Goal: Task Accomplishment & Management: Manage account settings

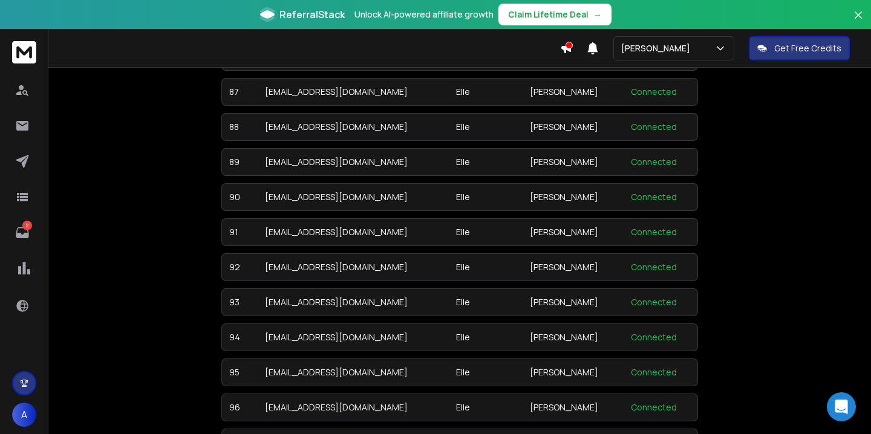
scroll to position [4491, 0]
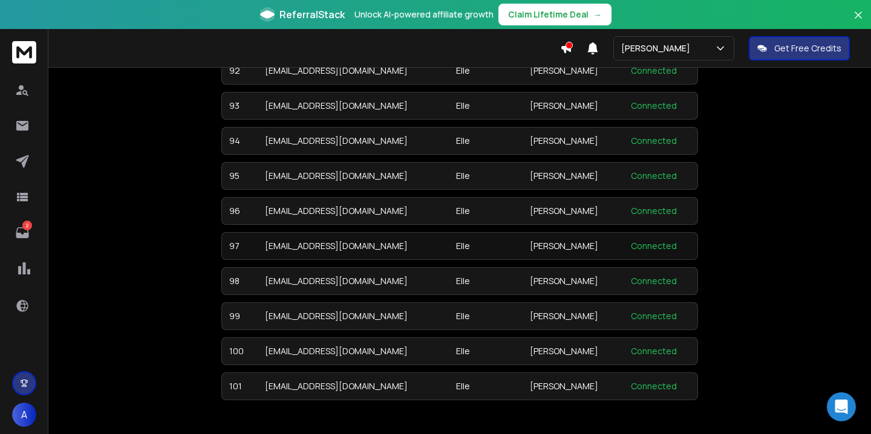
click at [333, 247] on td "[EMAIL_ADDRESS][DOMAIN_NAME]" at bounding box center [354, 246] width 192 height 28
click at [333, 247] on td "elles@elitehireswithphilipmadison.com" at bounding box center [354, 246] width 192 height 28
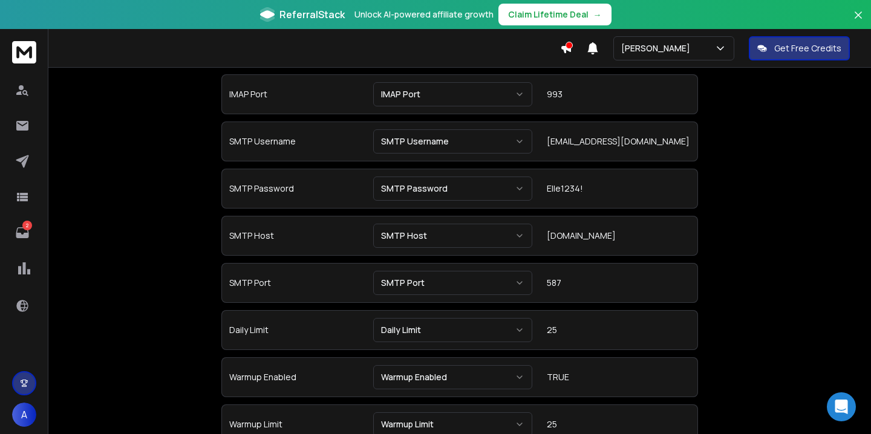
scroll to position [514, 0]
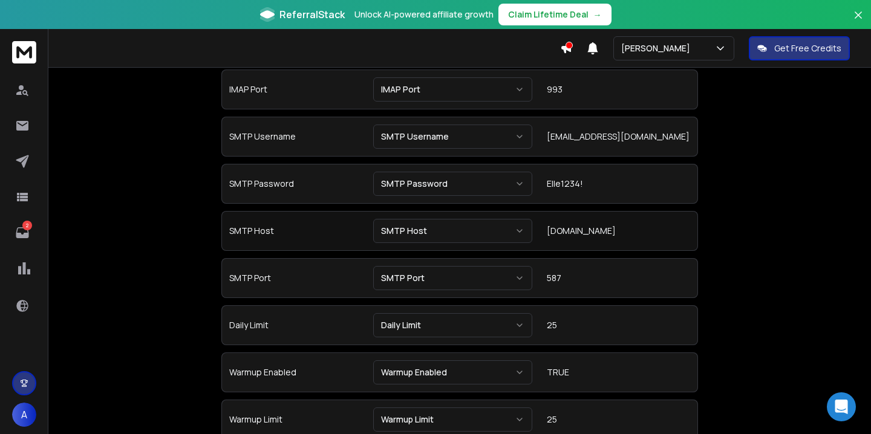
click at [532, 242] on button "SMTP Host" at bounding box center [452, 231] width 159 height 24
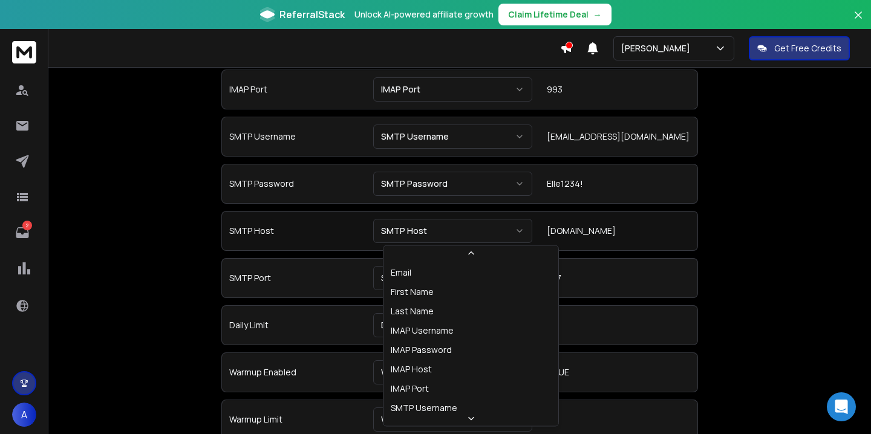
scroll to position [45, 0]
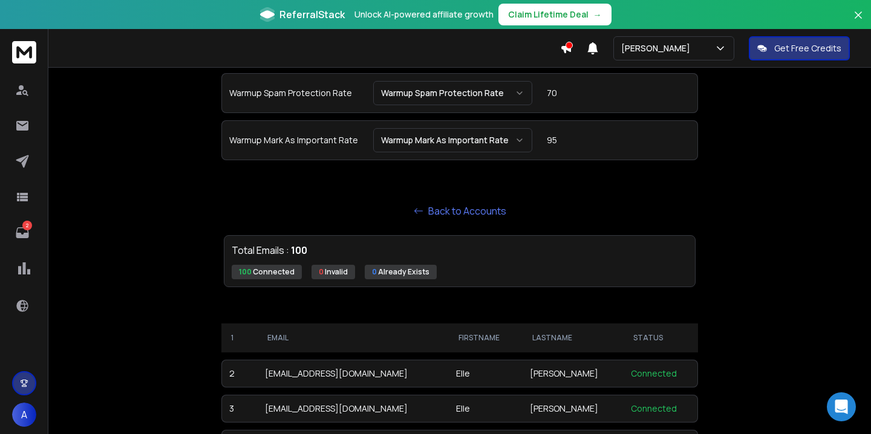
scroll to position [1030, 0]
click at [449, 208] on p "Back to Accounts" at bounding box center [467, 210] width 78 height 15
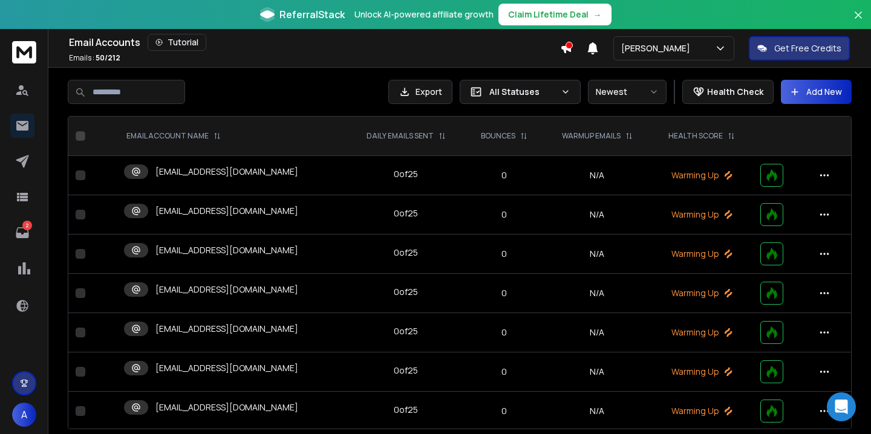
click at [82, 172] on button "button" at bounding box center [81, 176] width 10 height 10
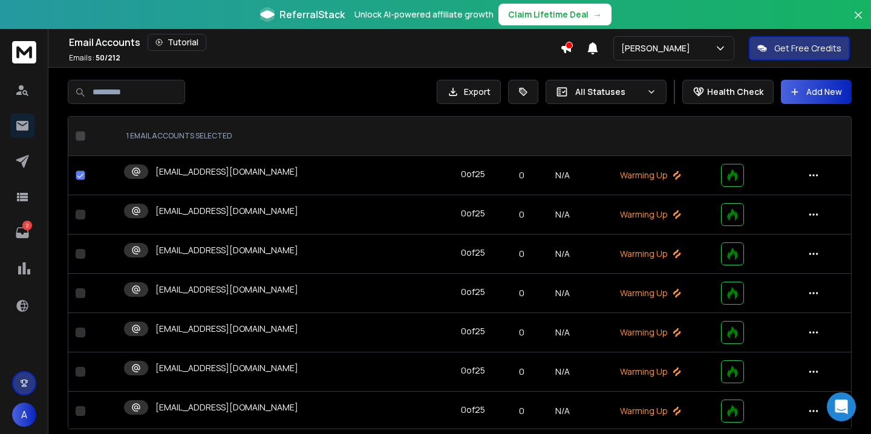
click at [84, 211] on button "button" at bounding box center [81, 215] width 10 height 10
click at [82, 254] on button "button" at bounding box center [81, 254] width 10 height 10
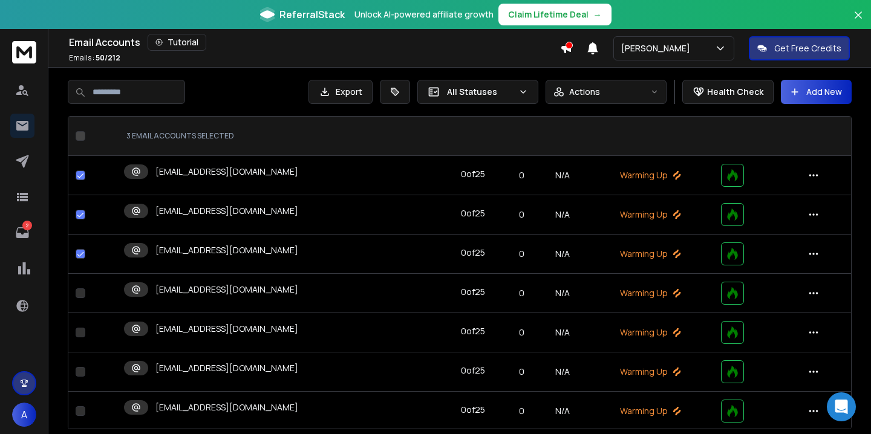
click at [80, 293] on button "button" at bounding box center [81, 294] width 10 height 10
click at [82, 331] on button "button" at bounding box center [81, 333] width 10 height 10
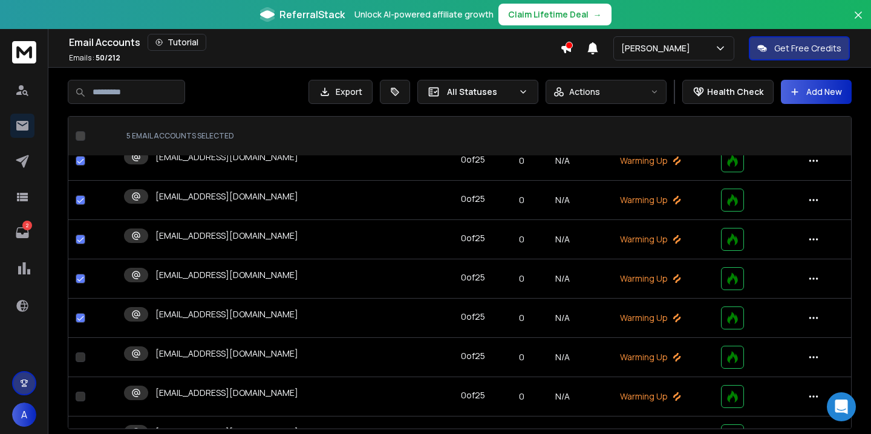
scroll to position [77, 0]
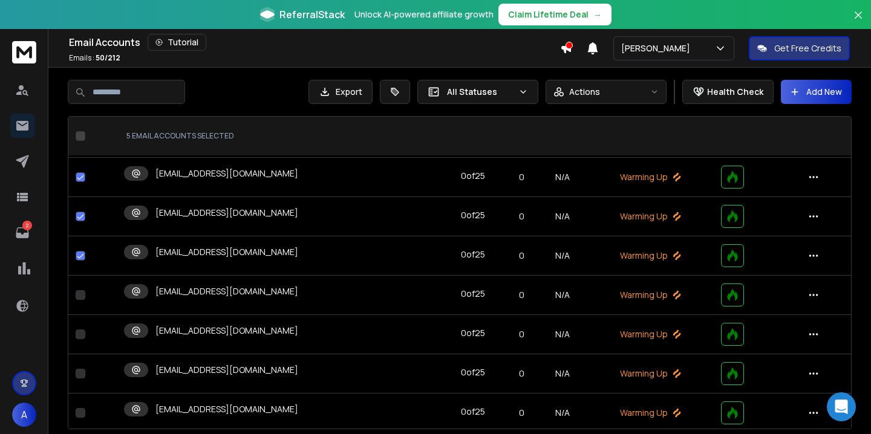
click at [83, 296] on button "button" at bounding box center [81, 295] width 10 height 10
click at [82, 335] on button "button" at bounding box center [81, 335] width 10 height 10
click at [81, 335] on button "button" at bounding box center [81, 334] width 10 height 10
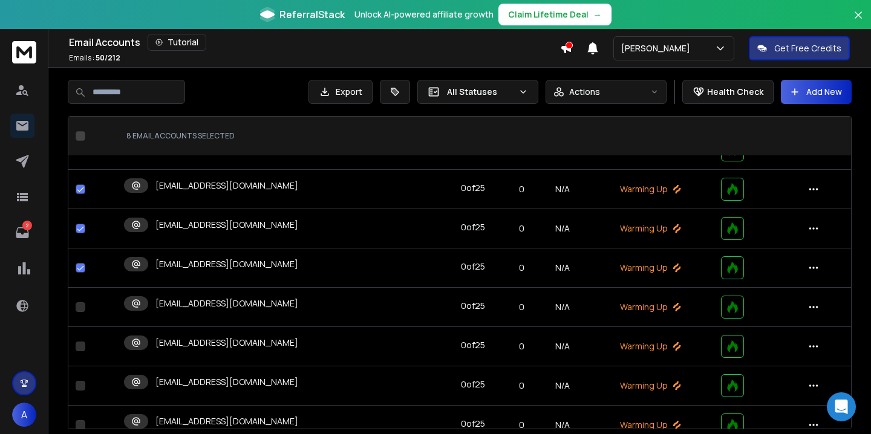
click at [80, 312] on button "button" at bounding box center [81, 308] width 10 height 10
click at [82, 347] on button "button" at bounding box center [81, 347] width 10 height 10
click at [82, 387] on button "button" at bounding box center [81, 386] width 10 height 10
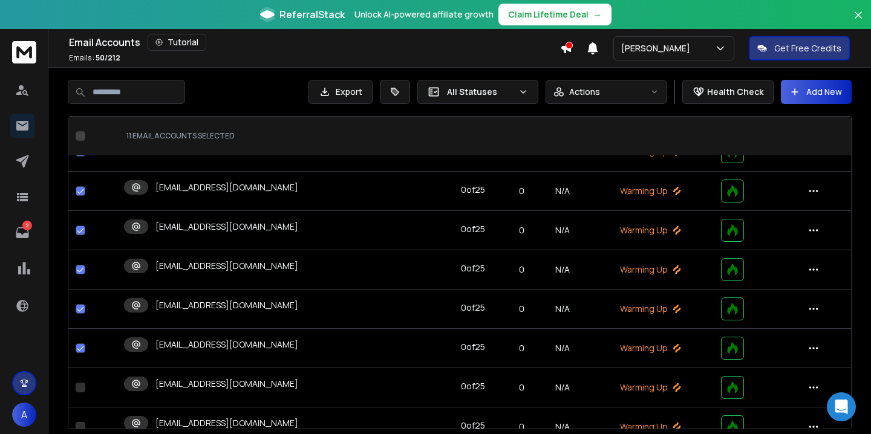
scroll to position [249, 0]
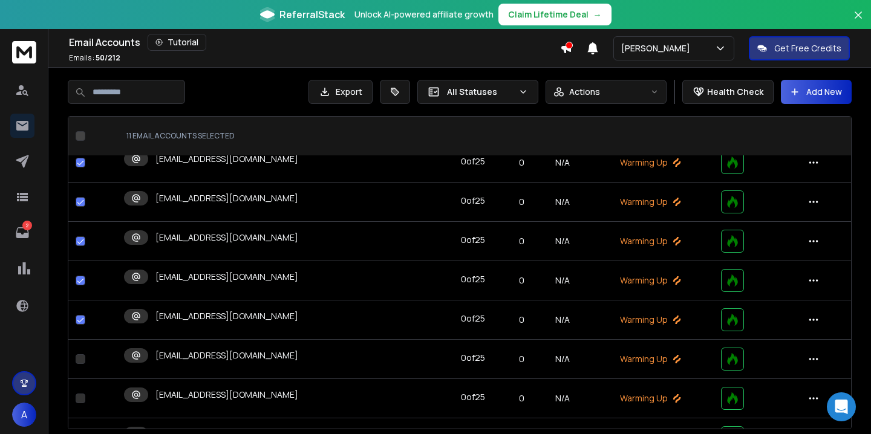
click at [79, 365] on td at bounding box center [92, 359] width 48 height 39
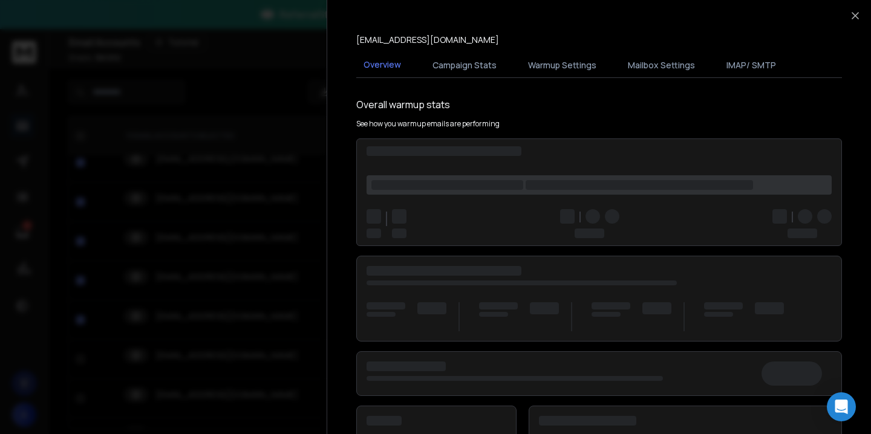
click at [99, 348] on div at bounding box center [435, 217] width 871 height 434
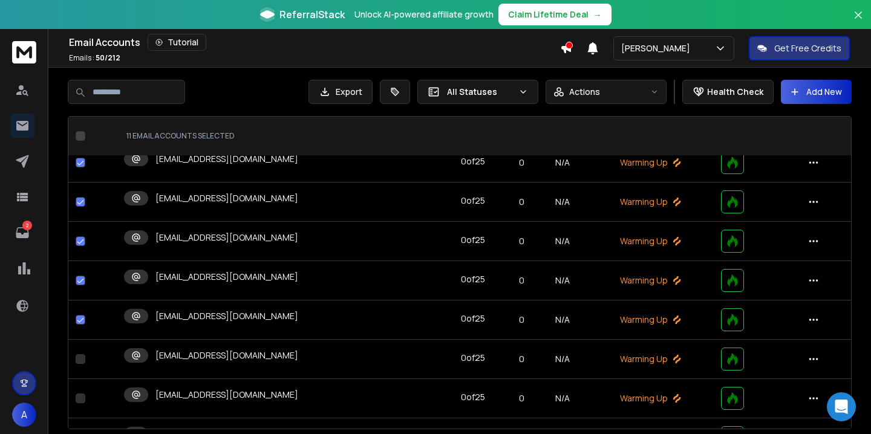
click at [82, 356] on button "button" at bounding box center [81, 360] width 10 height 10
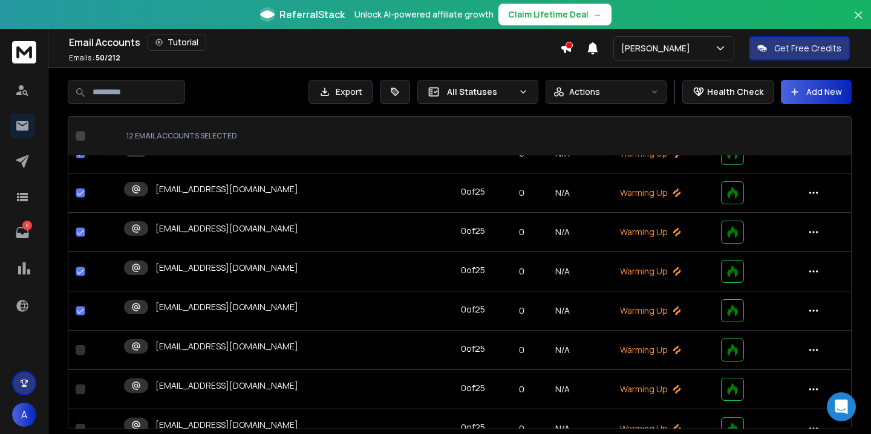
click at [81, 350] on button "button" at bounding box center [81, 350] width 10 height 10
click at [82, 391] on button "button" at bounding box center [81, 390] width 10 height 10
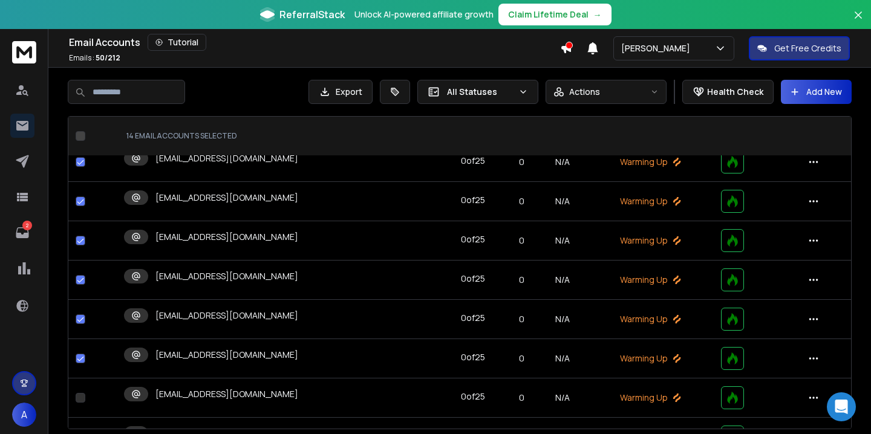
scroll to position [371, 0]
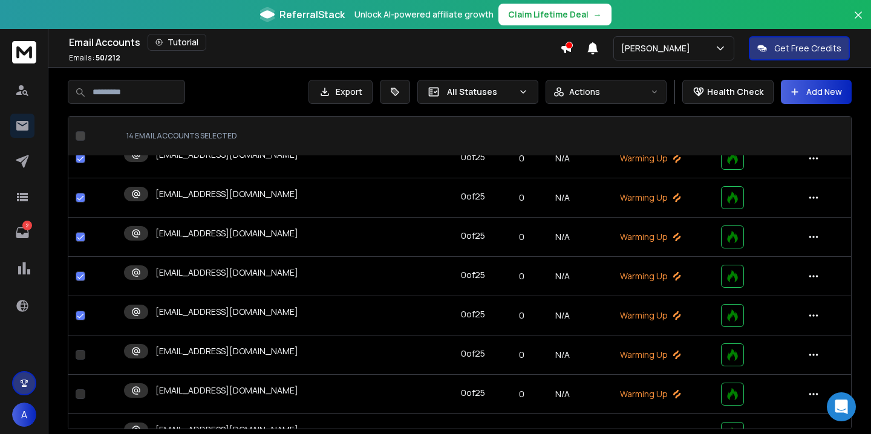
click at [82, 355] on button "button" at bounding box center [81, 355] width 10 height 10
click at [80, 394] on button "button" at bounding box center [81, 395] width 10 height 10
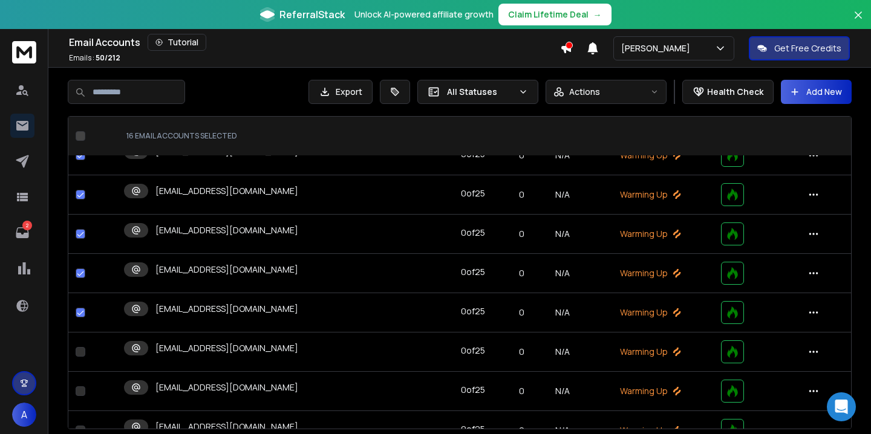
scroll to position [469, 0]
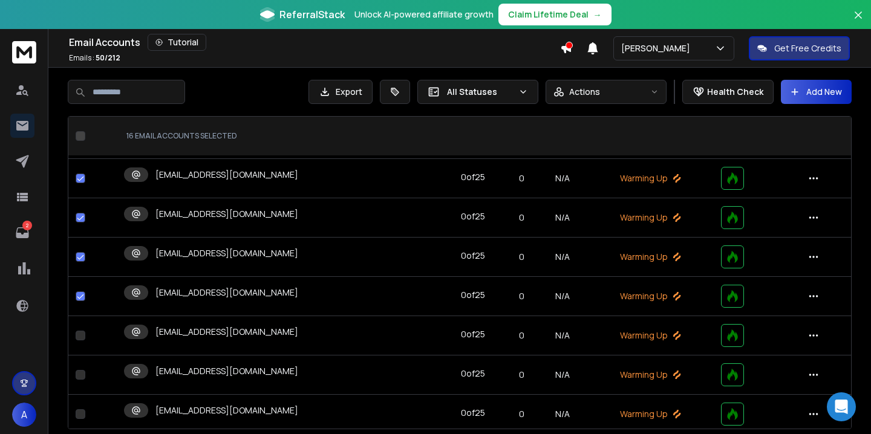
click at [80, 337] on button "button" at bounding box center [81, 336] width 10 height 10
click at [80, 375] on button "button" at bounding box center [81, 375] width 10 height 10
click at [80, 413] on button "button" at bounding box center [81, 415] width 10 height 10
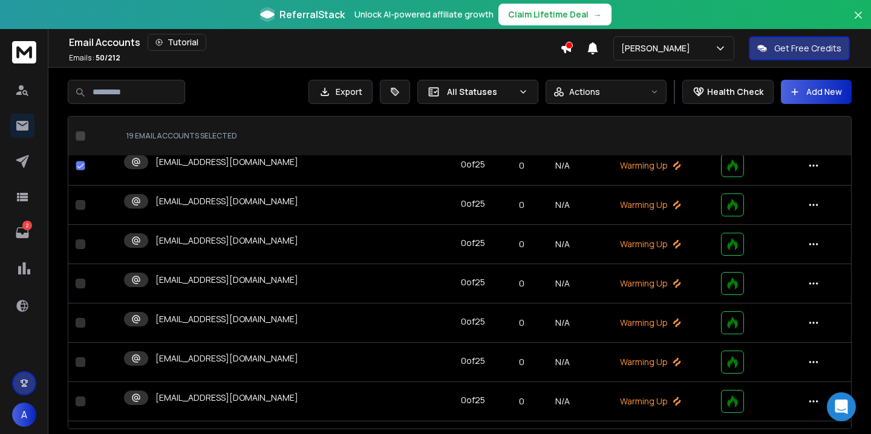
scroll to position [734, 0]
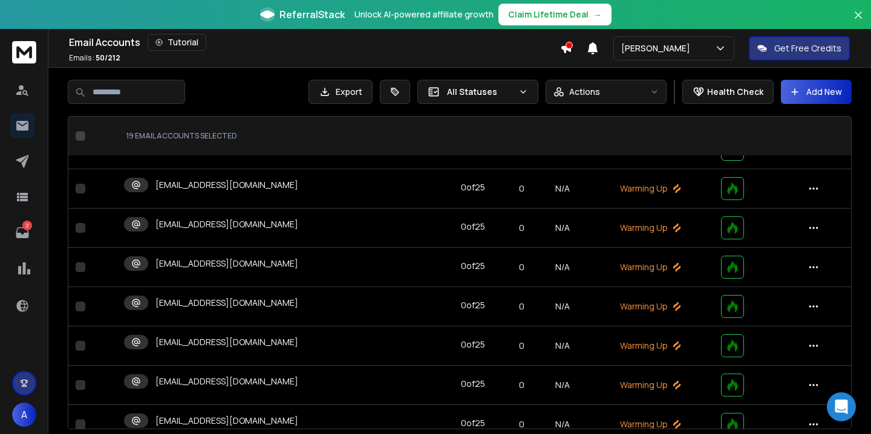
click at [79, 192] on button "button" at bounding box center [81, 189] width 10 height 10
click at [78, 226] on button "button" at bounding box center [81, 228] width 10 height 10
click at [80, 267] on button "button" at bounding box center [81, 268] width 10 height 10
click at [82, 307] on button "button" at bounding box center [81, 307] width 10 height 10
click at [82, 348] on button "button" at bounding box center [81, 346] width 10 height 10
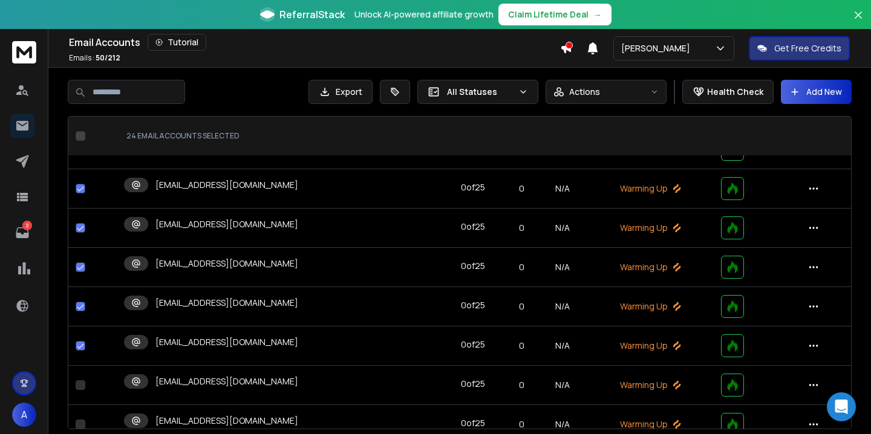
click at [81, 387] on button "button" at bounding box center [81, 386] width 10 height 10
click at [80, 422] on button "button" at bounding box center [81, 425] width 10 height 10
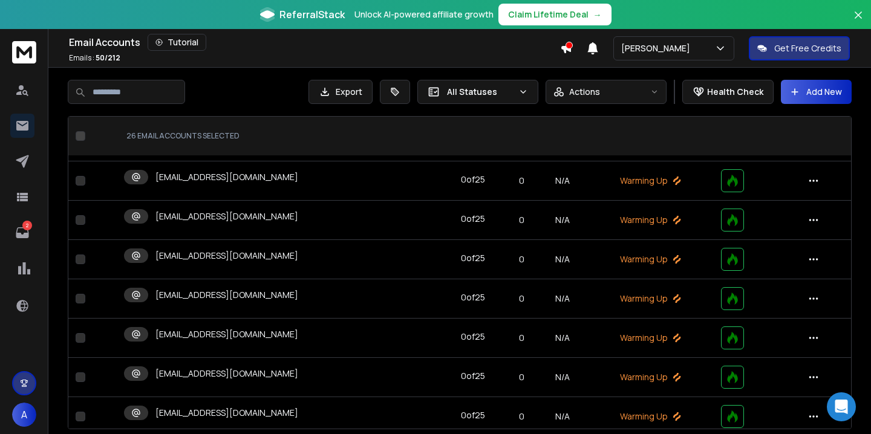
scroll to position [1000, 0]
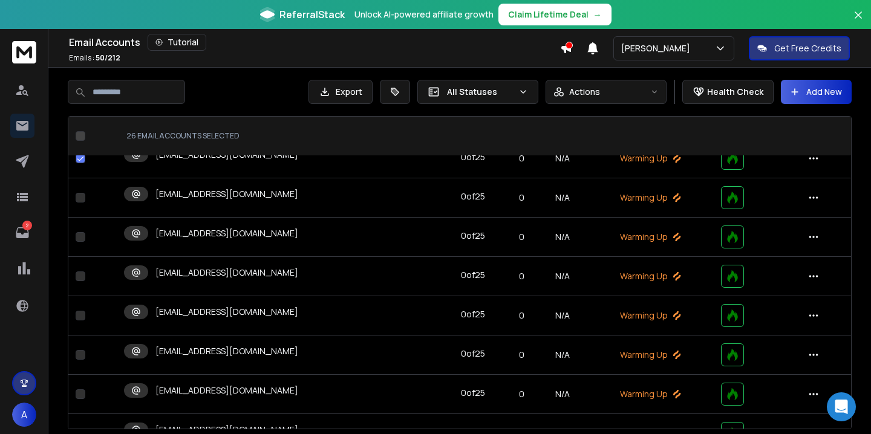
click at [76, 200] on button "button" at bounding box center [81, 198] width 10 height 10
click at [80, 236] on button "button" at bounding box center [81, 237] width 10 height 10
click at [82, 273] on button "button" at bounding box center [81, 277] width 10 height 10
click at [79, 320] on button "button" at bounding box center [81, 316] width 10 height 10
click at [80, 356] on button "button" at bounding box center [81, 355] width 10 height 10
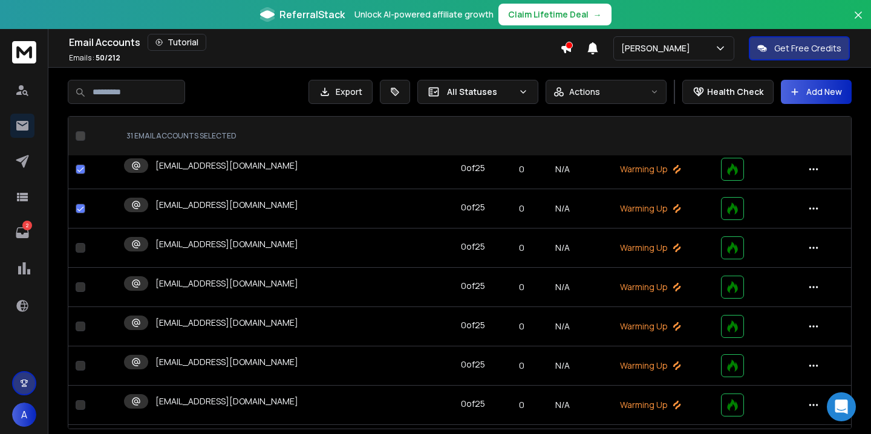
scroll to position [1154, 0]
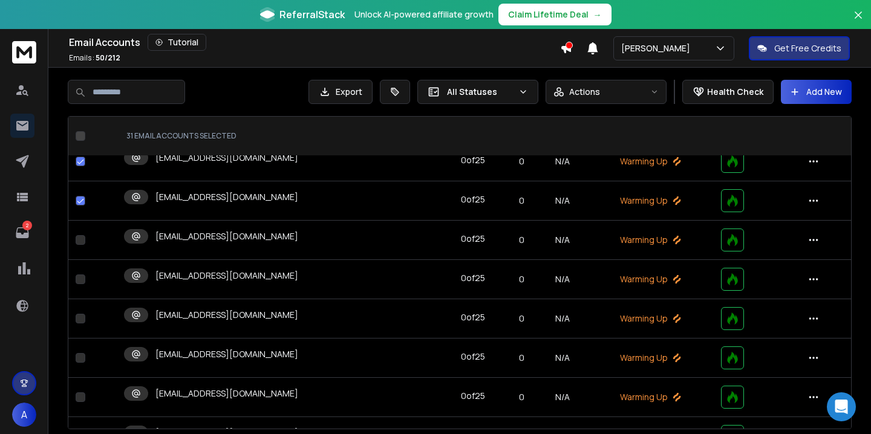
click at [84, 240] on button "button" at bounding box center [81, 240] width 10 height 10
click at [82, 283] on button "button" at bounding box center [81, 280] width 10 height 10
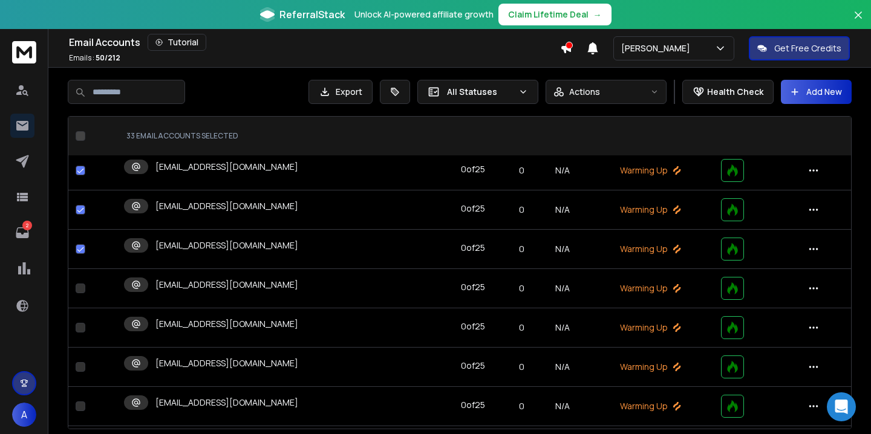
scroll to position [1231, 0]
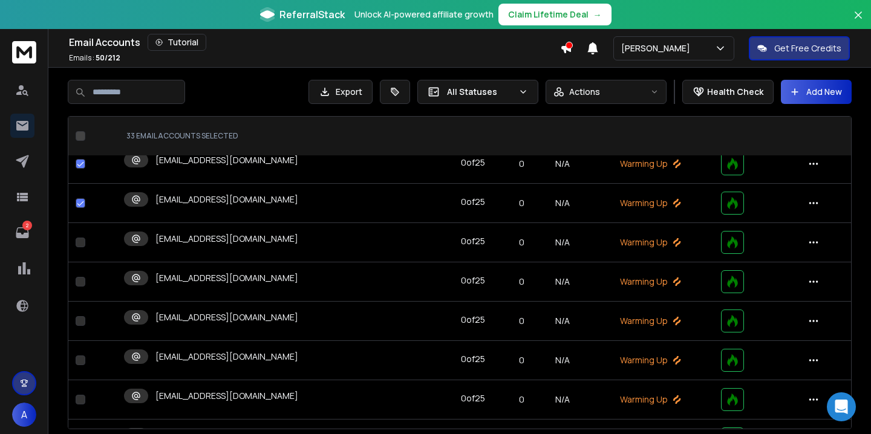
click at [82, 248] on td at bounding box center [92, 242] width 48 height 39
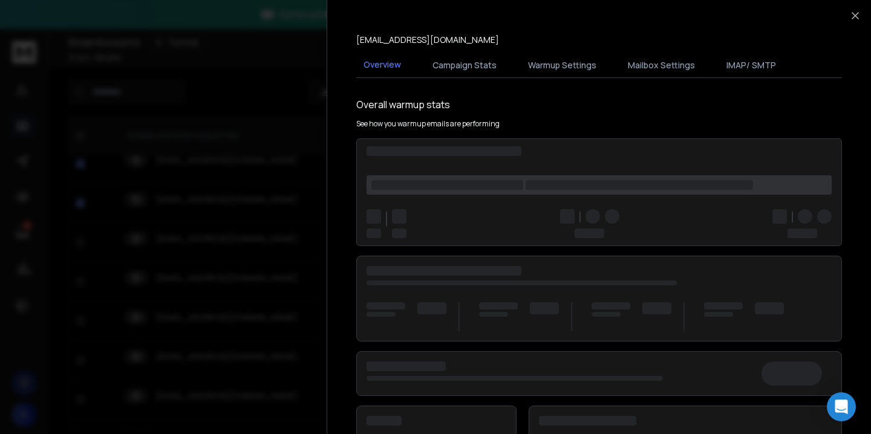
click at [93, 283] on div at bounding box center [435, 217] width 871 height 434
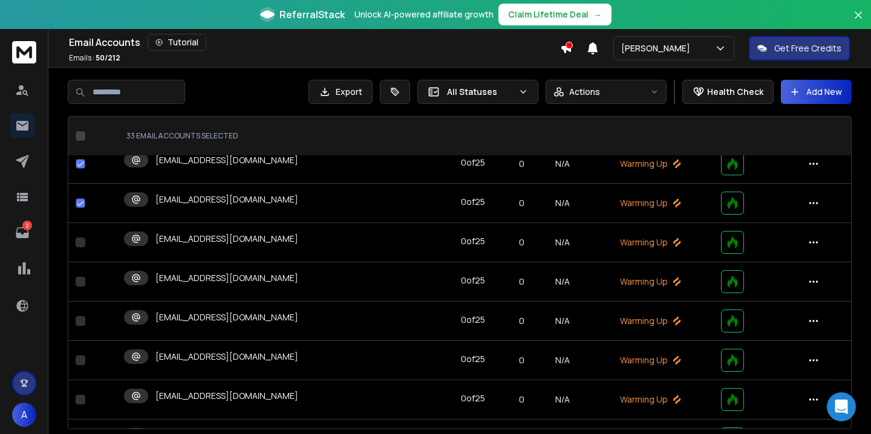
click at [79, 247] on button "button" at bounding box center [81, 243] width 10 height 10
click at [81, 284] on button "button" at bounding box center [81, 282] width 10 height 10
click at [80, 322] on button "button" at bounding box center [81, 321] width 10 height 10
click at [80, 361] on button "button" at bounding box center [81, 361] width 10 height 10
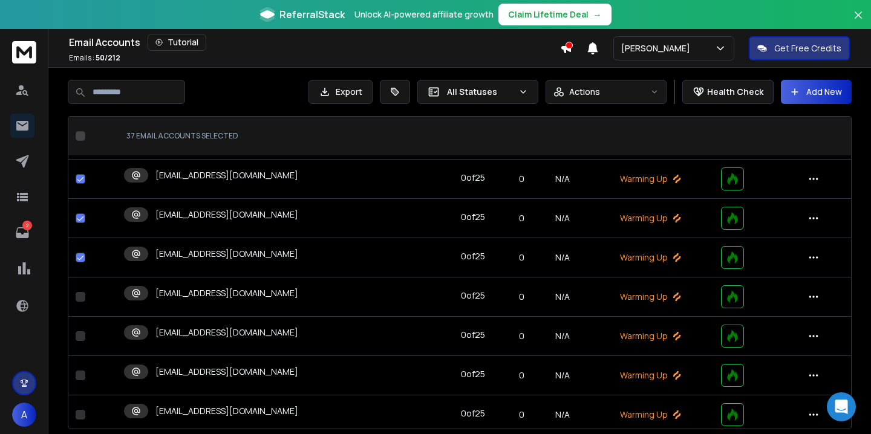
click at [80, 301] on button "button" at bounding box center [81, 297] width 10 height 10
click at [78, 339] on button "button" at bounding box center [81, 337] width 10 height 10
click at [80, 378] on button "button" at bounding box center [81, 376] width 10 height 10
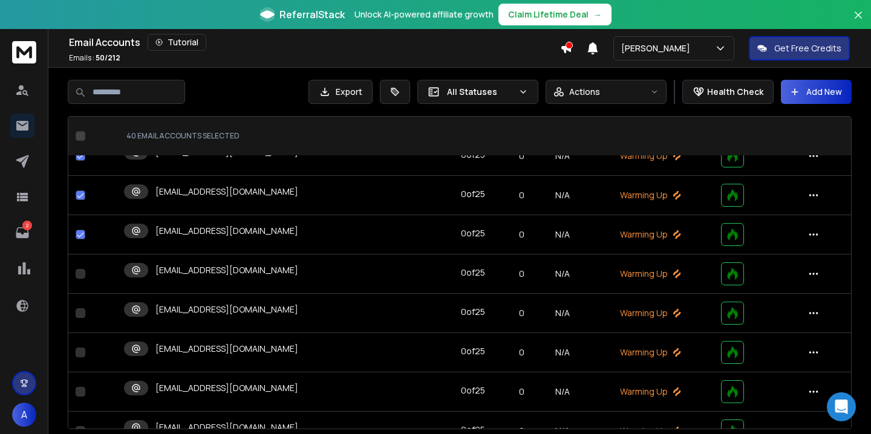
scroll to position [1485, 0]
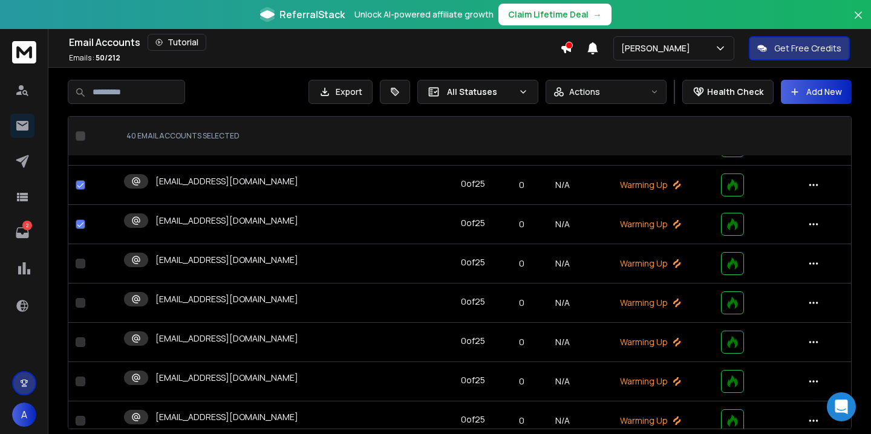
click at [80, 265] on button "button" at bounding box center [81, 264] width 10 height 10
click at [80, 306] on button "button" at bounding box center [81, 303] width 10 height 10
click at [80, 347] on button "button" at bounding box center [81, 343] width 10 height 10
click at [79, 380] on button "button" at bounding box center [81, 382] width 10 height 10
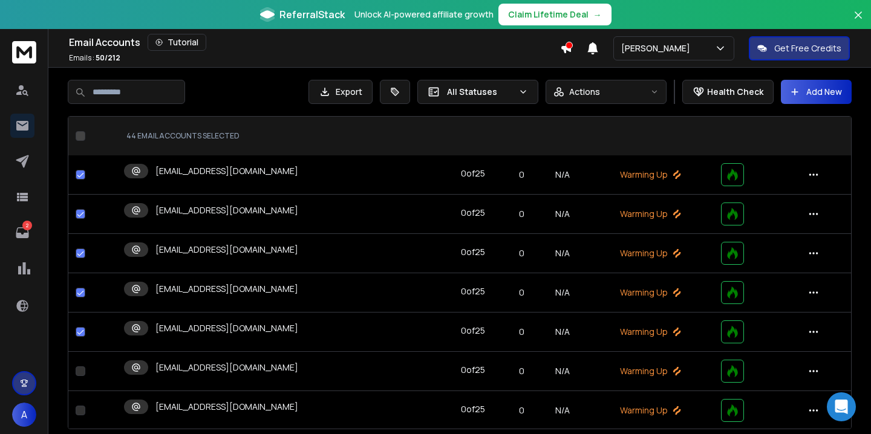
scroll to position [1535, 0]
click at [79, 375] on button "button" at bounding box center [81, 371] width 10 height 10
click at [79, 412] on button "button" at bounding box center [81, 410] width 10 height 10
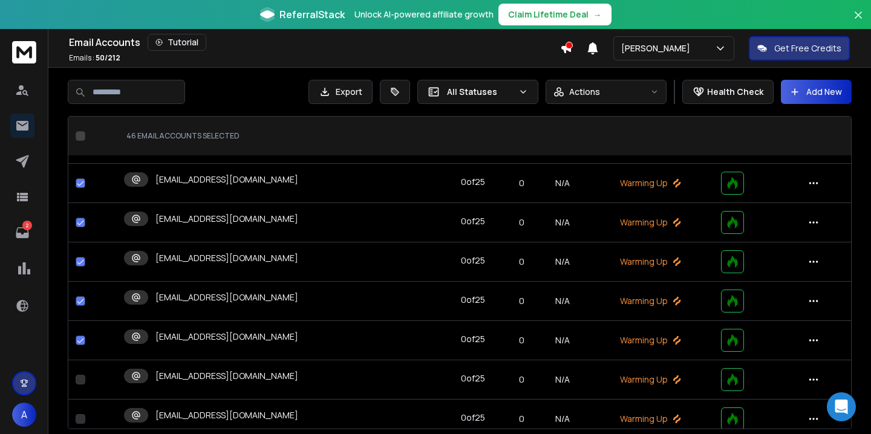
click at [81, 382] on button "button" at bounding box center [81, 380] width 10 height 10
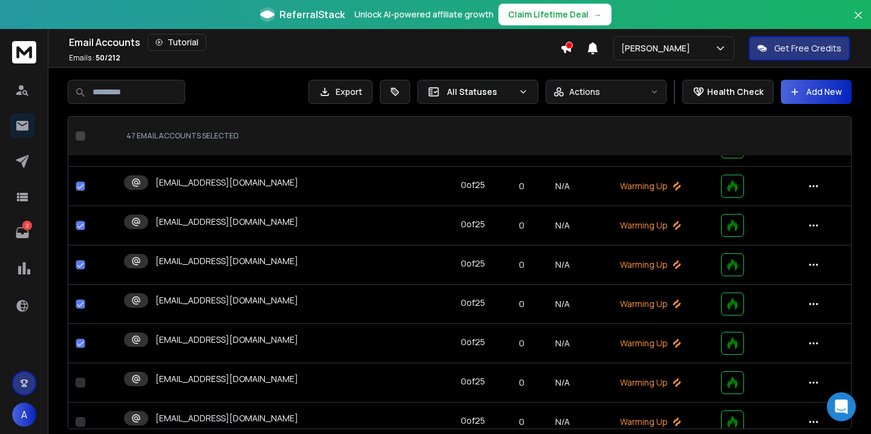
click at [80, 382] on button "button" at bounding box center [81, 383] width 10 height 10
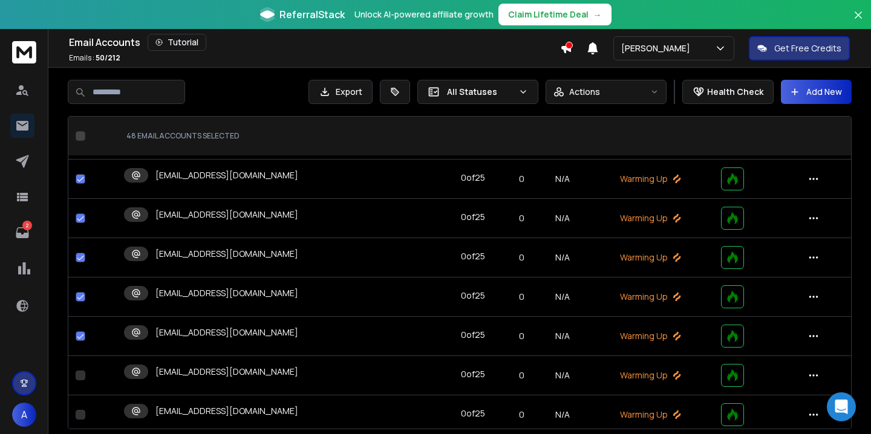
scroll to position [1698, 0]
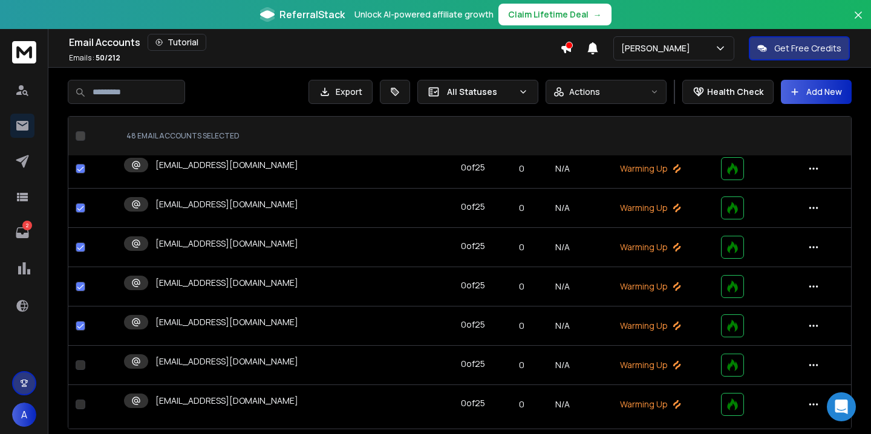
click at [79, 371] on td at bounding box center [92, 365] width 48 height 39
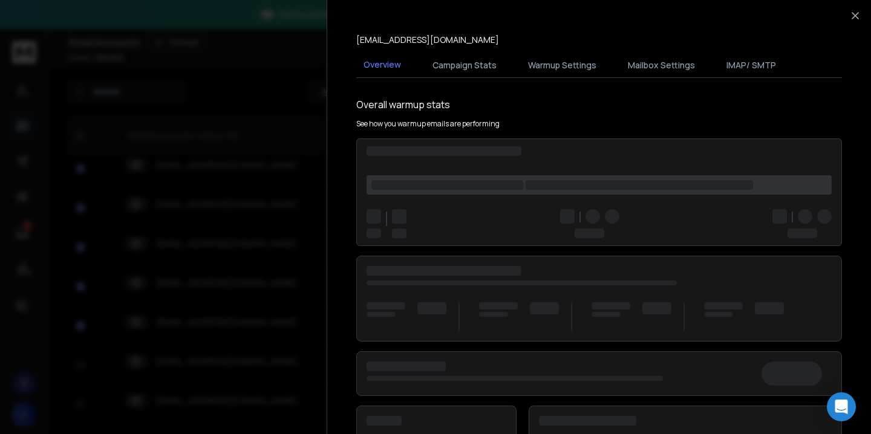
click at [89, 396] on div at bounding box center [435, 217] width 871 height 434
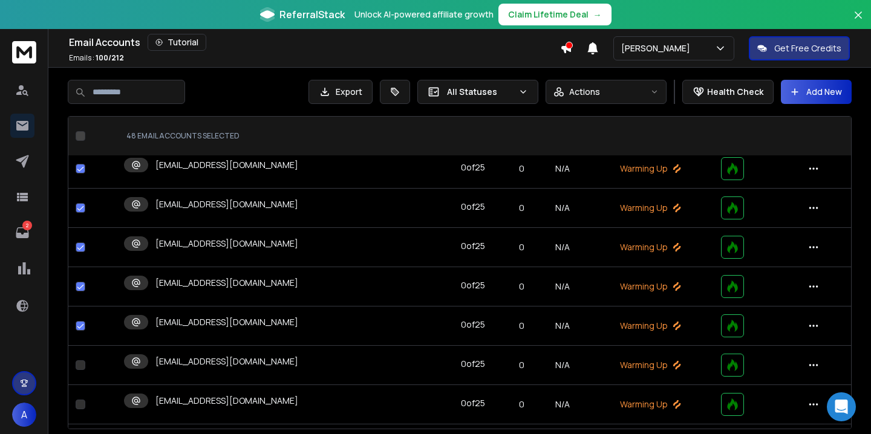
click at [83, 372] on td at bounding box center [92, 365] width 48 height 39
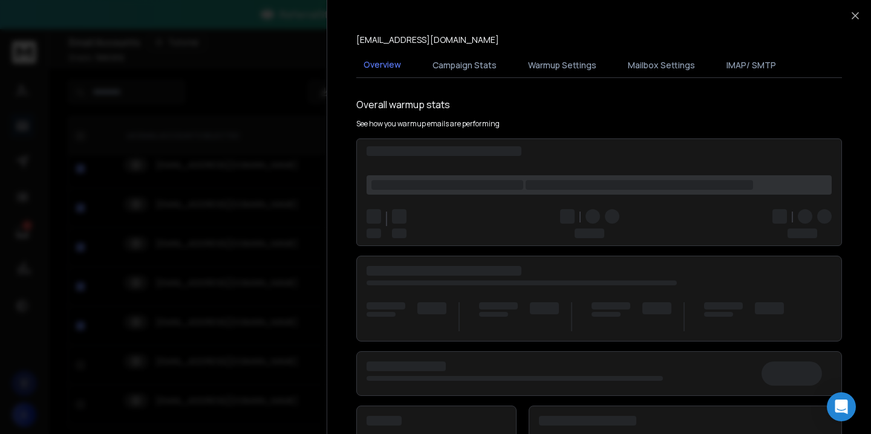
click at [83, 372] on div at bounding box center [435, 217] width 871 height 434
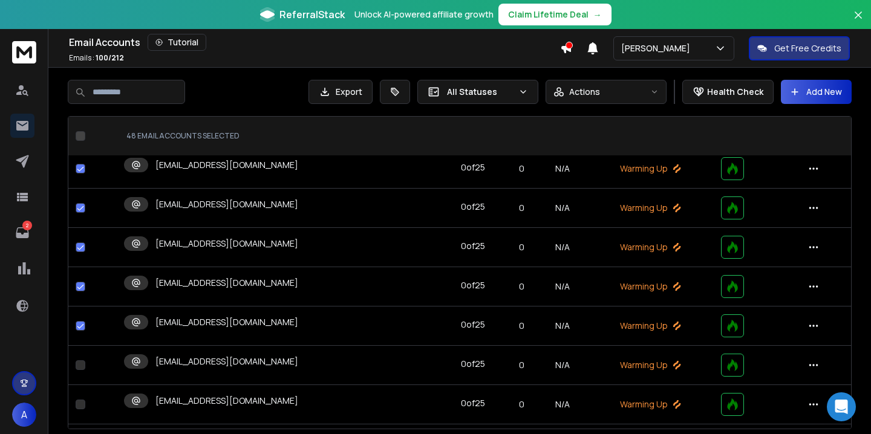
click at [82, 369] on button "button" at bounding box center [81, 366] width 10 height 10
click at [80, 405] on button "button" at bounding box center [81, 405] width 10 height 10
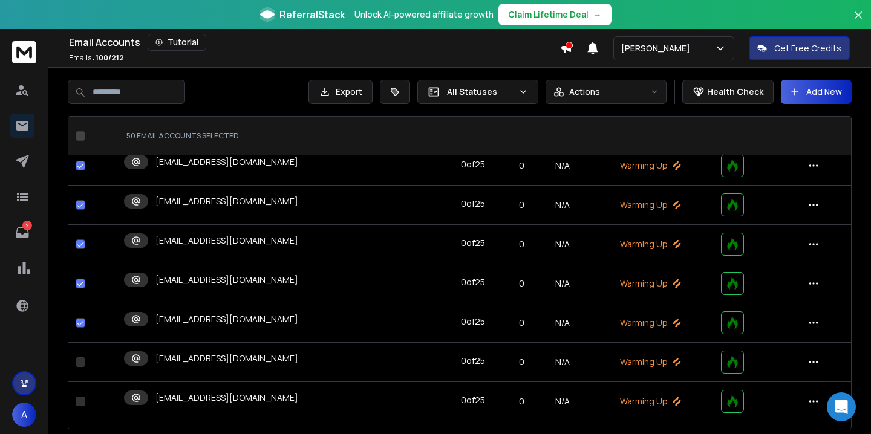
scroll to position [1815, 0]
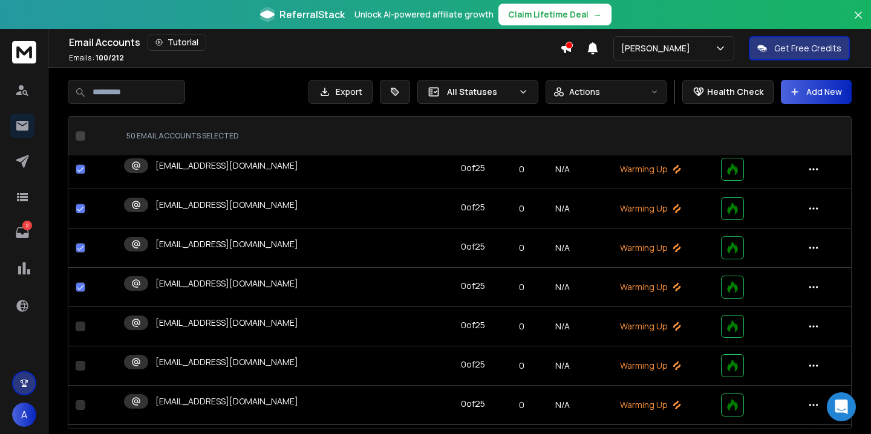
click at [82, 327] on button "button" at bounding box center [81, 327] width 10 height 10
click at [81, 365] on button "button" at bounding box center [81, 366] width 10 height 10
click at [81, 405] on button "button" at bounding box center [81, 406] width 10 height 10
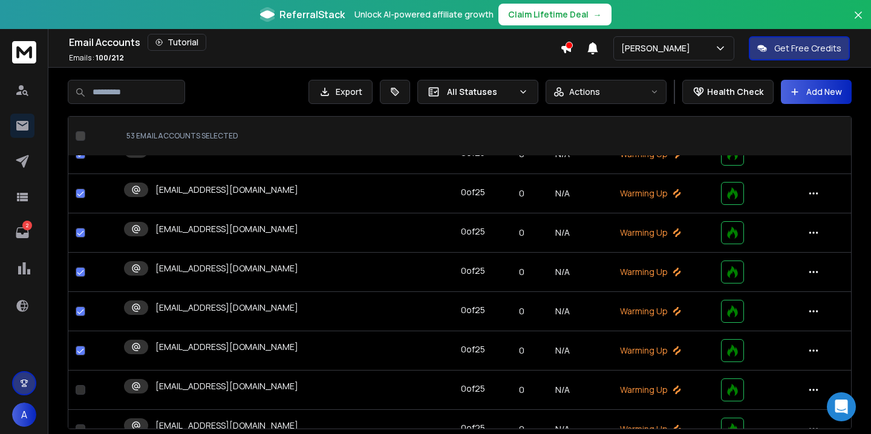
scroll to position [1874, 0]
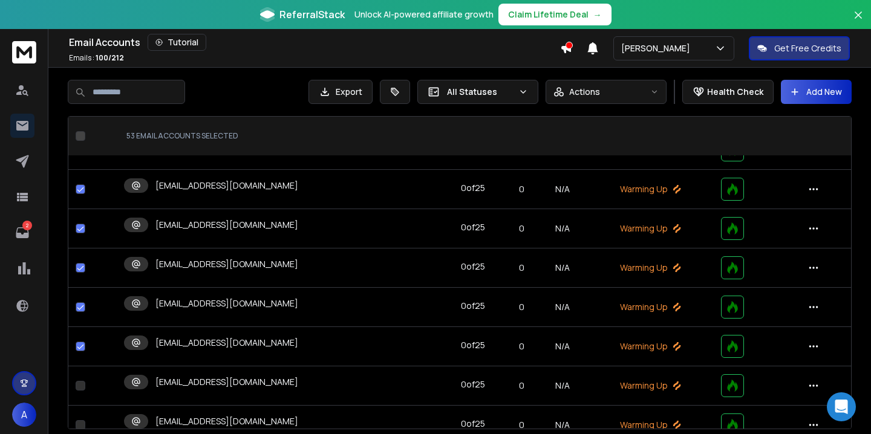
click at [81, 385] on button "button" at bounding box center [81, 386] width 10 height 10
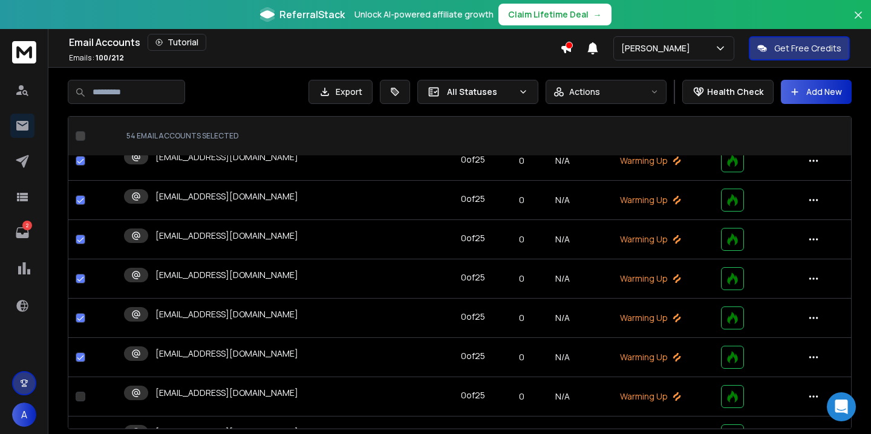
scroll to position [1906, 0]
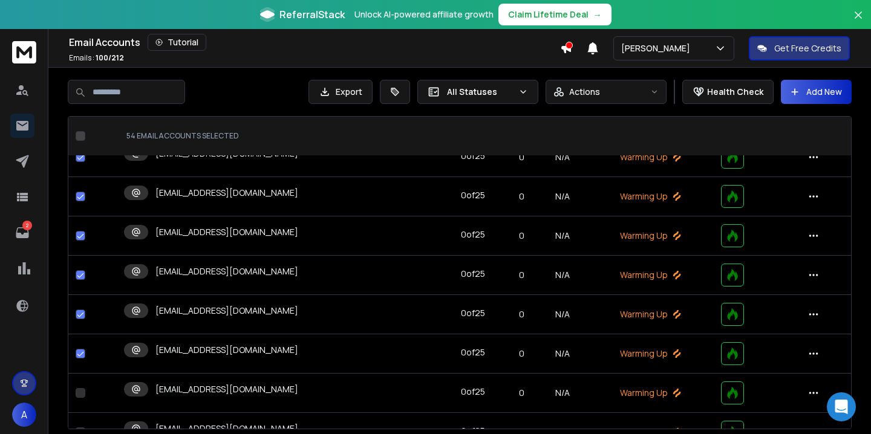
click at [80, 392] on button "button" at bounding box center [81, 393] width 10 height 10
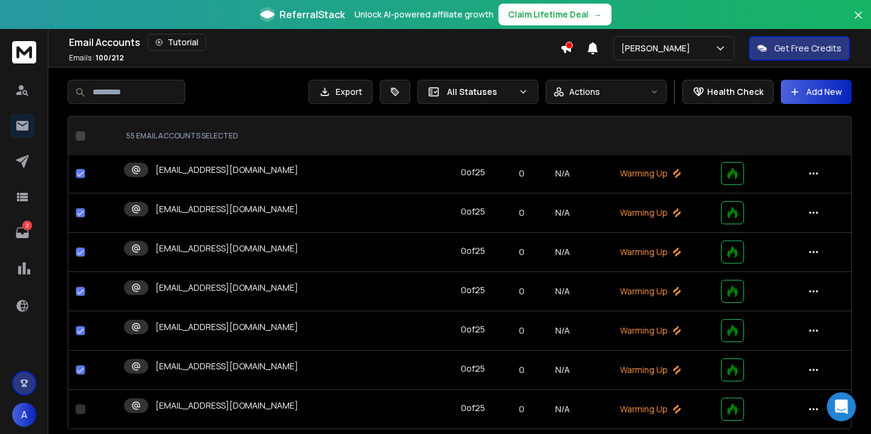
scroll to position [1959, 0]
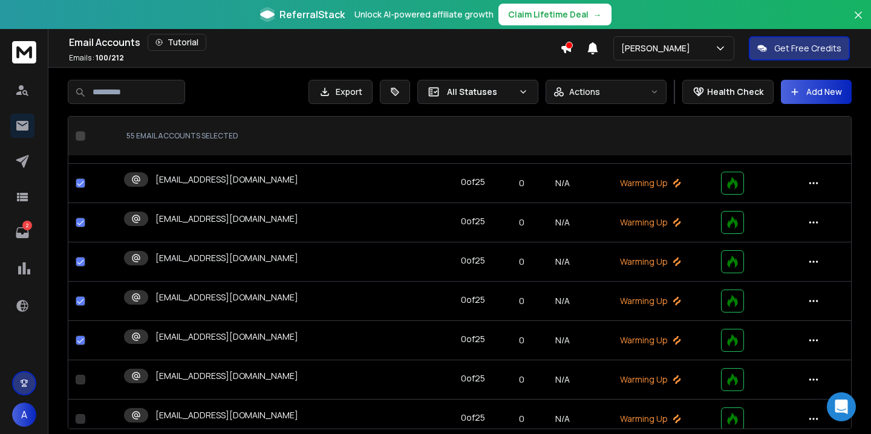
click at [79, 381] on button "button" at bounding box center [81, 380] width 10 height 10
click at [81, 418] on button "button" at bounding box center [81, 419] width 10 height 10
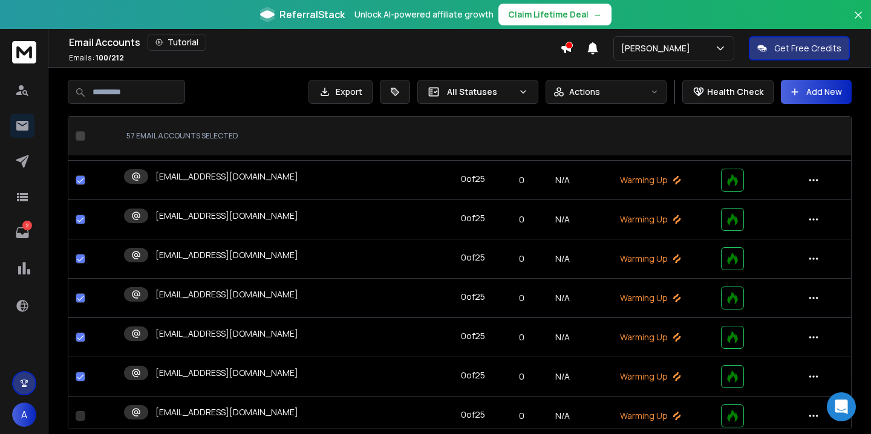
scroll to position [2006, 0]
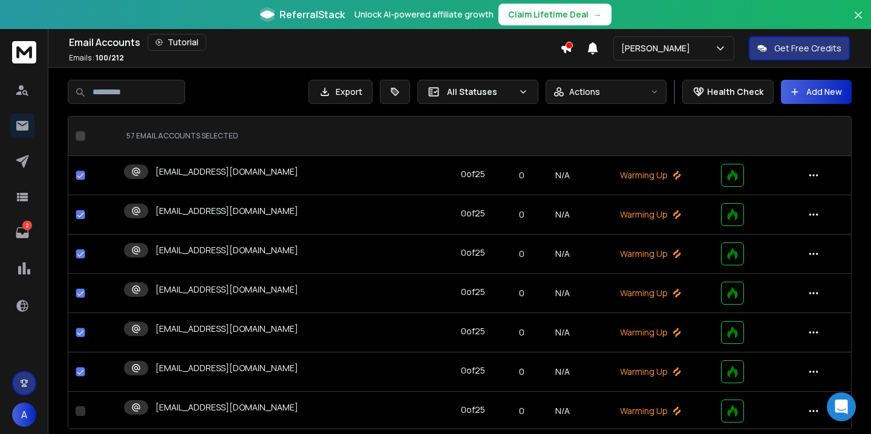
click at [79, 410] on button "button" at bounding box center [81, 412] width 10 height 10
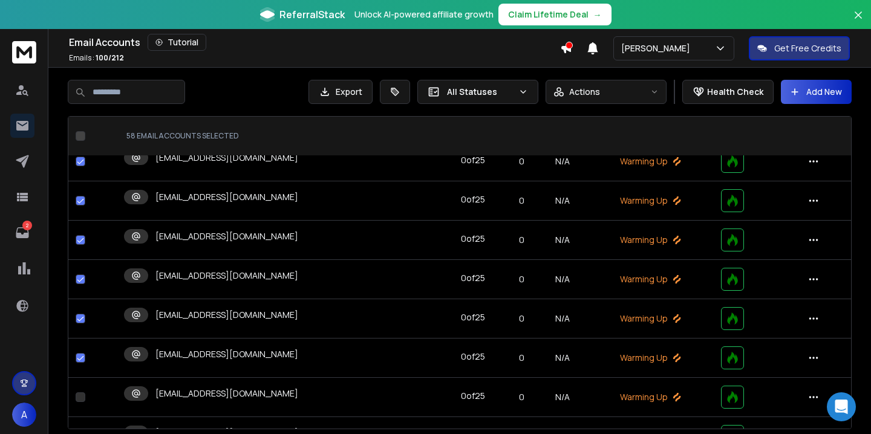
scroll to position [2064, 0]
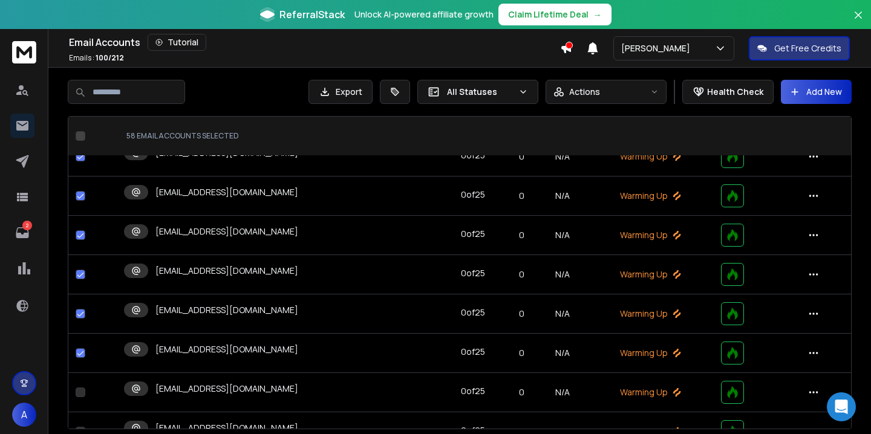
click at [79, 393] on button "button" at bounding box center [81, 393] width 10 height 10
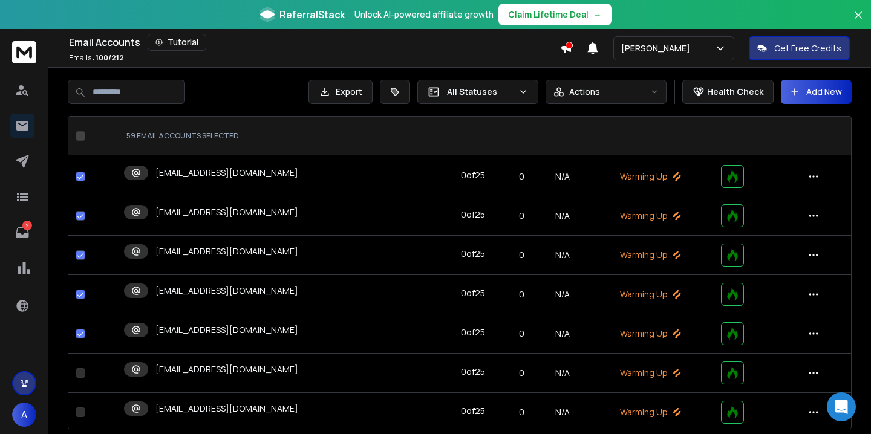
click at [80, 377] on button "button" at bounding box center [81, 373] width 10 height 10
click at [82, 414] on button "button" at bounding box center [81, 413] width 10 height 10
click at [80, 413] on button "button" at bounding box center [81, 412] width 10 height 10
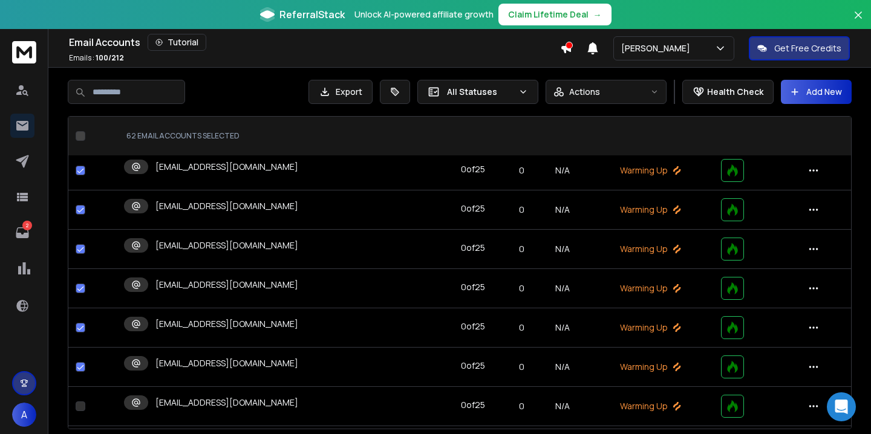
scroll to position [2215, 0]
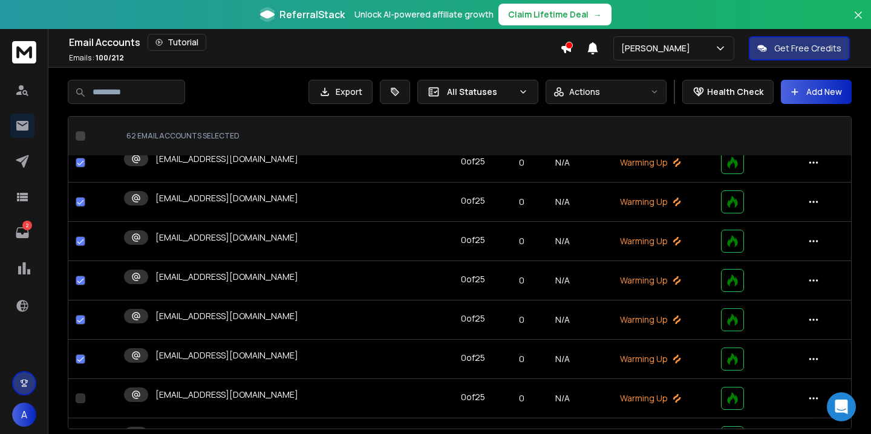
click at [79, 398] on button "button" at bounding box center [81, 399] width 10 height 10
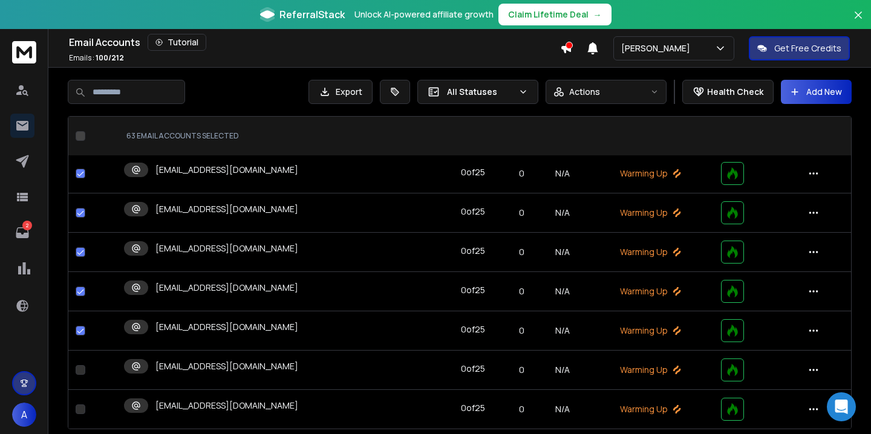
click at [83, 368] on button "button" at bounding box center [81, 370] width 10 height 10
click at [82, 409] on button "button" at bounding box center [81, 410] width 10 height 10
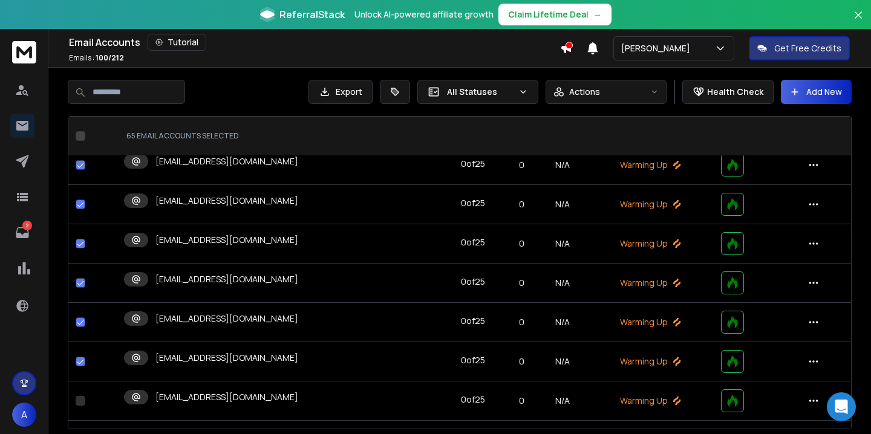
click at [80, 402] on button "button" at bounding box center [81, 401] width 10 height 10
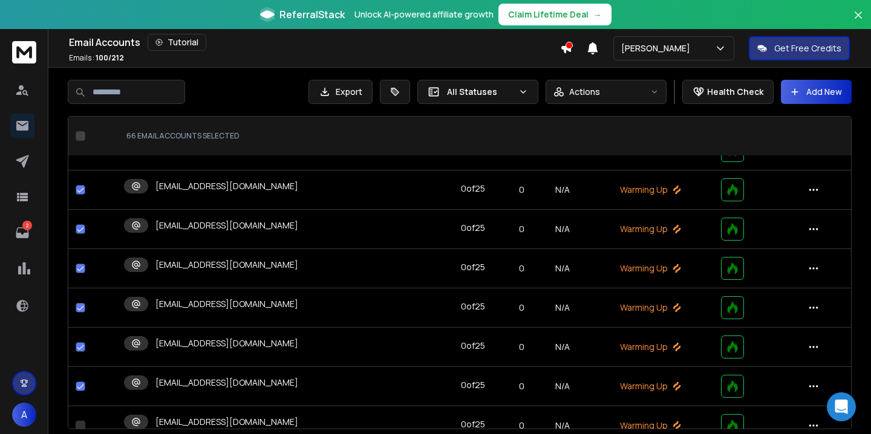
scroll to position [2371, 0]
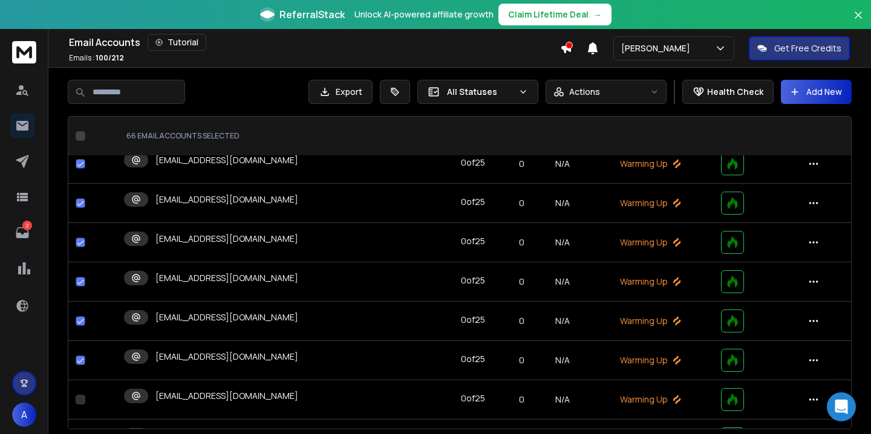
click at [80, 406] on td at bounding box center [92, 400] width 48 height 39
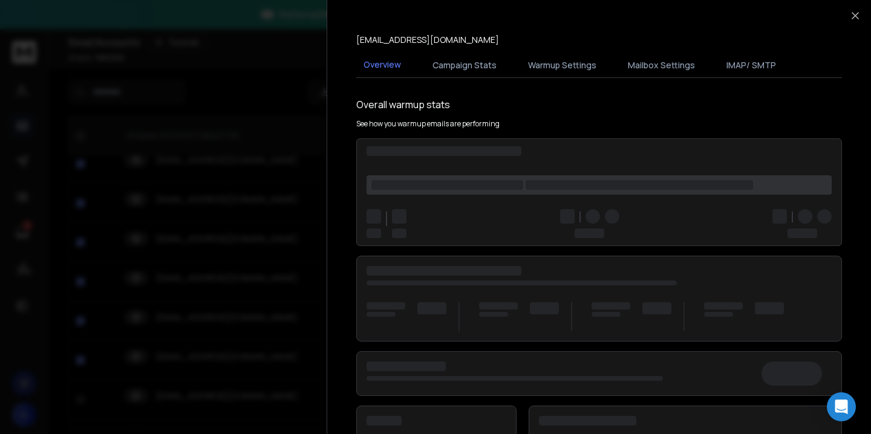
click at [80, 406] on div at bounding box center [435, 217] width 871 height 434
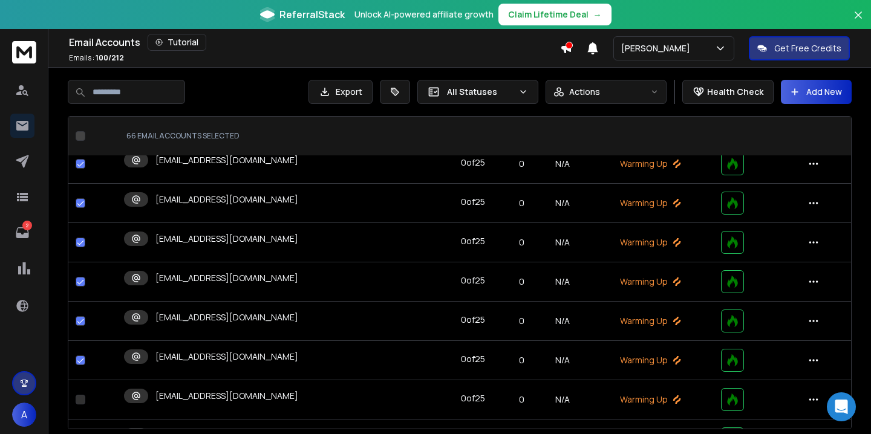
click at [79, 400] on button "button" at bounding box center [81, 400] width 10 height 10
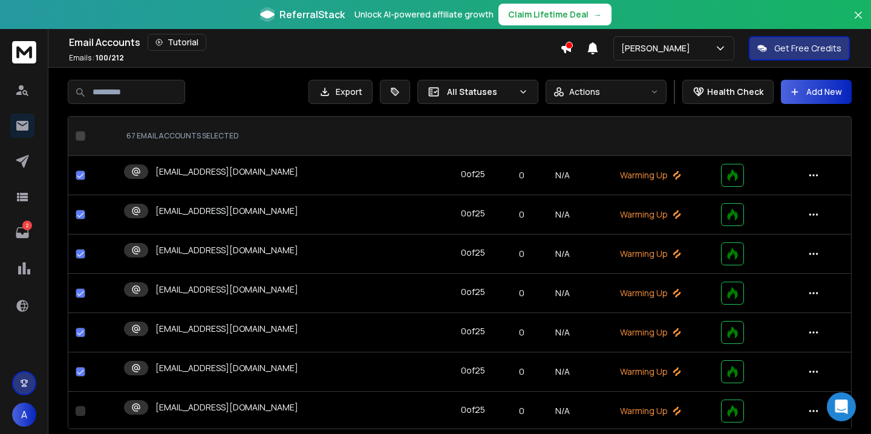
scroll to position [2417, 0]
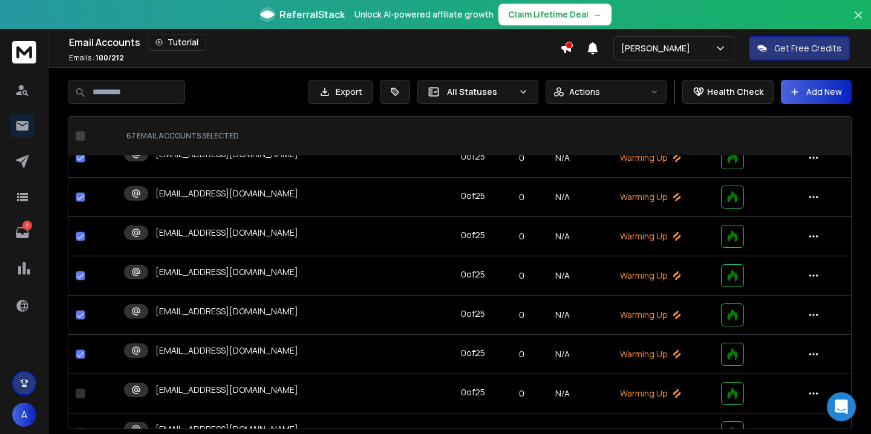
click at [79, 398] on button "button" at bounding box center [81, 394] width 10 height 10
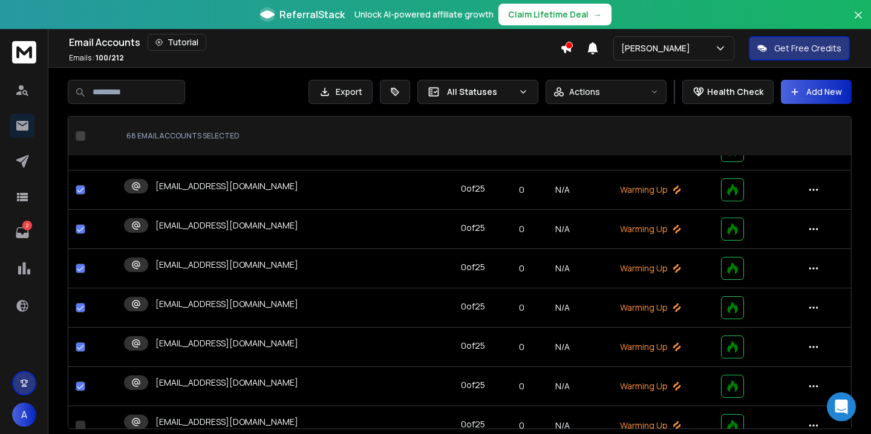
scroll to position [2449, 0]
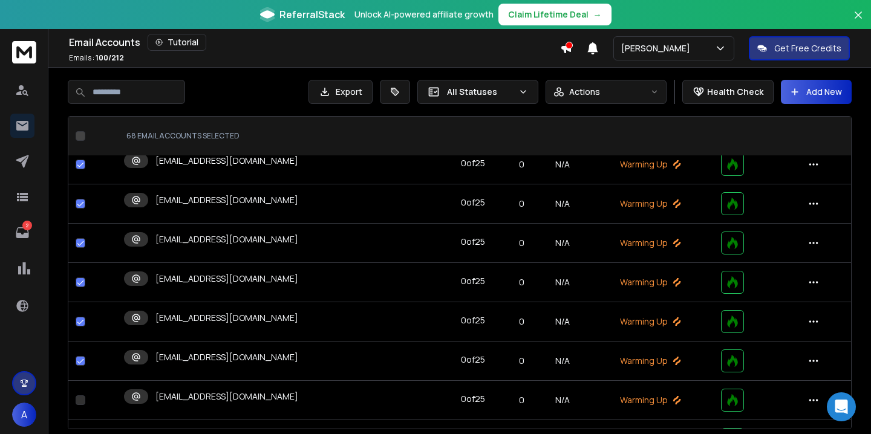
click at [80, 402] on button "button" at bounding box center [81, 401] width 10 height 10
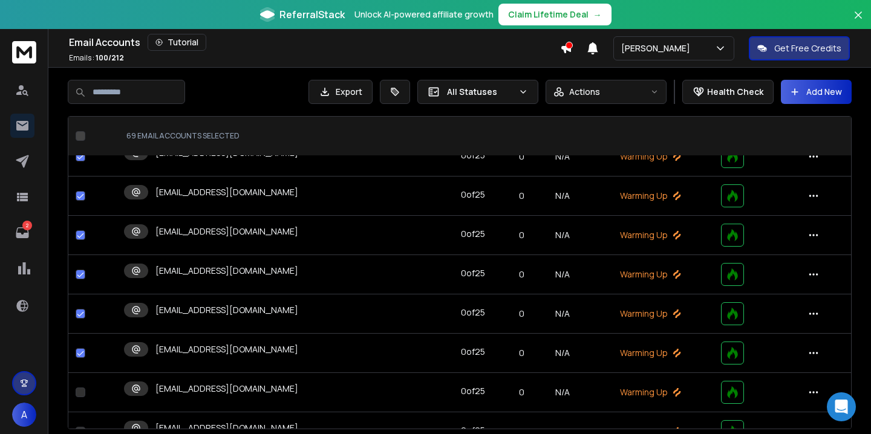
scroll to position [2504, 0]
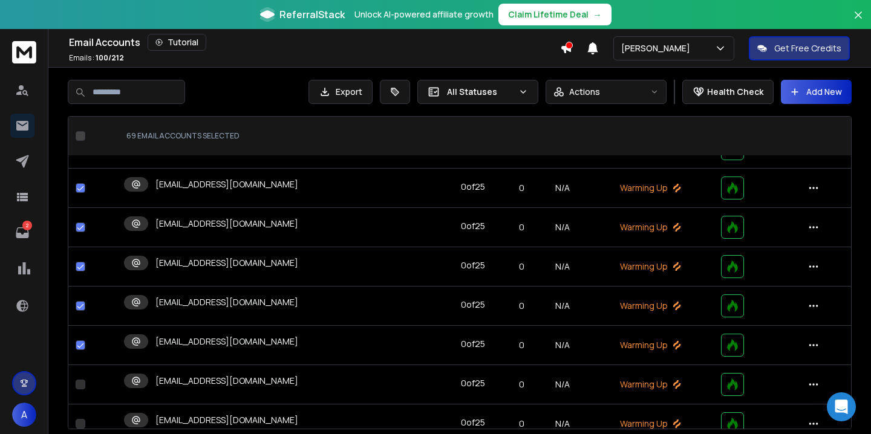
click at [80, 389] on button "button" at bounding box center [81, 385] width 10 height 10
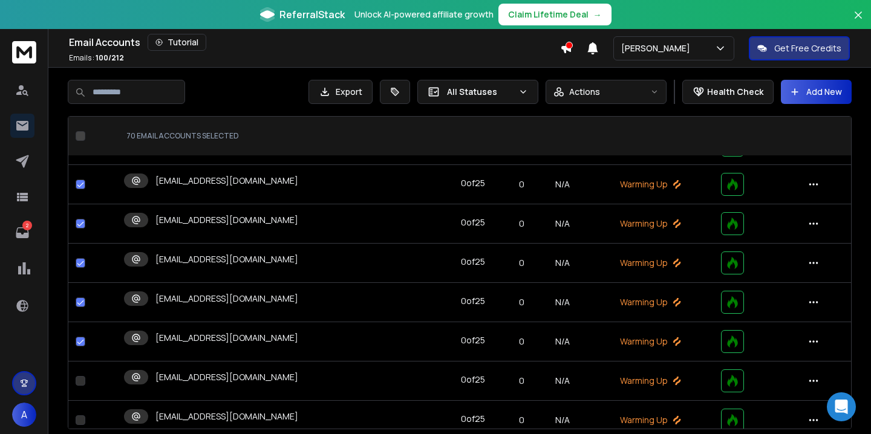
click at [81, 385] on button "button" at bounding box center [81, 381] width 10 height 10
click at [82, 421] on button "button" at bounding box center [81, 421] width 10 height 10
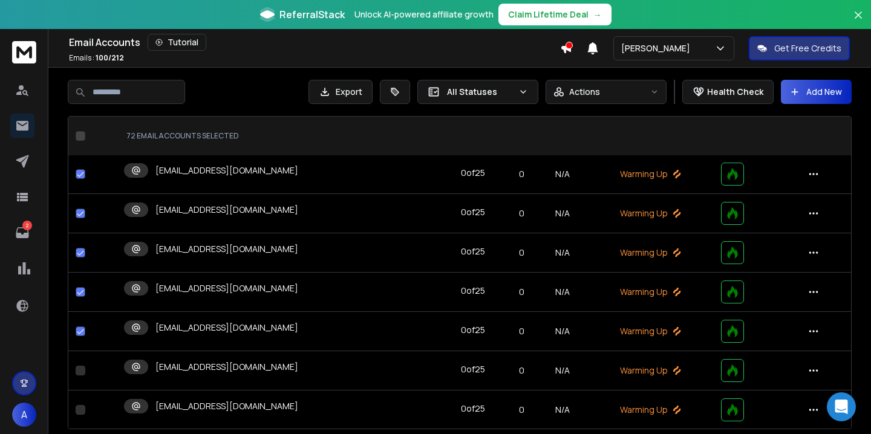
click at [79, 375] on button "button" at bounding box center [81, 371] width 10 height 10
click at [79, 410] on button "button" at bounding box center [81, 410] width 10 height 10
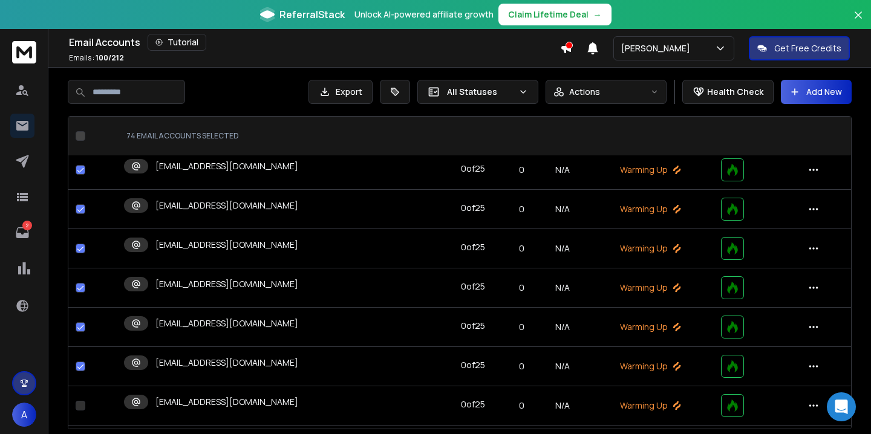
scroll to position [2683, 0]
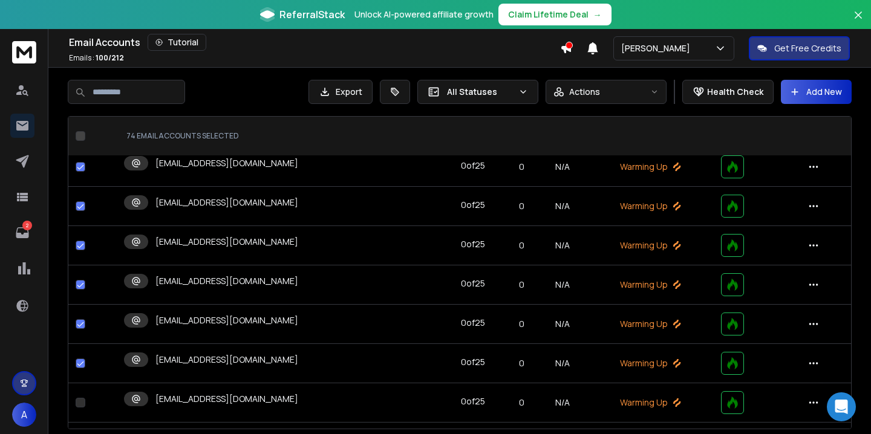
click at [80, 407] on button "button" at bounding box center [81, 403] width 10 height 10
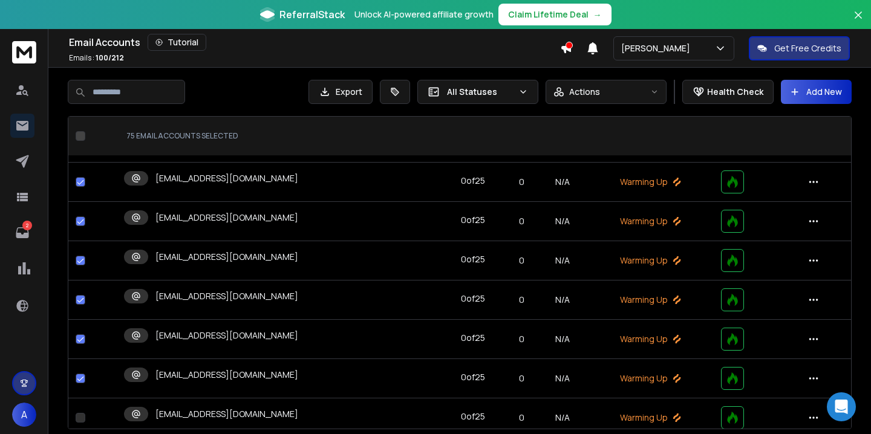
scroll to position [2732, 0]
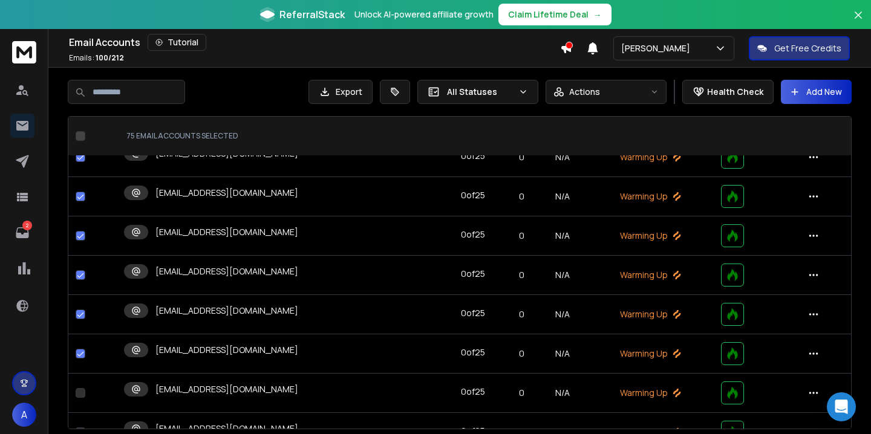
click at [80, 394] on button "button" at bounding box center [81, 393] width 10 height 10
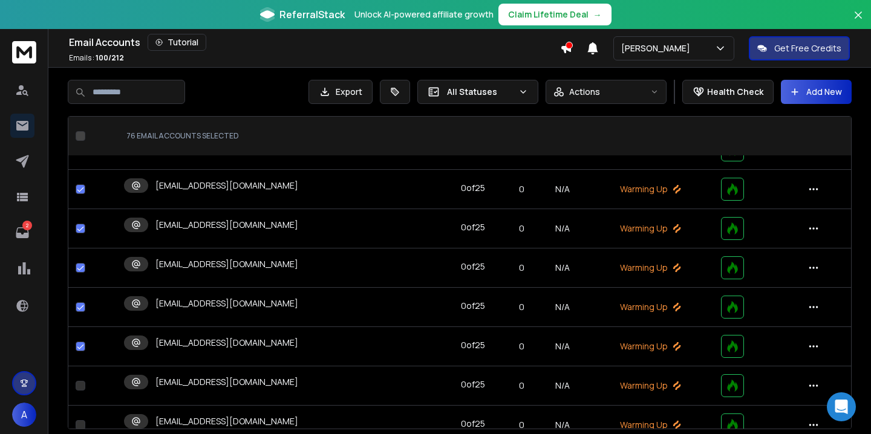
click at [80, 389] on button "button" at bounding box center [81, 386] width 10 height 10
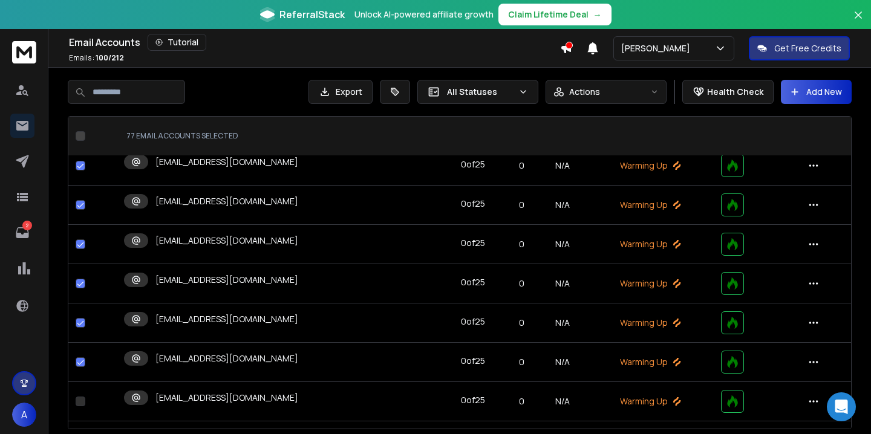
click at [80, 405] on button "button" at bounding box center [81, 402] width 10 height 10
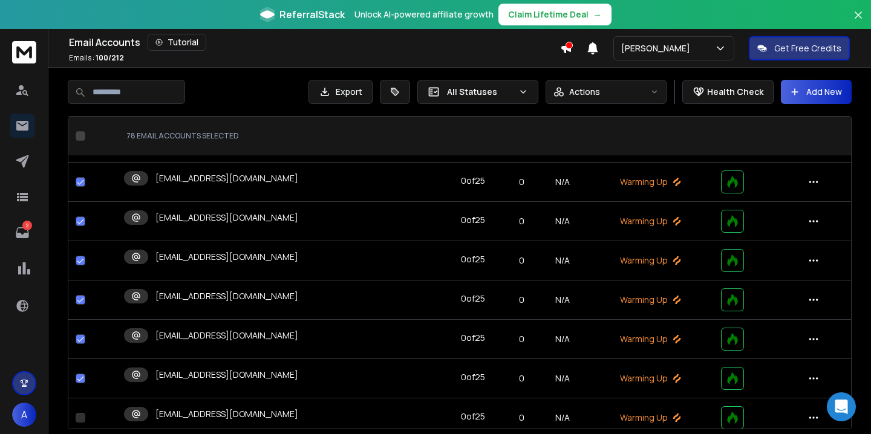
scroll to position [2836, 0]
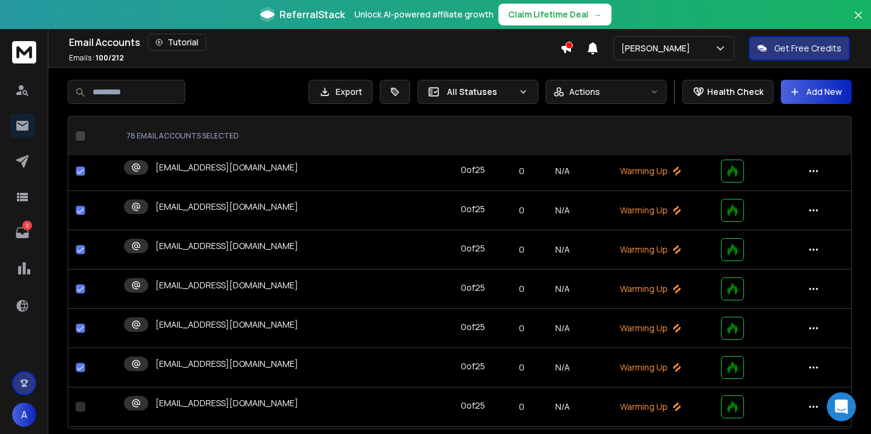
click at [80, 408] on button "button" at bounding box center [81, 407] width 10 height 10
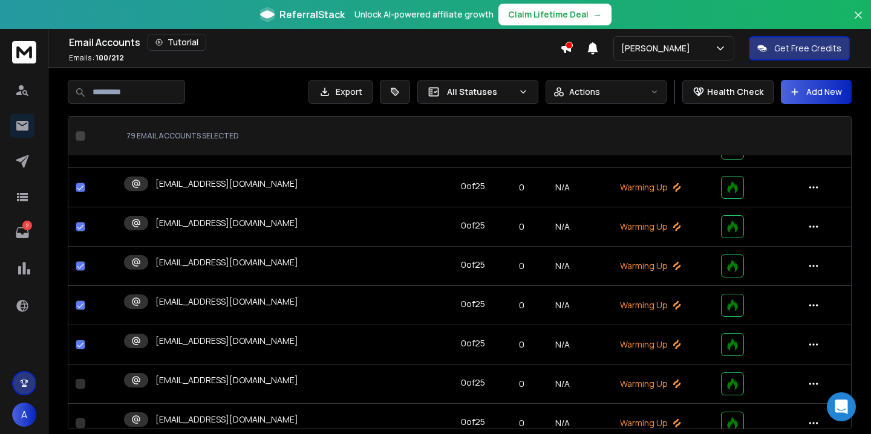
scroll to position [2903, 0]
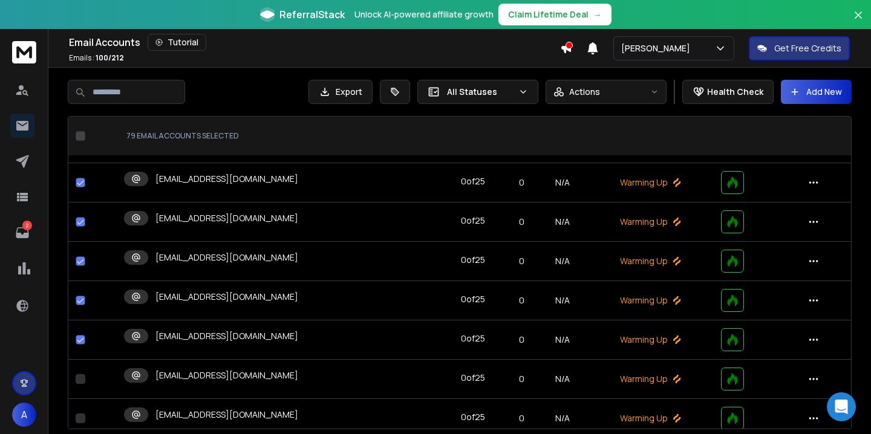
click at [80, 384] on td at bounding box center [92, 379] width 48 height 39
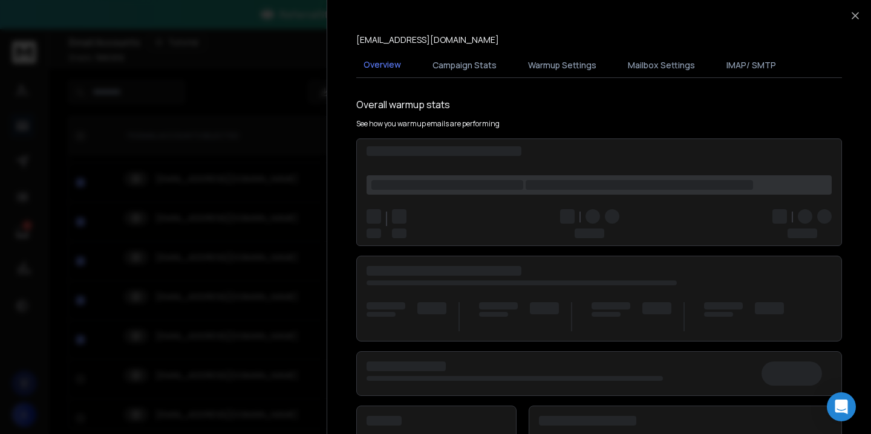
click at [80, 384] on div at bounding box center [435, 217] width 871 height 434
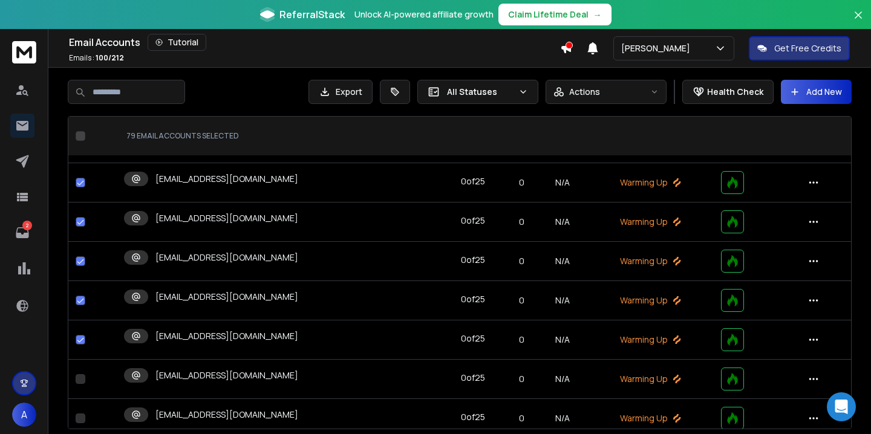
click at [80, 384] on td at bounding box center [92, 379] width 48 height 39
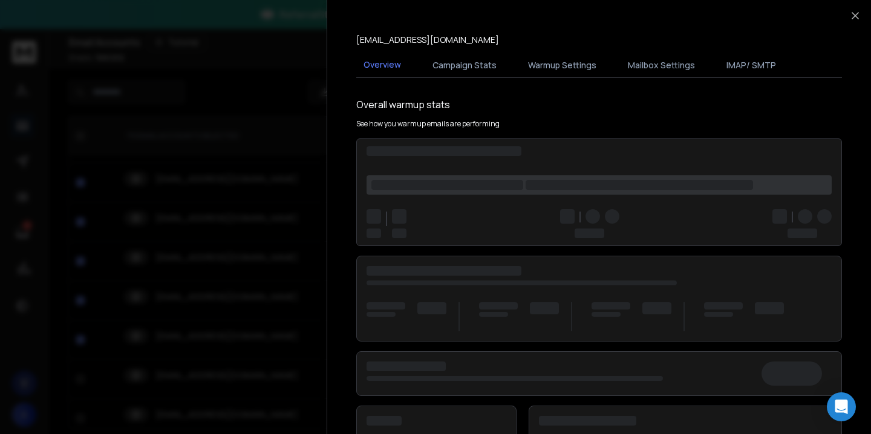
click at [80, 384] on div at bounding box center [435, 217] width 871 height 434
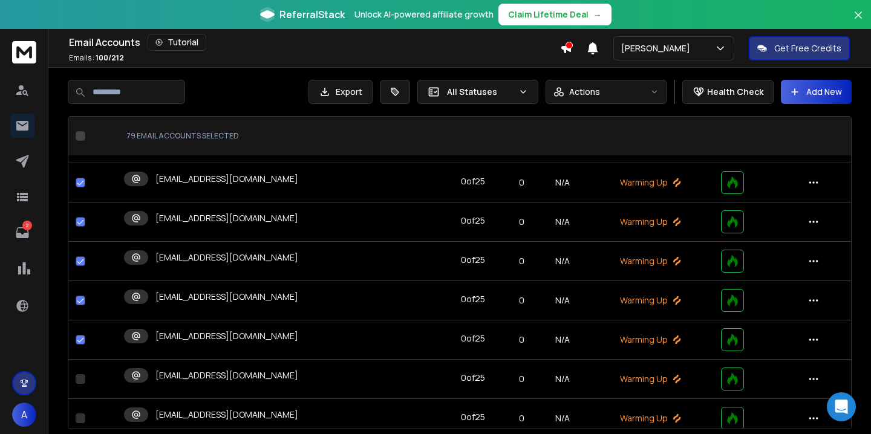
click at [80, 380] on button "button" at bounding box center [81, 380] width 10 height 10
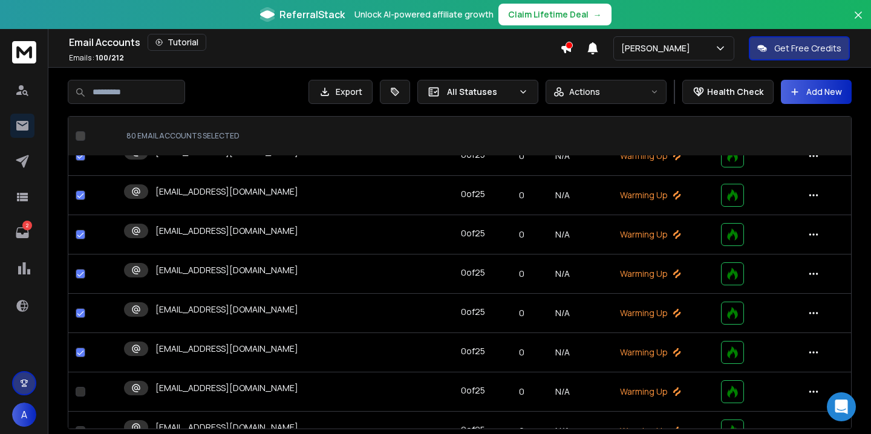
scroll to position [2943, 0]
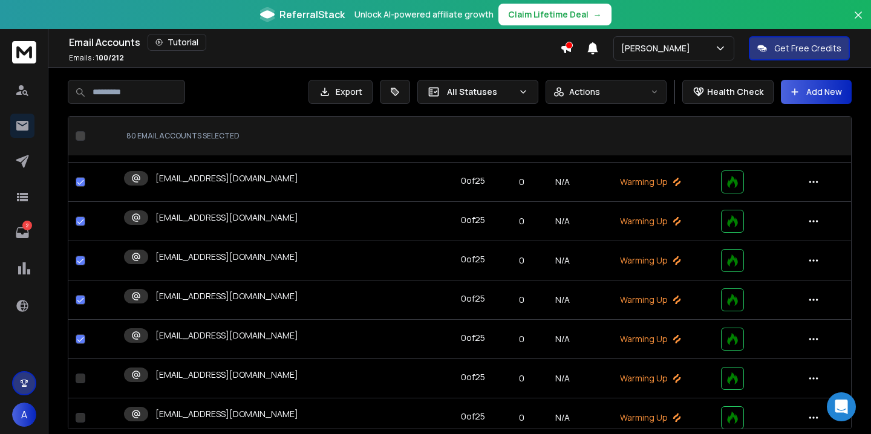
click at [80, 380] on button "button" at bounding box center [81, 379] width 10 height 10
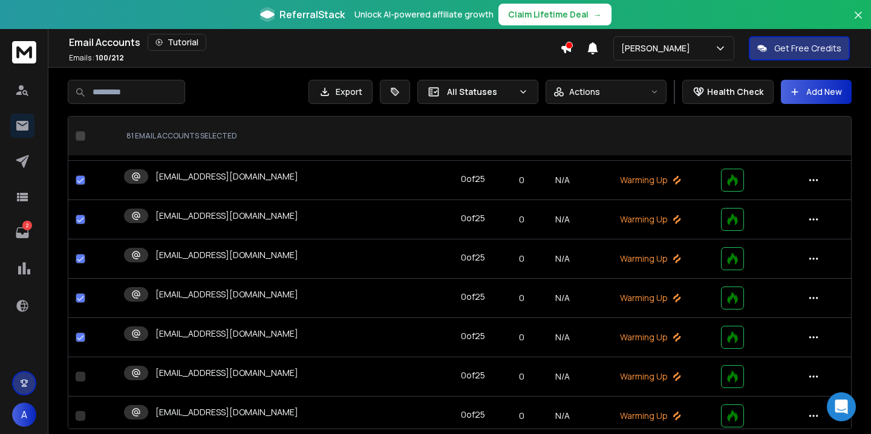
click at [80, 379] on button "button" at bounding box center [81, 377] width 10 height 10
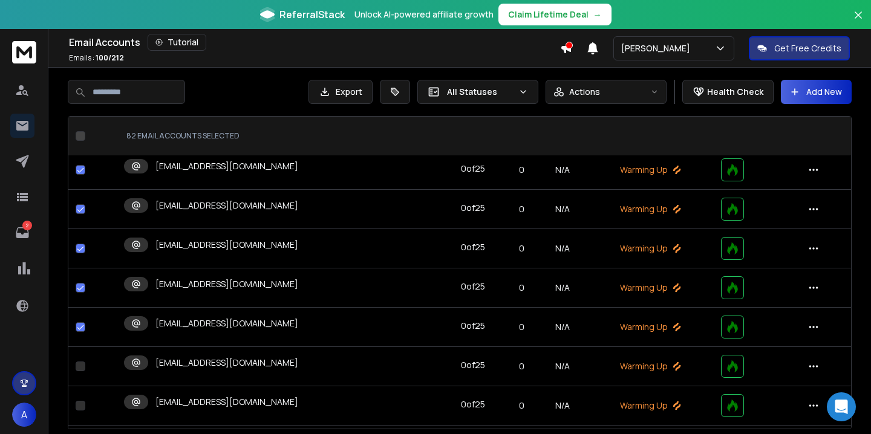
click at [80, 367] on button "button" at bounding box center [81, 367] width 10 height 10
click at [82, 405] on button "button" at bounding box center [81, 406] width 10 height 10
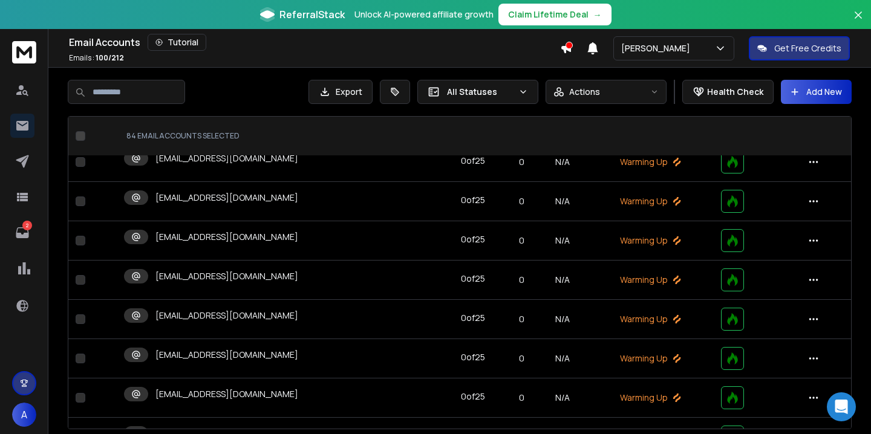
scroll to position [3322, 0]
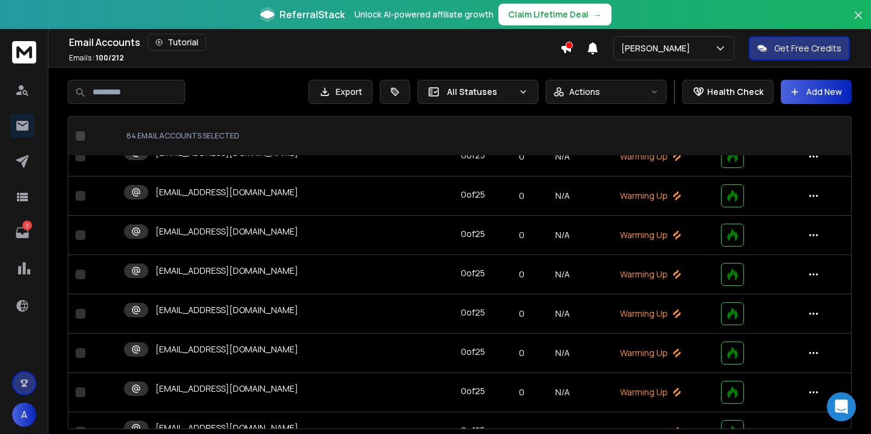
click at [80, 161] on button "button" at bounding box center [81, 157] width 10 height 10
click at [80, 192] on button "button" at bounding box center [81, 196] width 10 height 10
click at [82, 233] on button "button" at bounding box center [81, 236] width 10 height 10
click at [81, 278] on button "button" at bounding box center [81, 275] width 10 height 10
click at [80, 316] on button "button" at bounding box center [81, 314] width 10 height 10
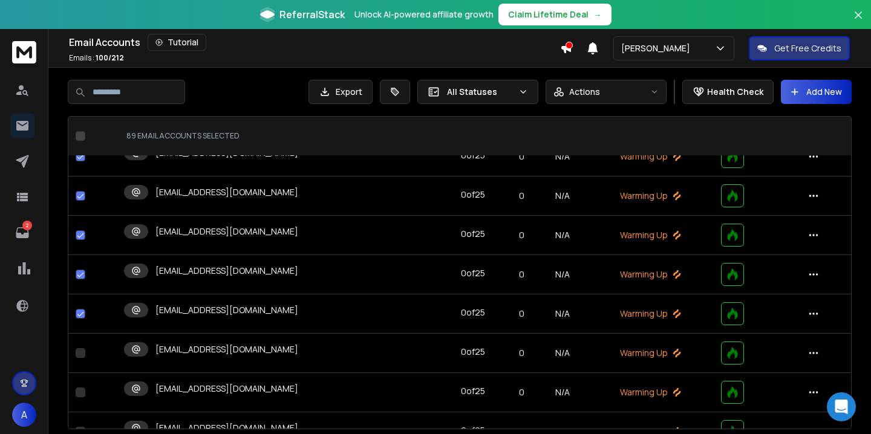
click at [80, 354] on button "button" at bounding box center [81, 354] width 10 height 10
click at [80, 391] on button "button" at bounding box center [81, 393] width 10 height 10
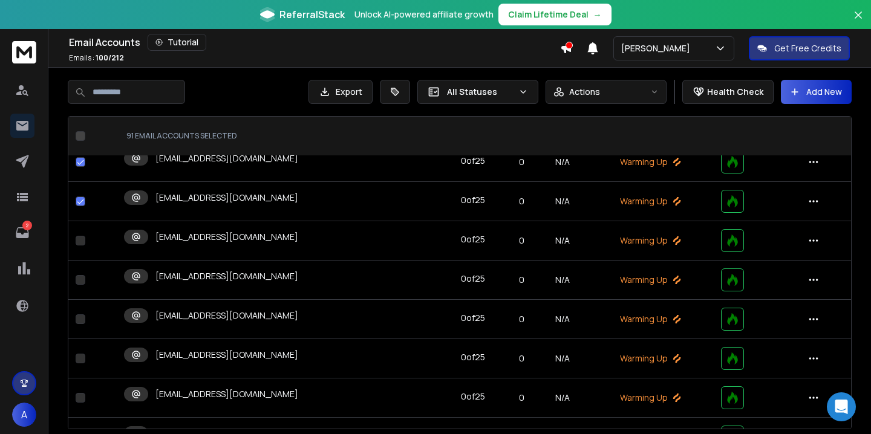
scroll to position [3566, 0]
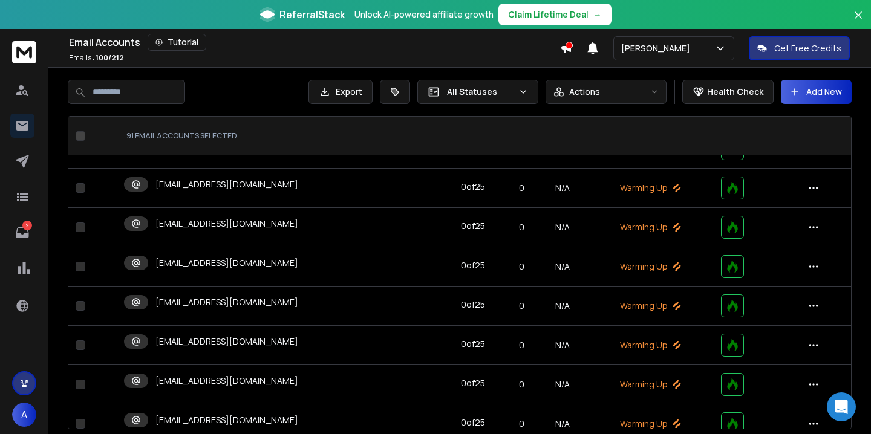
click at [80, 193] on td at bounding box center [92, 188] width 48 height 39
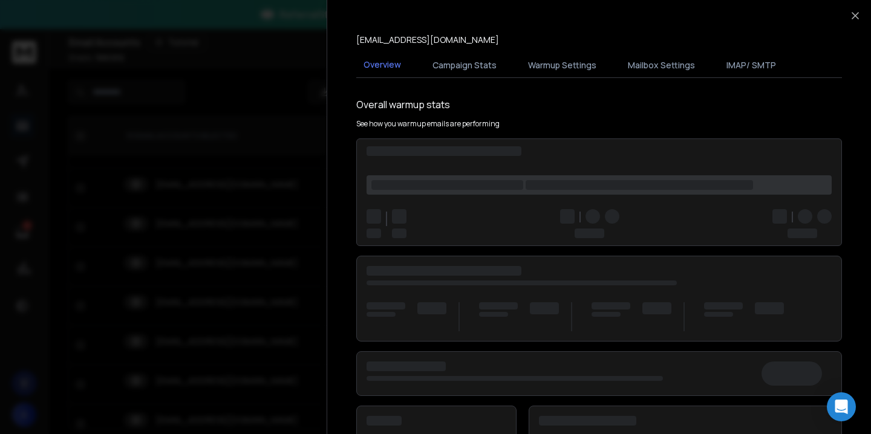
click at [80, 226] on div at bounding box center [435, 217] width 871 height 434
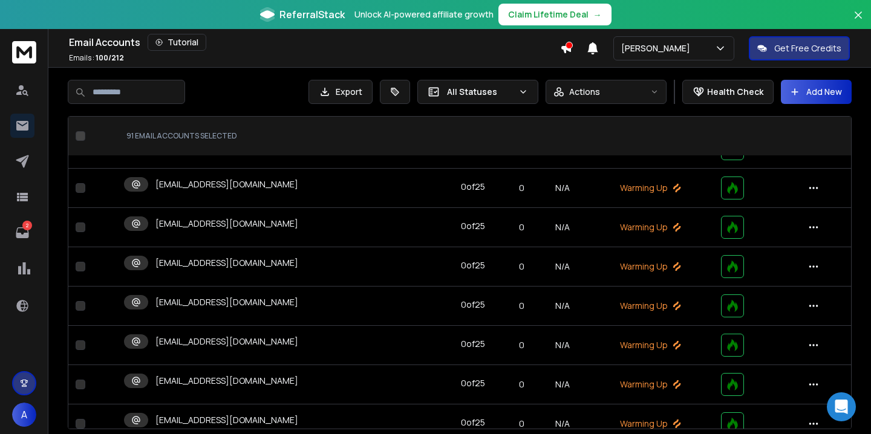
click at [79, 192] on button "button" at bounding box center [81, 188] width 10 height 10
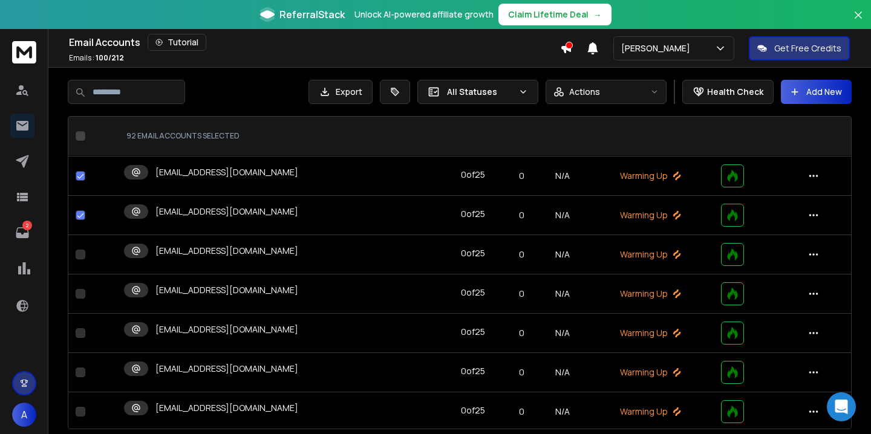
scroll to position [3563, 0]
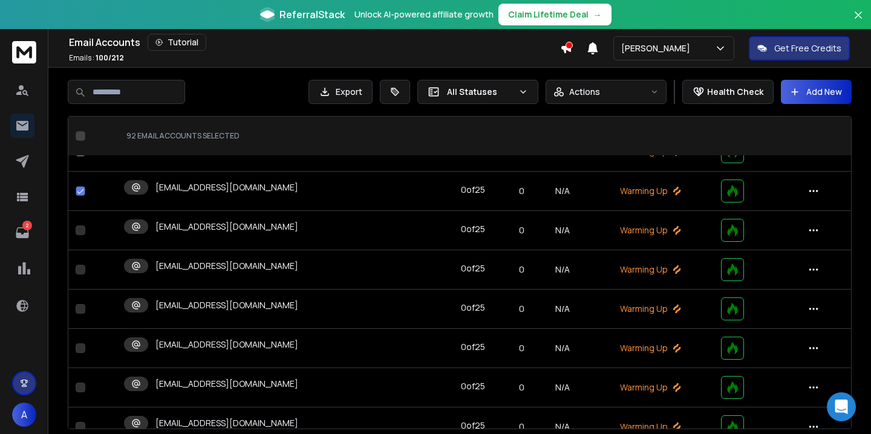
click at [80, 227] on button "button" at bounding box center [81, 231] width 10 height 10
click at [81, 271] on button "button" at bounding box center [81, 270] width 10 height 10
click at [80, 310] on button "button" at bounding box center [81, 309] width 10 height 10
click at [80, 351] on button "button" at bounding box center [81, 349] width 10 height 10
click at [80, 386] on button "button" at bounding box center [81, 388] width 10 height 10
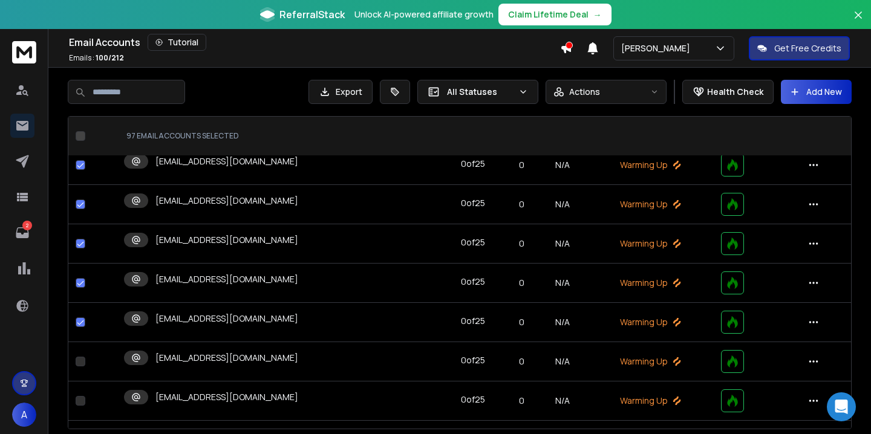
scroll to position [3639, 0]
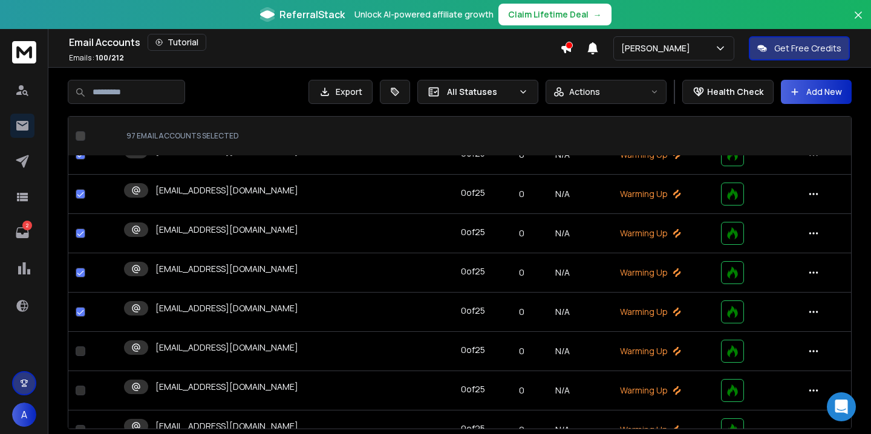
click at [80, 353] on button "button" at bounding box center [81, 352] width 10 height 10
click at [79, 391] on button "button" at bounding box center [81, 391] width 10 height 10
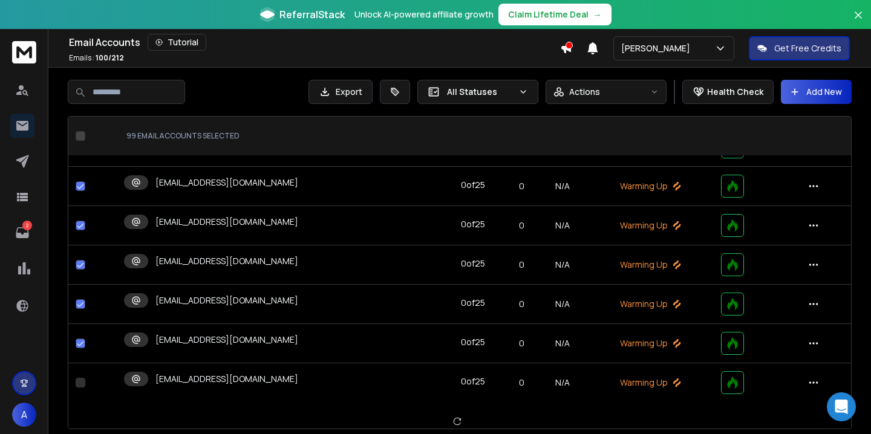
scroll to position [3688, 0]
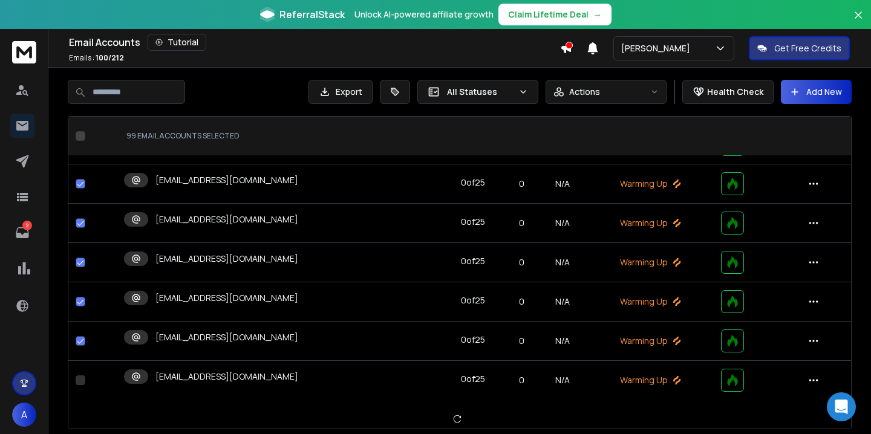
click at [78, 381] on button "button" at bounding box center [81, 381] width 10 height 10
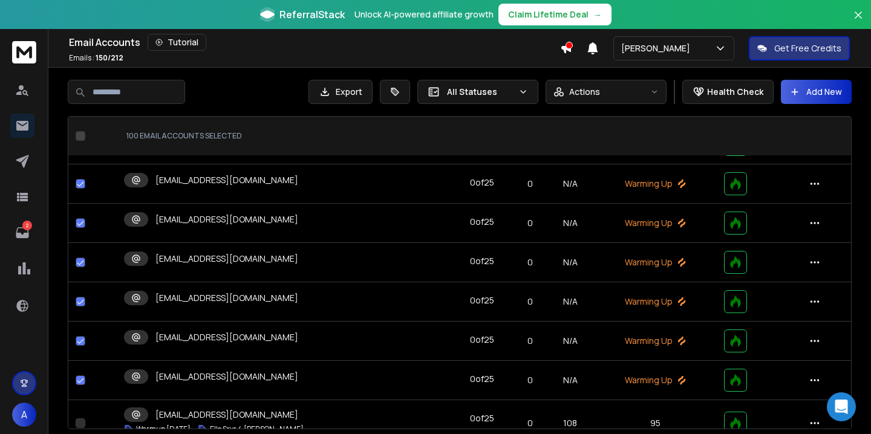
scroll to position [3716, 0]
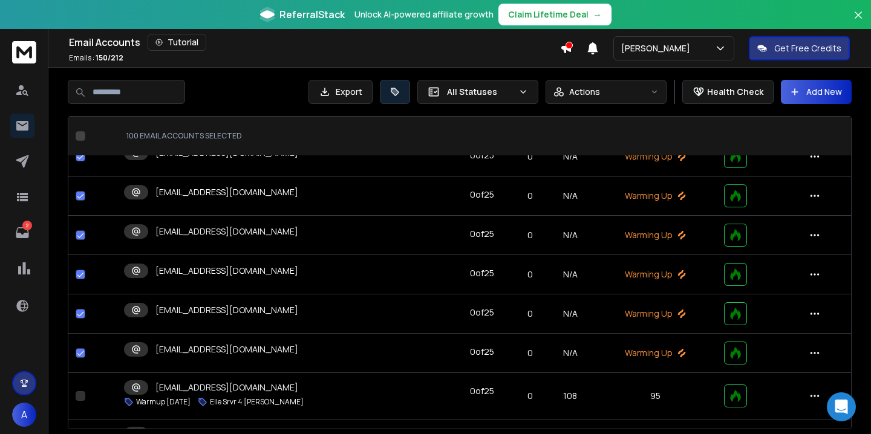
click at [393, 97] on button at bounding box center [395, 92] width 30 height 24
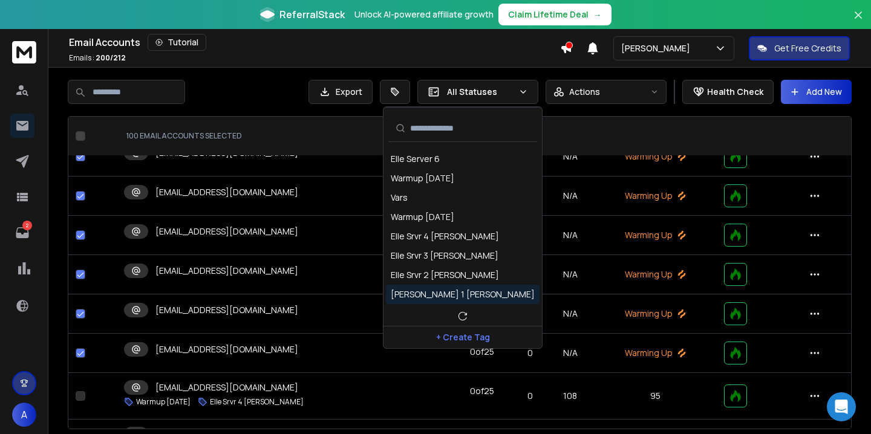
click at [440, 339] on p "+ Create Tag" at bounding box center [463, 338] width 54 height 12
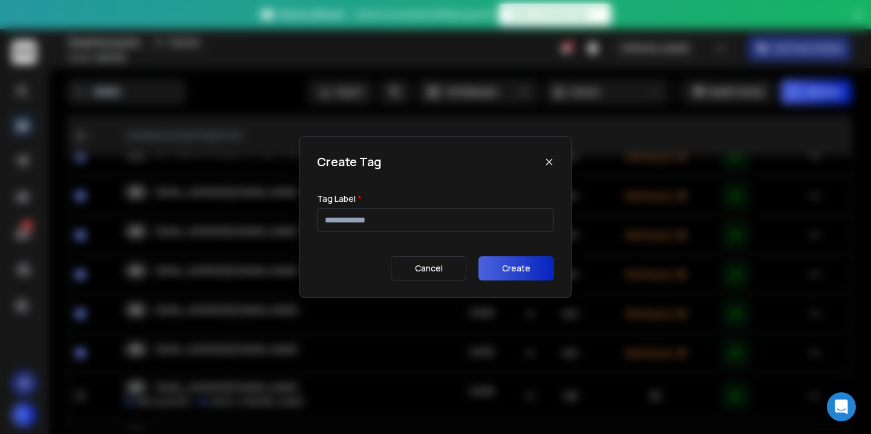
click at [384, 215] on input "text" at bounding box center [435, 220] width 237 height 24
click at [517, 275] on button "Create" at bounding box center [517, 269] width 76 height 24
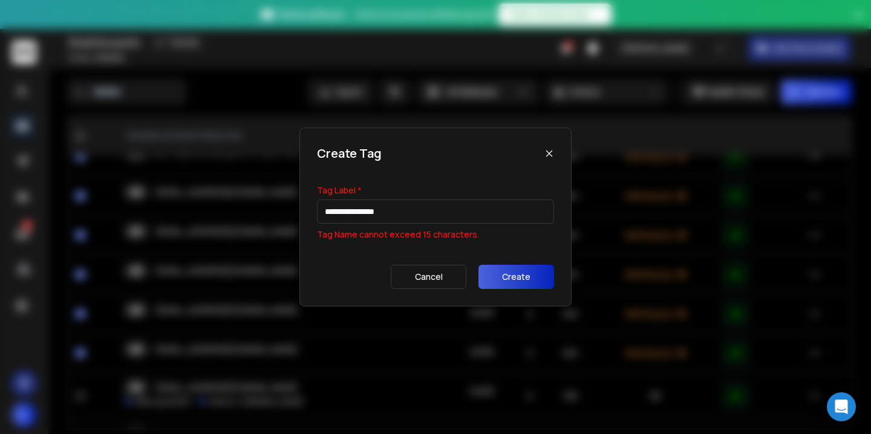
click at [358, 217] on input "**********" at bounding box center [435, 212] width 237 height 24
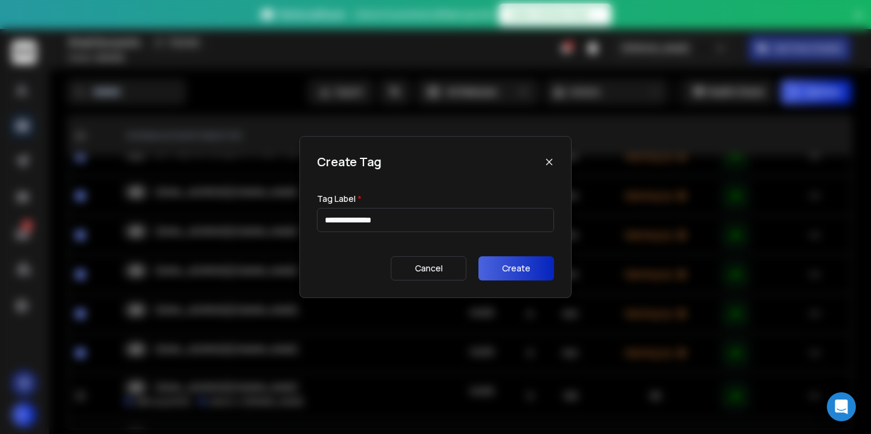
type input "**********"
click at [494, 267] on button "Create" at bounding box center [517, 269] width 76 height 24
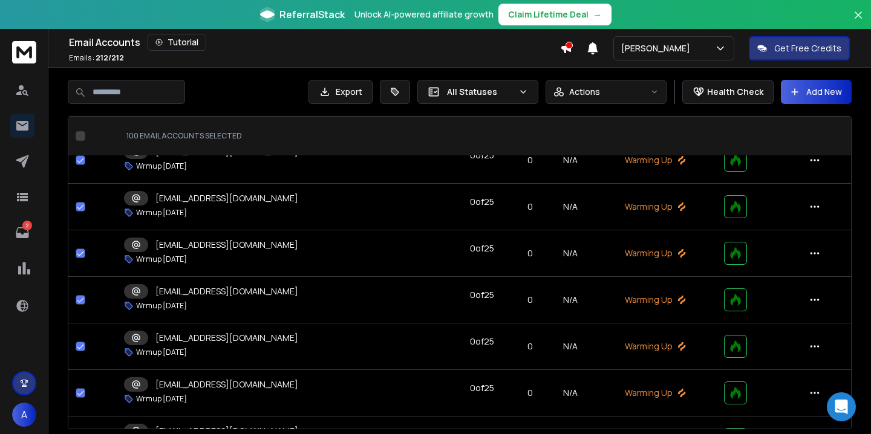
scroll to position [0, 0]
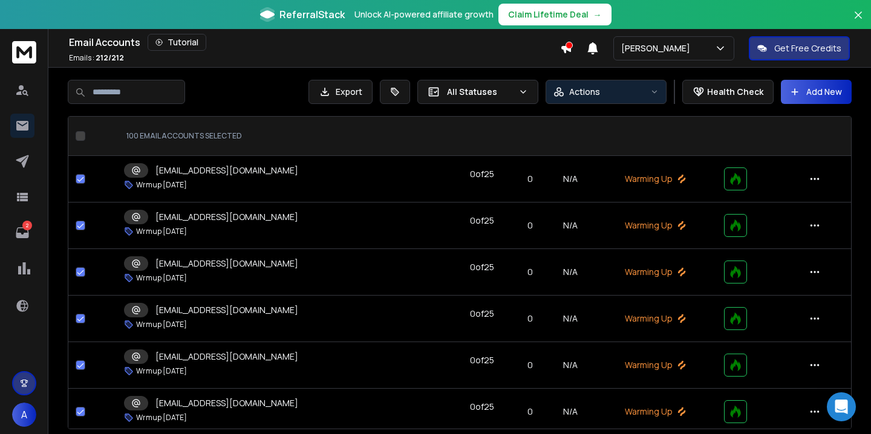
click at [649, 100] on button "Actions" at bounding box center [606, 92] width 121 height 24
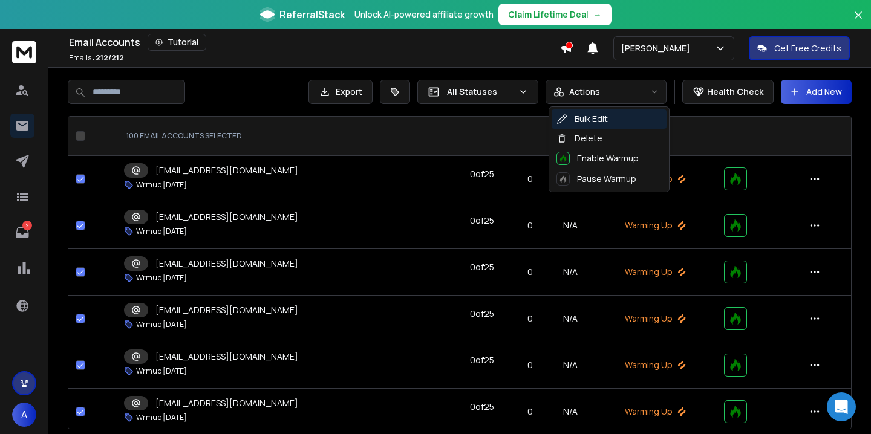
click at [611, 118] on div "Bulk Edit" at bounding box center [609, 119] width 115 height 19
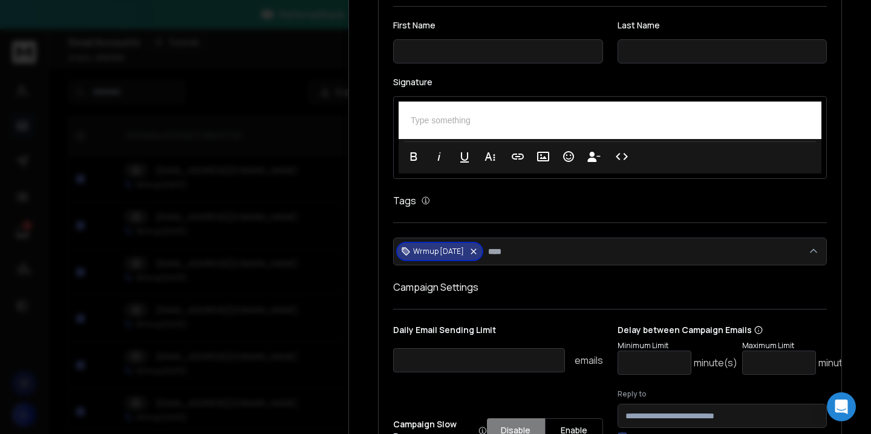
scroll to position [107, 0]
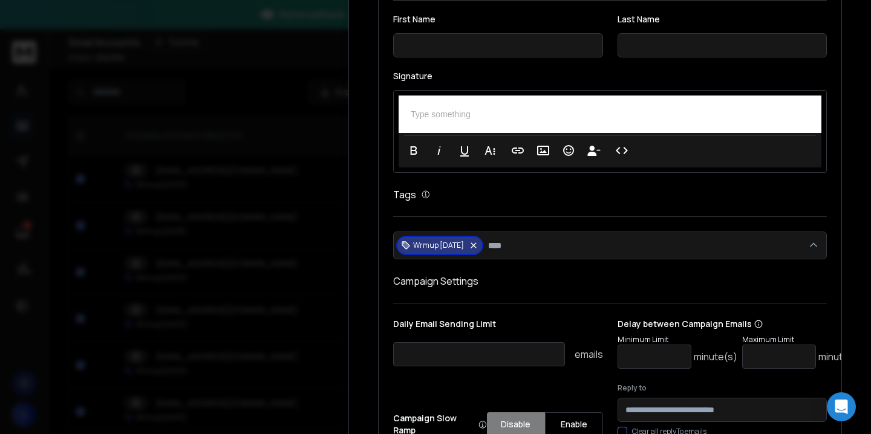
click at [447, 116] on div at bounding box center [610, 114] width 399 height 13
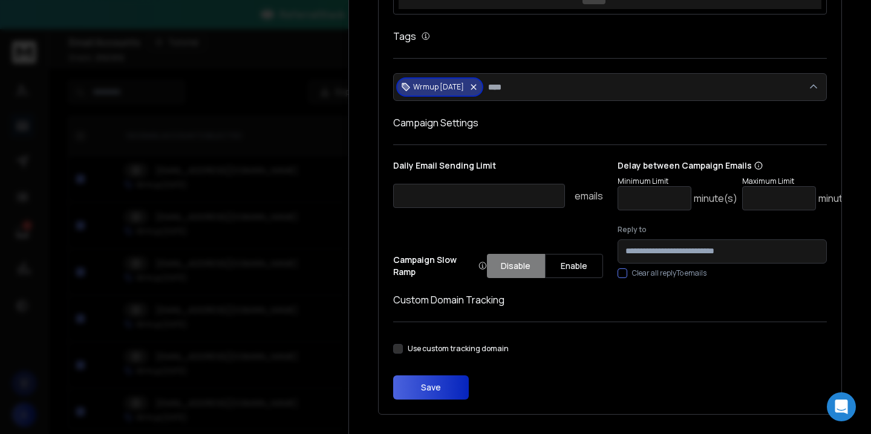
scroll to position [347, 0]
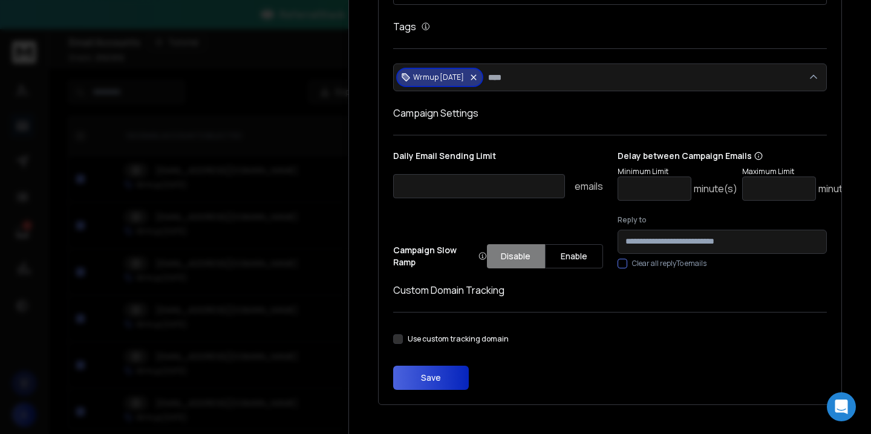
click at [442, 370] on button "Save" at bounding box center [431, 378] width 76 height 24
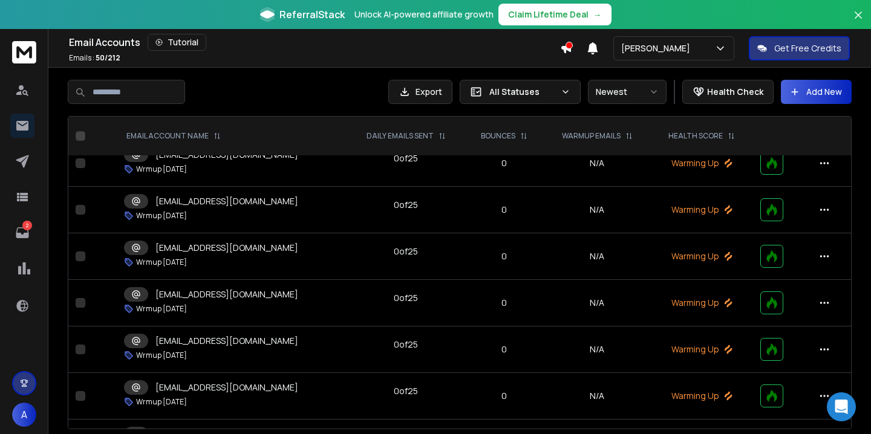
scroll to position [2085, 0]
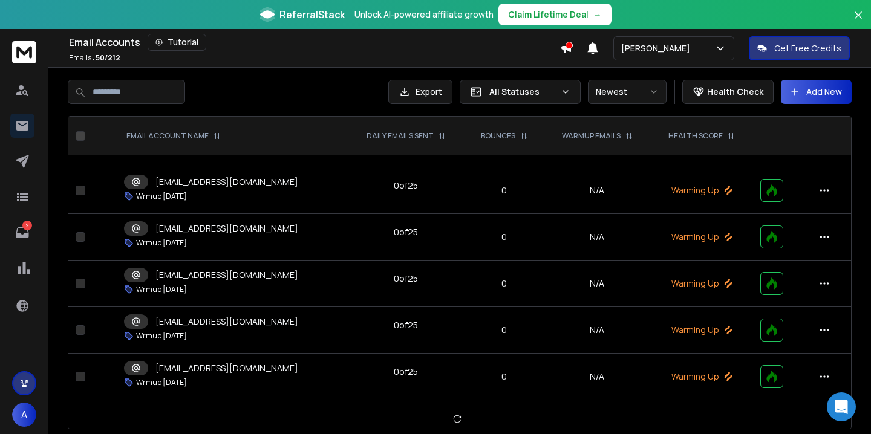
click at [254, 231] on p "elles@teamwithphilipmadison.com" at bounding box center [226, 229] width 143 height 12
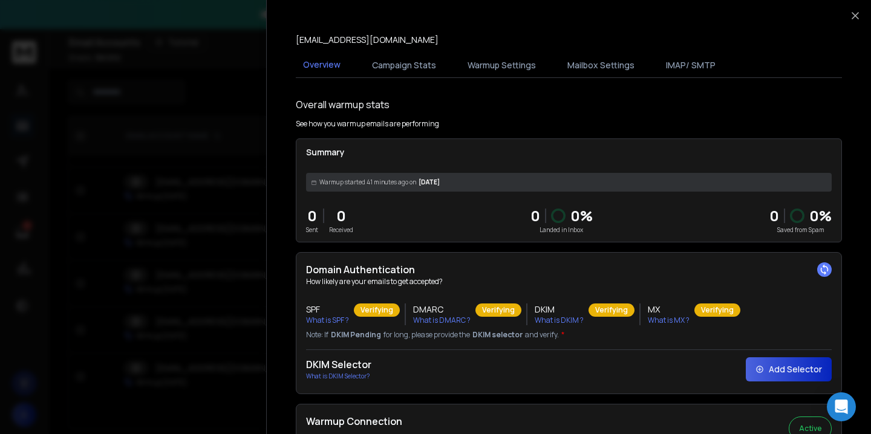
click at [614, 74] on button "Mailbox Settings" at bounding box center [601, 65] width 82 height 27
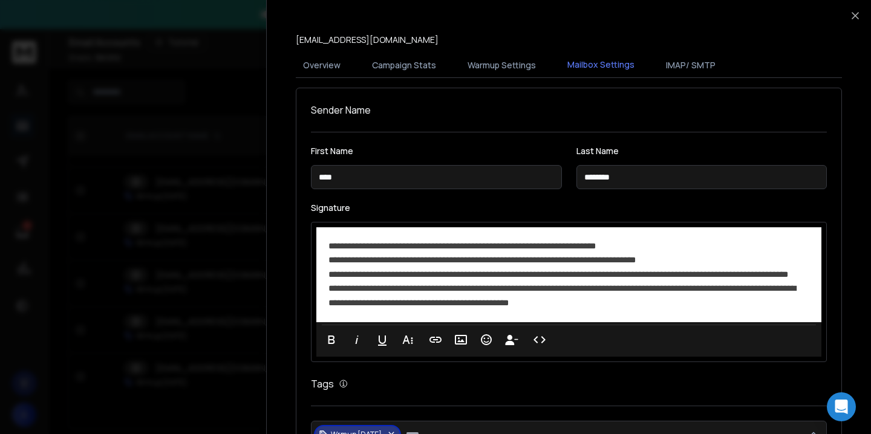
click at [243, 157] on div at bounding box center [435, 217] width 871 height 434
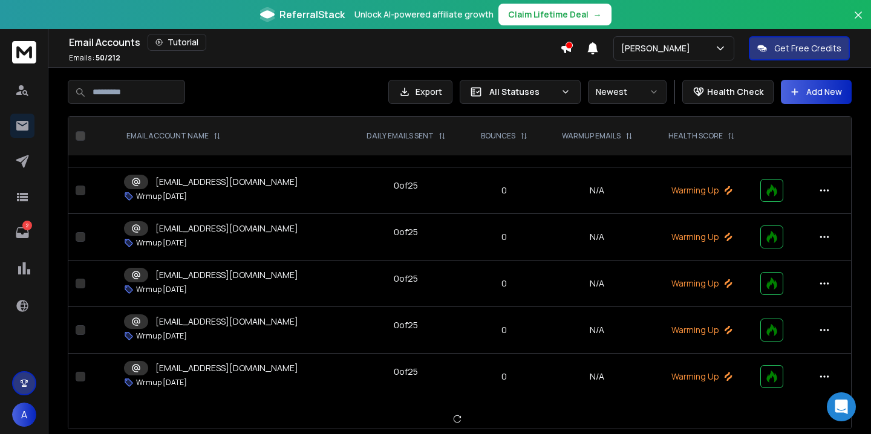
click at [250, 221] on div "elles@teamwithphilipmadison.com" at bounding box center [211, 228] width 174 height 15
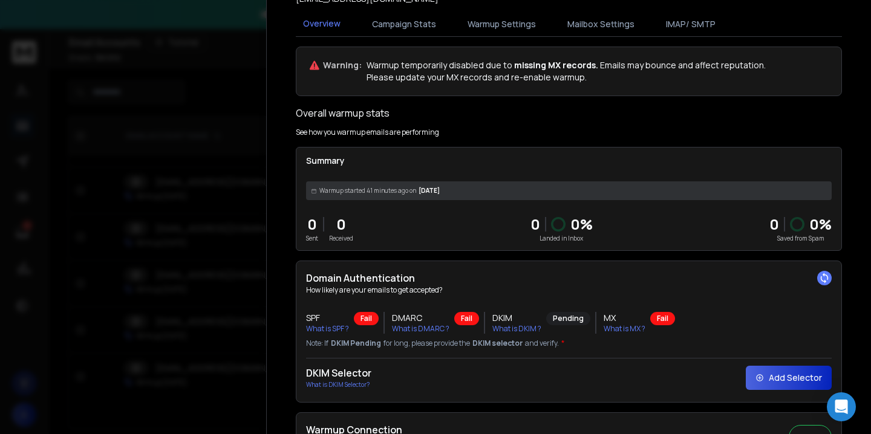
scroll to position [68, 0]
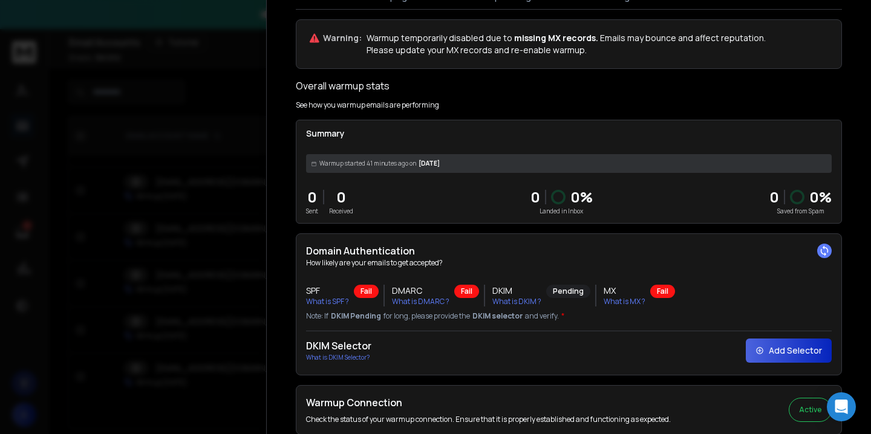
click at [244, 281] on div at bounding box center [435, 217] width 871 height 434
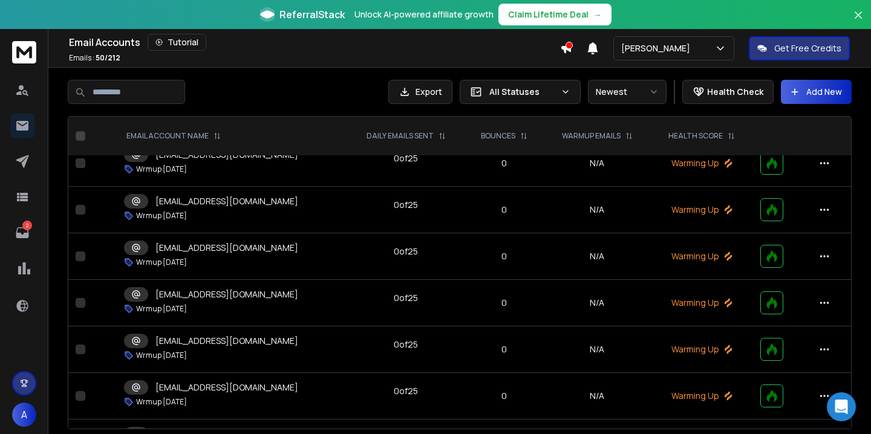
scroll to position [1621, 0]
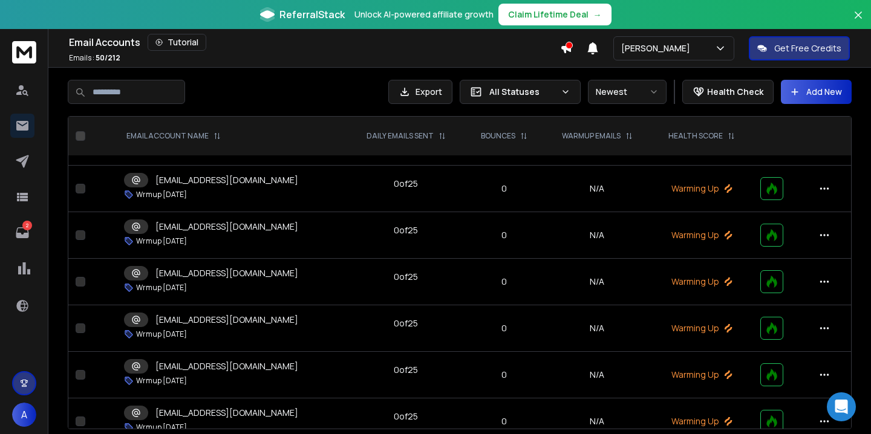
click at [238, 241] on div "Wrmup 9 Oct. 25" at bounding box center [232, 242] width 216 height 10
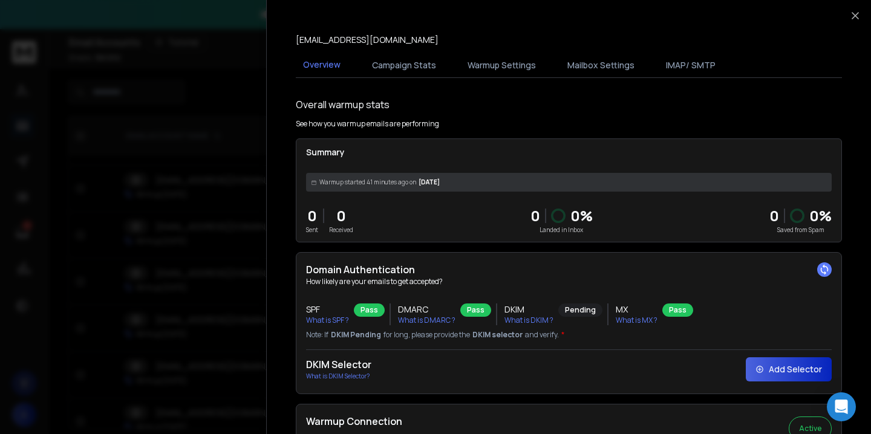
click at [209, 283] on div at bounding box center [435, 217] width 871 height 434
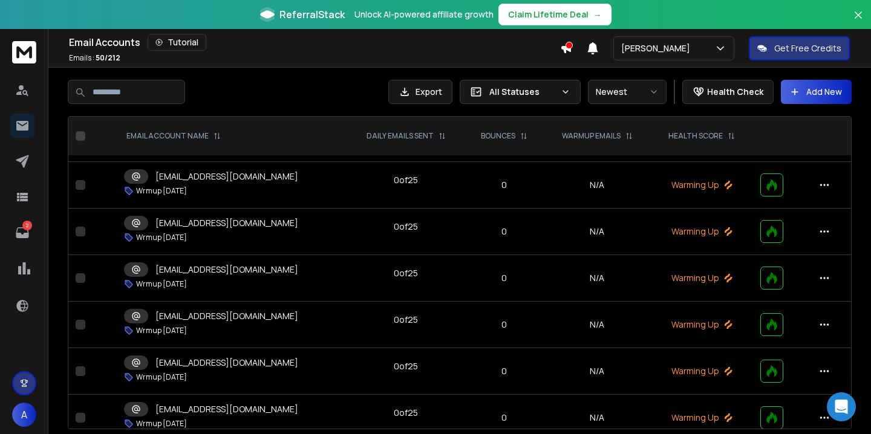
scroll to position [2085, 0]
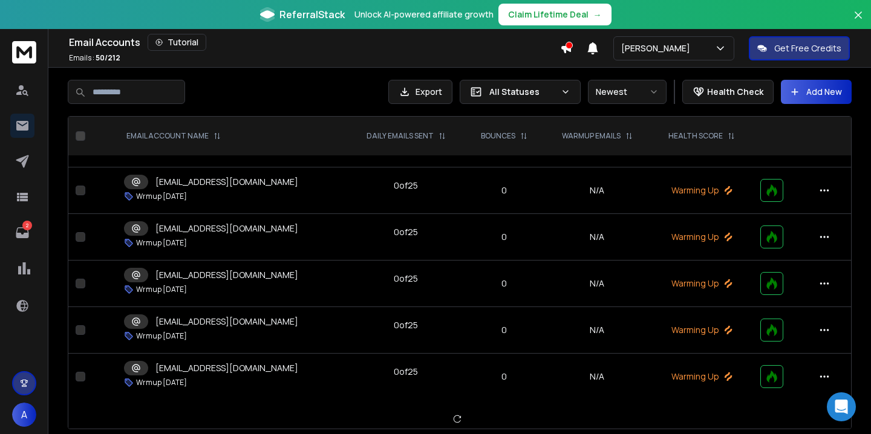
click at [215, 367] on p "elle@topcandidatesbyphilipmadison.com" at bounding box center [226, 368] width 143 height 12
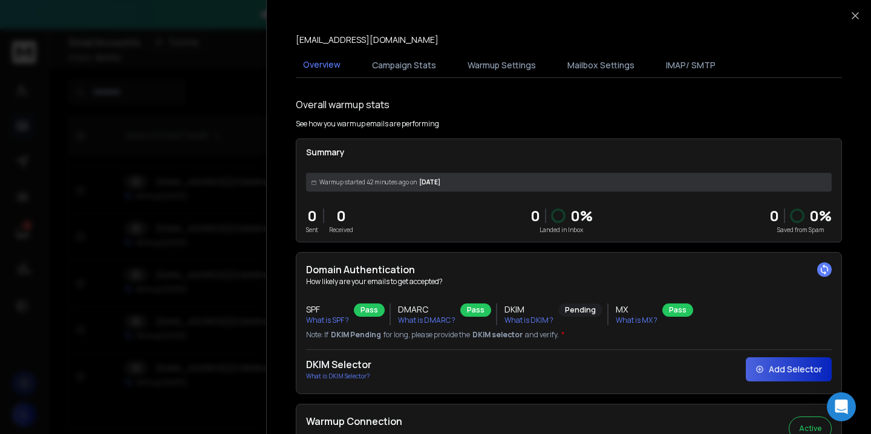
click at [226, 227] on div at bounding box center [435, 217] width 871 height 434
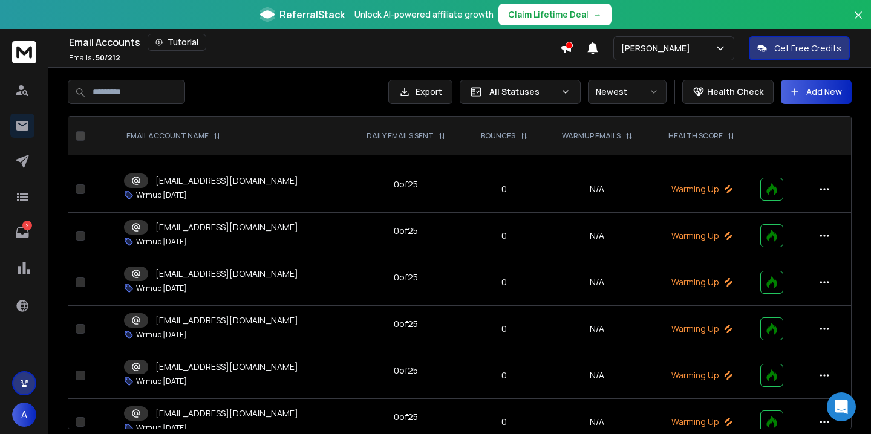
scroll to position [0, 0]
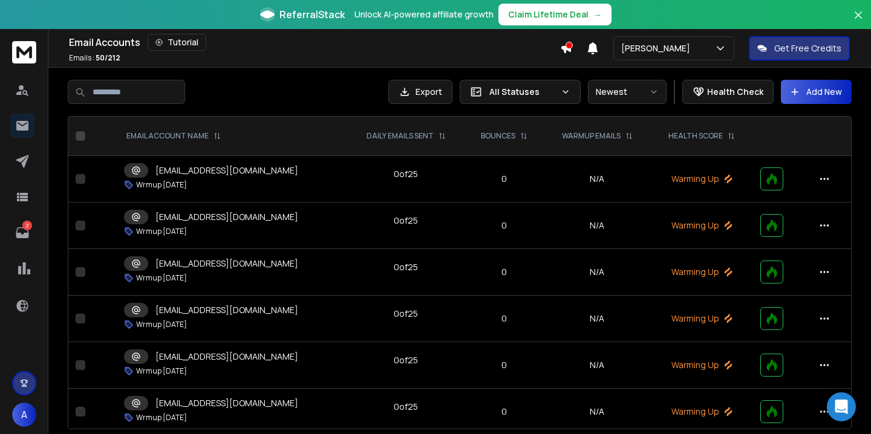
click at [201, 172] on p "elles@scalewithphilipmadison.com" at bounding box center [226, 171] width 143 height 12
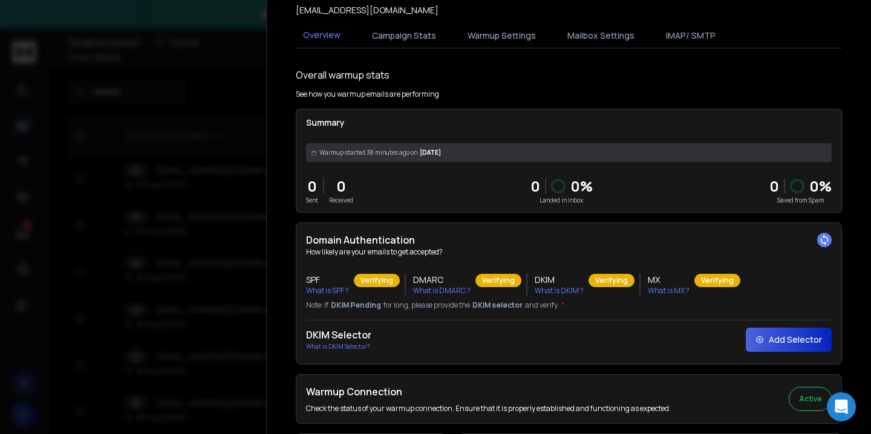
scroll to position [47, 0]
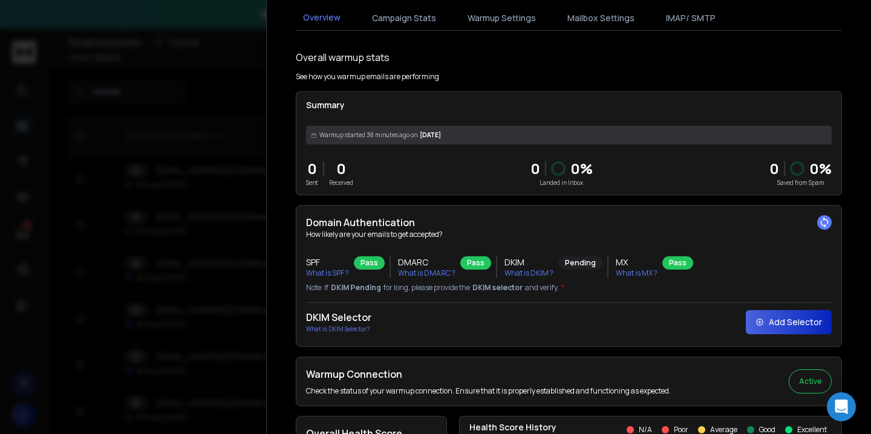
click at [759, 313] on button "Add Selector" at bounding box center [789, 322] width 86 height 24
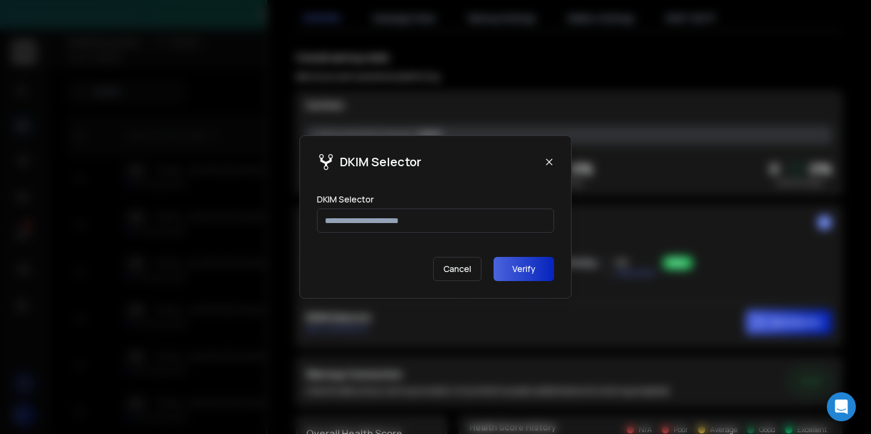
click at [423, 217] on input "text" at bounding box center [435, 221] width 237 height 24
click at [410, 229] on input "text" at bounding box center [435, 221] width 237 height 24
type input "*"
click at [448, 272] on p "Cancel" at bounding box center [457, 269] width 48 height 24
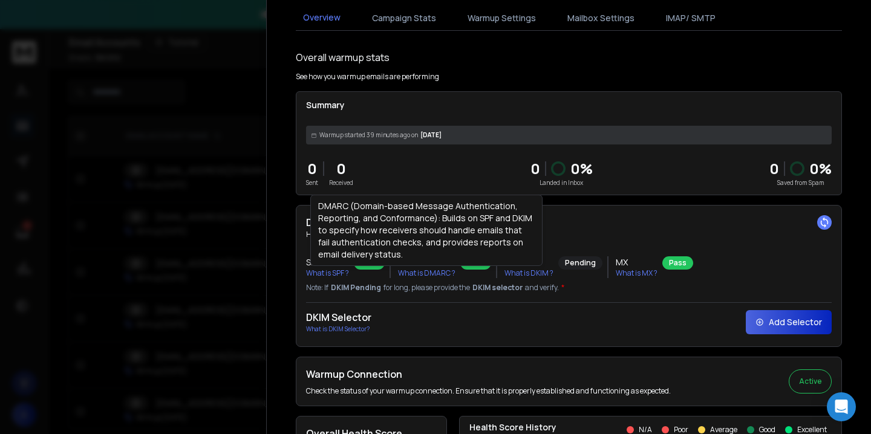
click at [240, 221] on div at bounding box center [435, 217] width 871 height 434
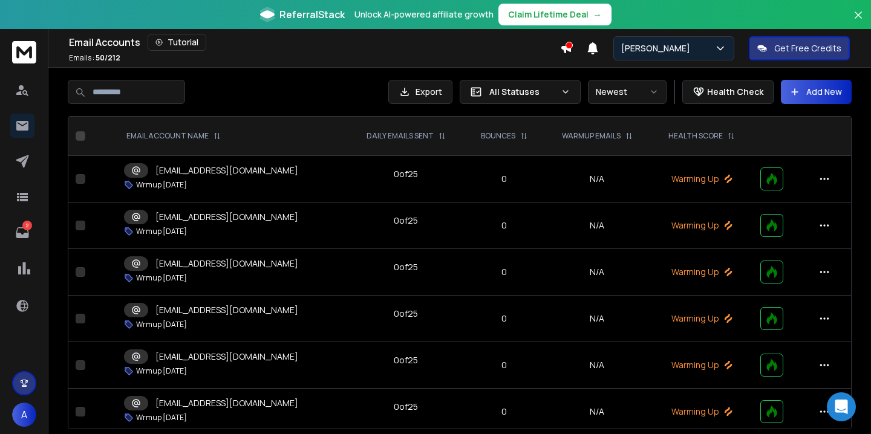
click at [698, 56] on button "[PERSON_NAME]" at bounding box center [674, 48] width 121 height 24
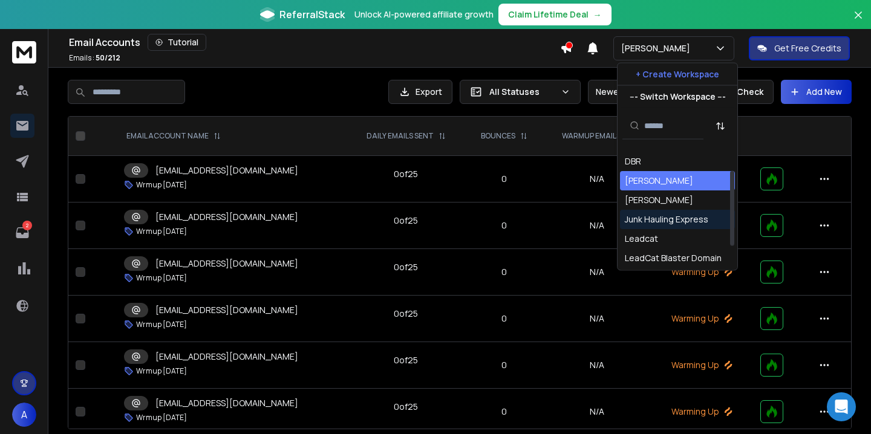
scroll to position [73, 0]
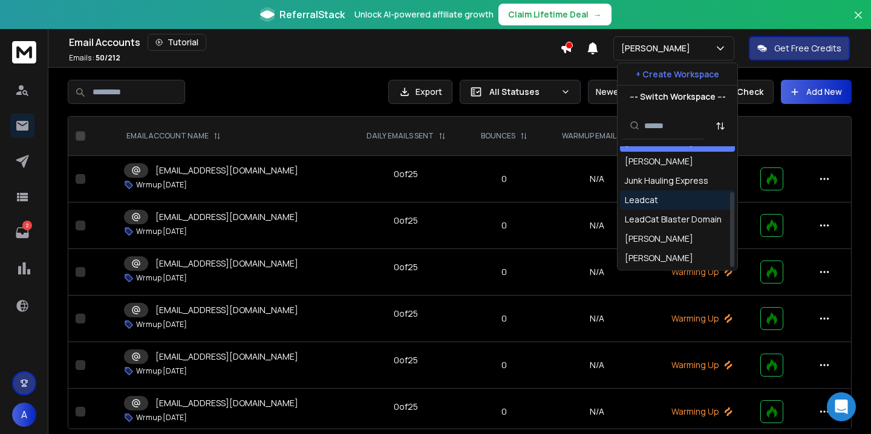
click at [656, 202] on div "Leadcat" at bounding box center [677, 200] width 115 height 19
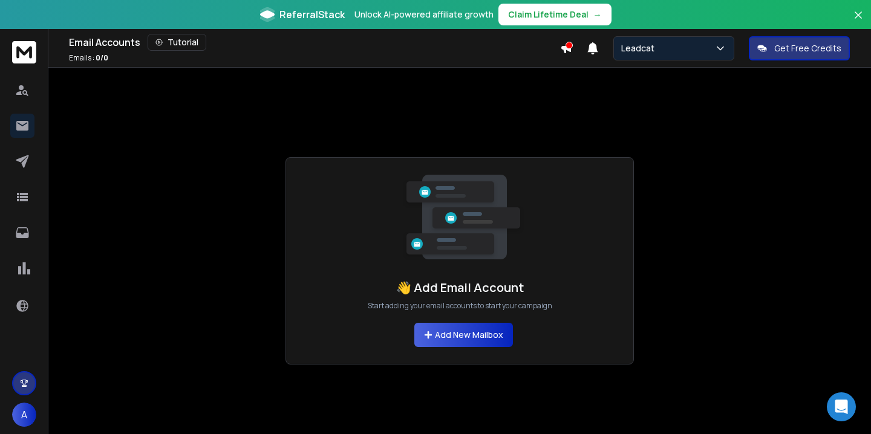
click at [660, 44] on p "Leadcat" at bounding box center [640, 48] width 38 height 12
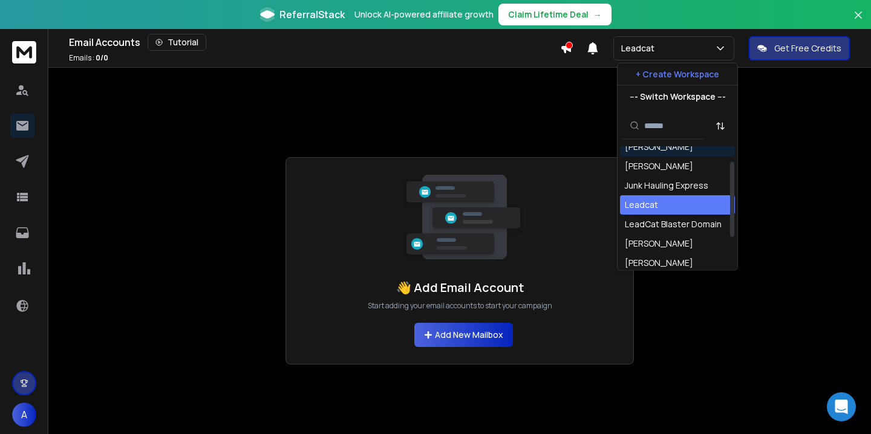
scroll to position [73, 0]
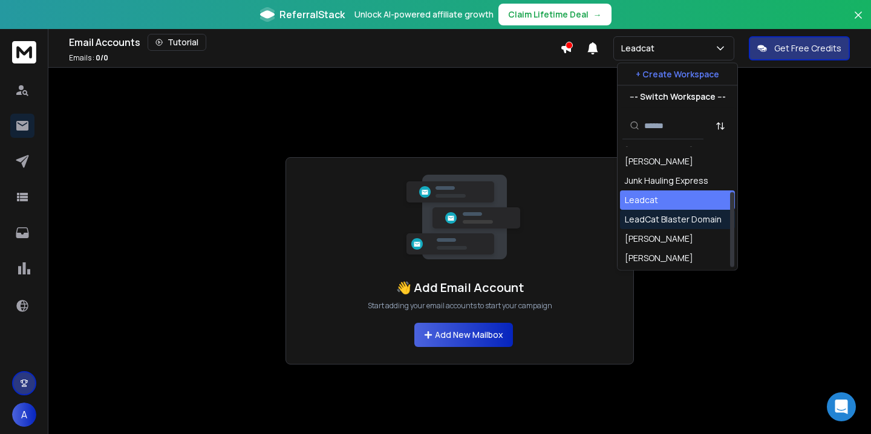
click at [673, 216] on div "LeadCat Blaster Domain" at bounding box center [673, 220] width 97 height 12
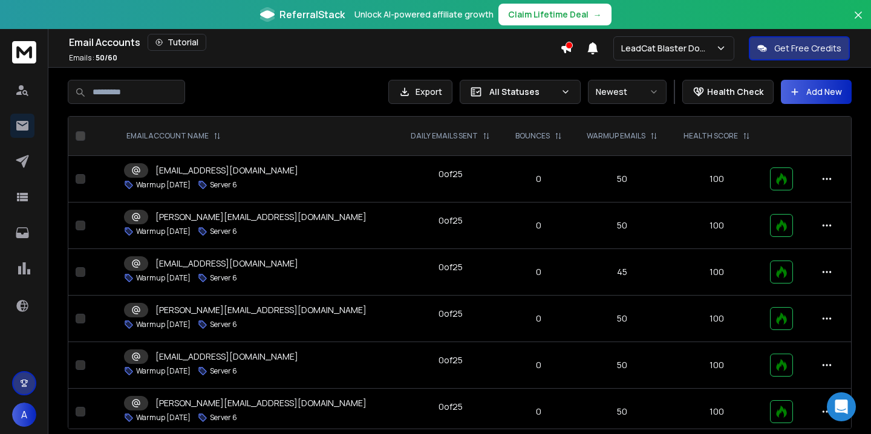
click at [413, 178] on td "0 of 25" at bounding box center [451, 171] width 106 height 31
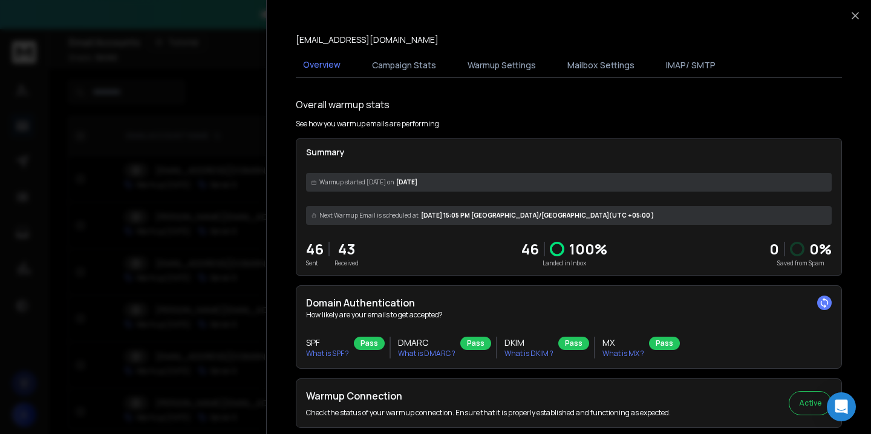
click at [172, 230] on div at bounding box center [435, 217] width 871 height 434
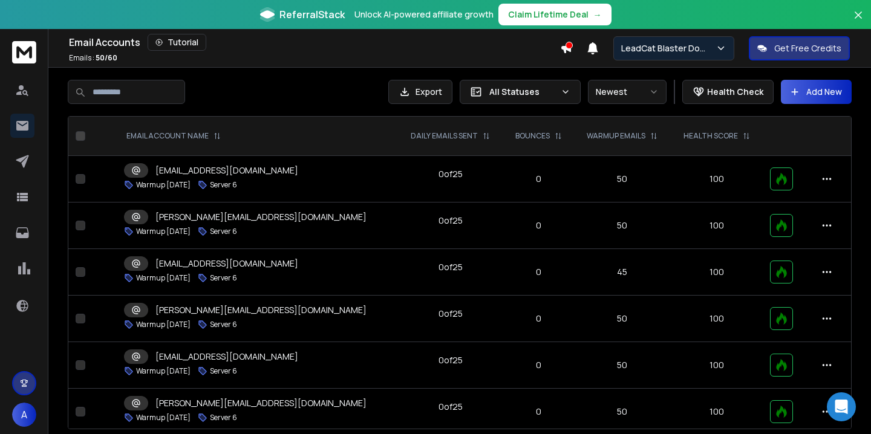
click at [660, 44] on p "LeadCat Blaster Domain" at bounding box center [668, 48] width 94 height 12
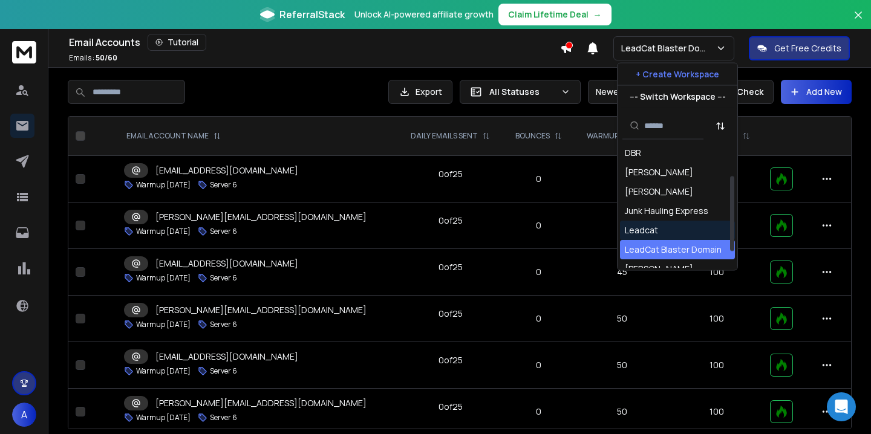
scroll to position [41, 0]
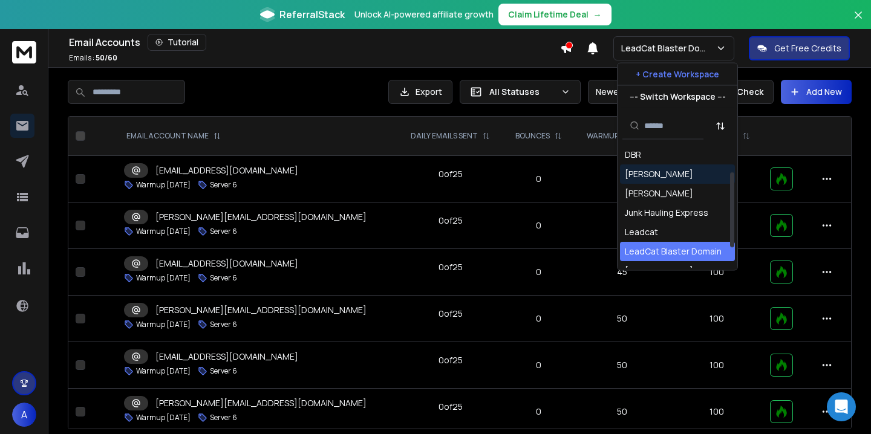
click at [658, 178] on div "[PERSON_NAME]" at bounding box center [659, 174] width 68 height 12
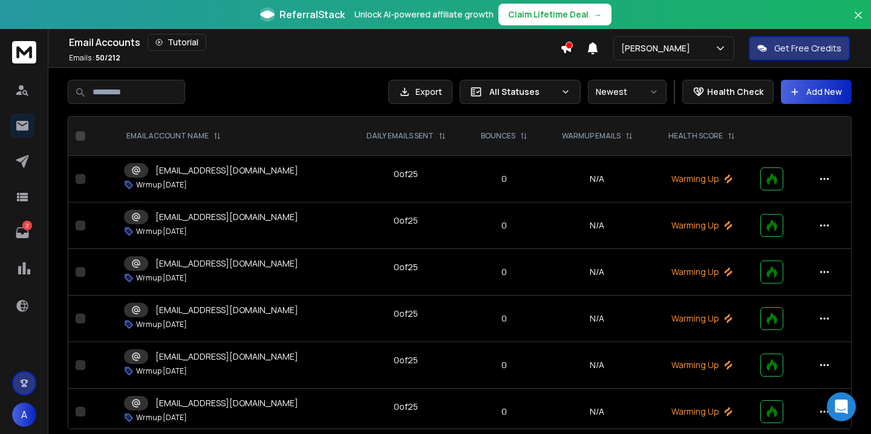
click at [390, 193] on tr "elles@scalewithphilipmadison.com Wrmup 9 Oct. 25 0 of 25 0 N/A Warming Up" at bounding box center [459, 179] width 783 height 47
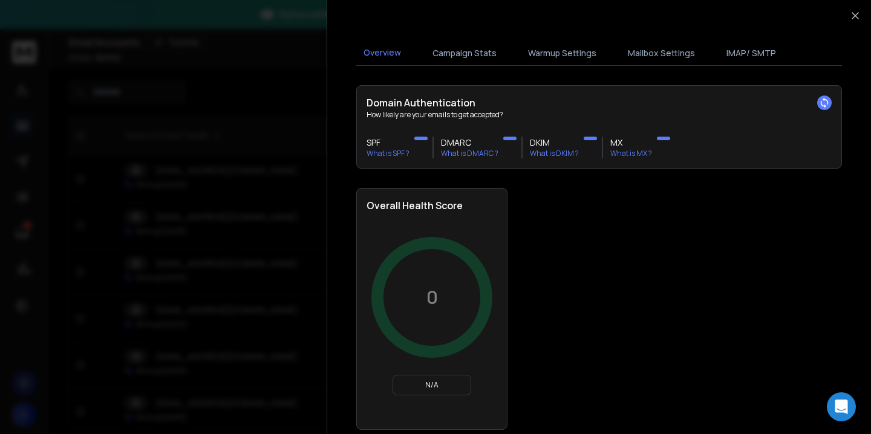
scroll to position [30, 0]
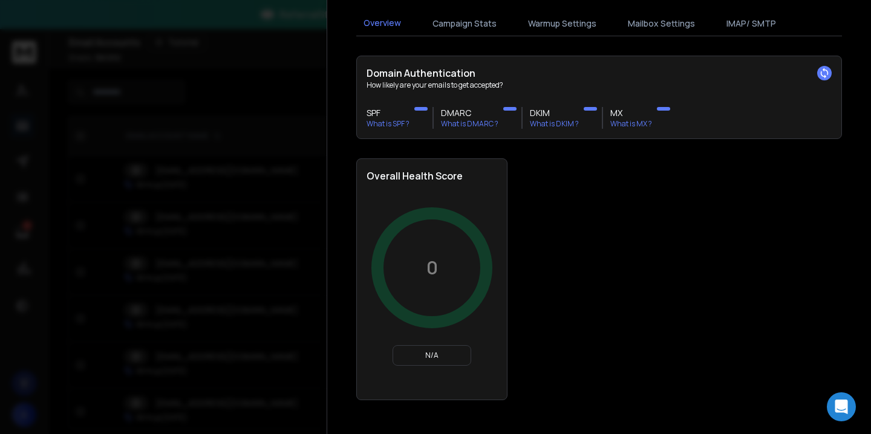
click at [221, 169] on div at bounding box center [435, 217] width 871 height 434
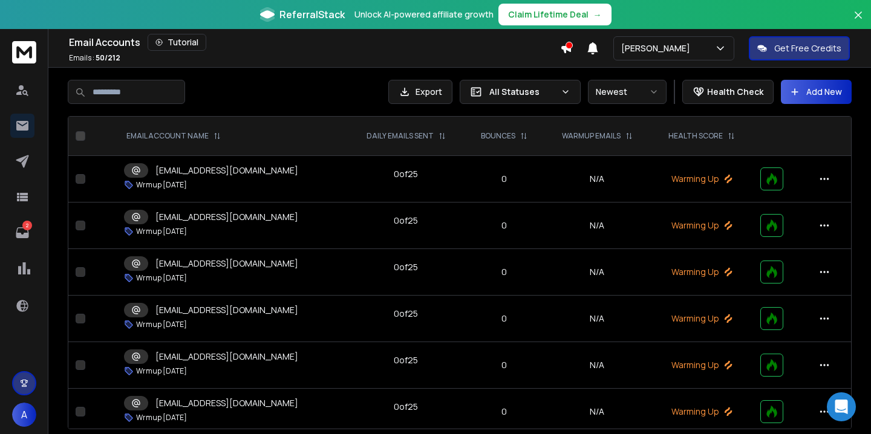
click at [266, 183] on div "Wrmup 9 Oct. 25" at bounding box center [232, 185] width 216 height 10
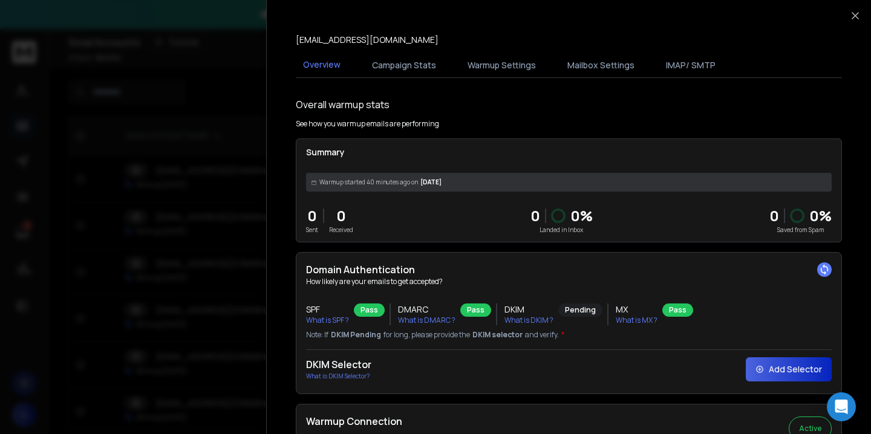
click at [756, 359] on button "Add Selector" at bounding box center [789, 370] width 86 height 24
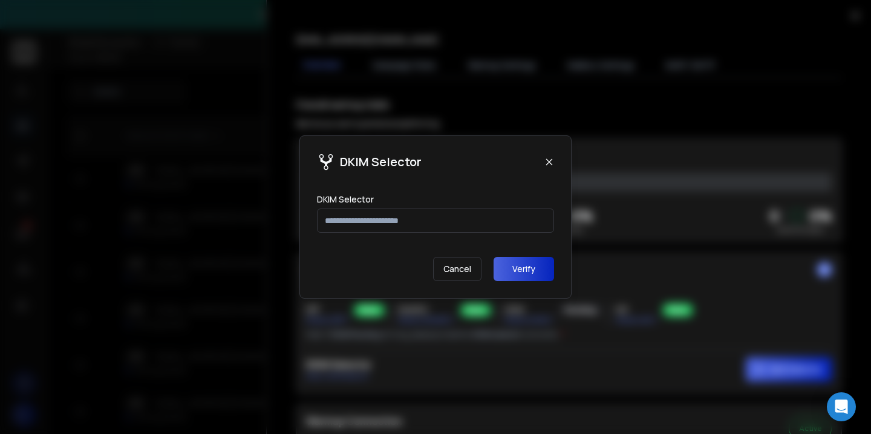
click at [513, 227] on input "text" at bounding box center [435, 221] width 237 height 24
paste input "******"
type input "******"
click at [529, 263] on button "Verify" at bounding box center [524, 269] width 61 height 24
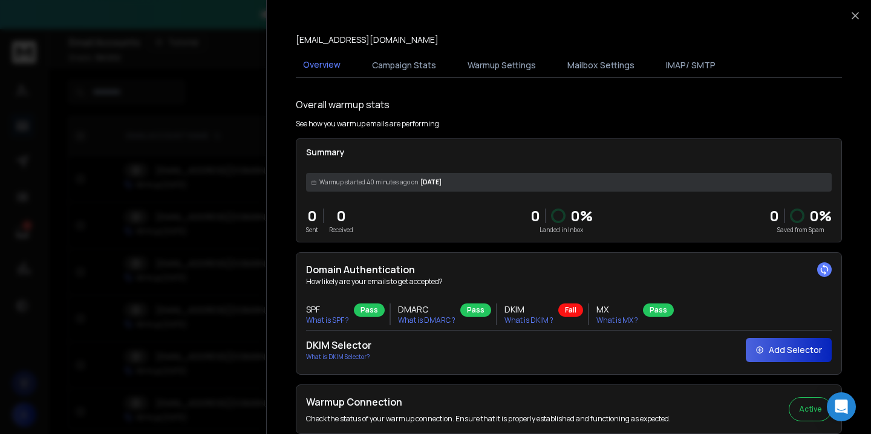
click at [795, 342] on button "Add Selector" at bounding box center [789, 350] width 86 height 24
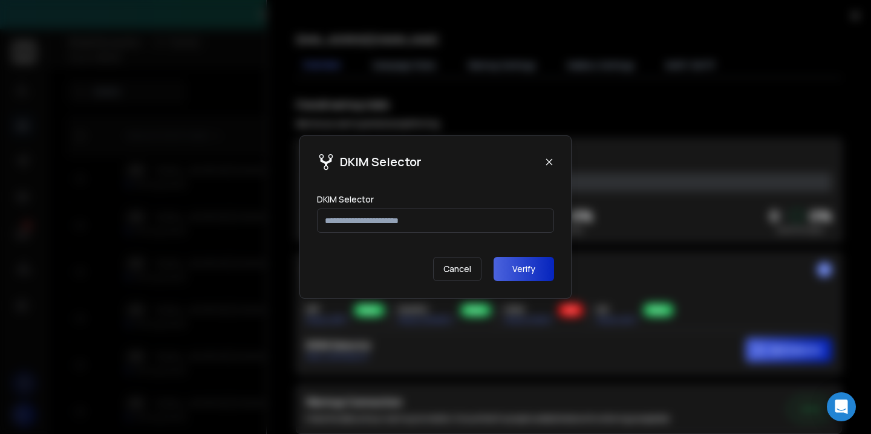
click at [448, 217] on input "text" at bounding box center [435, 221] width 237 height 24
paste input "******"
type input "******"
click at [508, 266] on button "Verify" at bounding box center [524, 269] width 61 height 24
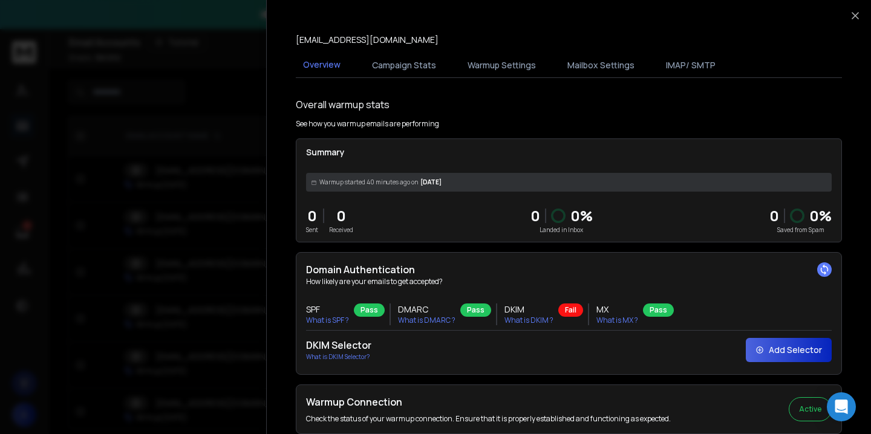
click at [196, 220] on div at bounding box center [435, 217] width 871 height 434
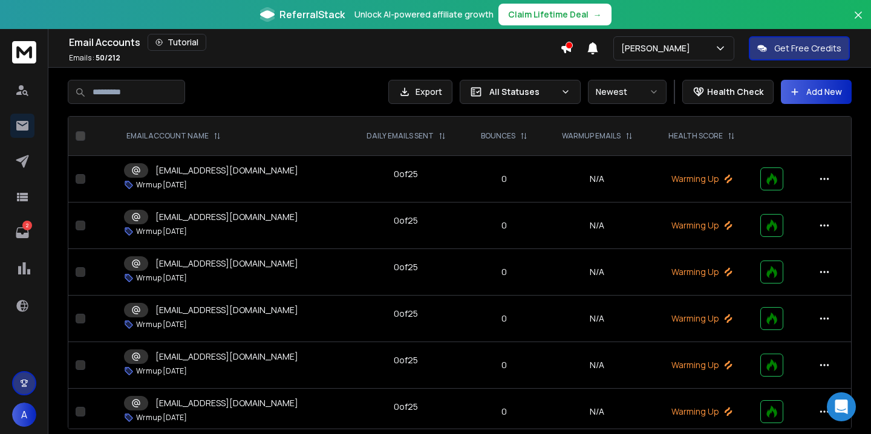
click at [209, 223] on p "elle@scalewithphilipmadison.com" at bounding box center [226, 217] width 143 height 12
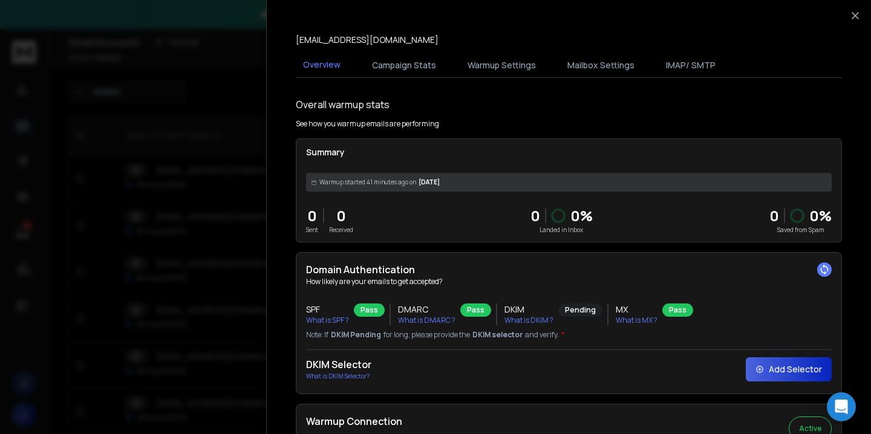
click at [797, 378] on button "Add Selector" at bounding box center [789, 370] width 86 height 24
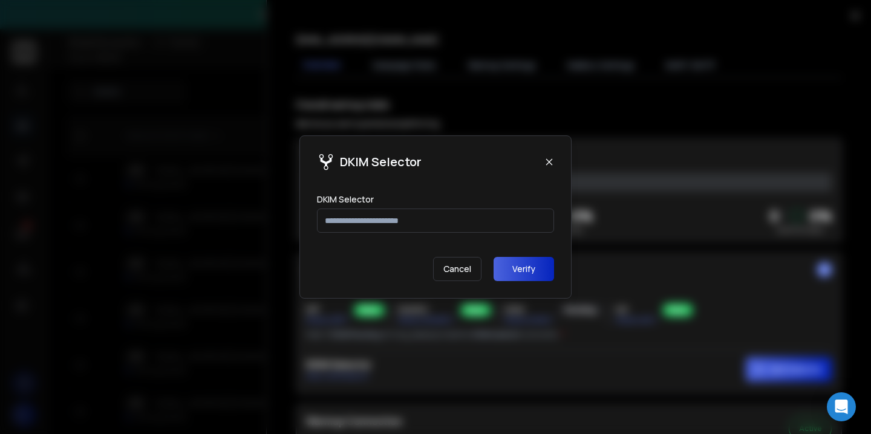
click at [404, 220] on input "text" at bounding box center [435, 221] width 237 height 24
paste input "******"
type input "******"
click at [520, 270] on button "Verify" at bounding box center [524, 269] width 61 height 24
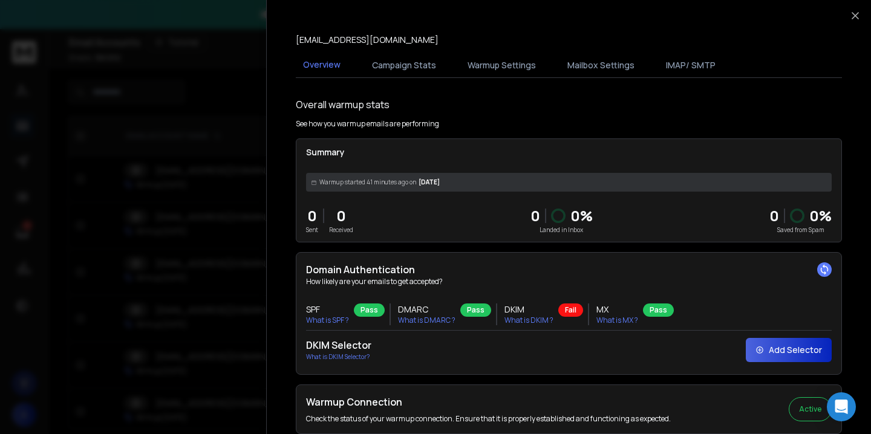
click at [744, 348] on div "DKIM Selector What is DKIM Selector? Add Selector" at bounding box center [569, 347] width 526 height 34
click at [751, 348] on button "Add Selector" at bounding box center [789, 350] width 86 height 24
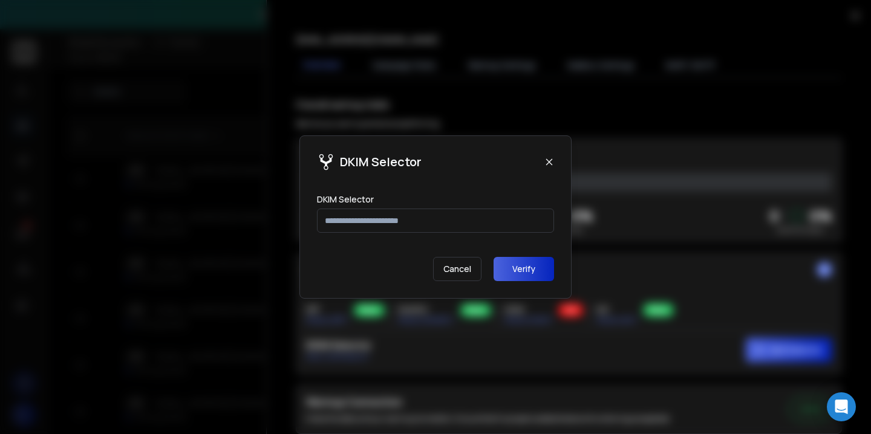
click at [367, 221] on input "text" at bounding box center [435, 221] width 237 height 24
paste input "******"
type input "******"
click at [509, 266] on button "Verify" at bounding box center [524, 269] width 61 height 24
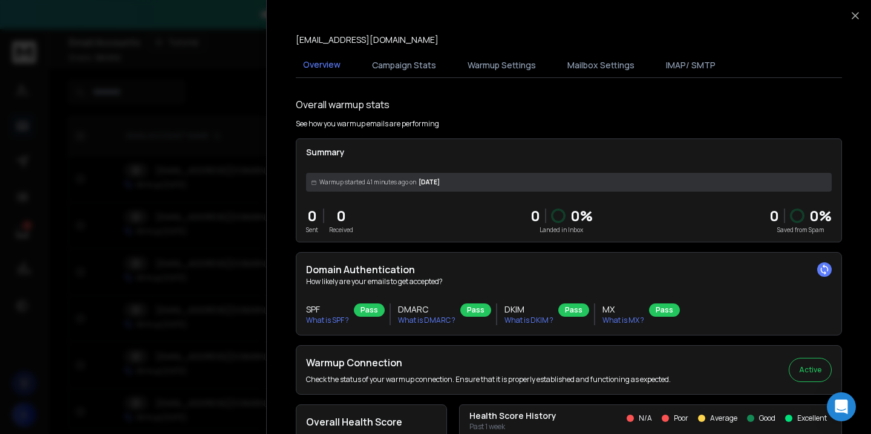
click at [258, 252] on div at bounding box center [435, 217] width 871 height 434
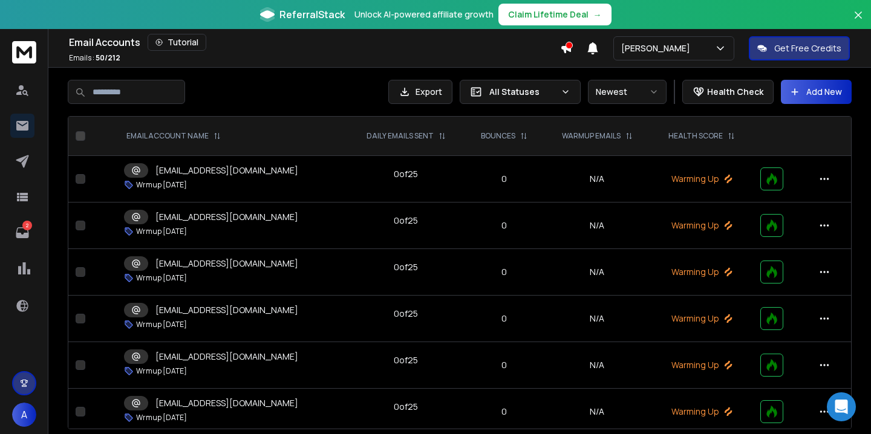
click at [245, 176] on p "elles@scalewithphilipmadison.com" at bounding box center [226, 171] width 143 height 12
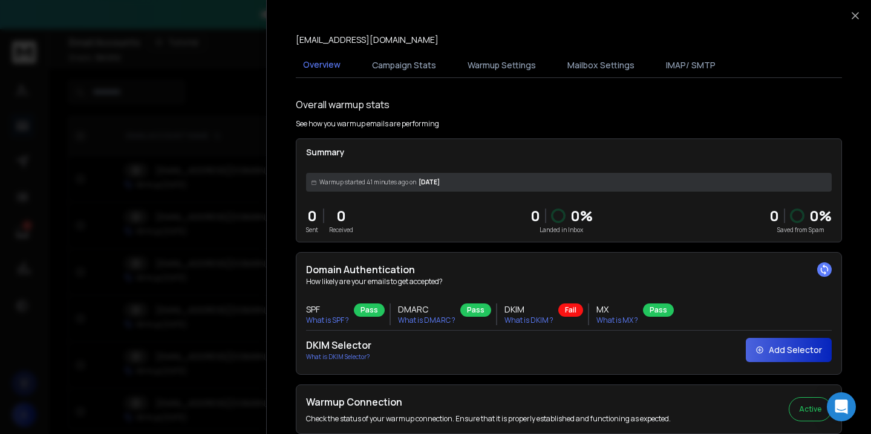
click at [820, 351] on button "Add Selector" at bounding box center [789, 350] width 86 height 24
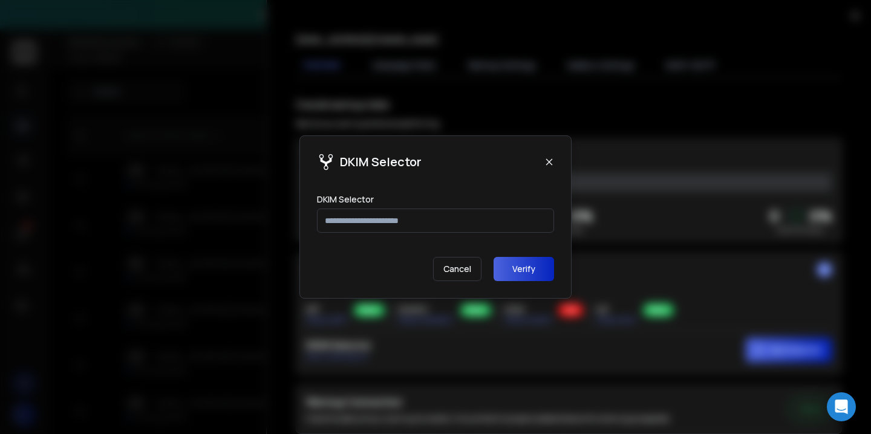
click at [487, 224] on input "text" at bounding box center [435, 221] width 237 height 24
paste input "******"
type input "******"
click at [542, 270] on button "Verify" at bounding box center [524, 269] width 61 height 24
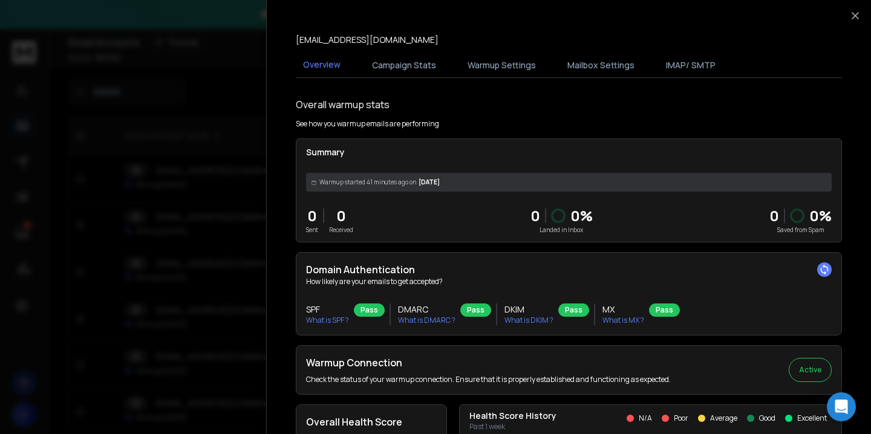
click at [206, 209] on div at bounding box center [435, 217] width 871 height 434
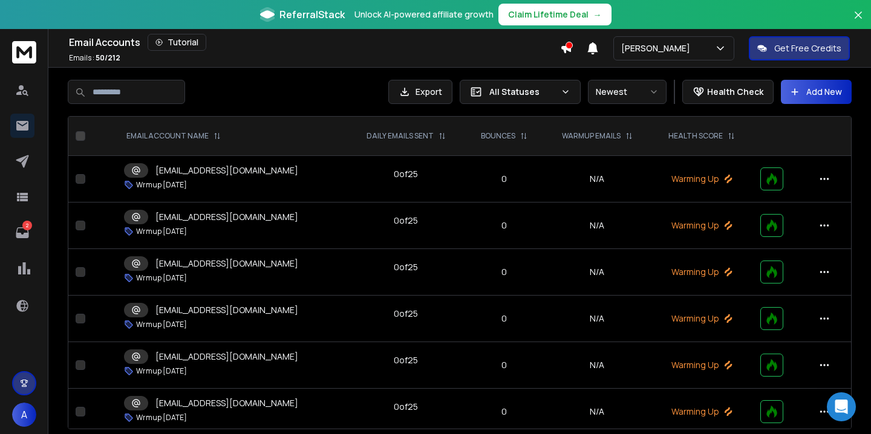
click at [242, 223] on div "elle@scalewithphilipmadison.com" at bounding box center [211, 217] width 174 height 15
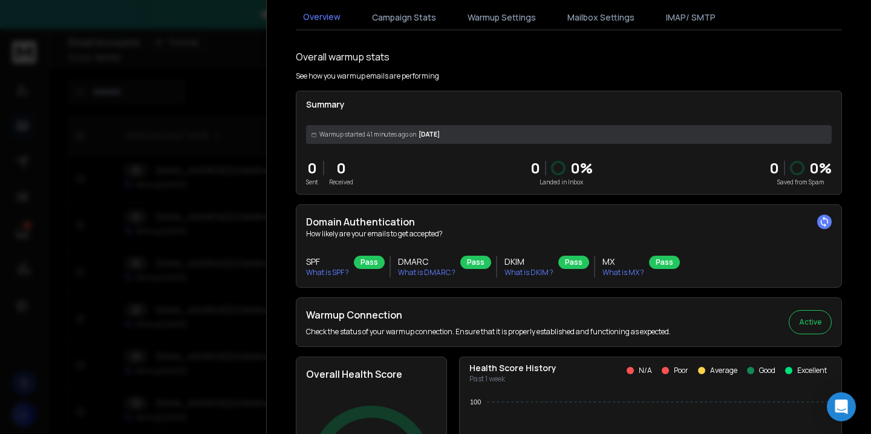
scroll to position [0, 0]
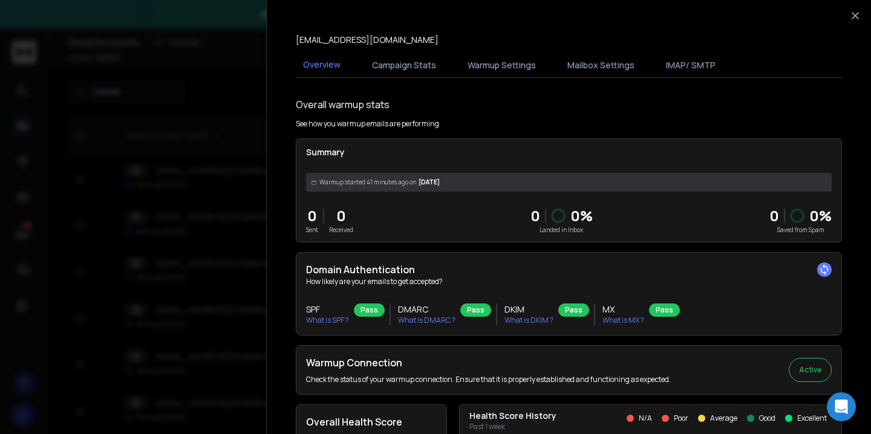
click at [412, 56] on button "Campaign Stats" at bounding box center [404, 65] width 79 height 27
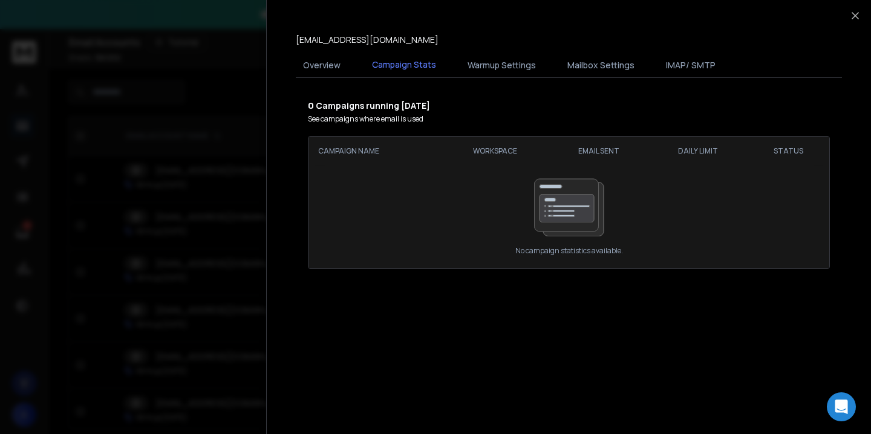
click at [505, 61] on button "Warmup Settings" at bounding box center [501, 65] width 83 height 27
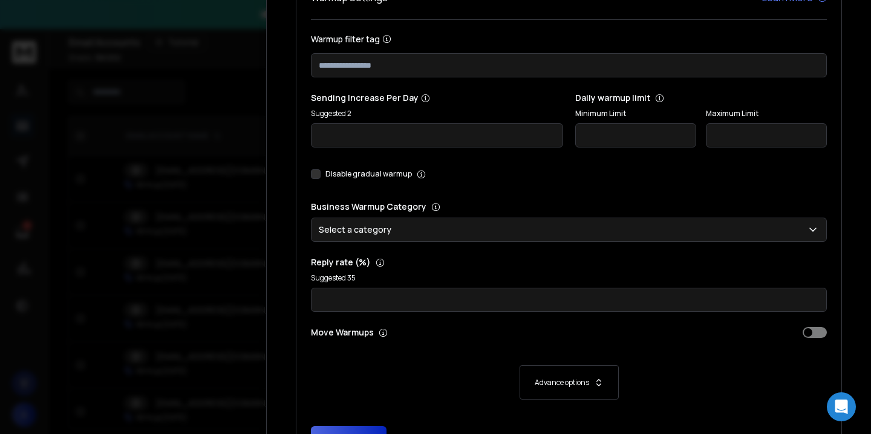
scroll to position [168, 0]
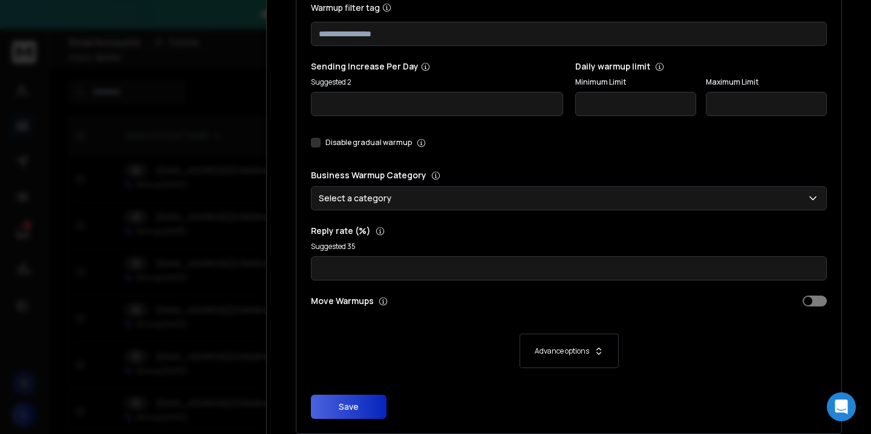
click at [545, 338] on div "Advance options" at bounding box center [569, 351] width 99 height 34
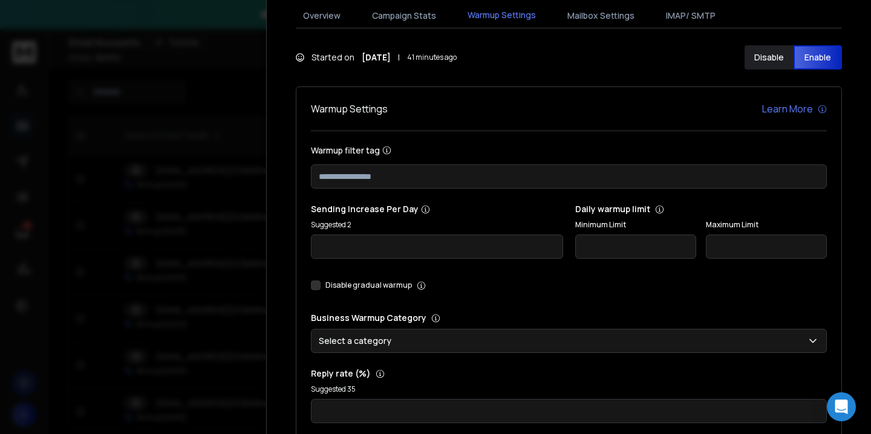
scroll to position [0, 0]
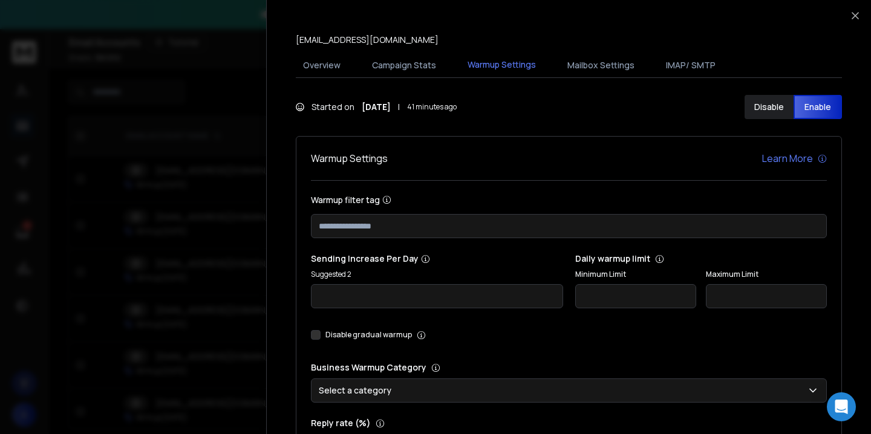
click at [225, 215] on div at bounding box center [435, 217] width 871 height 434
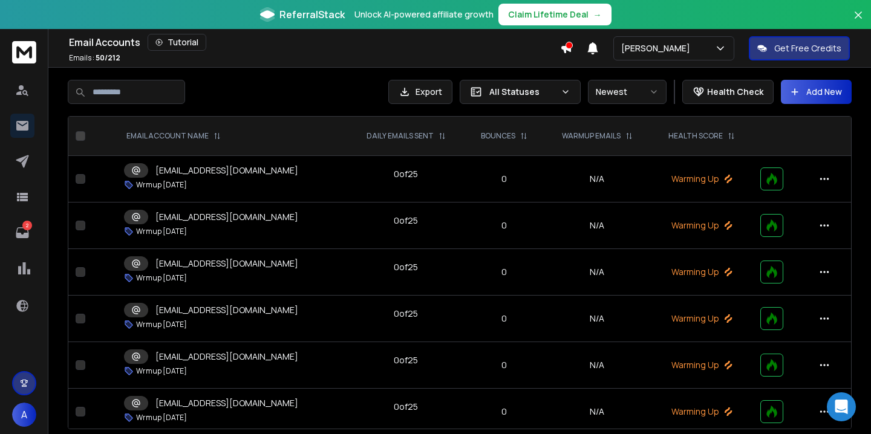
click at [84, 177] on button "button" at bounding box center [81, 179] width 10 height 10
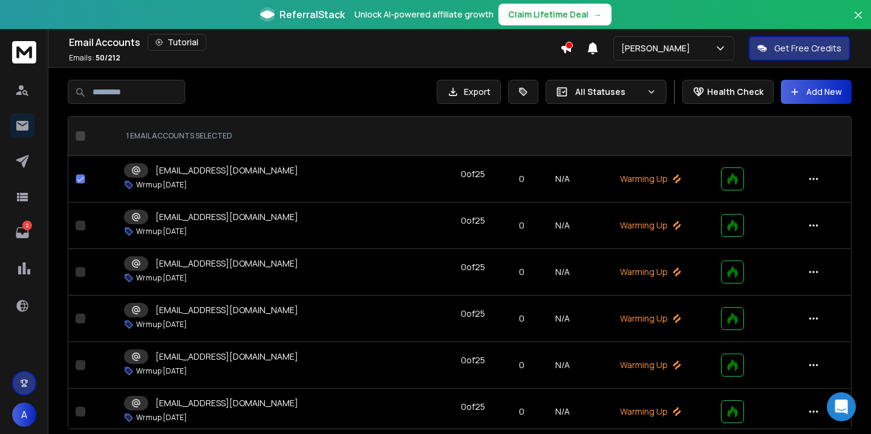
click at [82, 223] on button "button" at bounding box center [81, 226] width 10 height 10
click at [80, 271] on button "button" at bounding box center [81, 272] width 10 height 10
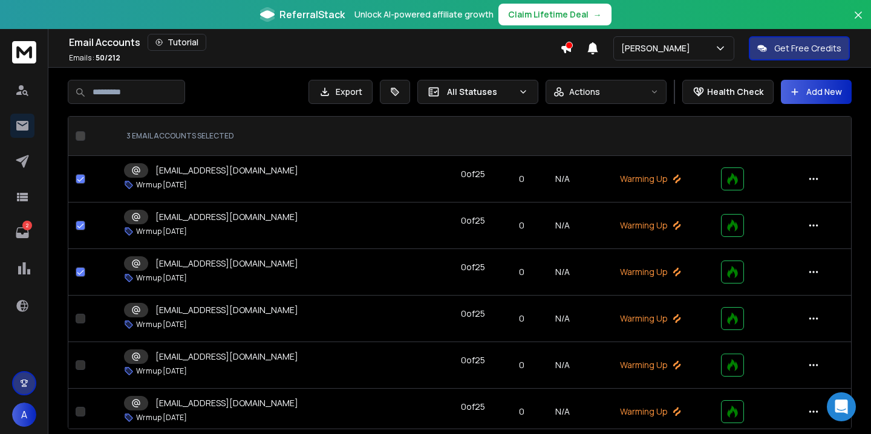
click at [82, 316] on button "button" at bounding box center [81, 319] width 10 height 10
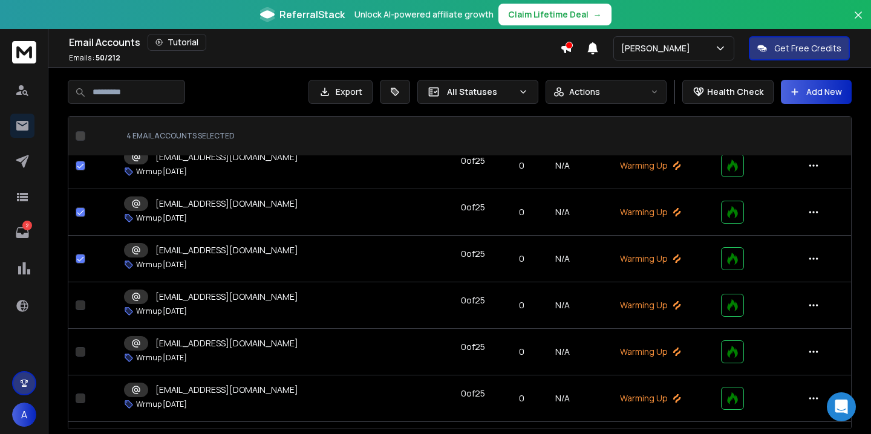
click at [80, 304] on button "button" at bounding box center [81, 306] width 10 height 10
click at [83, 349] on button "button" at bounding box center [81, 352] width 10 height 10
click at [81, 398] on button "button" at bounding box center [81, 399] width 10 height 10
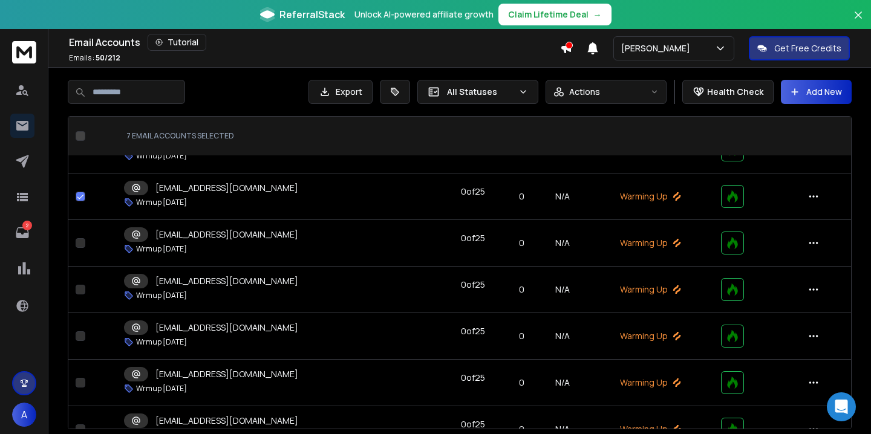
scroll to position [294, 0]
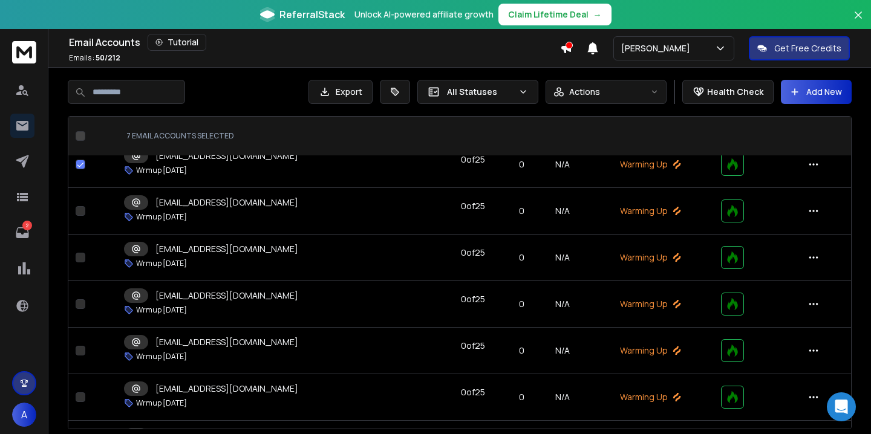
click at [79, 214] on button "button" at bounding box center [81, 211] width 10 height 10
click at [80, 259] on button "button" at bounding box center [81, 258] width 10 height 10
click at [80, 308] on button "button" at bounding box center [81, 304] width 10 height 10
click at [83, 352] on button "button" at bounding box center [81, 351] width 10 height 10
click at [81, 397] on button "button" at bounding box center [81, 398] width 10 height 10
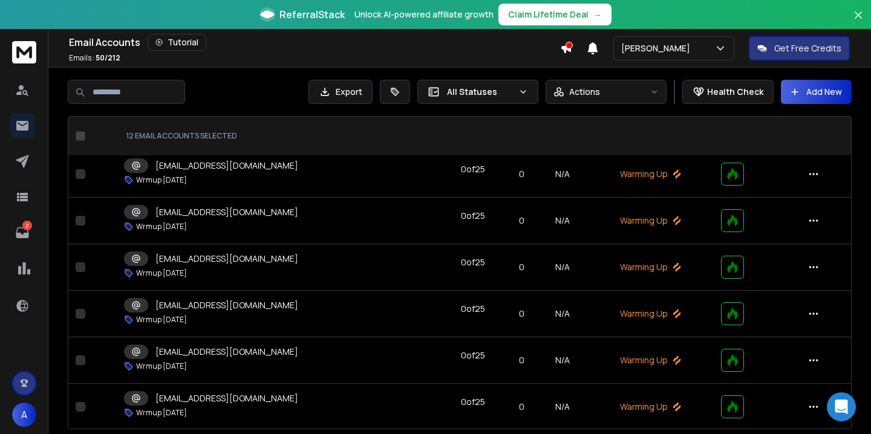
scroll to position [572, 0]
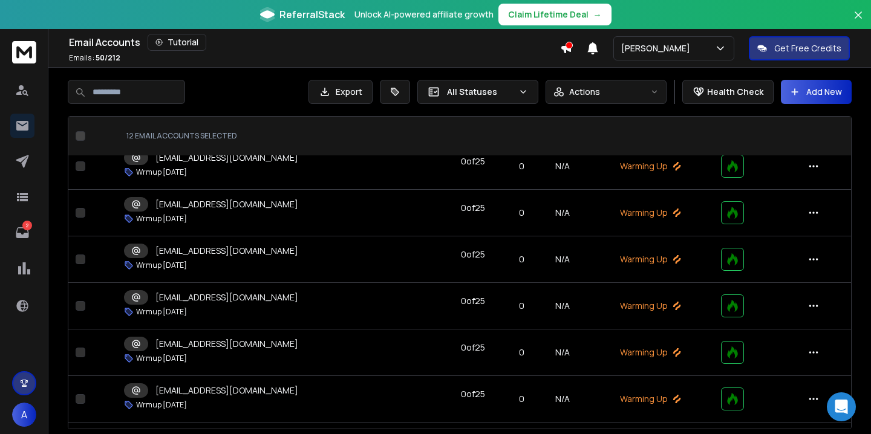
click at [78, 168] on button "button" at bounding box center [81, 167] width 10 height 10
click at [80, 211] on button "button" at bounding box center [81, 213] width 10 height 10
click at [82, 260] on button "button" at bounding box center [81, 260] width 10 height 10
click at [80, 304] on button "button" at bounding box center [81, 306] width 10 height 10
click at [80, 350] on button "button" at bounding box center [81, 353] width 10 height 10
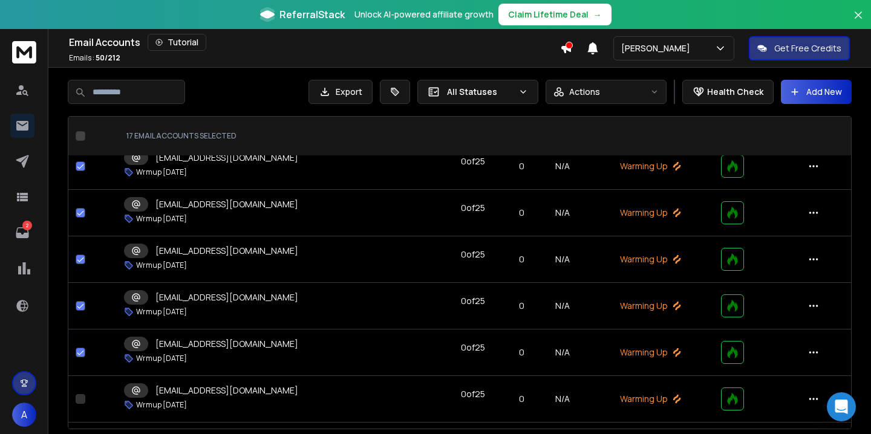
click at [80, 395] on button "button" at bounding box center [81, 399] width 10 height 10
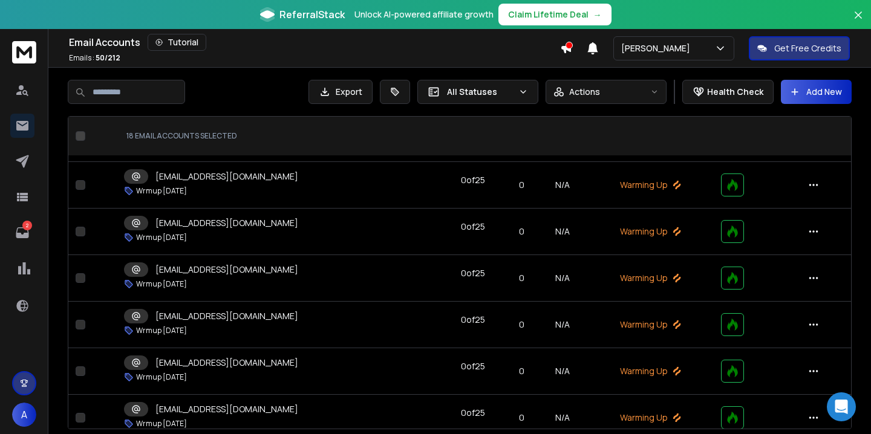
scroll to position [802, 0]
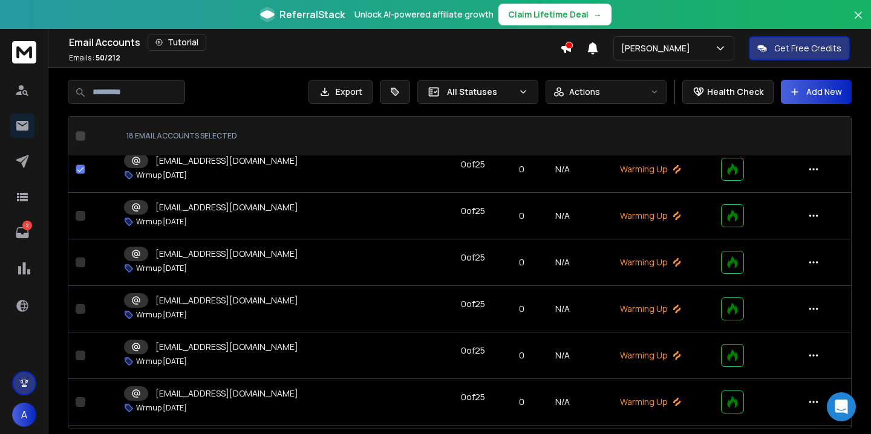
click at [84, 220] on button "button" at bounding box center [81, 216] width 10 height 10
click at [82, 259] on button "button" at bounding box center [81, 263] width 10 height 10
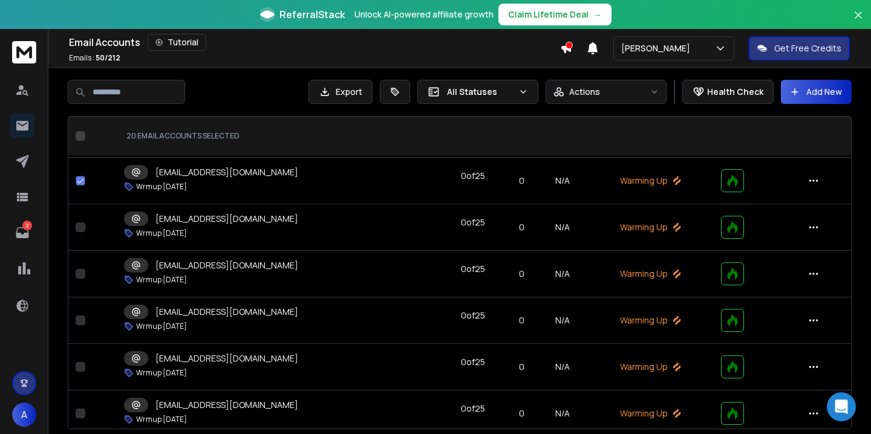
click at [79, 227] on button "button" at bounding box center [81, 228] width 10 height 10
click at [82, 272] on button "button" at bounding box center [81, 274] width 10 height 10
click at [81, 321] on button "button" at bounding box center [81, 321] width 10 height 10
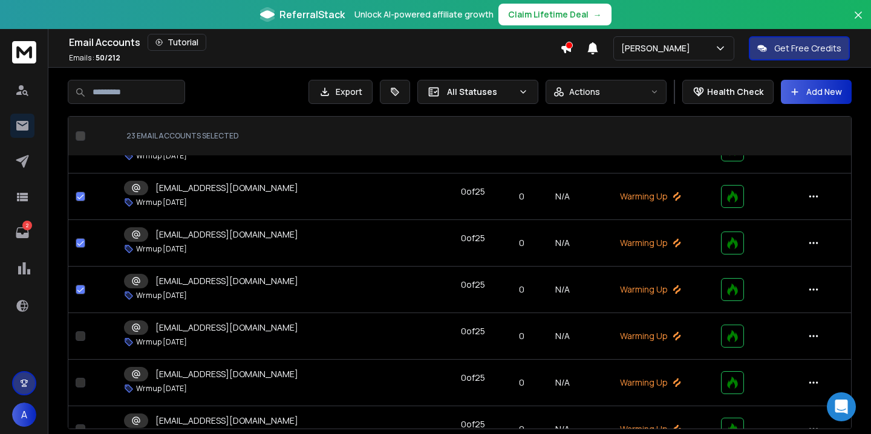
scroll to position [920, 0]
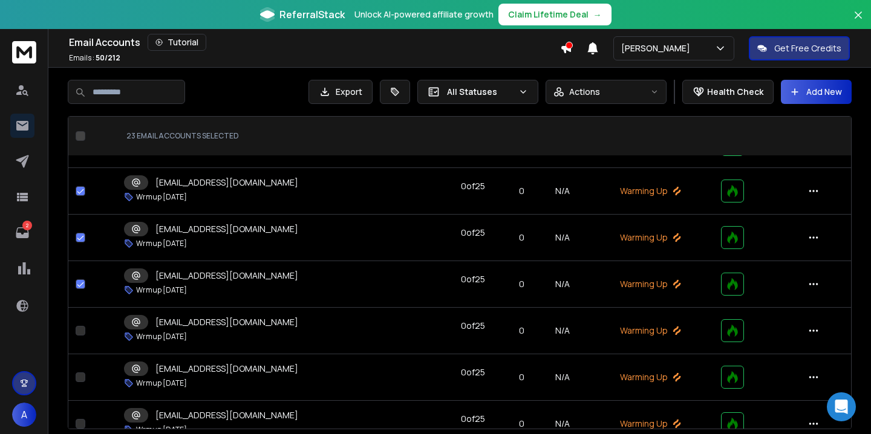
click at [79, 332] on button "button" at bounding box center [81, 331] width 10 height 10
click at [80, 374] on button "button" at bounding box center [81, 378] width 10 height 10
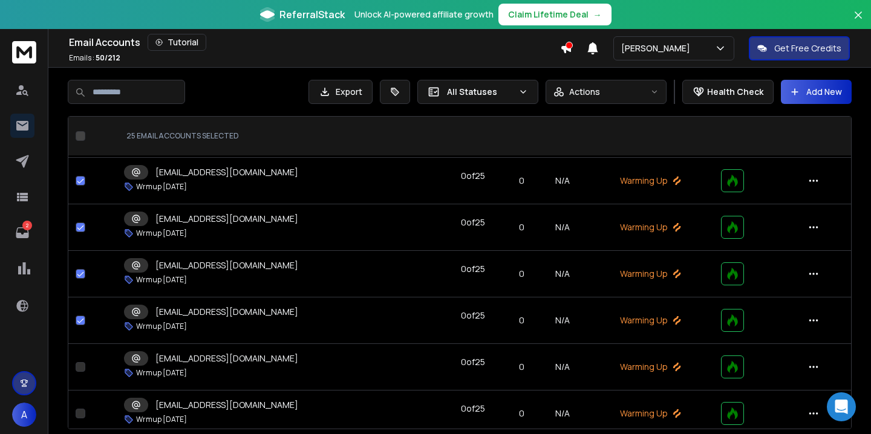
scroll to position [990, 0]
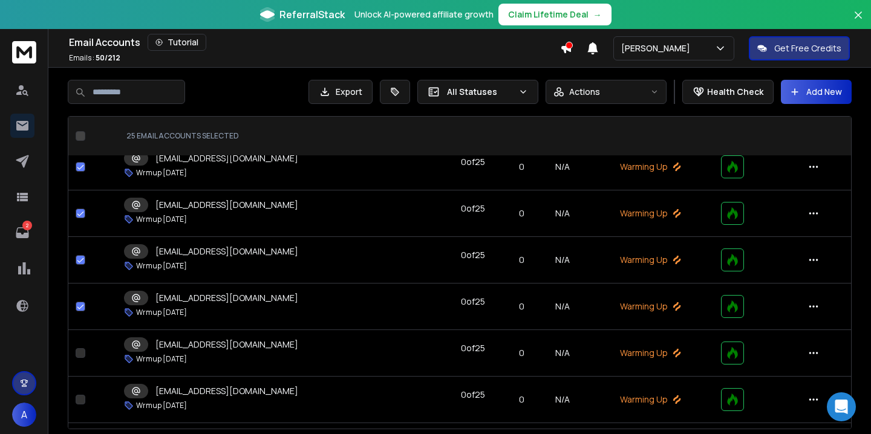
click at [80, 354] on button "button" at bounding box center [81, 354] width 10 height 10
click at [82, 403] on button "button" at bounding box center [81, 400] width 10 height 10
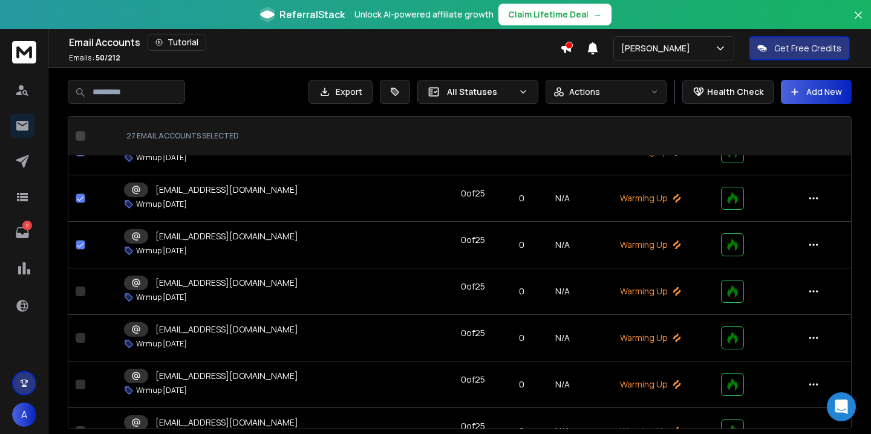
scroll to position [1163, 0]
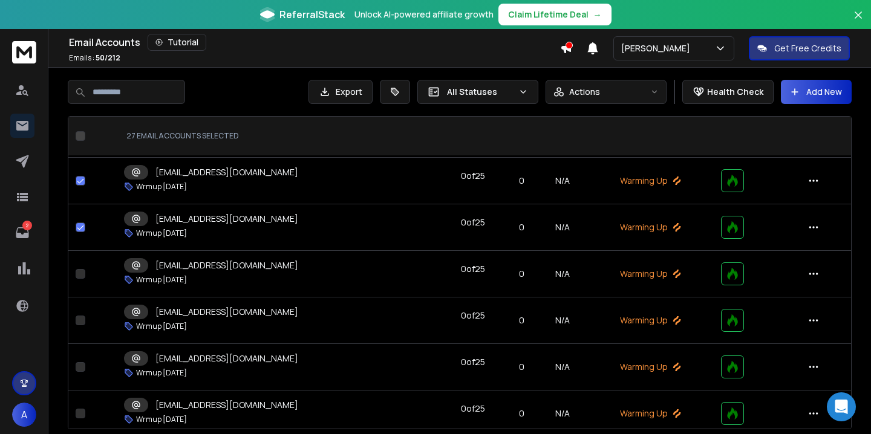
click at [79, 277] on button "button" at bounding box center [81, 274] width 10 height 10
click at [80, 325] on button "button" at bounding box center [81, 321] width 10 height 10
click at [81, 367] on button "button" at bounding box center [81, 367] width 10 height 10
click at [81, 414] on button "button" at bounding box center [81, 414] width 10 height 10
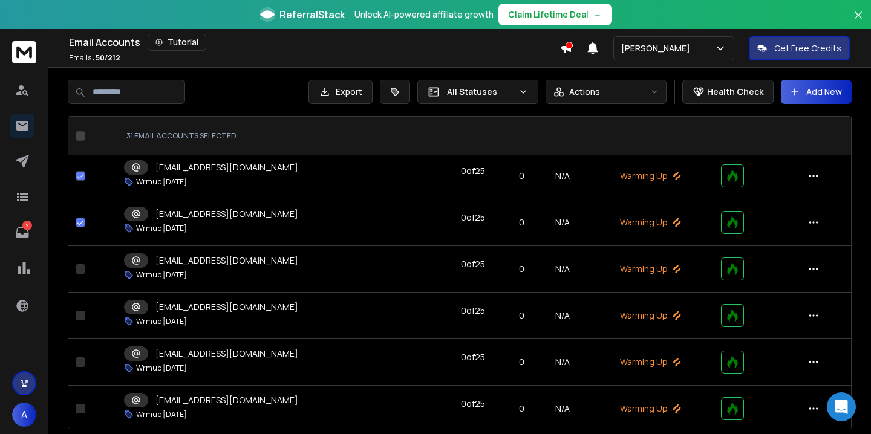
scroll to position [1357, 0]
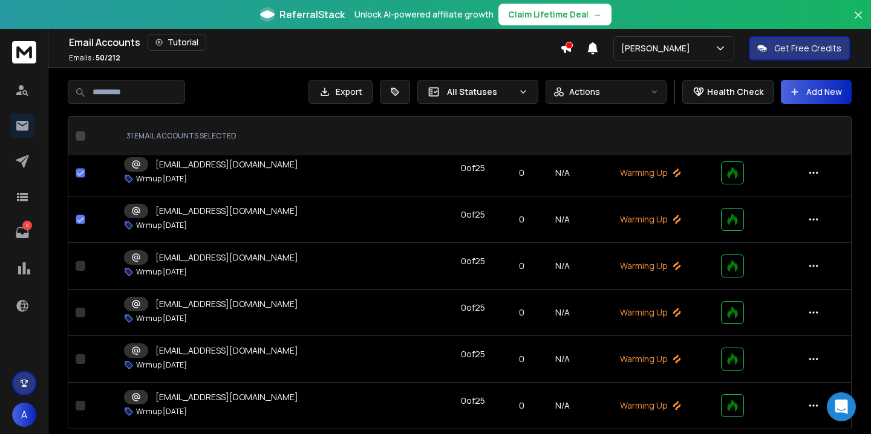
click at [84, 266] on button "button" at bounding box center [81, 266] width 10 height 10
click at [81, 312] on button "button" at bounding box center [81, 313] width 10 height 10
click at [82, 358] on button "button" at bounding box center [81, 360] width 10 height 10
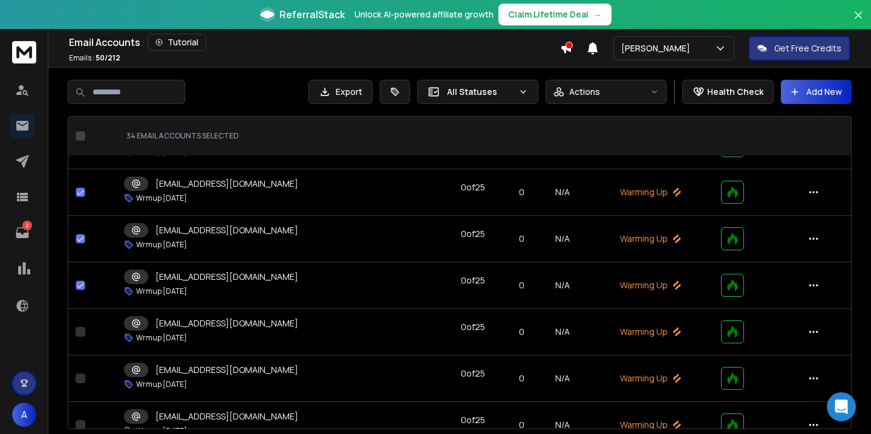
scroll to position [1447, 0]
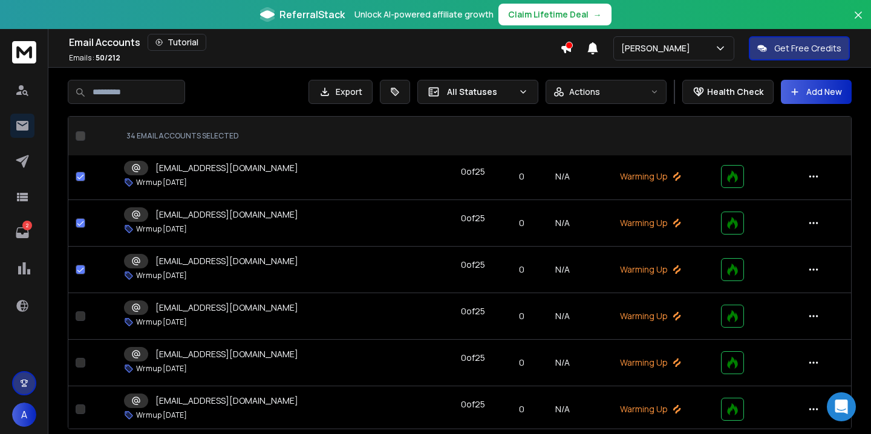
click at [81, 320] on button "button" at bounding box center [81, 317] width 10 height 10
click at [82, 368] on td at bounding box center [92, 363] width 48 height 47
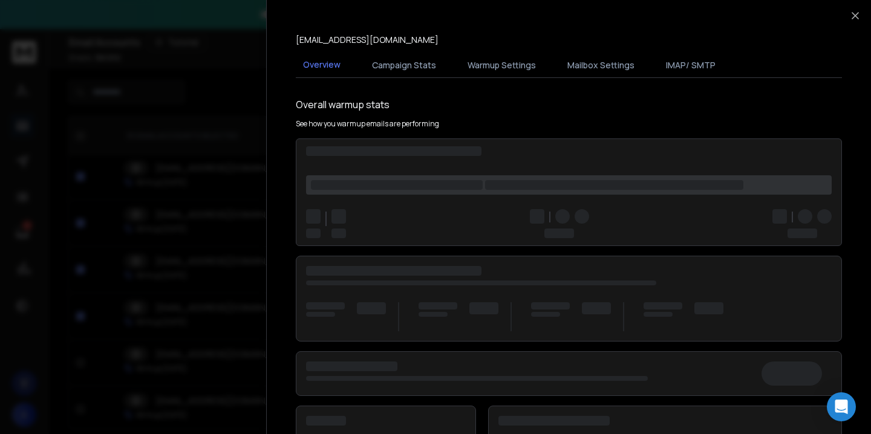
click at [82, 366] on div at bounding box center [435, 217] width 871 height 434
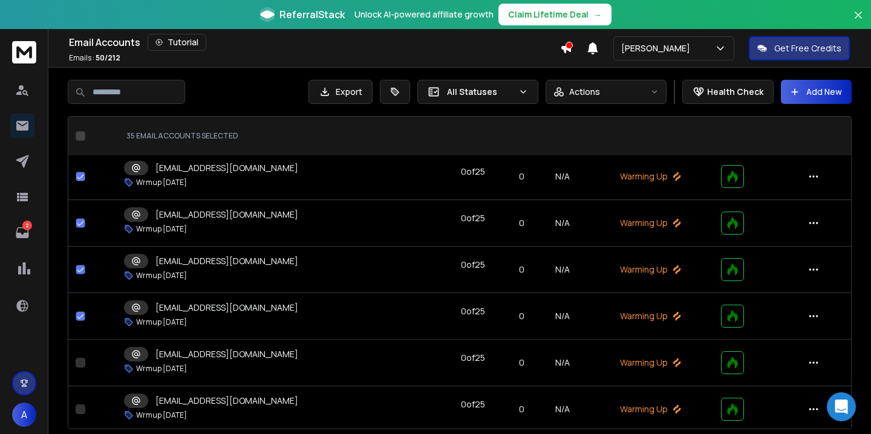
click at [82, 365] on button "button" at bounding box center [81, 363] width 10 height 10
click at [81, 409] on button "button" at bounding box center [81, 410] width 10 height 10
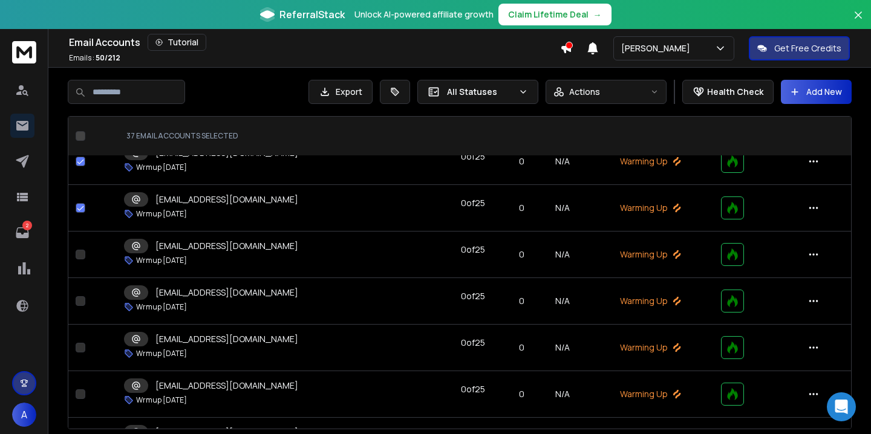
scroll to position [1651, 0]
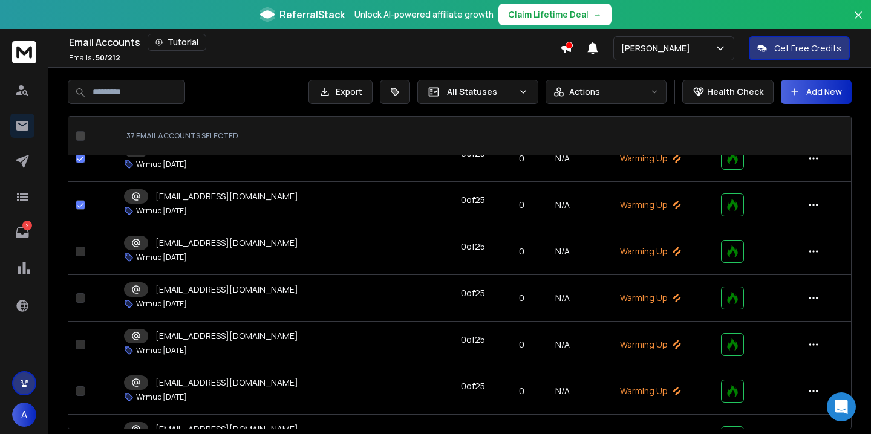
click at [77, 254] on button "button" at bounding box center [81, 252] width 10 height 10
click at [82, 299] on button "button" at bounding box center [81, 298] width 10 height 10
click at [82, 345] on button "button" at bounding box center [81, 345] width 10 height 10
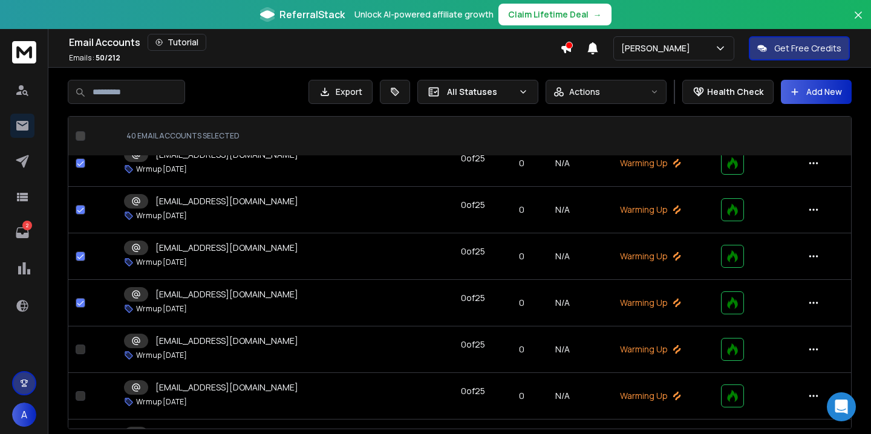
scroll to position [1741, 0]
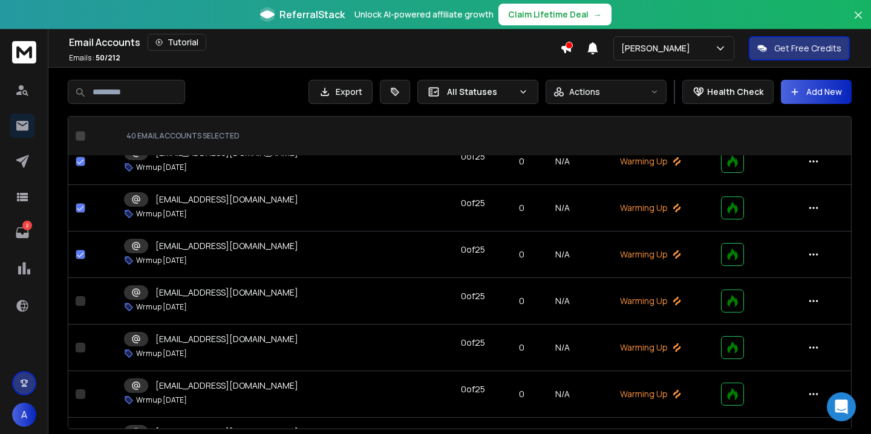
click at [82, 303] on button "button" at bounding box center [81, 301] width 10 height 10
click at [79, 350] on button "button" at bounding box center [81, 348] width 10 height 10
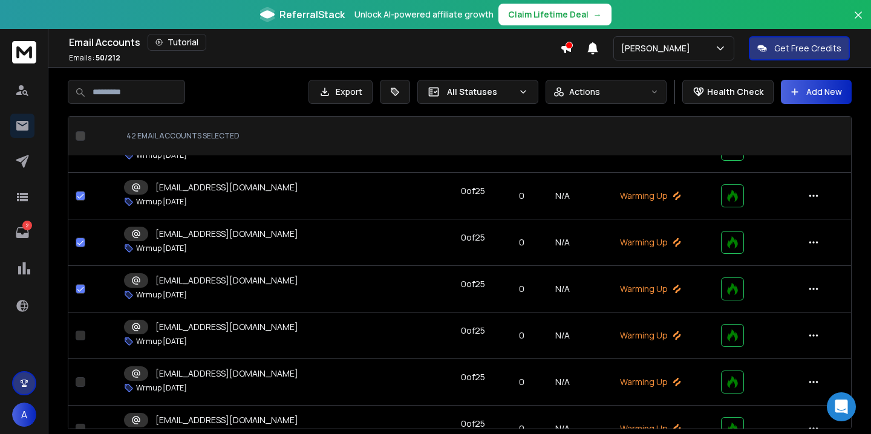
scroll to position [1828, 0]
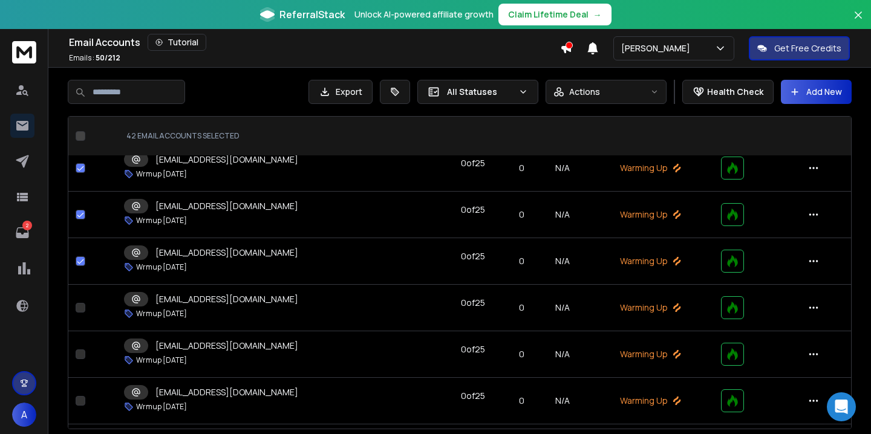
click at [77, 309] on button "button" at bounding box center [81, 308] width 10 height 10
click at [80, 354] on button "button" at bounding box center [81, 355] width 10 height 10
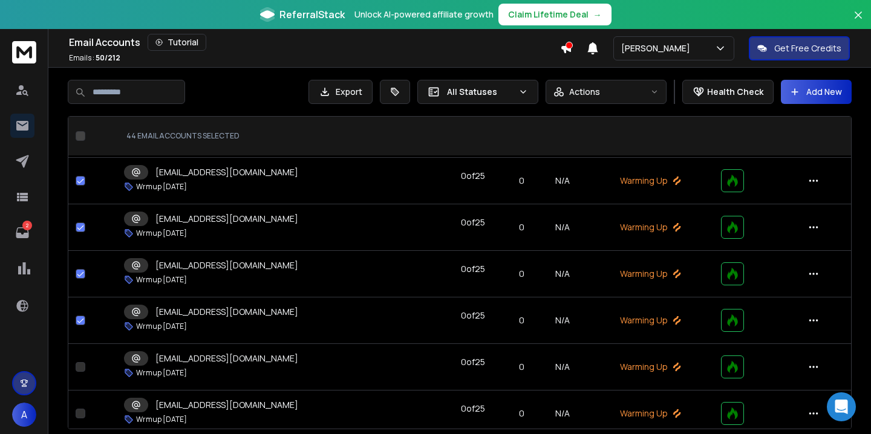
scroll to position [1866, 0]
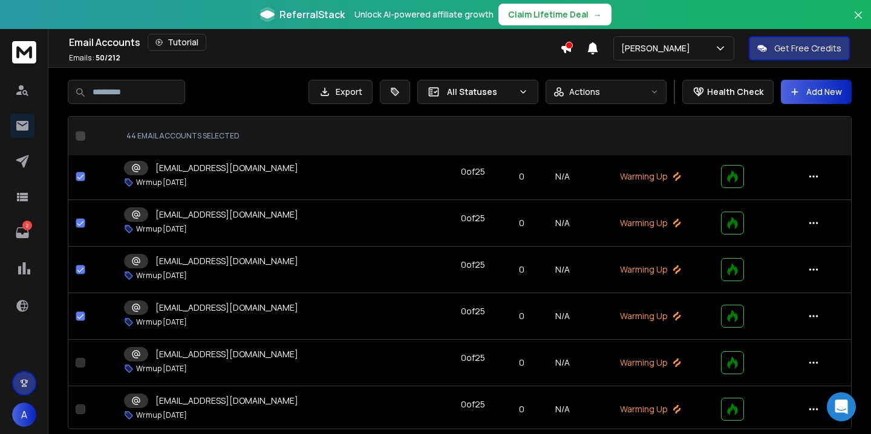
click at [80, 366] on button "button" at bounding box center [81, 363] width 10 height 10
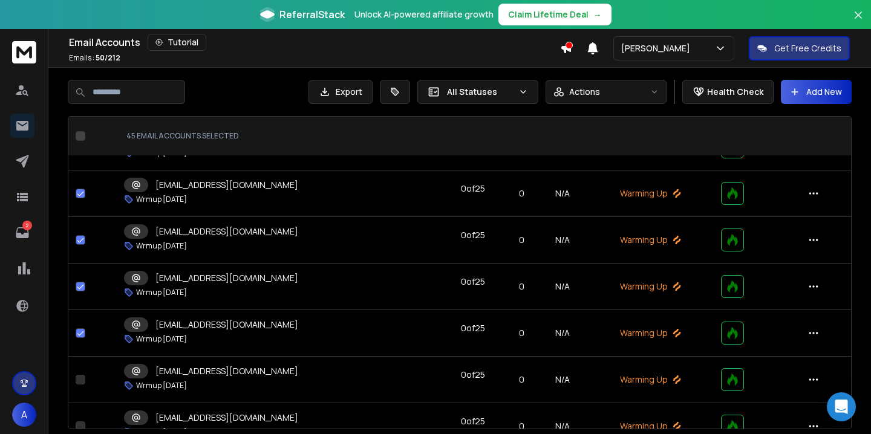
scroll to position [1924, 0]
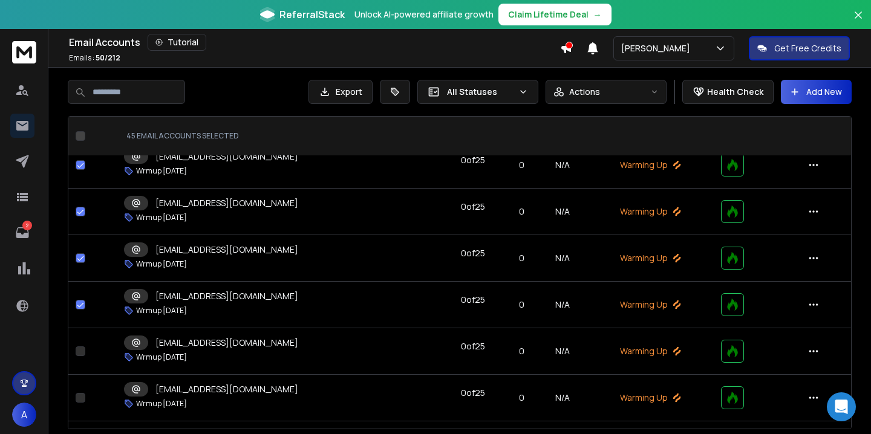
click at [80, 355] on button "button" at bounding box center [81, 352] width 10 height 10
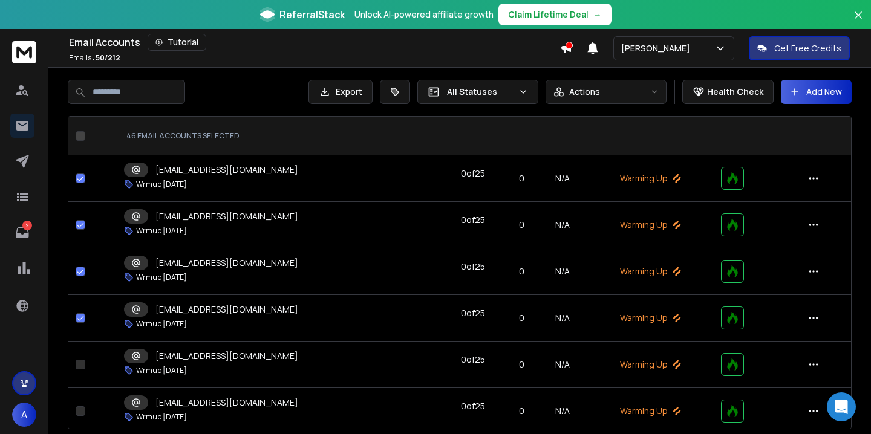
scroll to position [1962, 0]
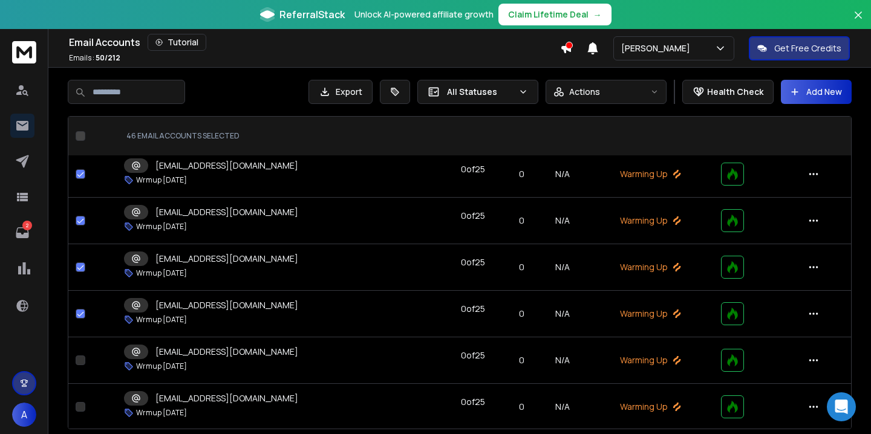
click at [80, 359] on button "button" at bounding box center [81, 361] width 10 height 10
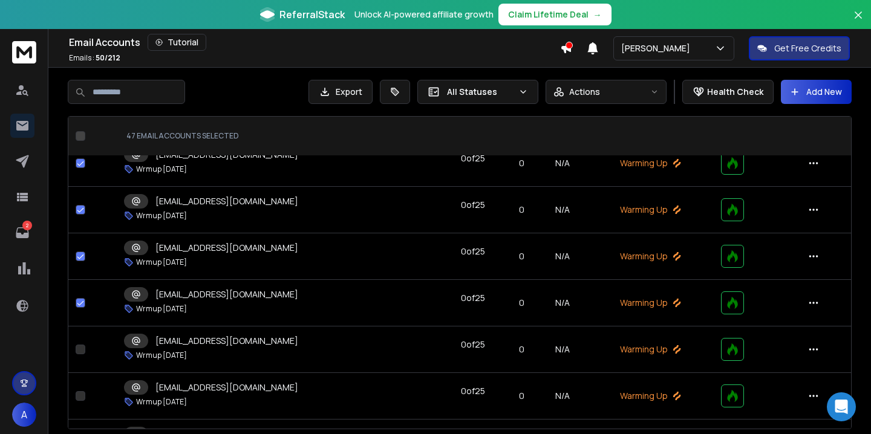
scroll to position [2026, 0]
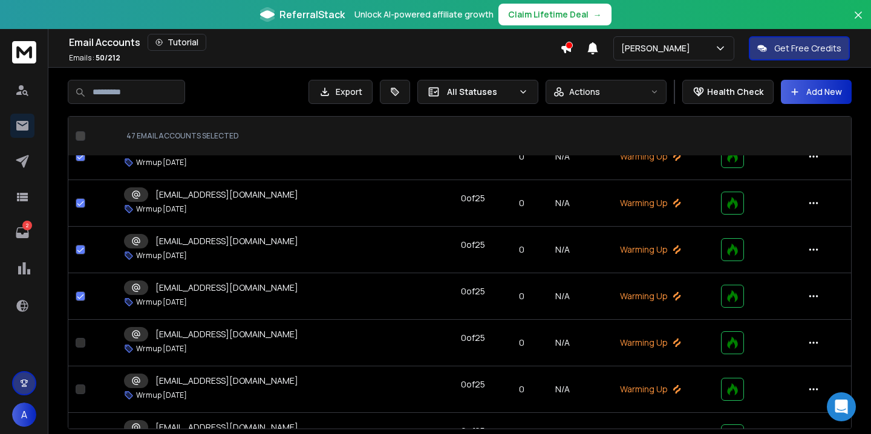
click at [80, 344] on button "button" at bounding box center [81, 343] width 10 height 10
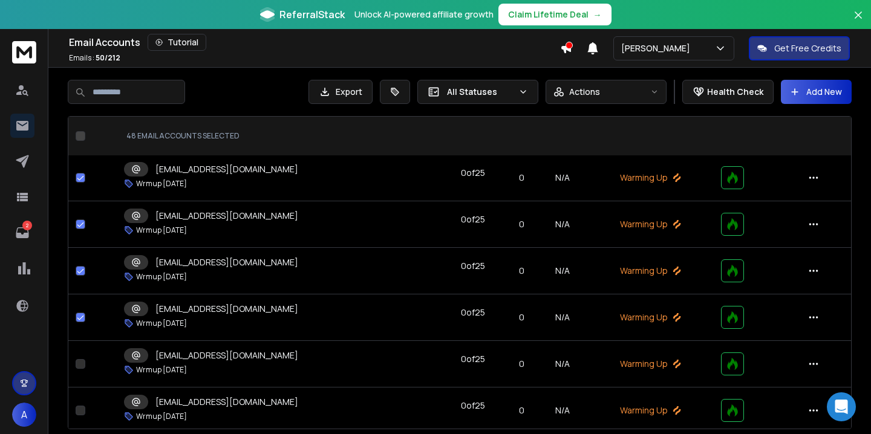
scroll to position [2077, 0]
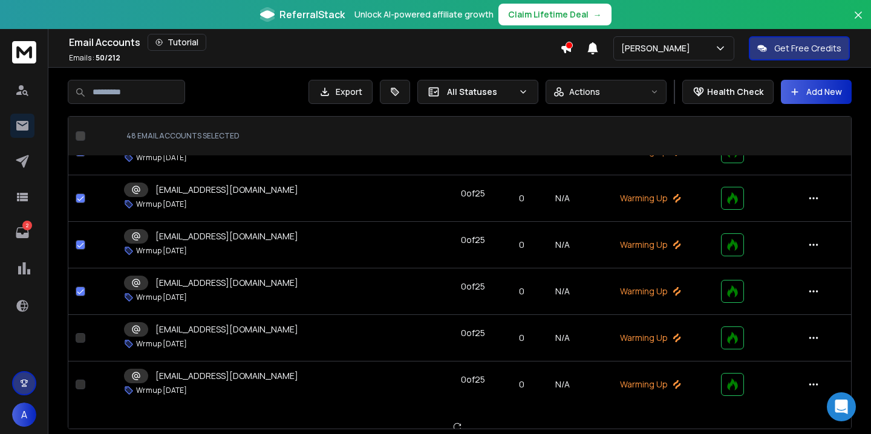
click at [81, 341] on button "button" at bounding box center [81, 338] width 10 height 10
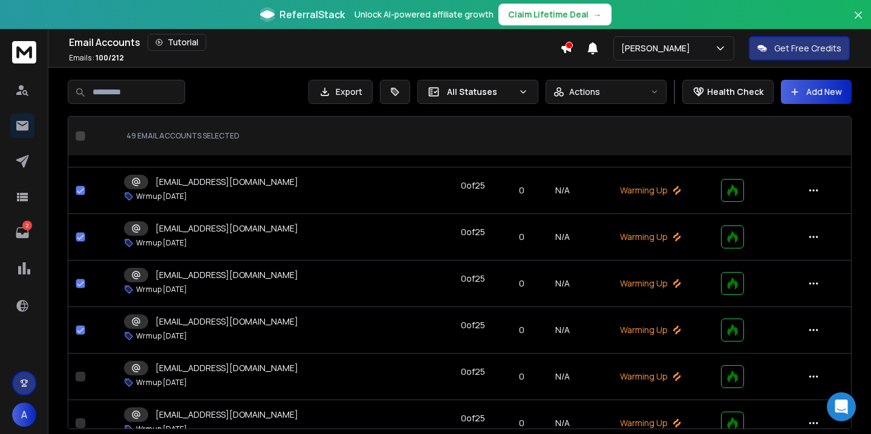
click at [79, 375] on button "button" at bounding box center [81, 377] width 10 height 10
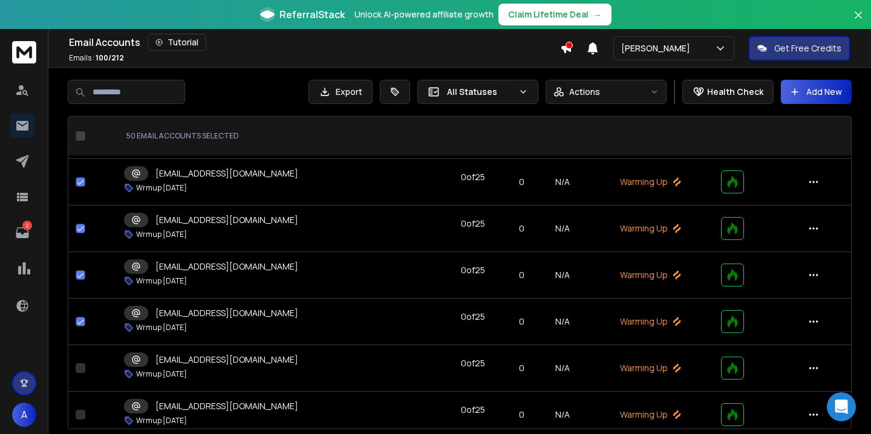
click at [80, 372] on button "button" at bounding box center [81, 369] width 10 height 10
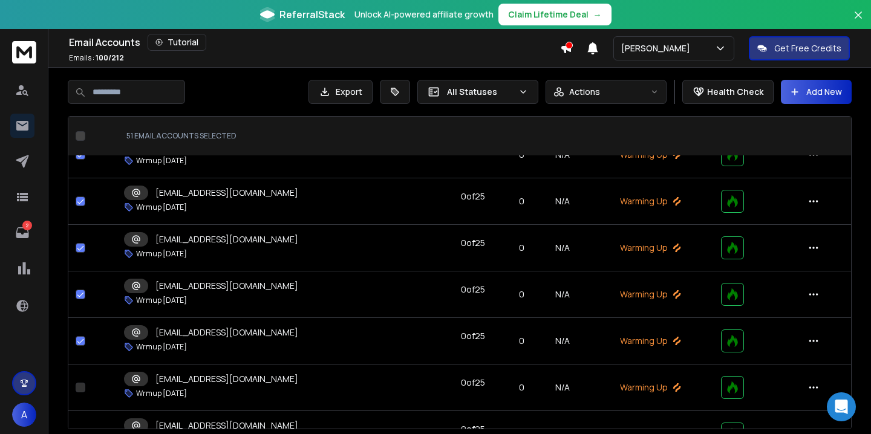
scroll to position [2203, 0]
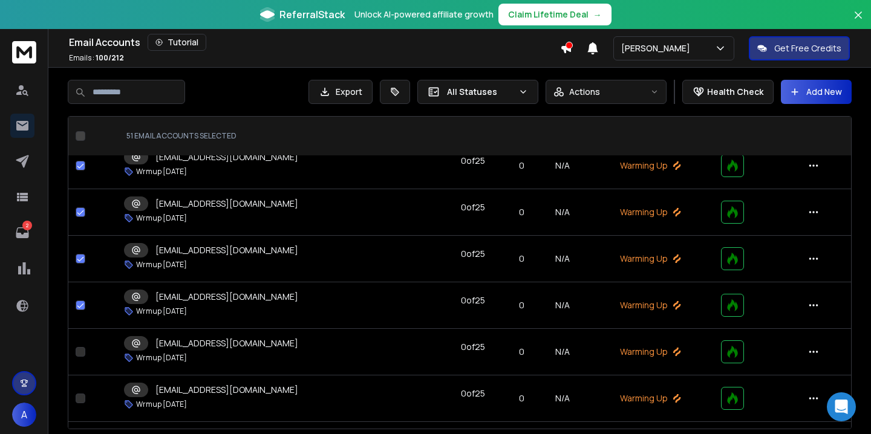
click at [77, 353] on button "button" at bounding box center [81, 352] width 10 height 10
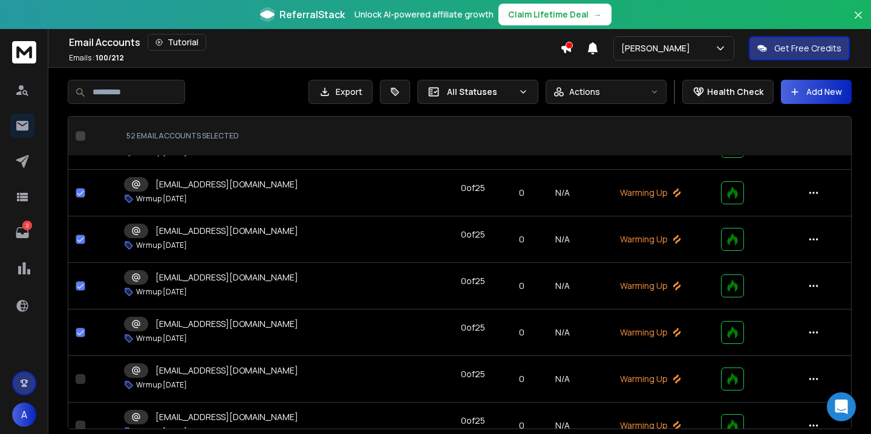
click at [82, 381] on button "button" at bounding box center [81, 380] width 10 height 10
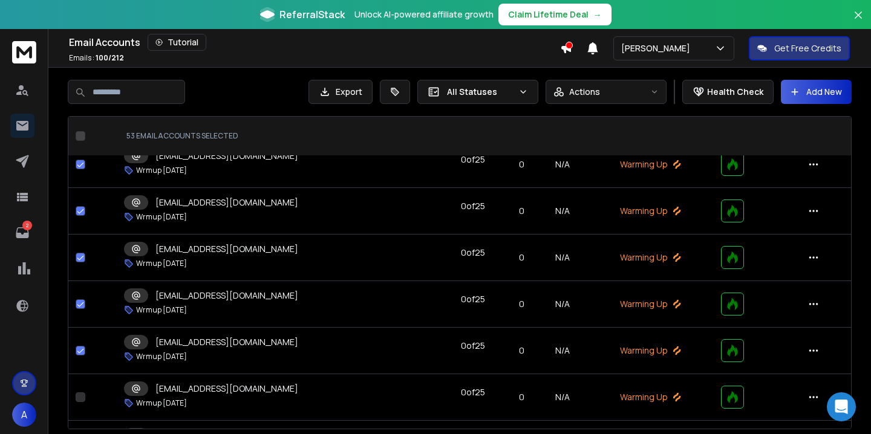
scroll to position [2254, 0]
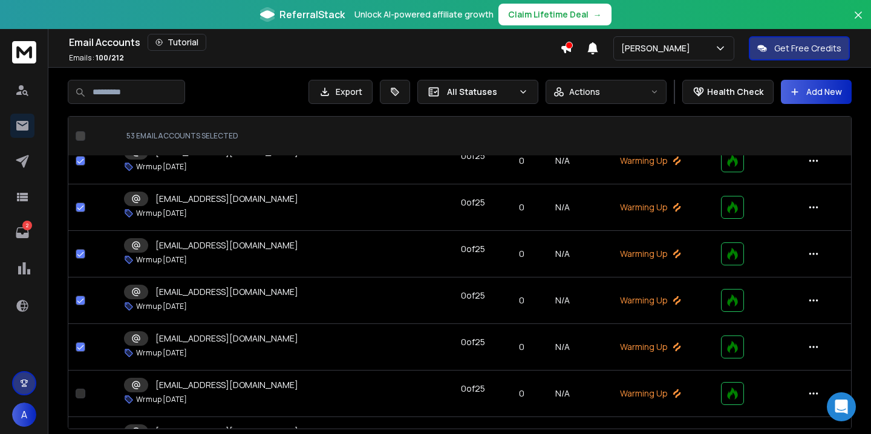
click at [82, 393] on button "button" at bounding box center [81, 394] width 10 height 10
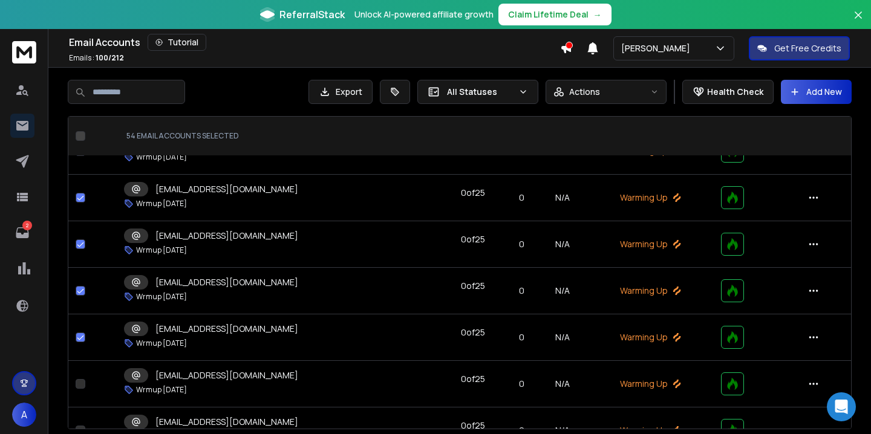
scroll to position [2332, 0]
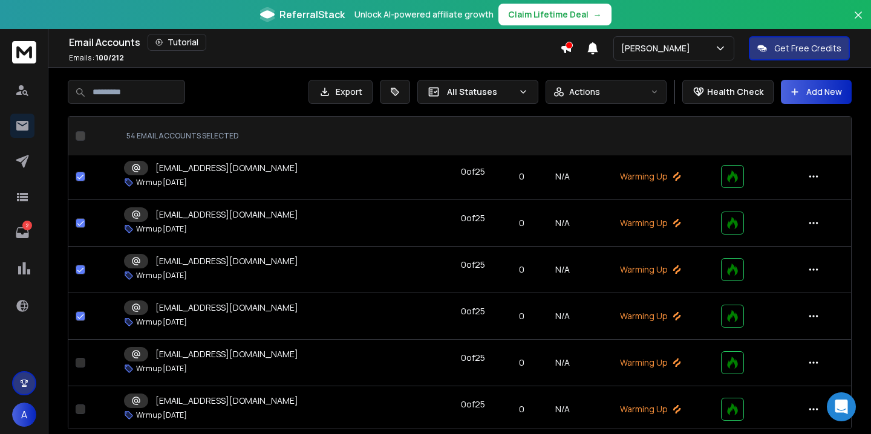
click at [78, 366] on button "button" at bounding box center [81, 363] width 10 height 10
click at [82, 408] on button "button" at bounding box center [81, 410] width 10 height 10
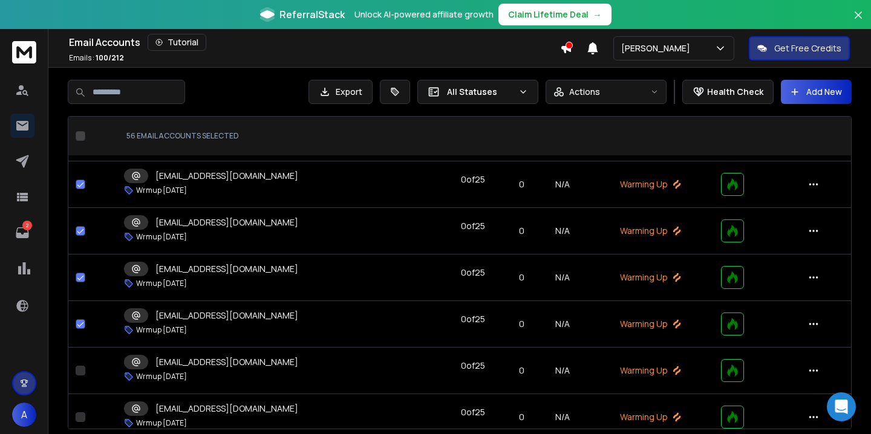
click at [79, 370] on button "button" at bounding box center [81, 371] width 10 height 10
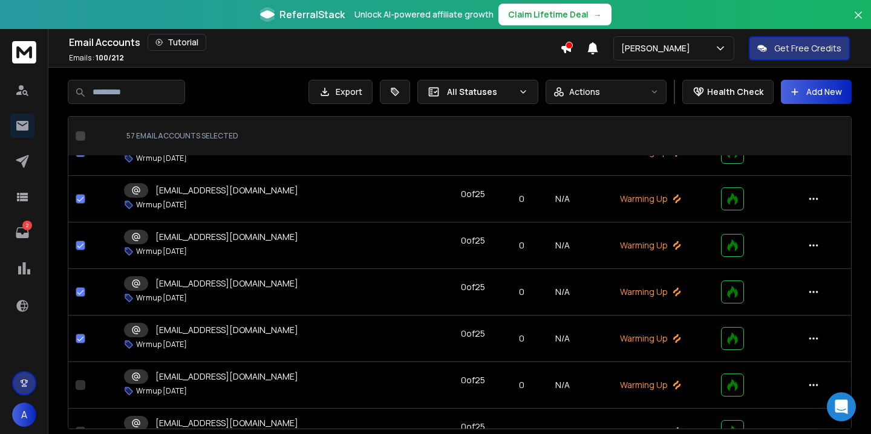
scroll to position [2480, 0]
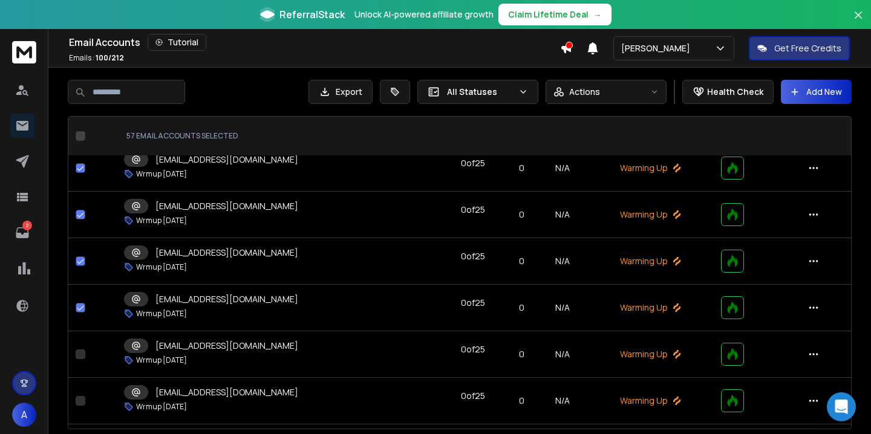
click at [79, 359] on td at bounding box center [92, 355] width 48 height 47
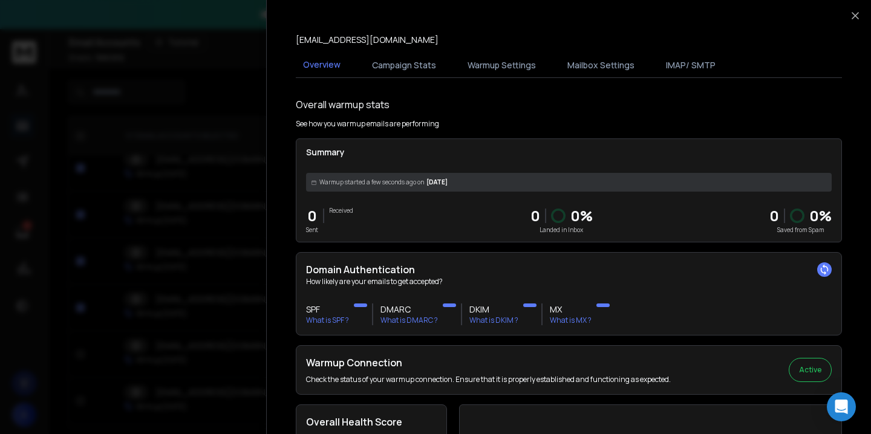
click at [79, 375] on div at bounding box center [435, 217] width 871 height 434
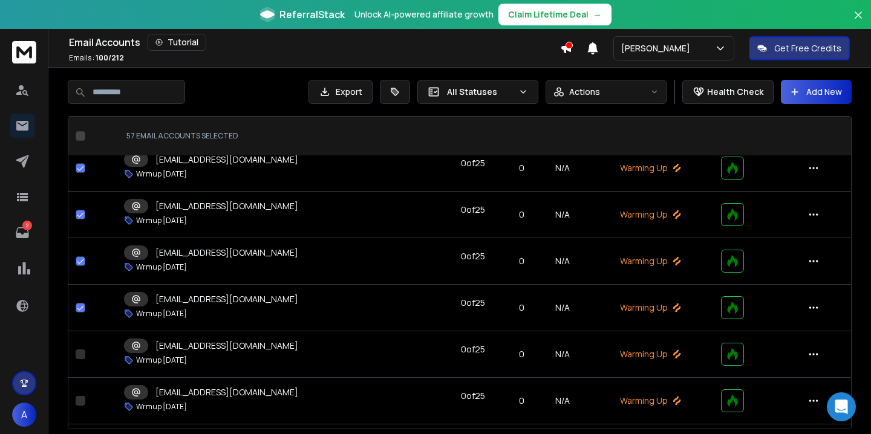
click at [79, 358] on button "button" at bounding box center [81, 355] width 10 height 10
click at [81, 402] on button "button" at bounding box center [81, 401] width 10 height 10
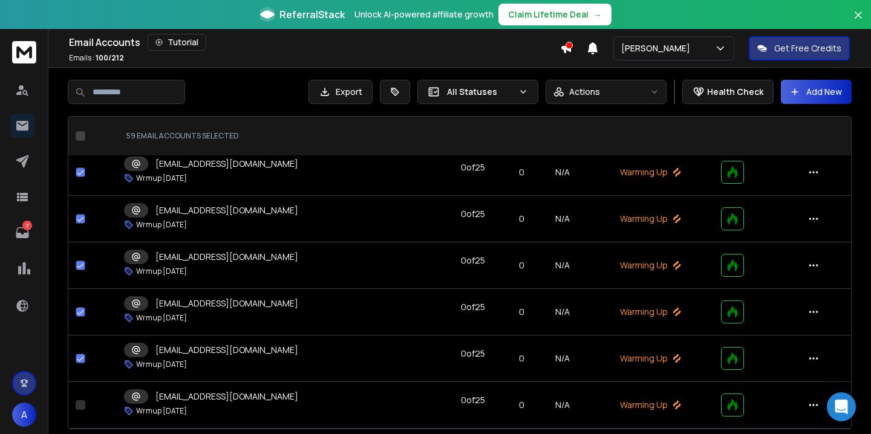
scroll to position [2573, 0]
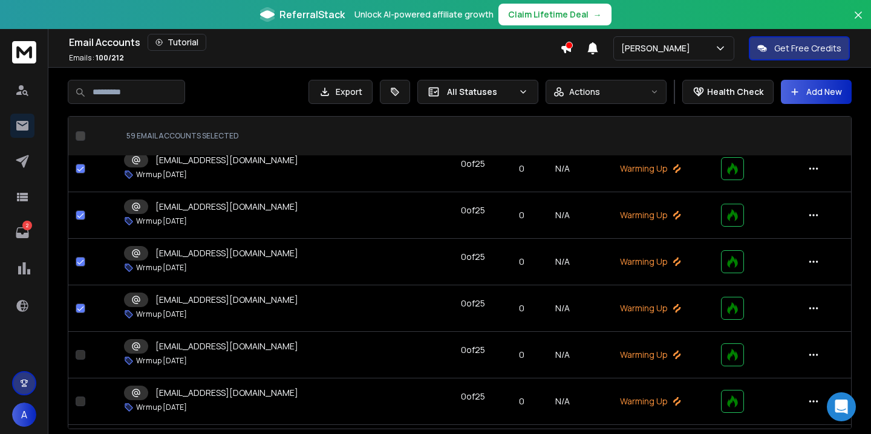
click at [77, 356] on button "button" at bounding box center [81, 355] width 10 height 10
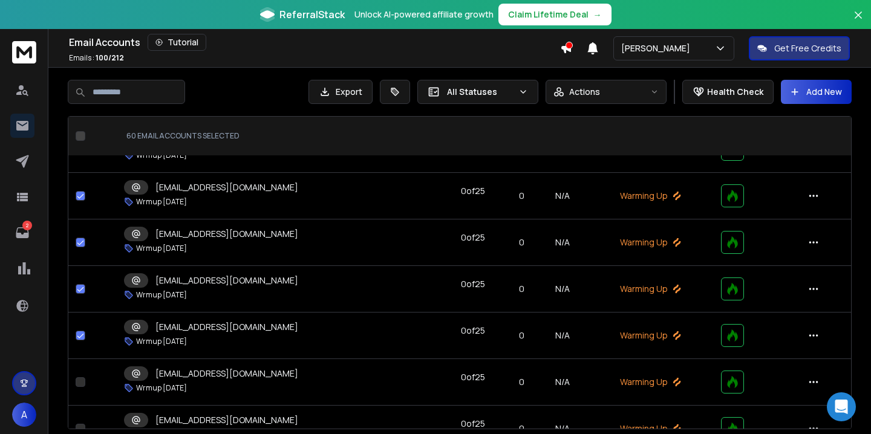
scroll to position [2609, 0]
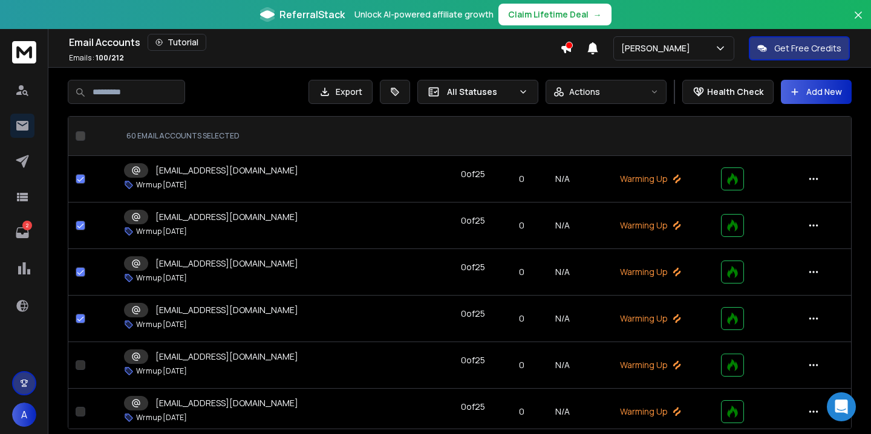
click at [80, 367] on button "button" at bounding box center [81, 366] width 10 height 10
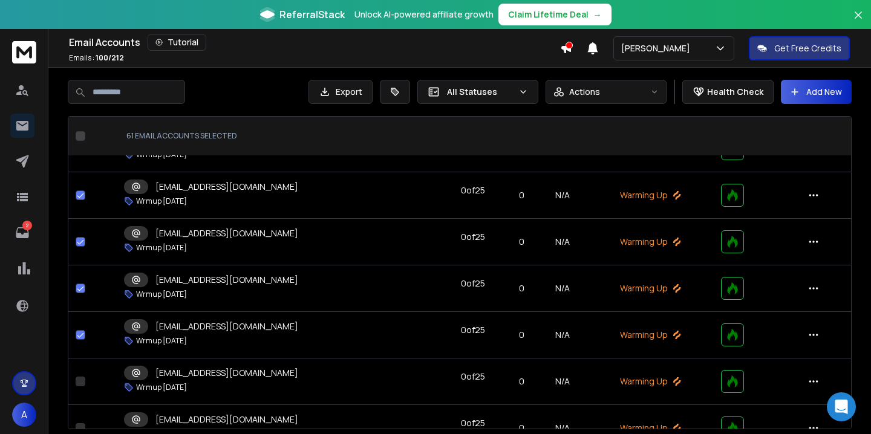
scroll to position [2668, 0]
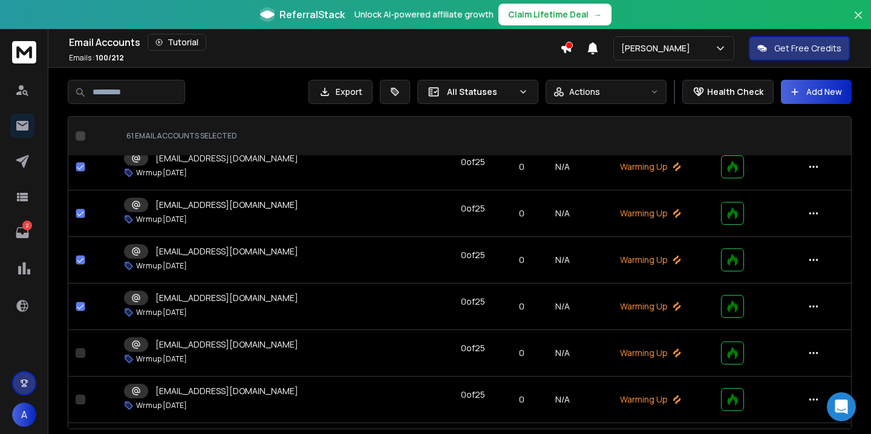
click at [79, 354] on button "button" at bounding box center [81, 354] width 10 height 10
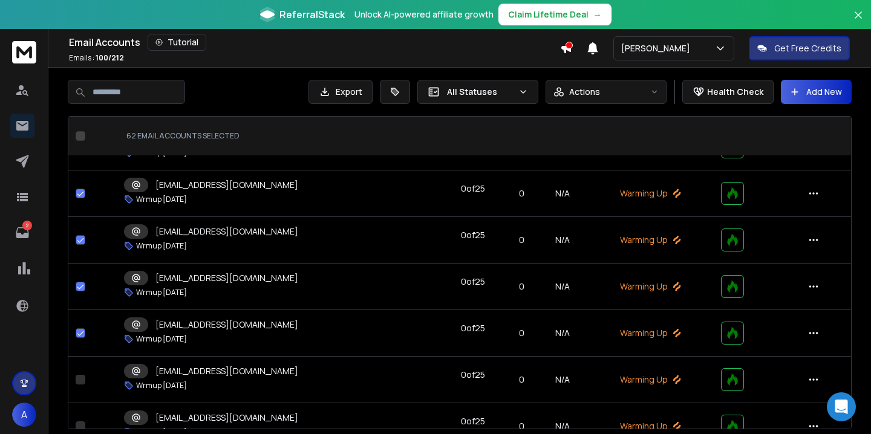
scroll to position [2691, 0]
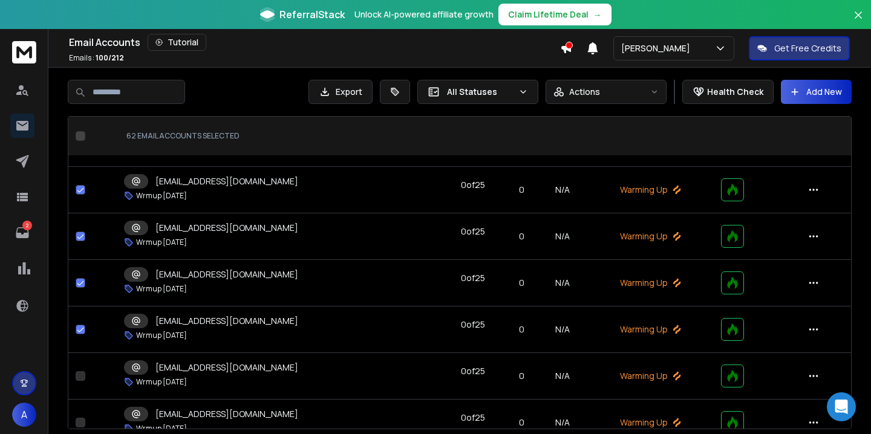
click at [78, 376] on button "button" at bounding box center [81, 377] width 10 height 10
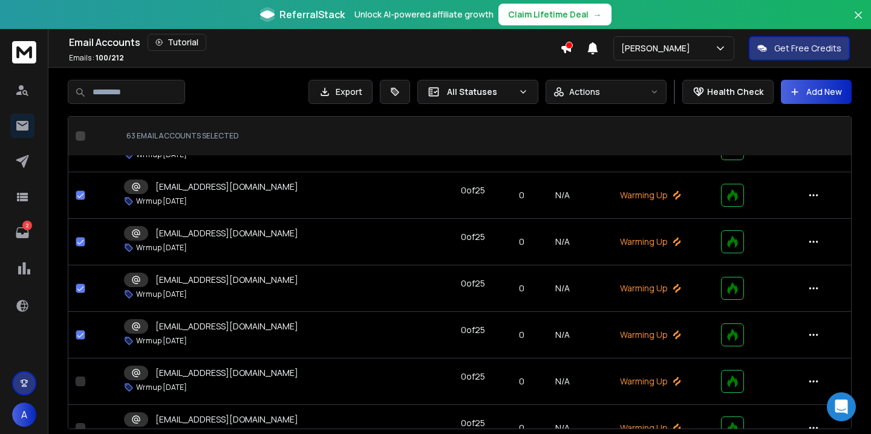
scroll to position [2748, 0]
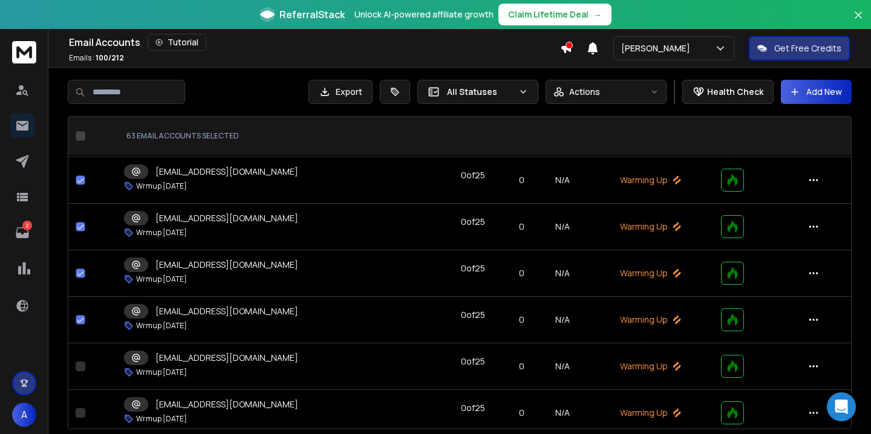
click at [78, 367] on button "button" at bounding box center [81, 367] width 10 height 10
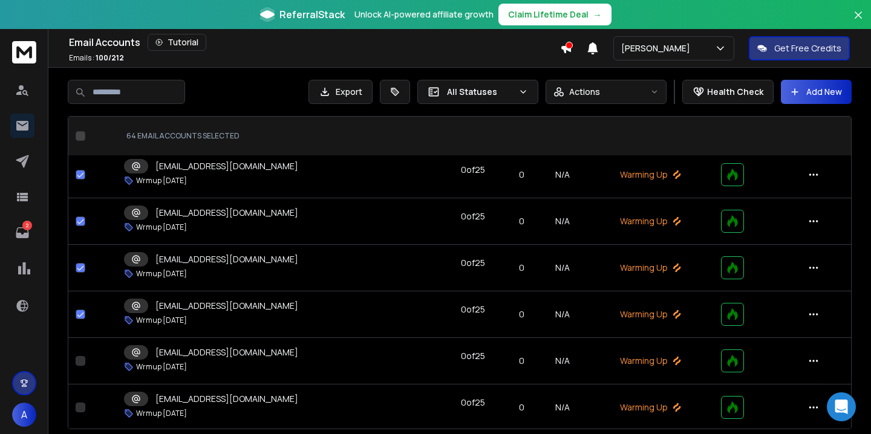
click at [79, 364] on button "button" at bounding box center [81, 361] width 10 height 10
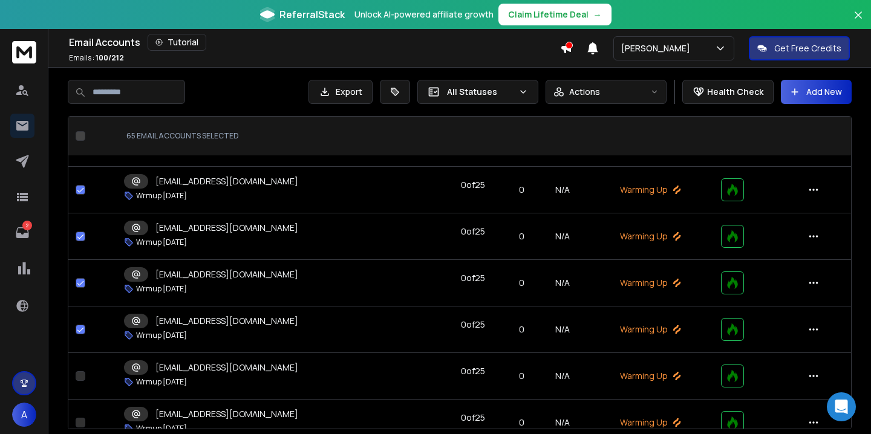
scroll to position [2853, 0]
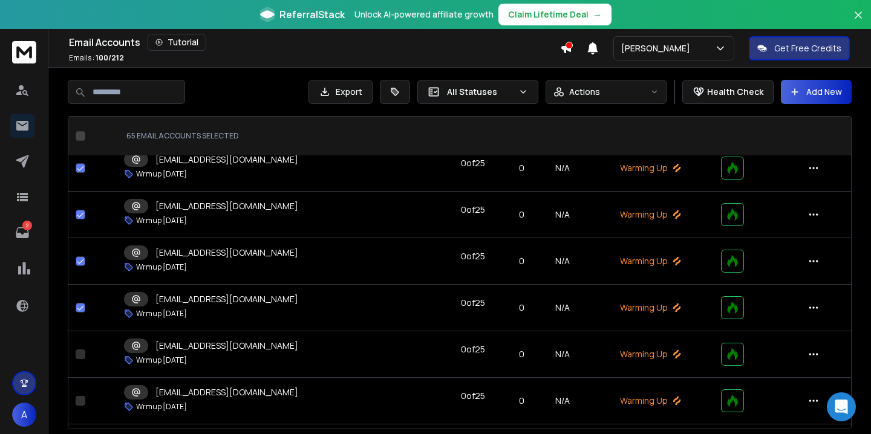
click at [80, 358] on button "button" at bounding box center [81, 355] width 10 height 10
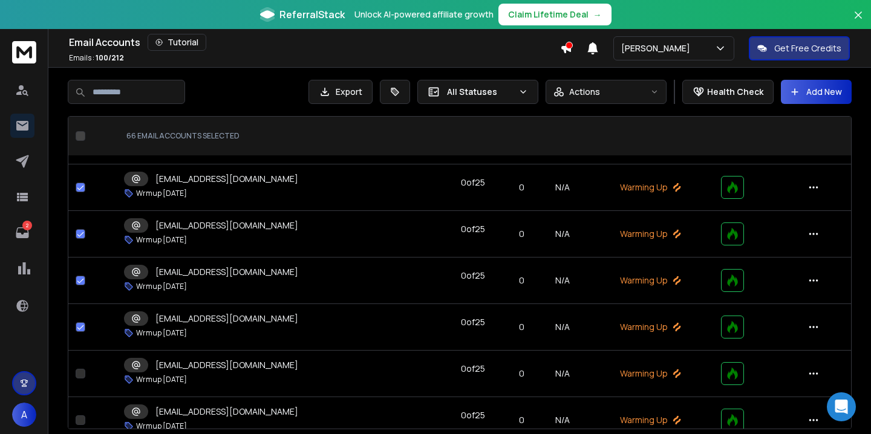
scroll to position [2884, 0]
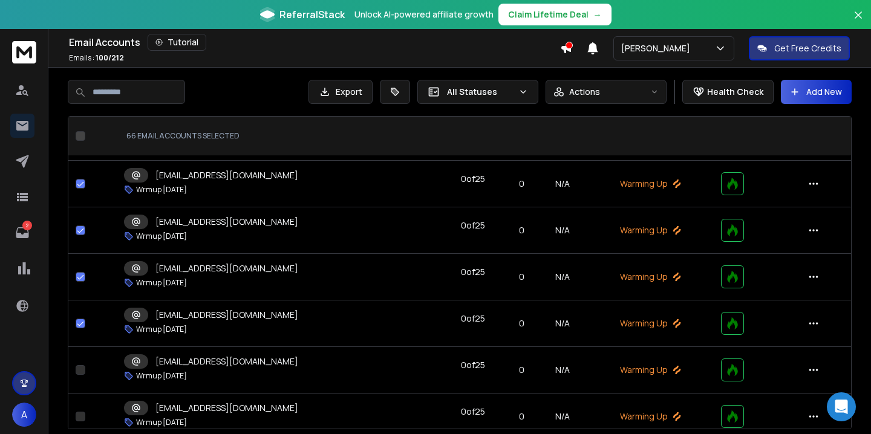
click at [82, 370] on button "button" at bounding box center [81, 370] width 10 height 10
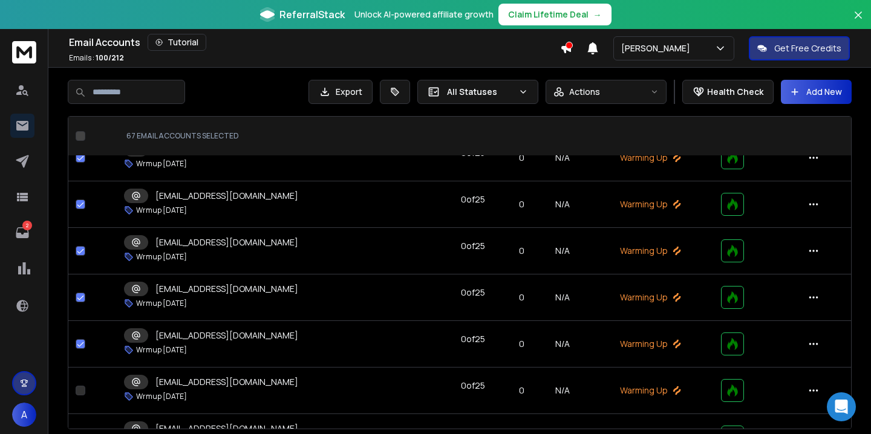
scroll to position [2921, 0]
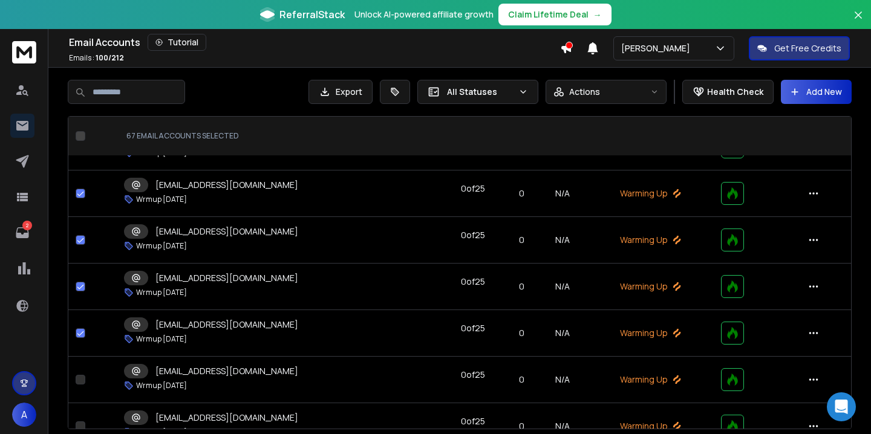
click at [80, 379] on button "button" at bounding box center [81, 380] width 10 height 10
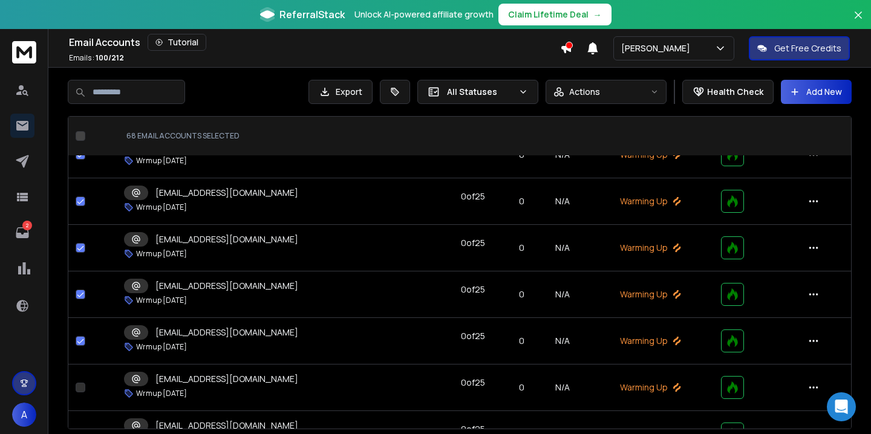
scroll to position [2967, 0]
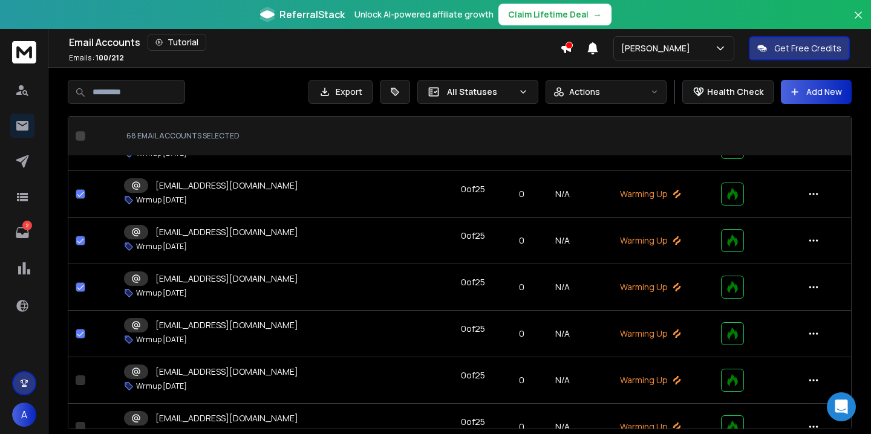
click at [81, 382] on button "button" at bounding box center [81, 381] width 10 height 10
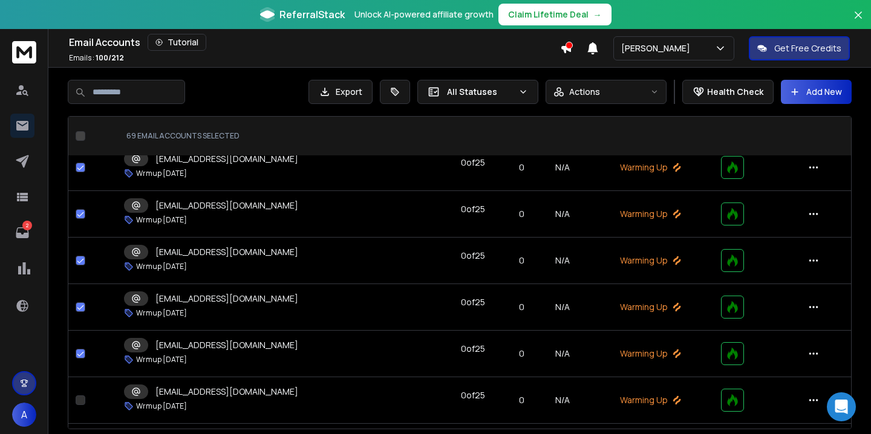
scroll to position [3023, 0]
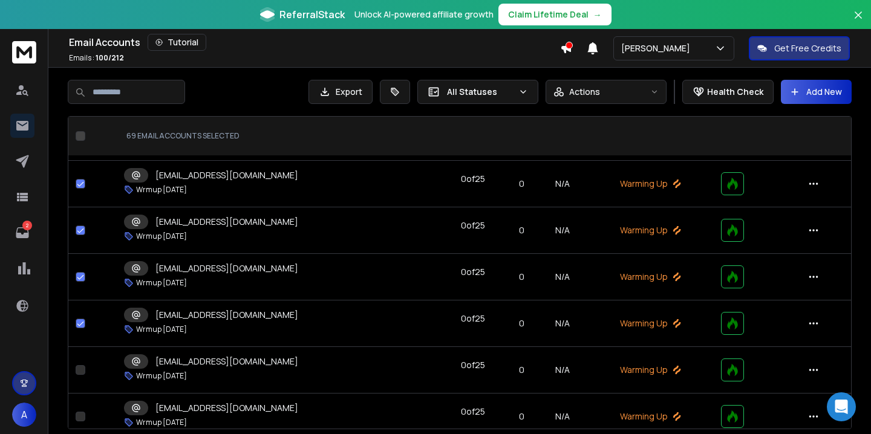
click at [80, 372] on button "button" at bounding box center [81, 370] width 10 height 10
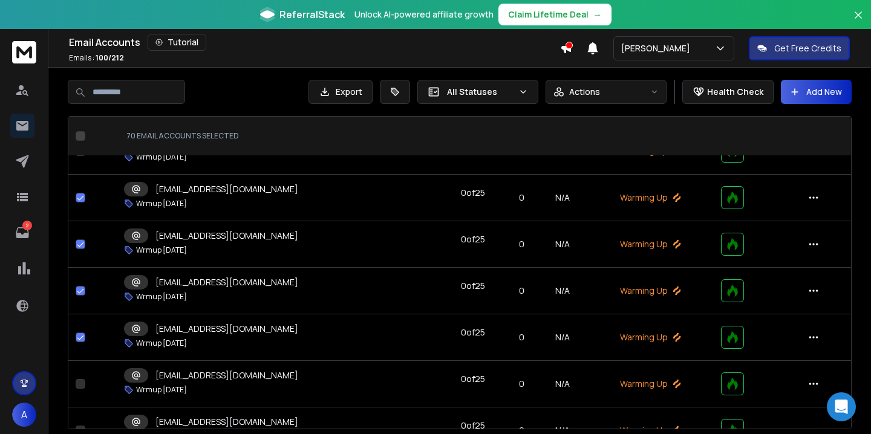
scroll to position [3073, 0]
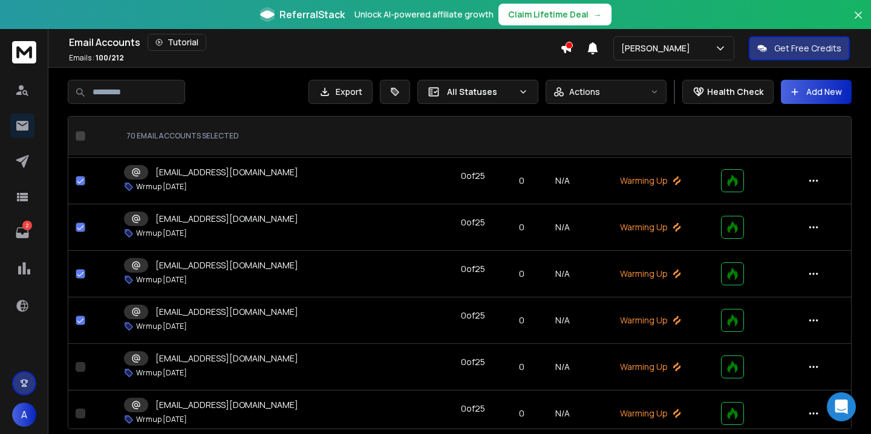
click at [79, 369] on button "button" at bounding box center [81, 367] width 10 height 10
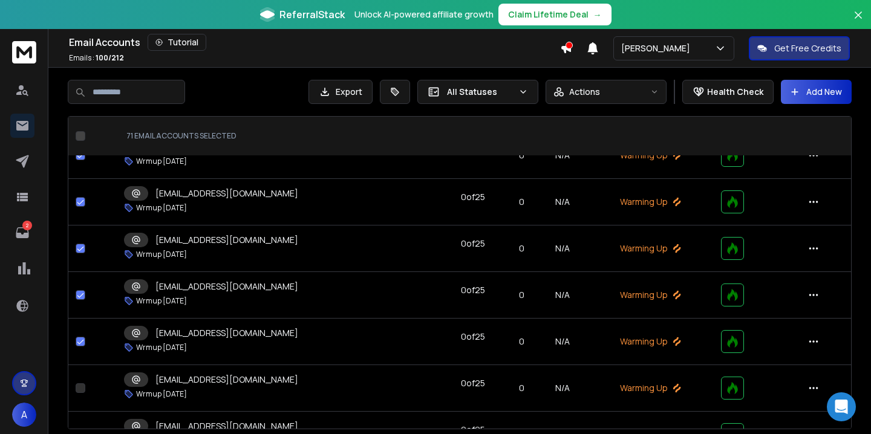
scroll to position [3107, 0]
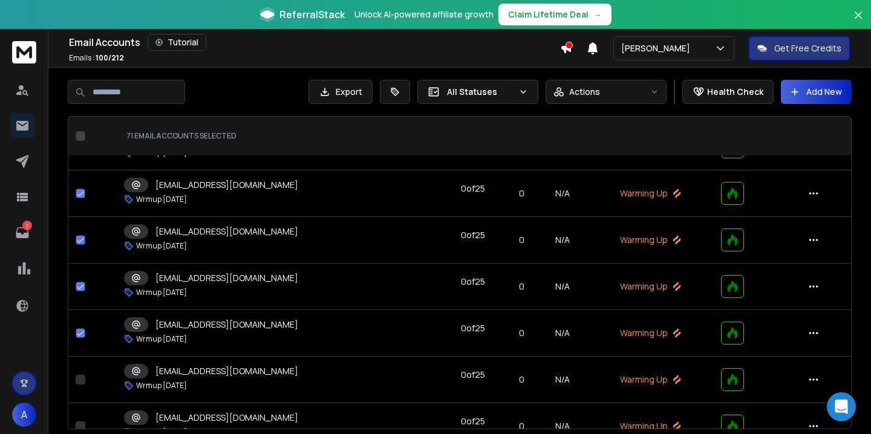
click at [78, 381] on button "button" at bounding box center [81, 380] width 10 height 10
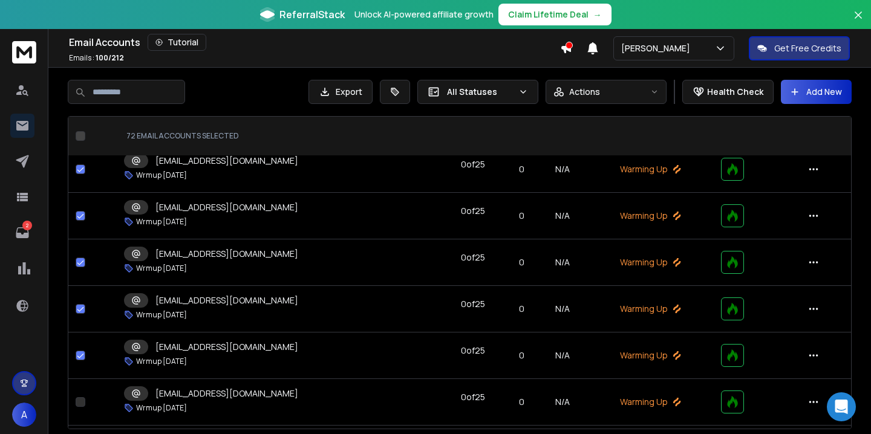
scroll to position [3178, 0]
click at [78, 357] on button "button" at bounding box center [81, 355] width 10 height 10
click at [80, 402] on button "button" at bounding box center [81, 402] width 10 height 10
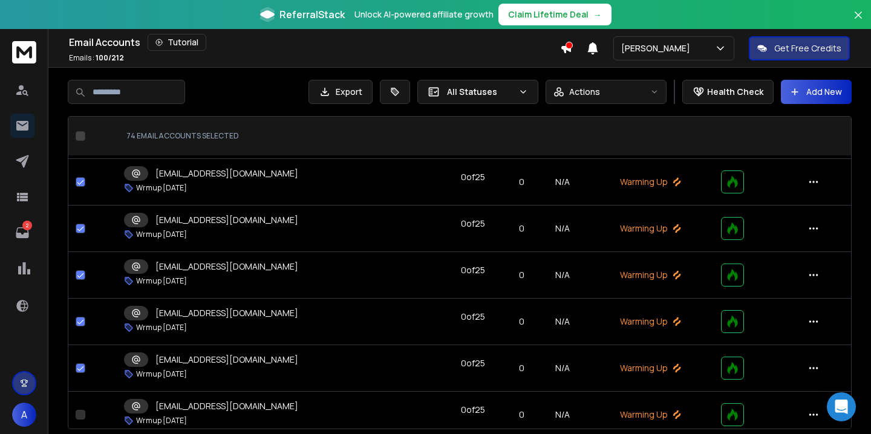
scroll to position [3242, 0]
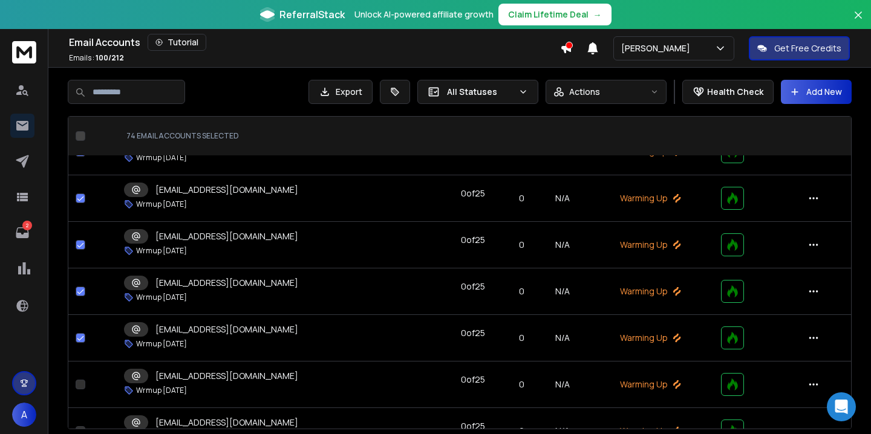
click at [79, 388] on button "button" at bounding box center [81, 385] width 10 height 10
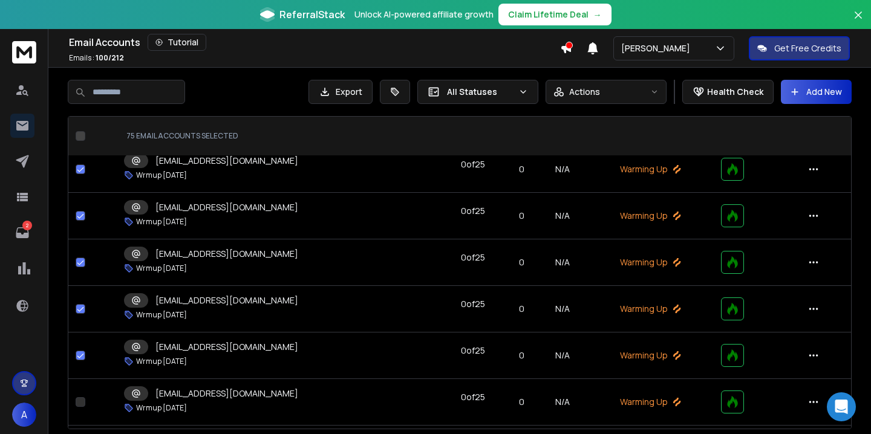
click at [80, 403] on button "button" at bounding box center [81, 403] width 10 height 10
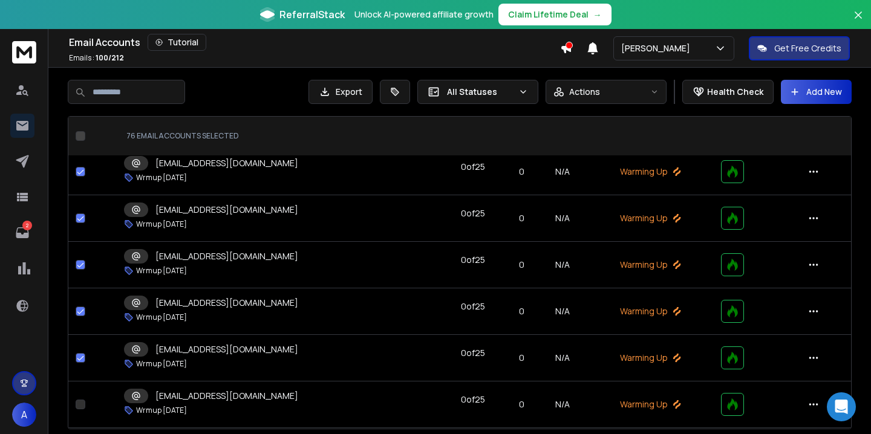
scroll to position [0, 0]
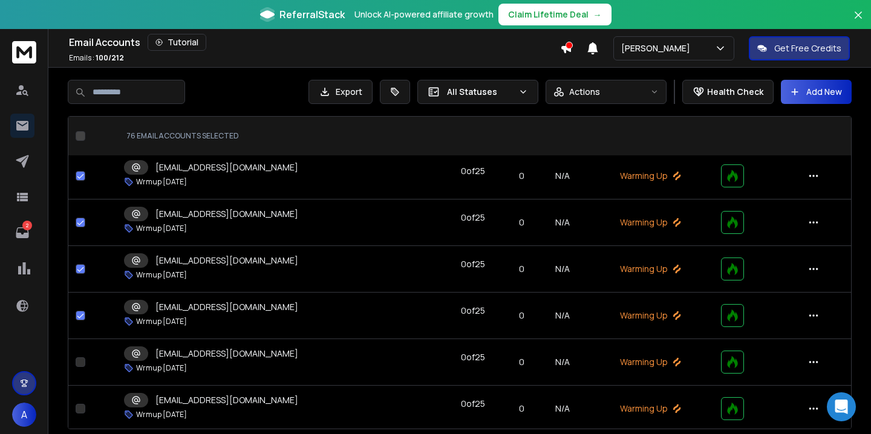
click at [80, 364] on button "button" at bounding box center [81, 363] width 10 height 10
click at [80, 410] on button "button" at bounding box center [81, 409] width 10 height 10
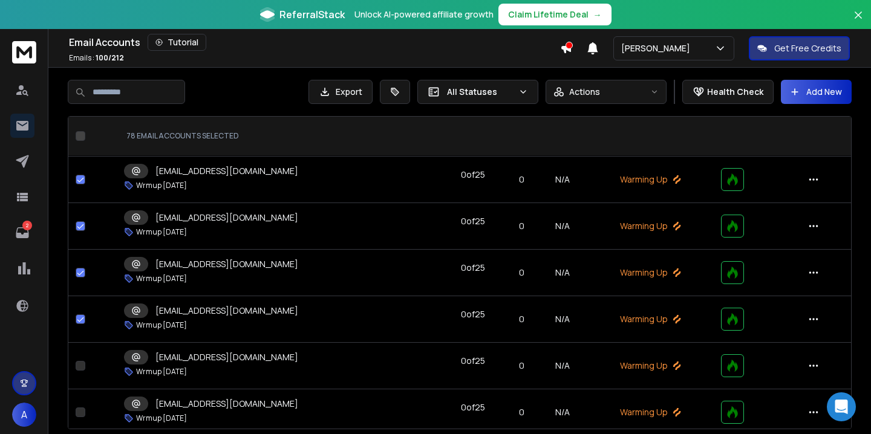
click at [79, 369] on button "button" at bounding box center [81, 366] width 10 height 10
click at [80, 415] on button "button" at bounding box center [81, 413] width 10 height 10
click at [80, 365] on button "button" at bounding box center [81, 365] width 10 height 10
click at [80, 410] on button "button" at bounding box center [81, 412] width 10 height 10
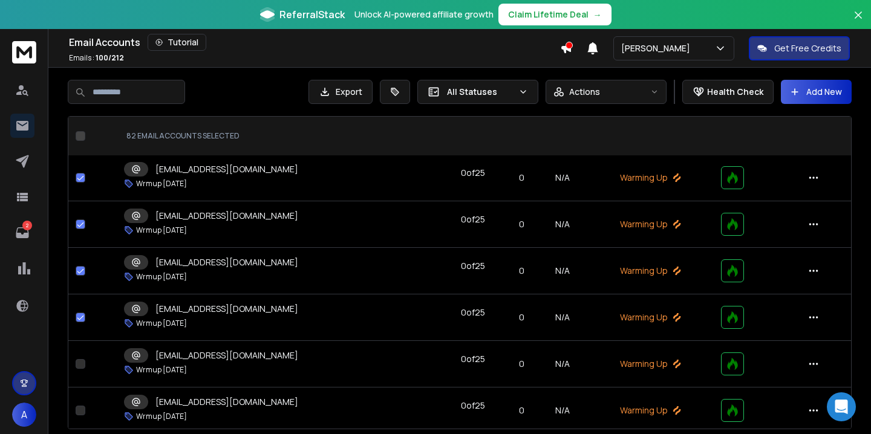
click at [79, 367] on button "button" at bounding box center [81, 364] width 10 height 10
click at [79, 410] on button "button" at bounding box center [81, 411] width 10 height 10
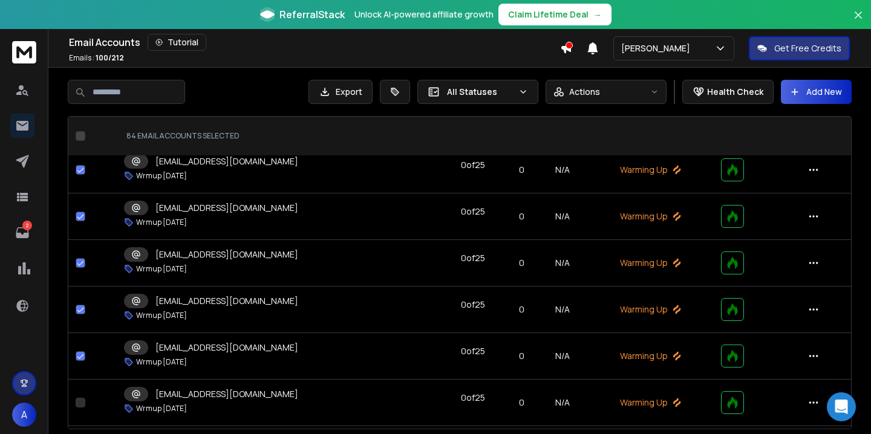
click at [81, 405] on button "button" at bounding box center [81, 403] width 10 height 10
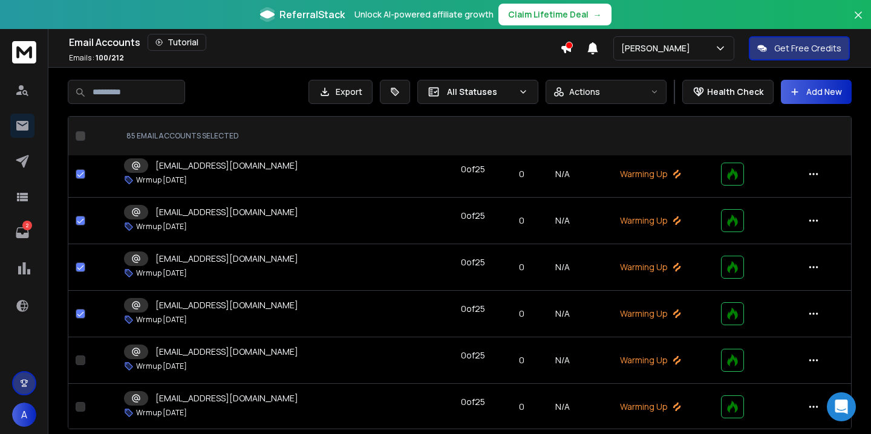
click at [79, 361] on button "button" at bounding box center [81, 361] width 10 height 10
click at [80, 407] on button "button" at bounding box center [81, 407] width 10 height 10
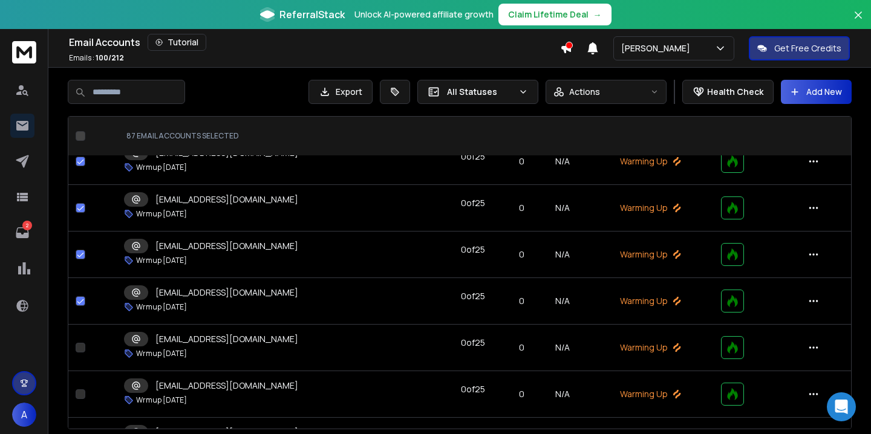
scroll to position [3897, 0]
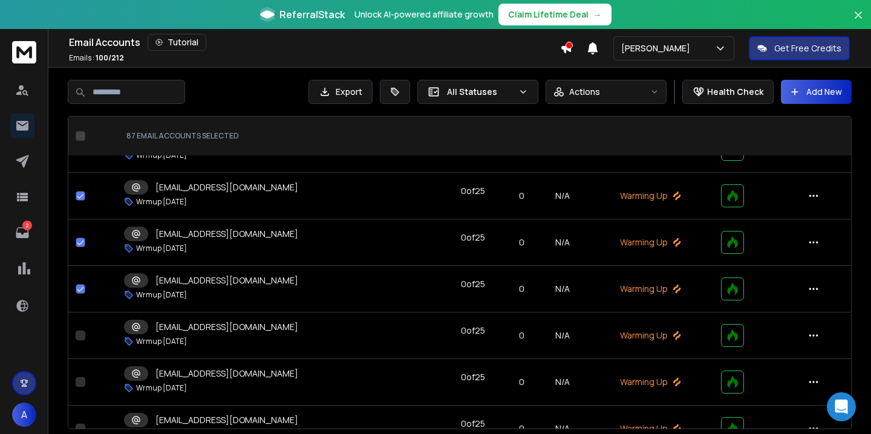
click at [82, 335] on button "button" at bounding box center [81, 336] width 10 height 10
click at [79, 382] on button "button" at bounding box center [81, 383] width 10 height 10
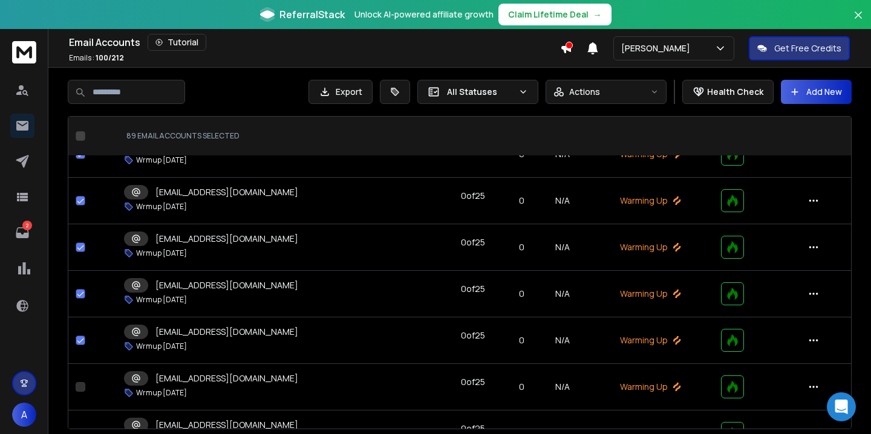
click at [80, 390] on button "button" at bounding box center [81, 387] width 10 height 10
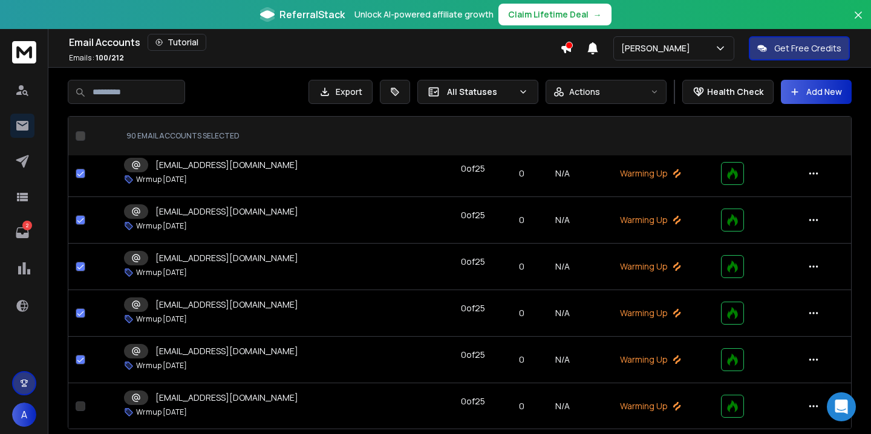
scroll to position [3983, 0]
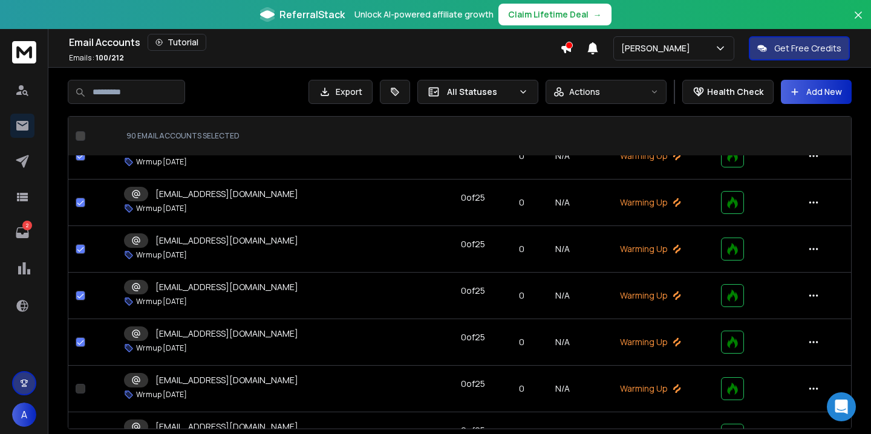
click at [81, 388] on button "button" at bounding box center [81, 389] width 10 height 10
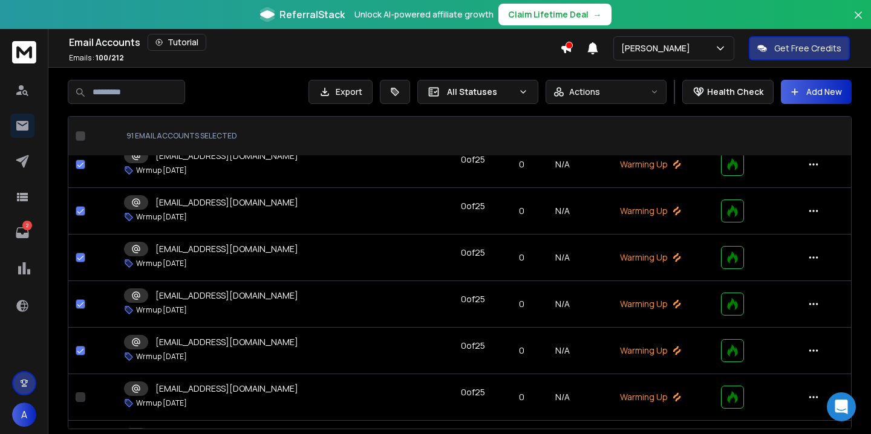
scroll to position [4041, 0]
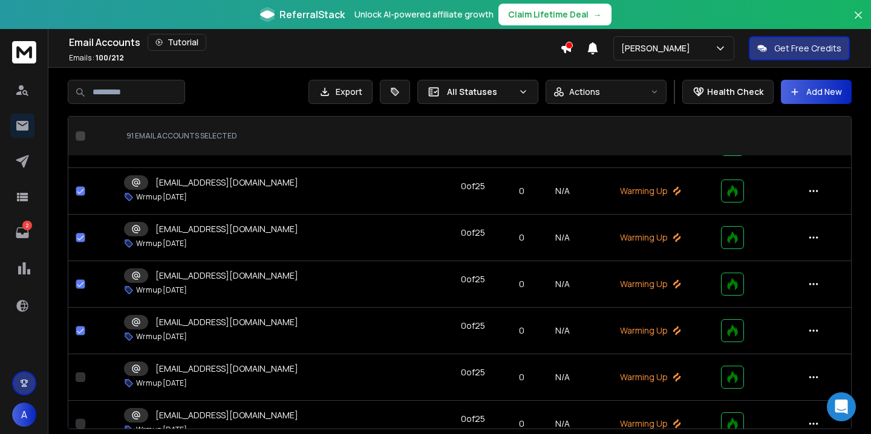
click at [79, 378] on button "button" at bounding box center [81, 378] width 10 height 10
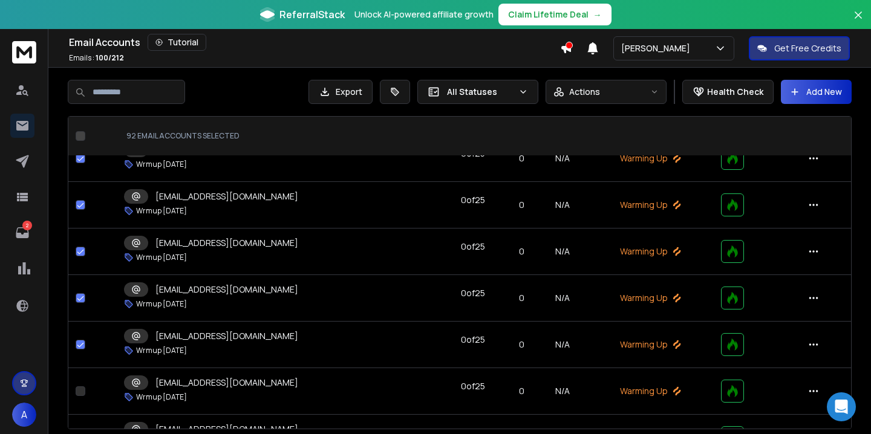
scroll to position [4104, 0]
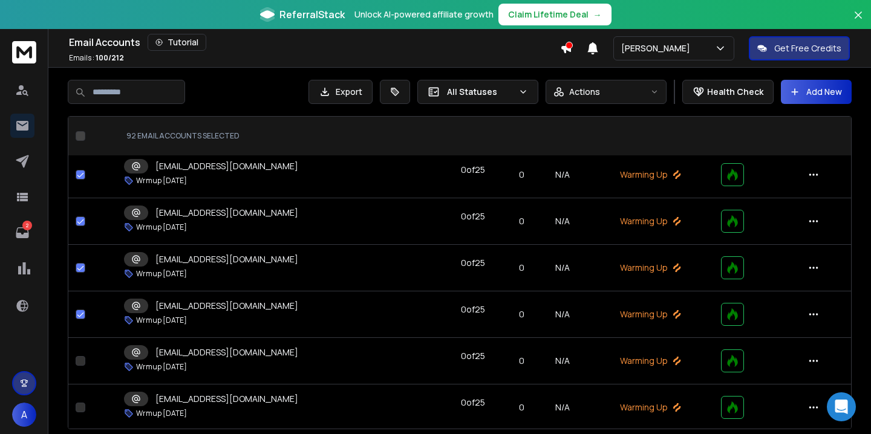
click at [81, 364] on button "button" at bounding box center [81, 361] width 10 height 10
click at [80, 408] on button "button" at bounding box center [81, 408] width 10 height 10
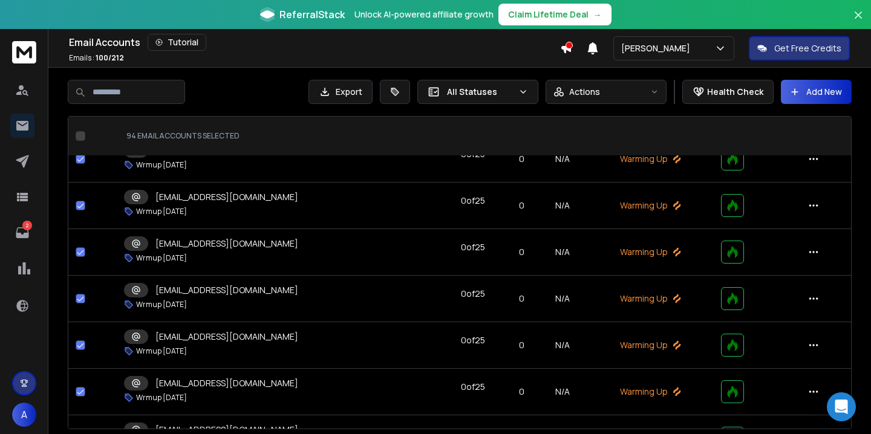
scroll to position [4170, 0]
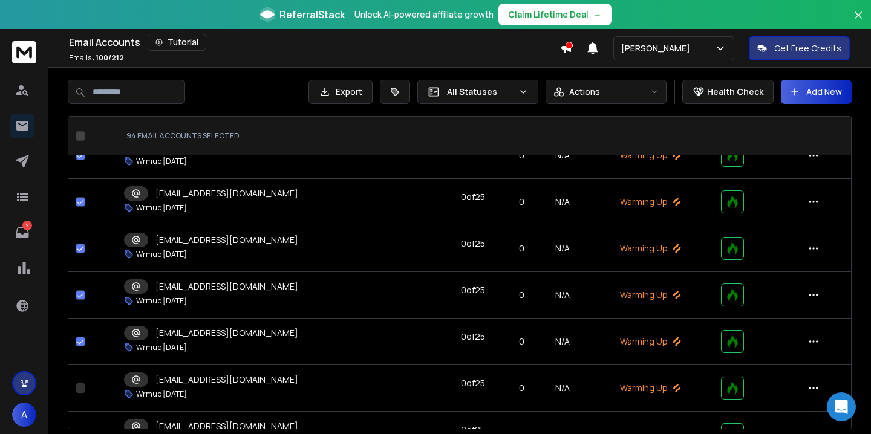
click at [82, 391] on button "button" at bounding box center [81, 389] width 10 height 10
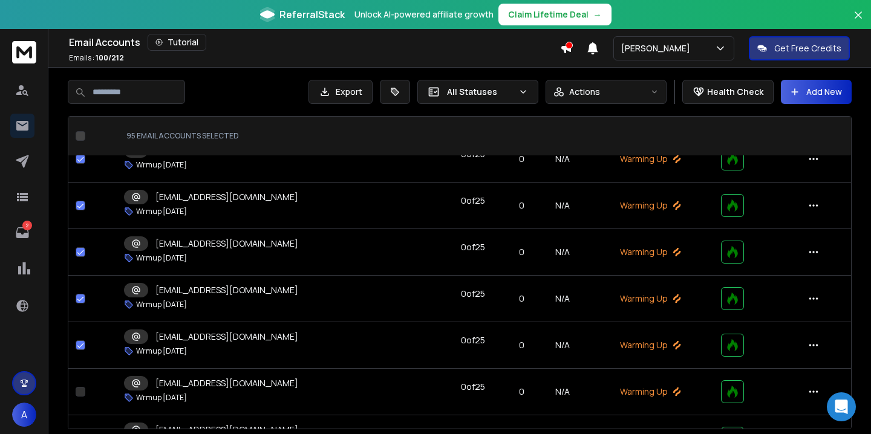
scroll to position [4224, 0]
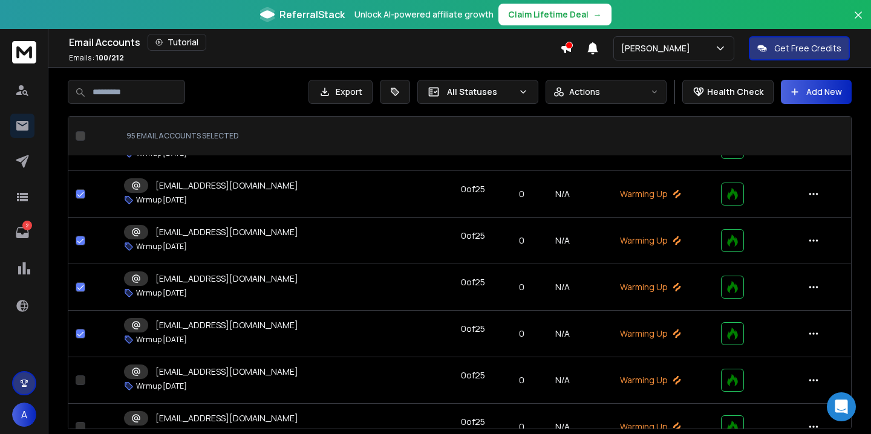
click at [80, 378] on button "button" at bounding box center [81, 381] width 10 height 10
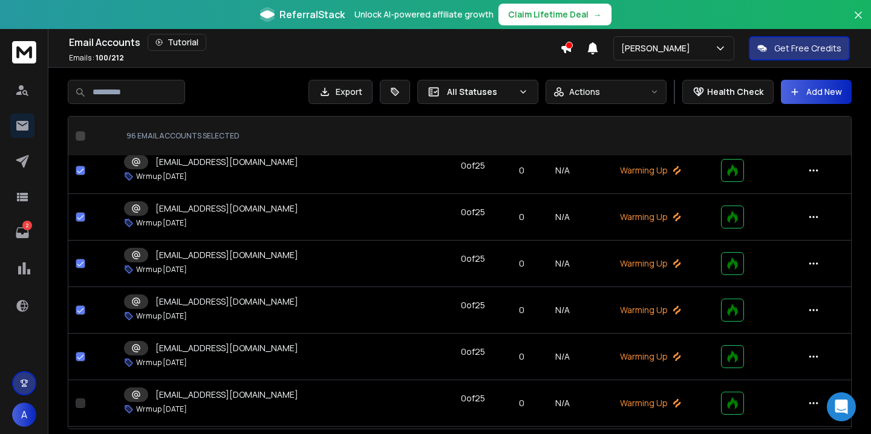
scroll to position [4263, 0]
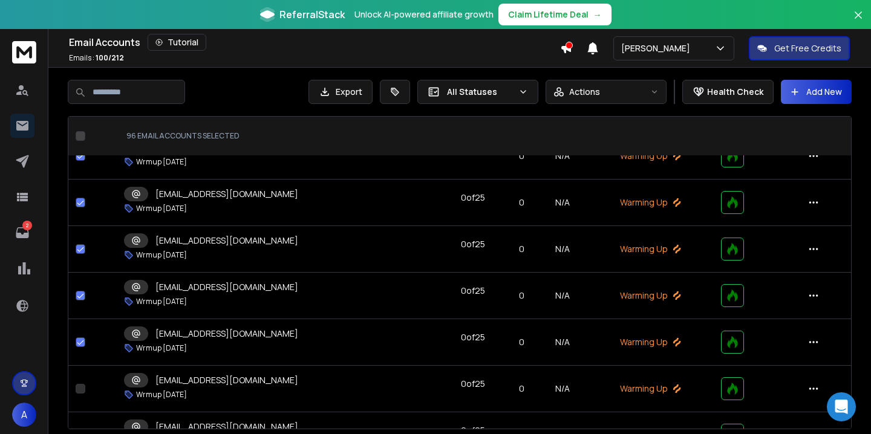
click at [81, 392] on button "button" at bounding box center [81, 389] width 10 height 10
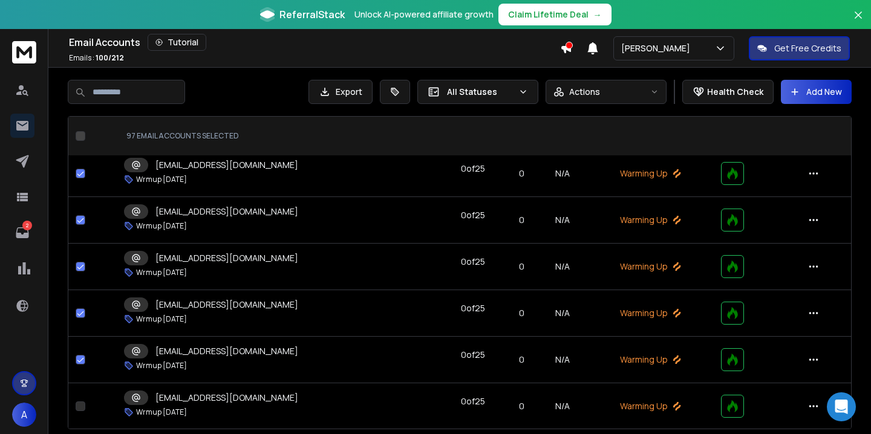
scroll to position [4302, 0]
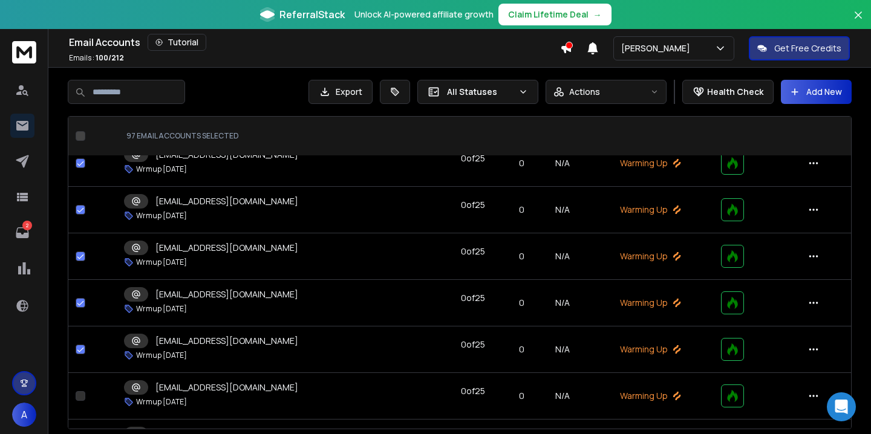
click at [82, 399] on button "button" at bounding box center [81, 396] width 10 height 10
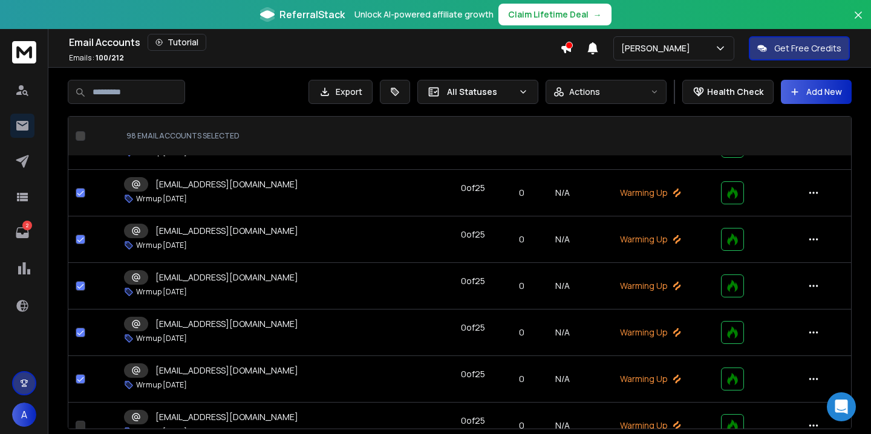
scroll to position [4341, 0]
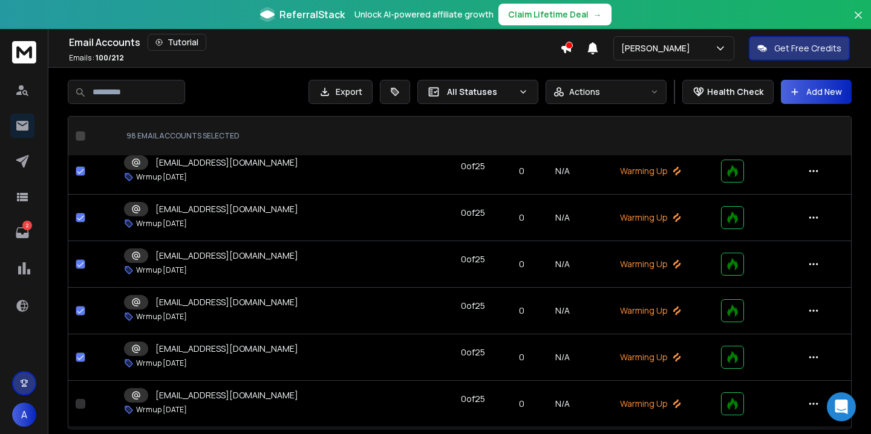
click at [80, 404] on button "button" at bounding box center [81, 404] width 10 height 10
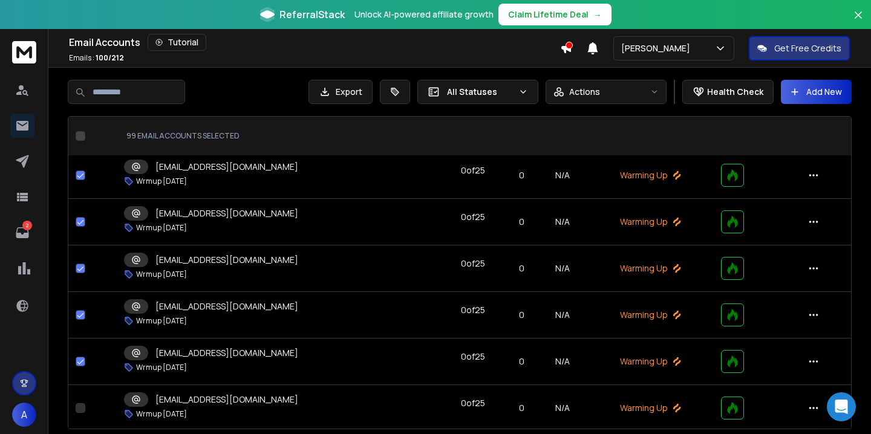
scroll to position [4414, 0]
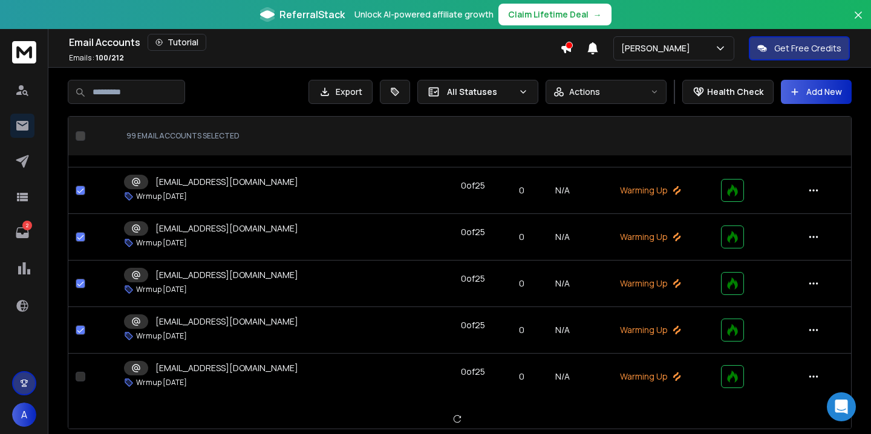
click at [78, 377] on button "button" at bounding box center [81, 377] width 10 height 10
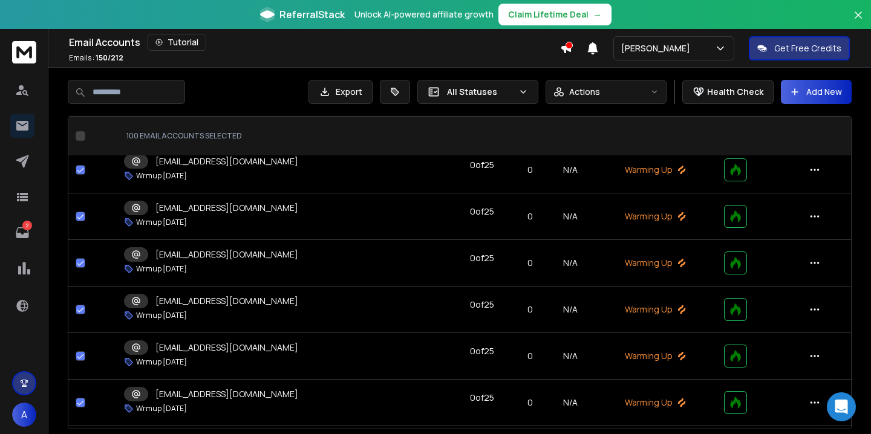
scroll to position [4385, 0]
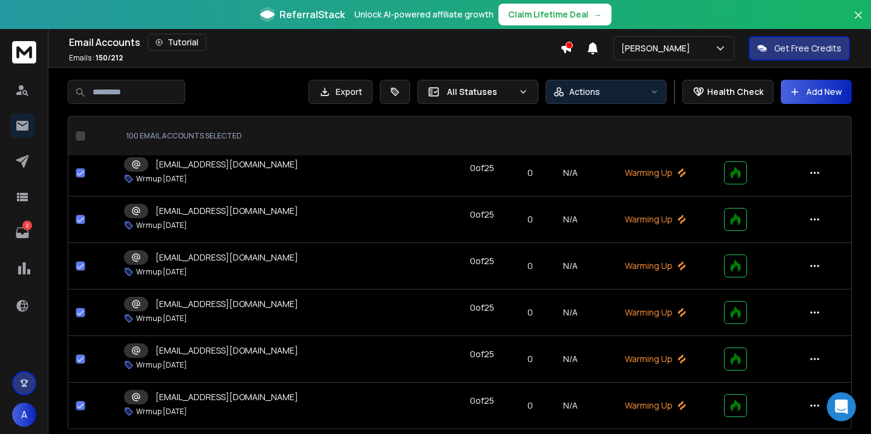
click at [609, 100] on button "Actions" at bounding box center [606, 92] width 121 height 24
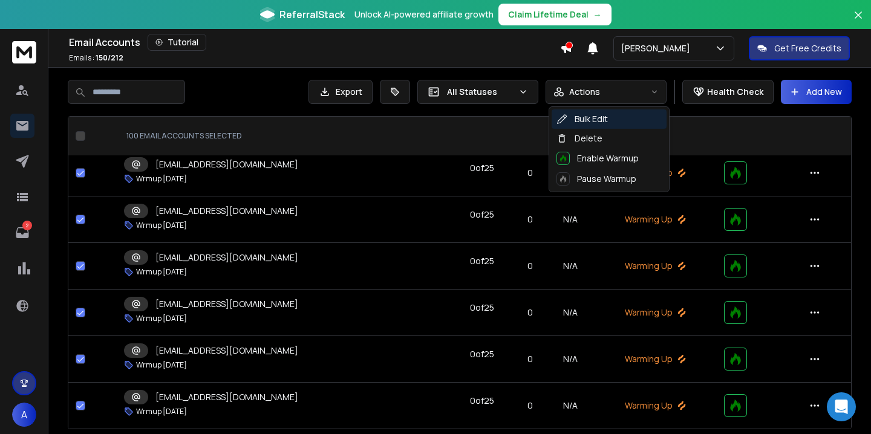
click at [597, 121] on div "Bulk Edit" at bounding box center [582, 119] width 51 height 12
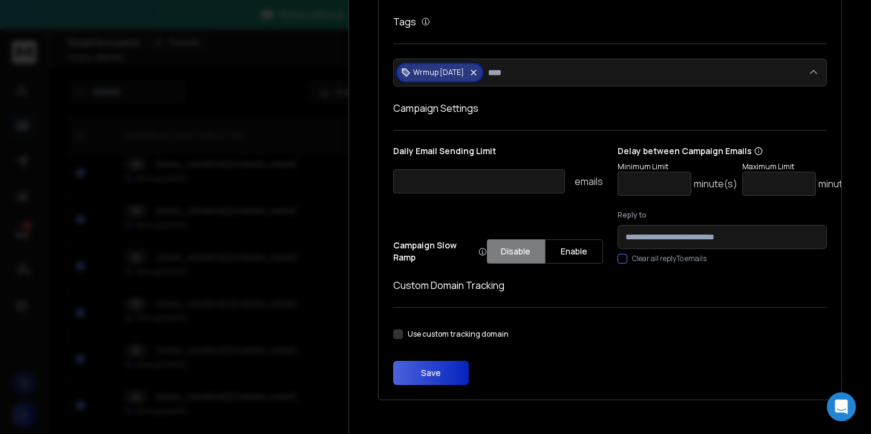
scroll to position [0, 0]
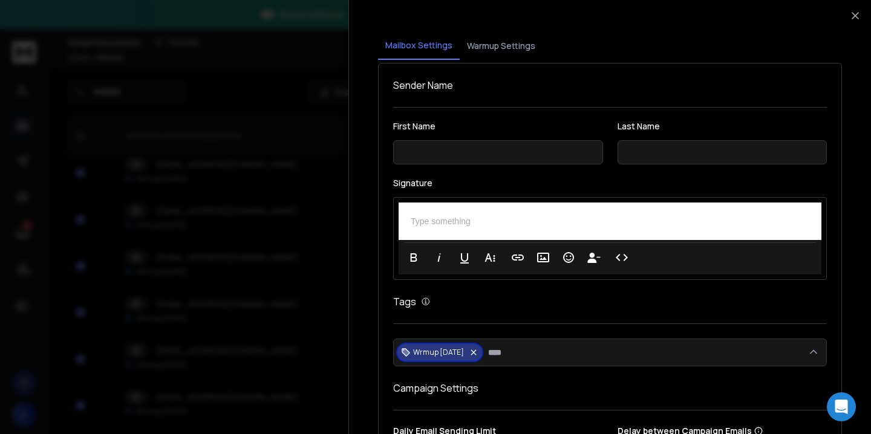
click at [523, 52] on button "Warmup Settings" at bounding box center [501, 46] width 83 height 27
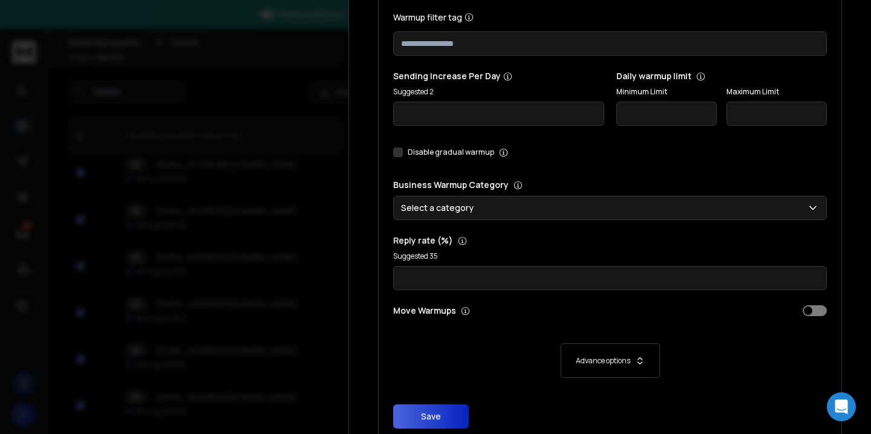
scroll to position [167, 0]
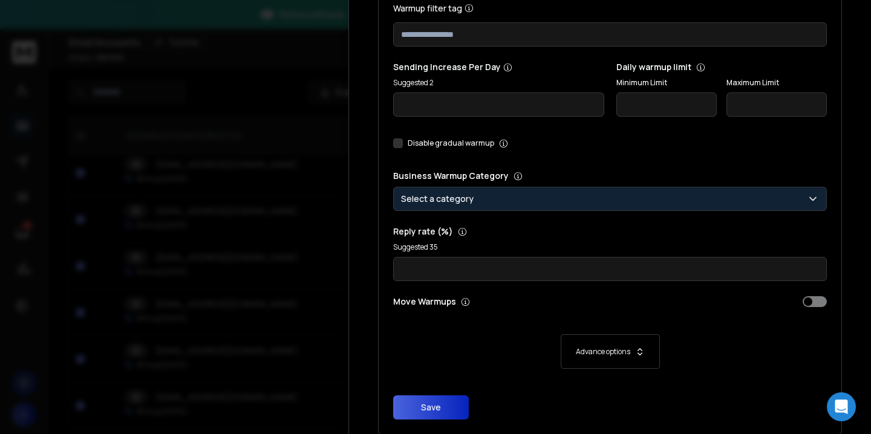
click at [512, 204] on div "Select a category" at bounding box center [610, 199] width 418 height 12
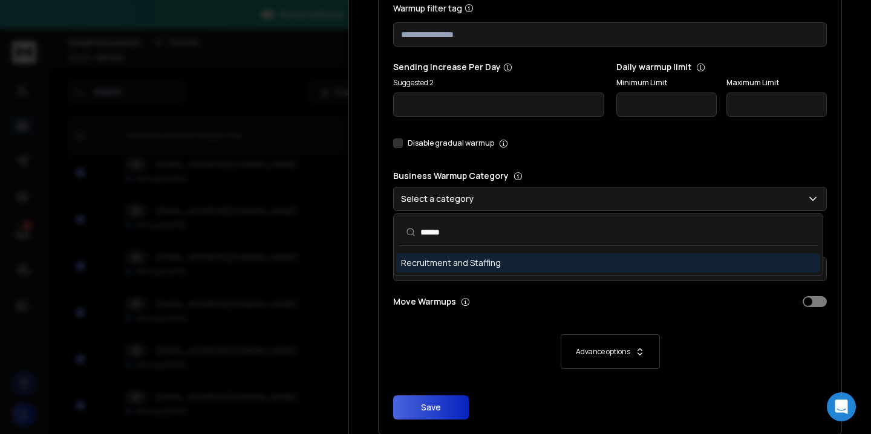
type input "******"
click at [489, 260] on span "Recruitment and Staffing" at bounding box center [451, 263] width 100 height 12
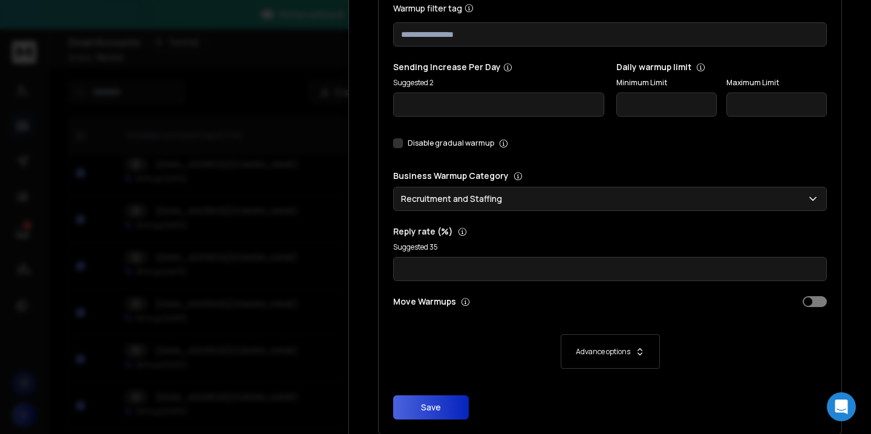
click at [496, 273] on input "number" at bounding box center [610, 269] width 434 height 24
type input "**"
click at [494, 300] on p "Move Warmups" at bounding box center [500, 302] width 214 height 12
click at [649, 104] on input "number" at bounding box center [667, 105] width 100 height 24
type input "*"
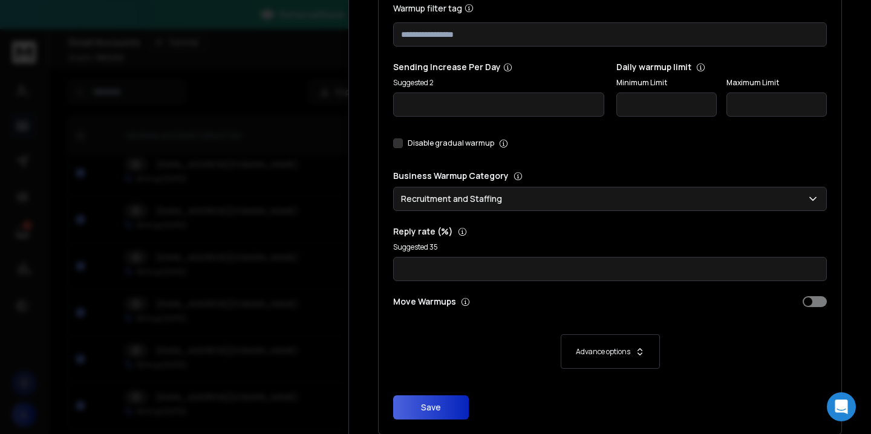
click at [733, 103] on input "number" at bounding box center [777, 105] width 100 height 24
type input "**"
click at [700, 142] on div "Disable gradual warmup" at bounding box center [610, 143] width 434 height 24
click at [617, 358] on div "Advance options" at bounding box center [610, 352] width 99 height 34
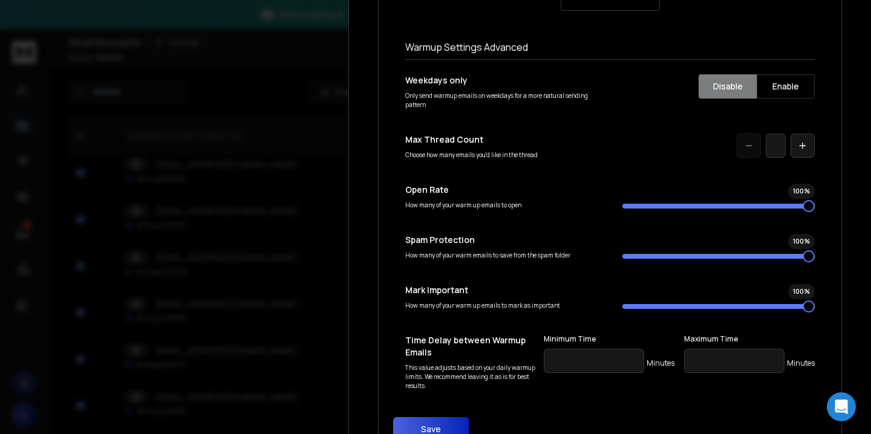
scroll to position [581, 0]
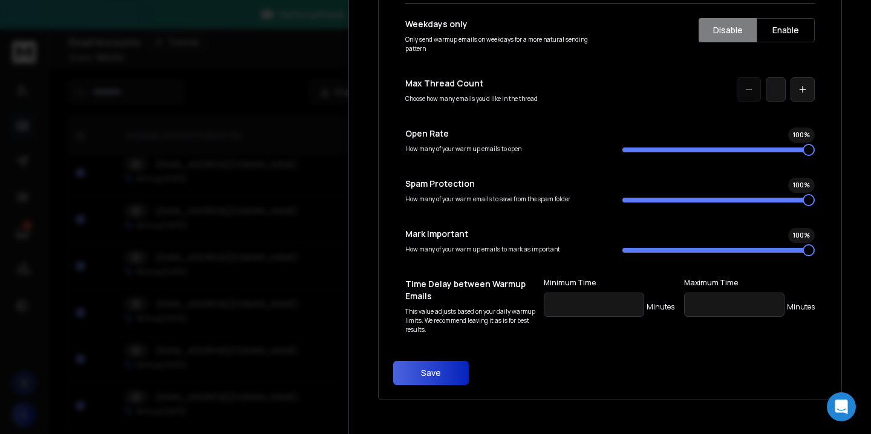
click at [447, 376] on button "Save" at bounding box center [431, 373] width 76 height 24
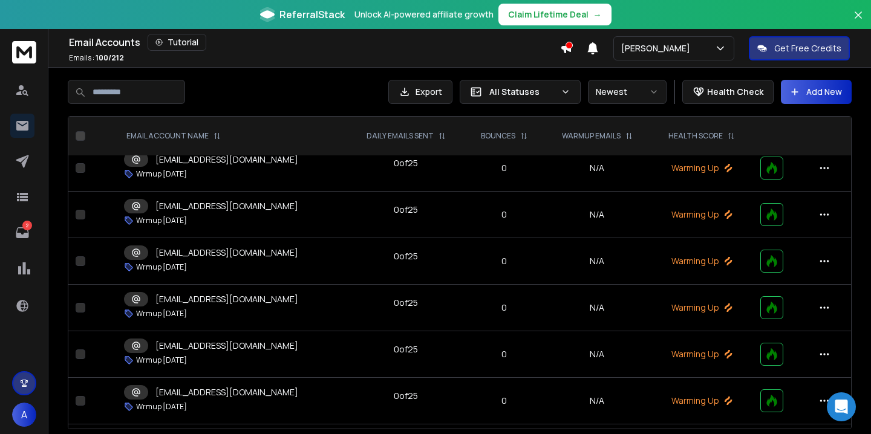
scroll to position [0, 0]
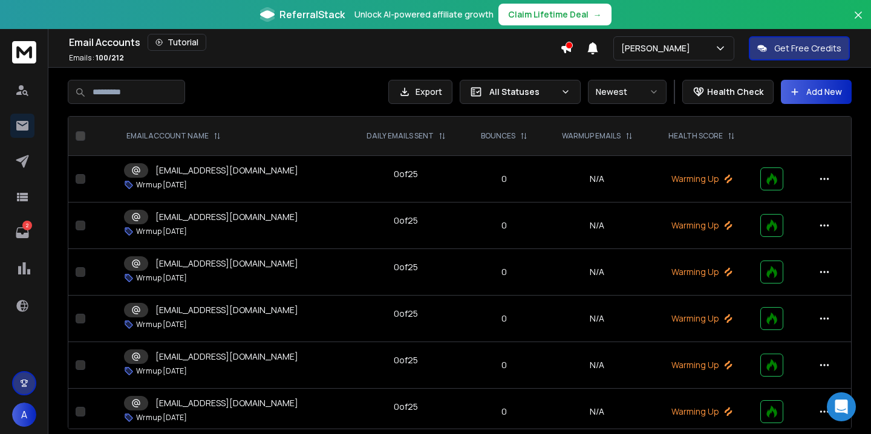
click at [382, 186] on td "0 of 25" at bounding box center [405, 171] width 117 height 31
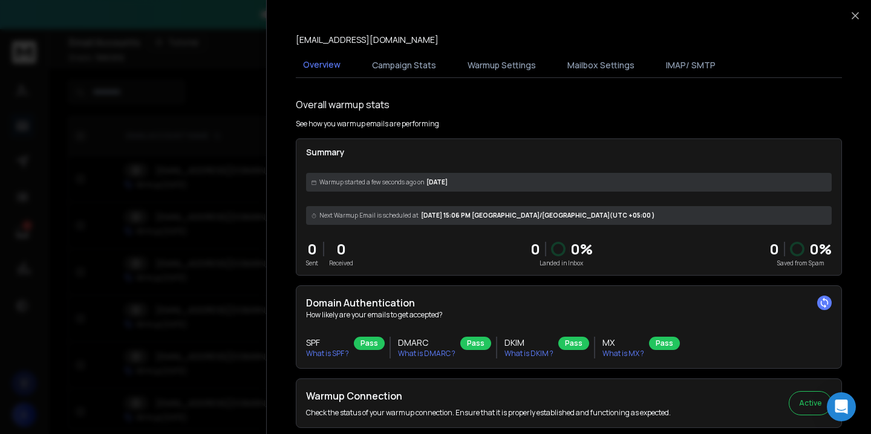
click at [488, 68] on button "Warmup Settings" at bounding box center [501, 65] width 83 height 27
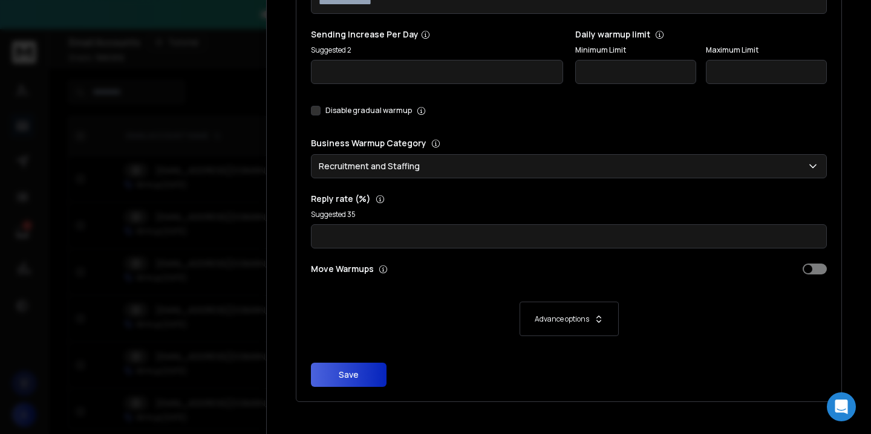
scroll to position [226, 0]
click at [535, 313] on p "Advance options" at bounding box center [562, 318] width 54 height 10
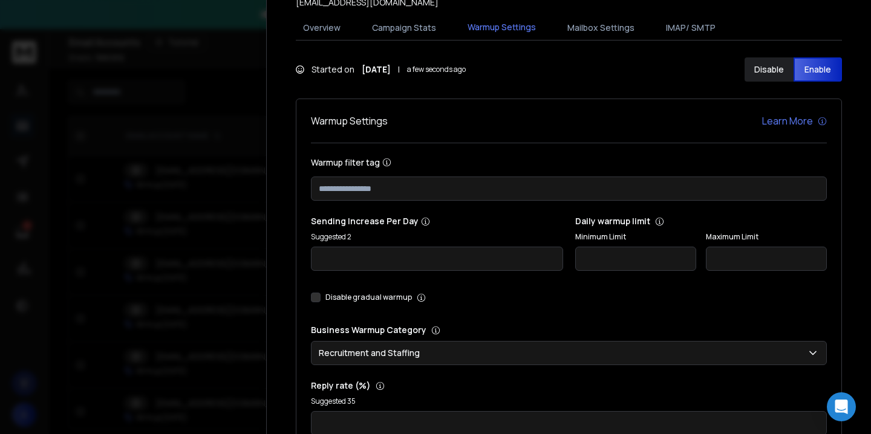
scroll to position [0, 0]
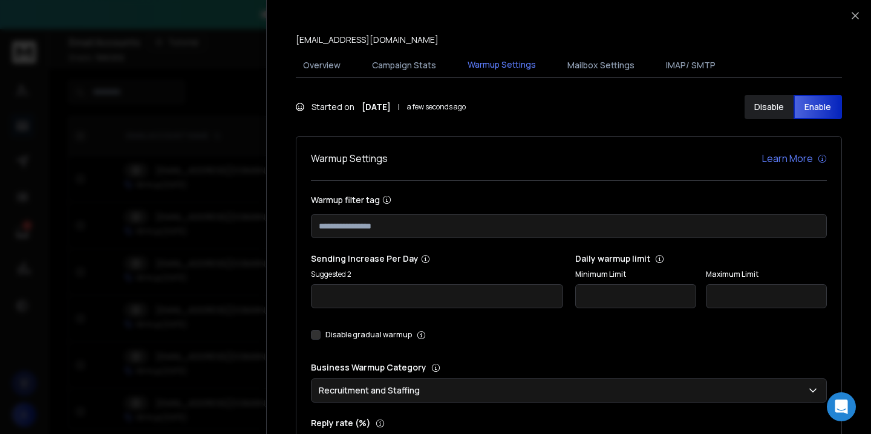
click at [580, 70] on button "Mailbox Settings" at bounding box center [601, 65] width 82 height 27
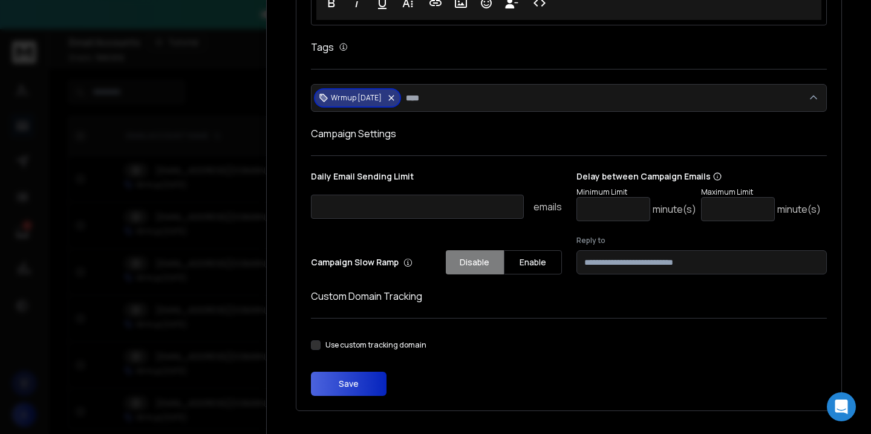
scroll to position [348, 0]
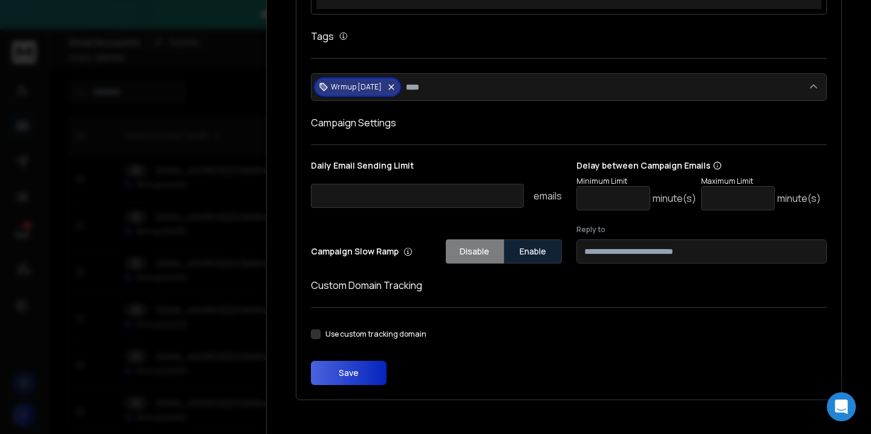
click at [545, 247] on button "Enable" at bounding box center [533, 252] width 58 height 24
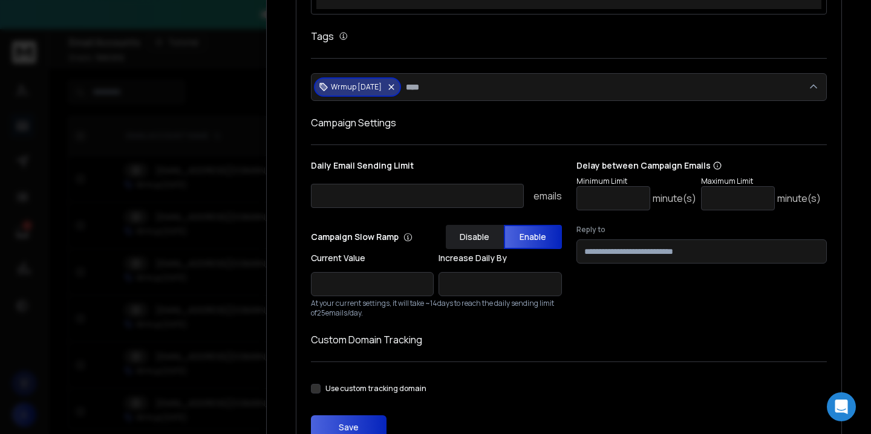
click at [258, 249] on div at bounding box center [435, 217] width 871 height 434
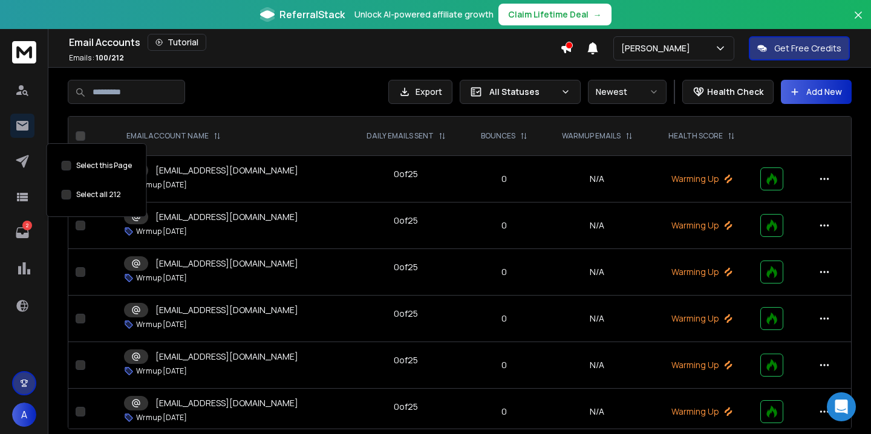
click at [79, 136] on button "Select this Page" at bounding box center [81, 136] width 10 height 10
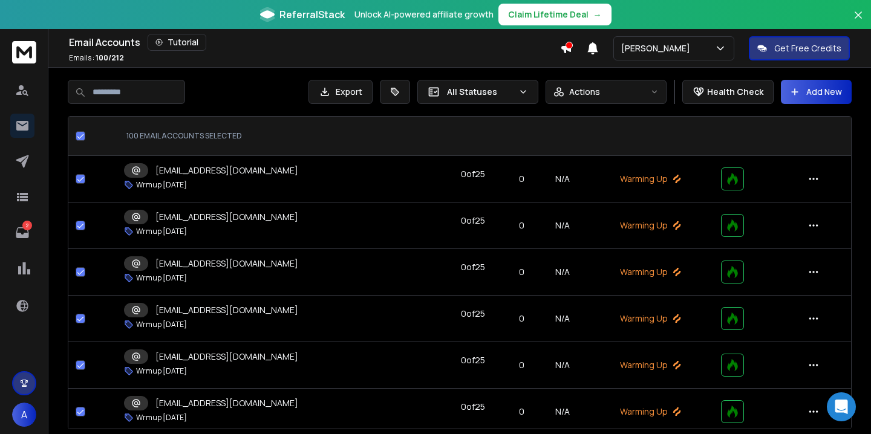
click at [511, 92] on p "All Statuses" at bounding box center [480, 92] width 67 height 12
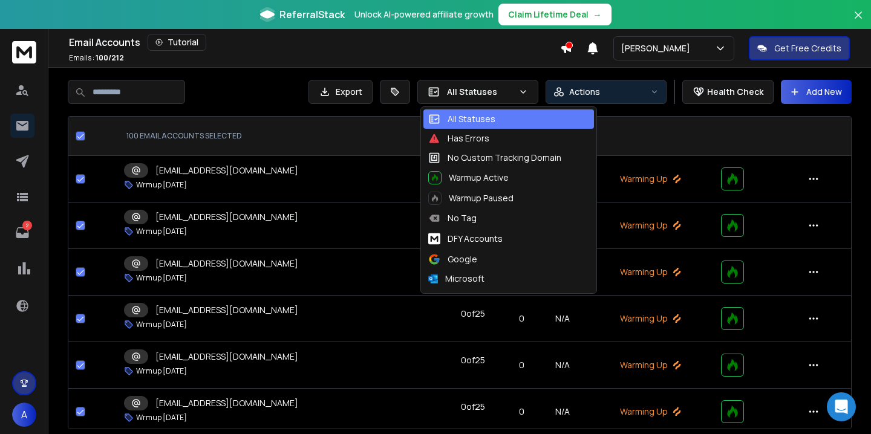
click at [573, 96] on p "Actions" at bounding box center [584, 92] width 31 height 12
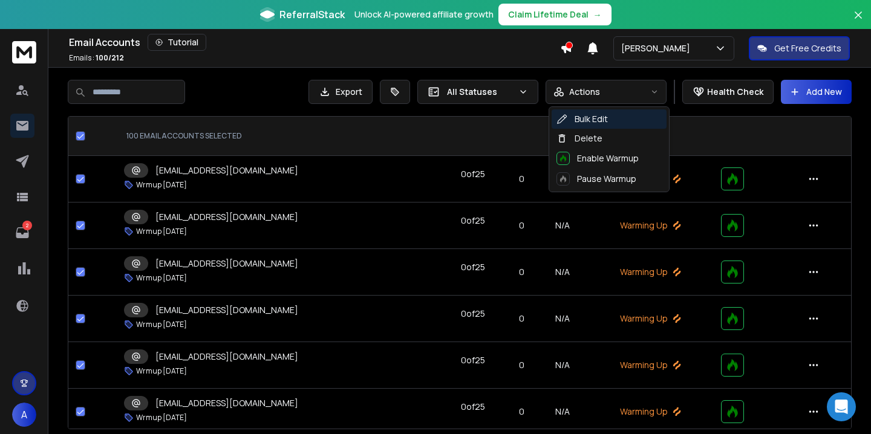
click at [578, 124] on div "Bulk Edit" at bounding box center [582, 119] width 51 height 12
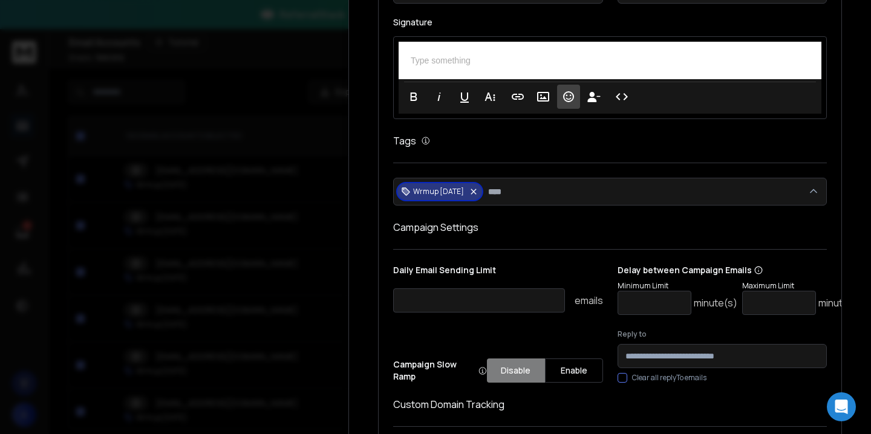
scroll to position [183, 0]
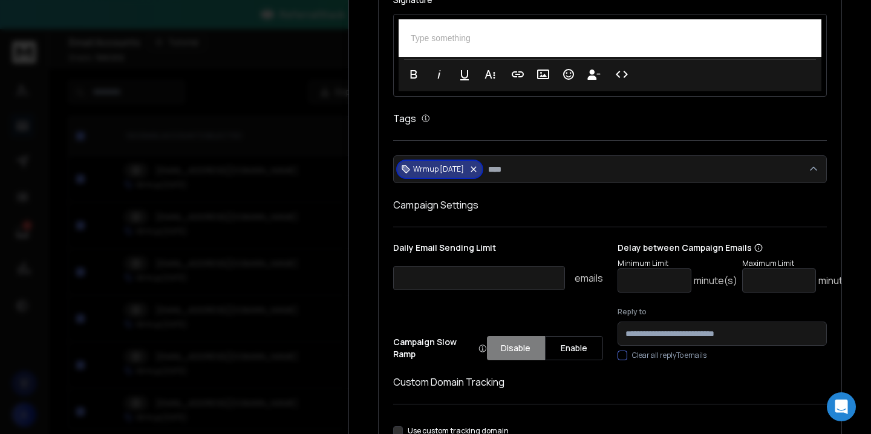
click at [647, 274] on input "number" at bounding box center [655, 281] width 74 height 24
click at [759, 277] on input "number" at bounding box center [779, 281] width 74 height 24
type input "*"
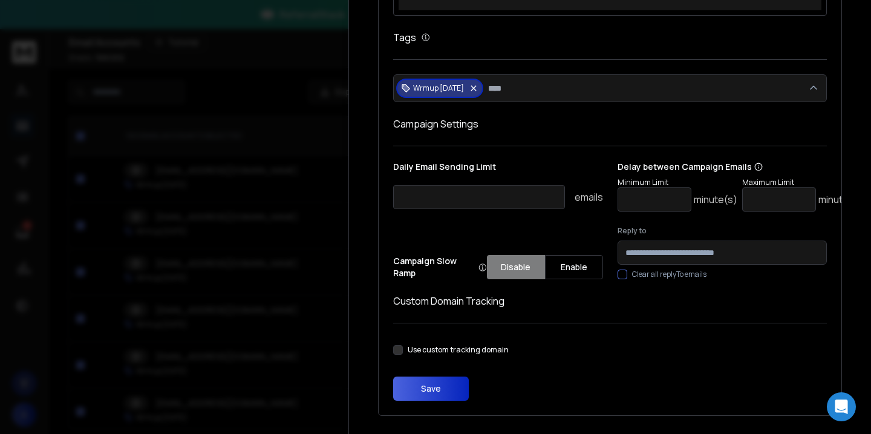
scroll to position [280, 0]
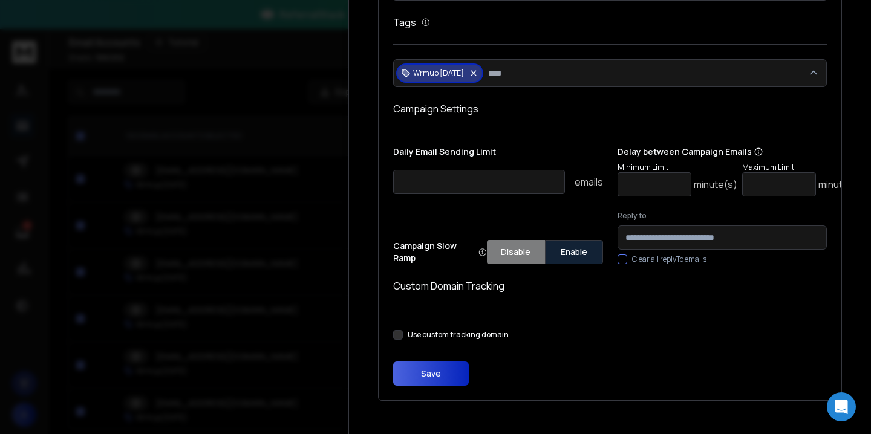
type input "**"
click at [583, 249] on button "Enable" at bounding box center [574, 252] width 58 height 24
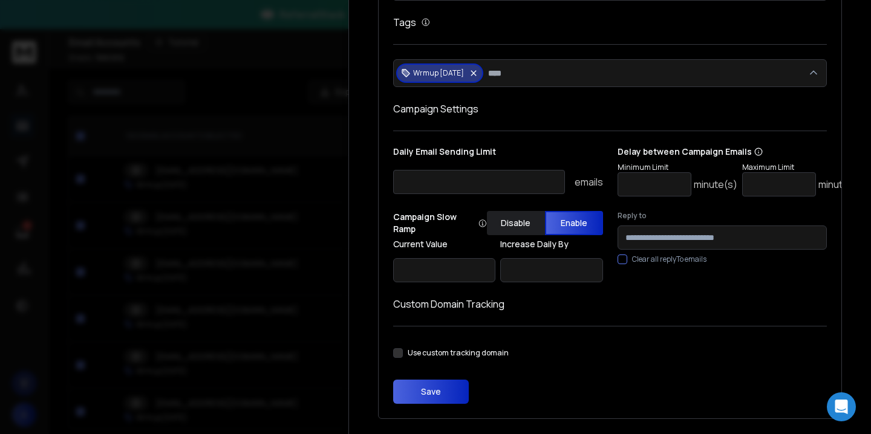
click at [533, 272] on input "Increase Daily By" at bounding box center [551, 270] width 102 height 24
type input "*"
click at [521, 293] on form "First Name Last Name Signature Type something Clear Formatting Font Family Aria…" at bounding box center [610, 123] width 434 height 561
click at [646, 180] on input "*" at bounding box center [655, 184] width 74 height 24
type input "*"
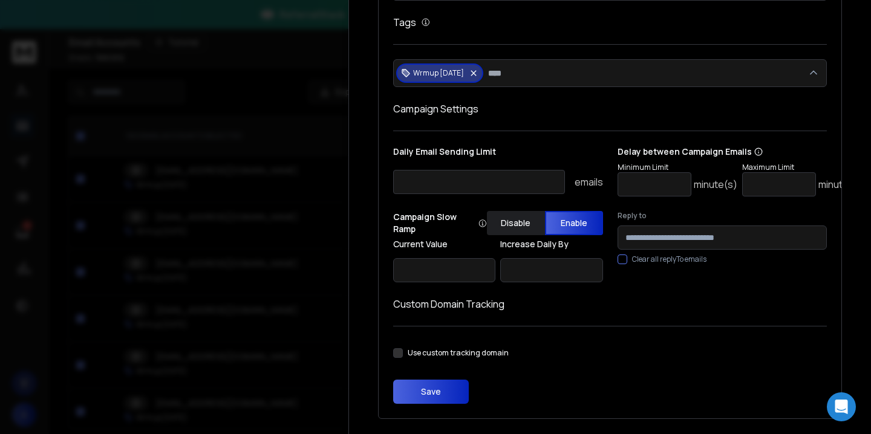
click at [451, 356] on label "Use custom tracking domain" at bounding box center [458, 354] width 101 height 10
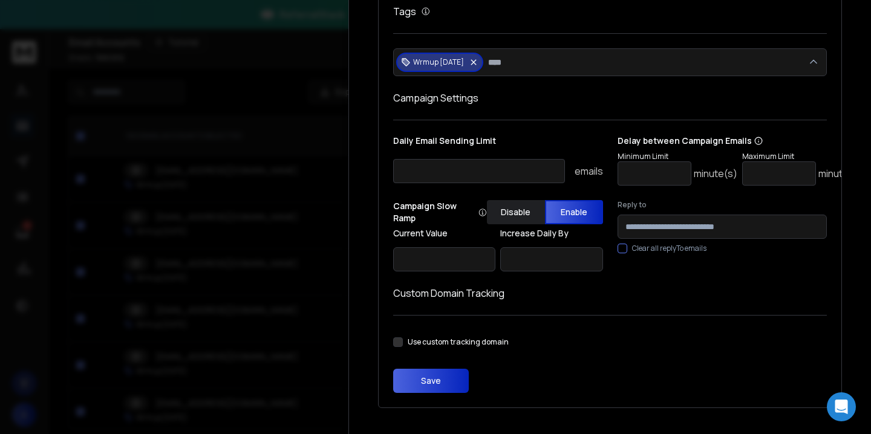
click at [402, 341] on button "Reply to" at bounding box center [398, 343] width 10 height 10
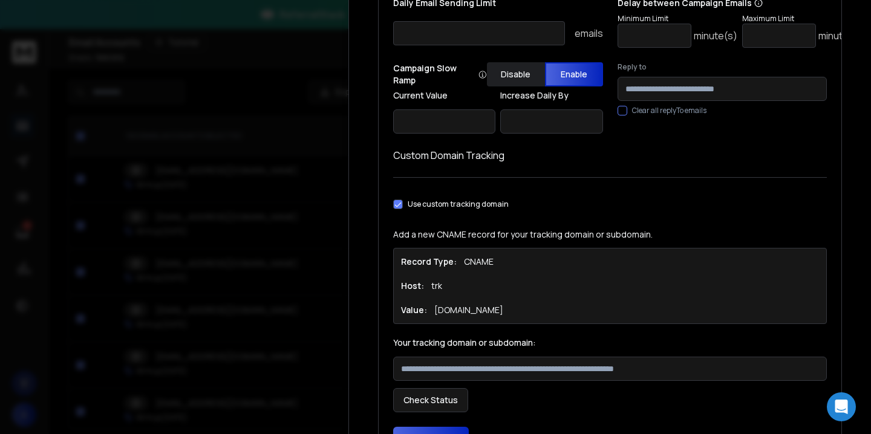
scroll to position [494, 0]
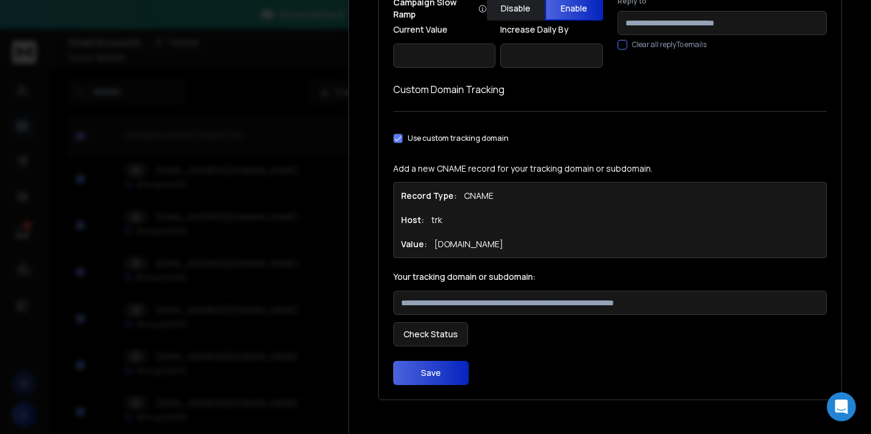
click at [401, 141] on button "Reply to" at bounding box center [398, 139] width 10 height 10
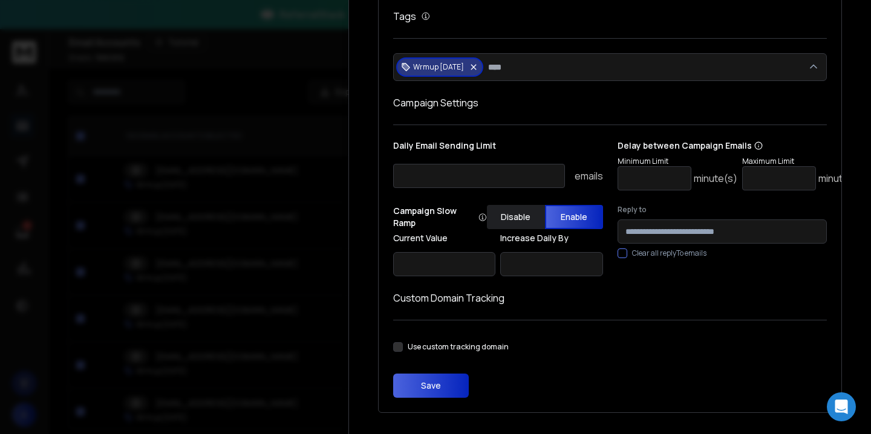
scroll to position [298, 0]
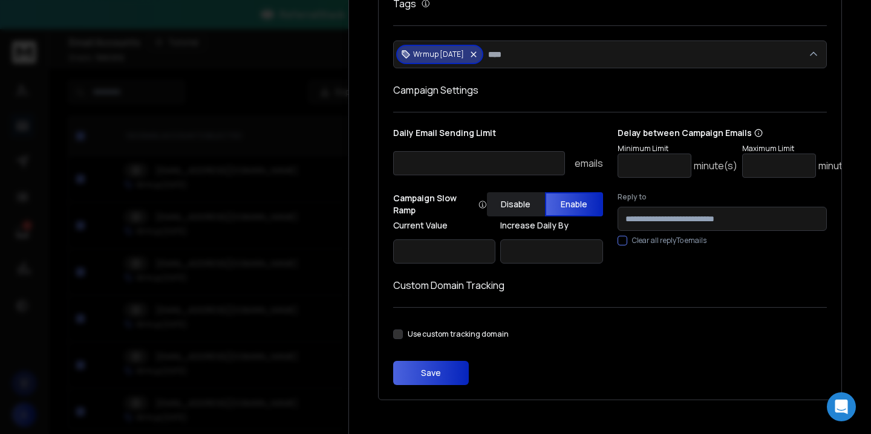
click at [443, 383] on button "Save" at bounding box center [431, 373] width 76 height 24
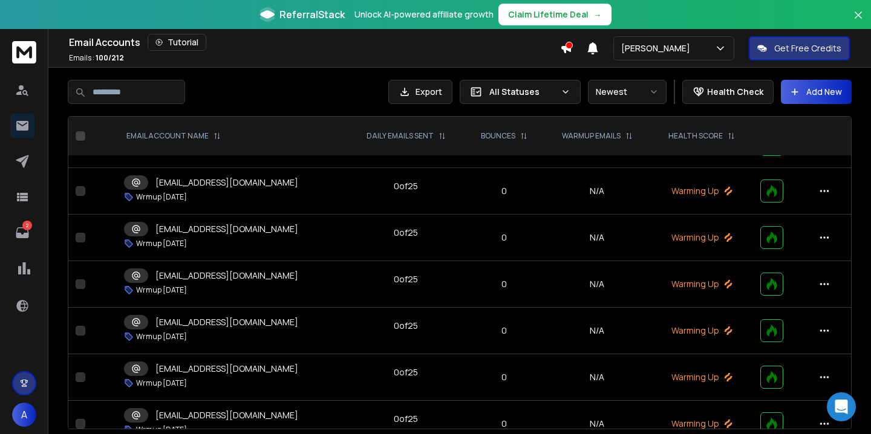
scroll to position [2279, 0]
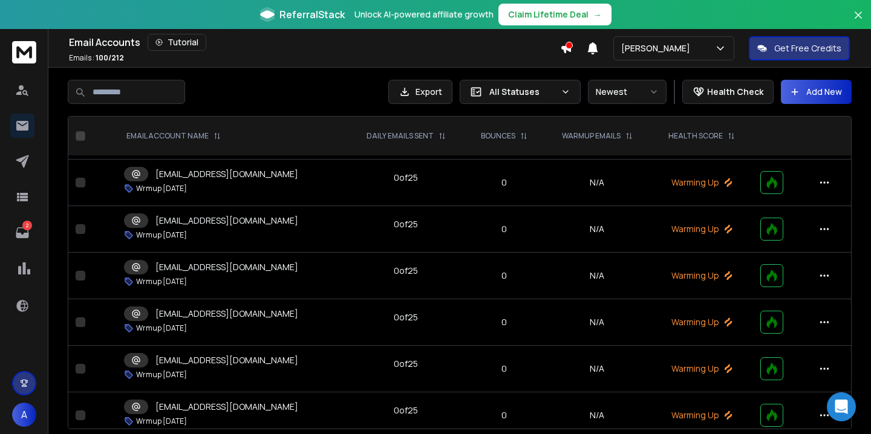
click at [298, 326] on div "Wrmup 9 Oct. 25" at bounding box center [232, 329] width 216 height 10
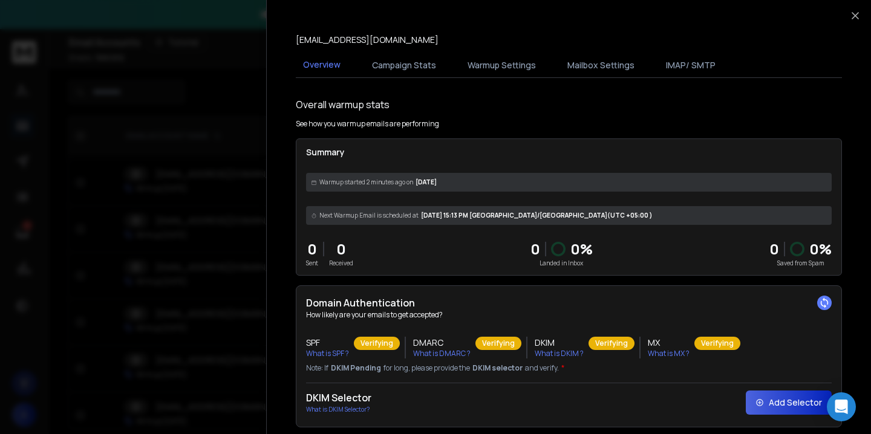
click at [516, 73] on button "Warmup Settings" at bounding box center [501, 65] width 83 height 27
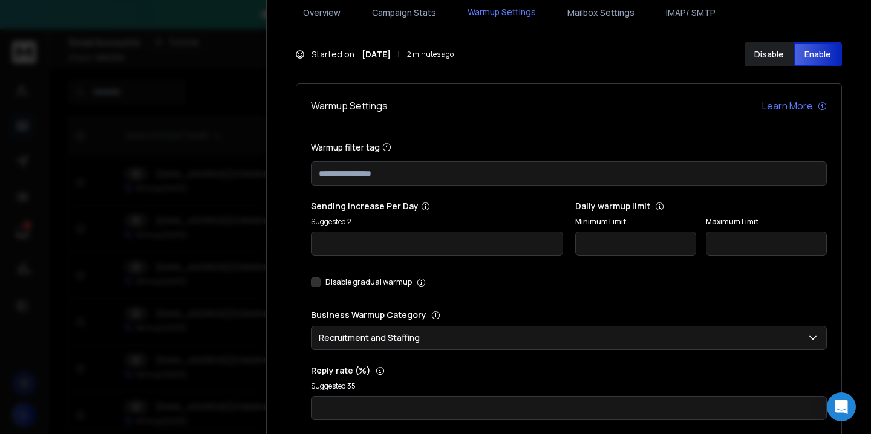
scroll to position [0, 0]
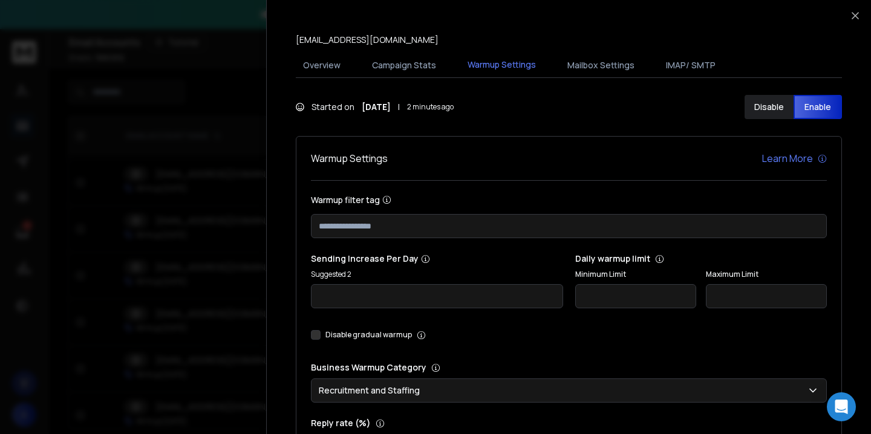
click at [601, 61] on button "Mailbox Settings" at bounding box center [601, 65] width 82 height 27
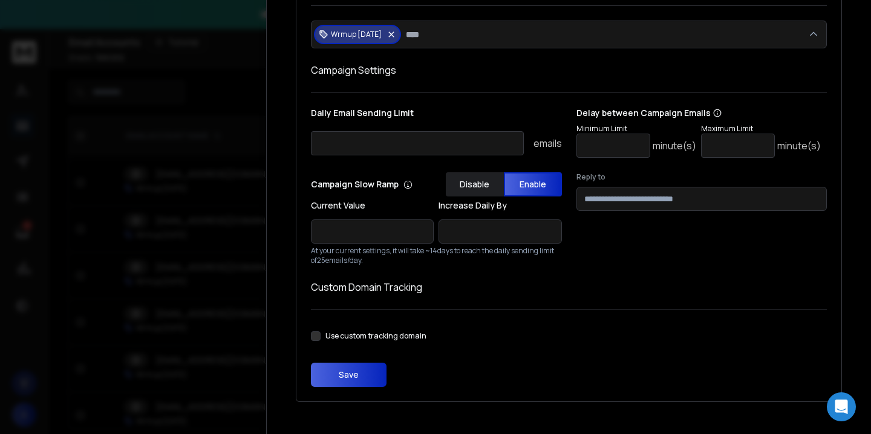
scroll to position [402, 0]
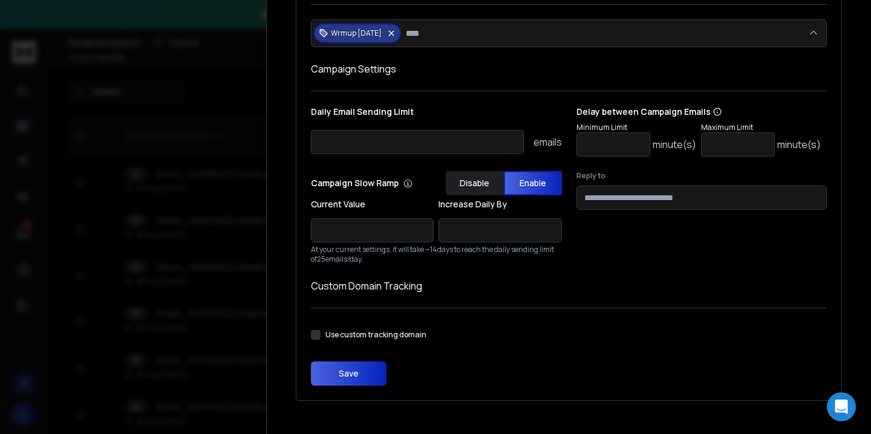
click at [246, 150] on div at bounding box center [435, 217] width 871 height 434
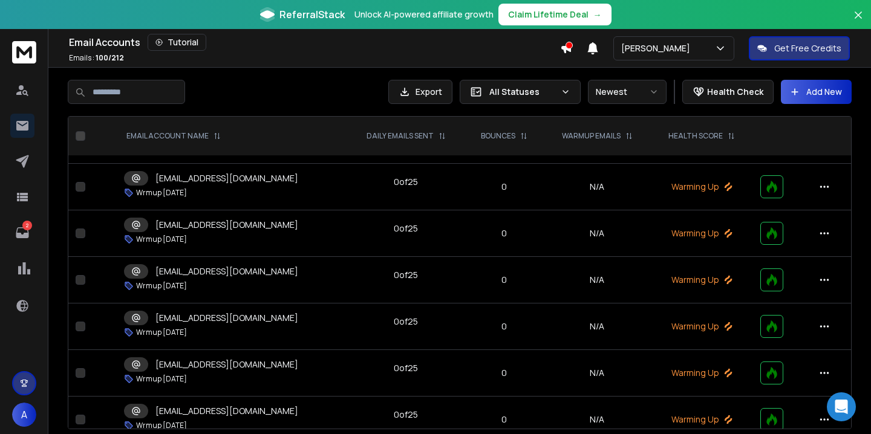
scroll to position [0, 0]
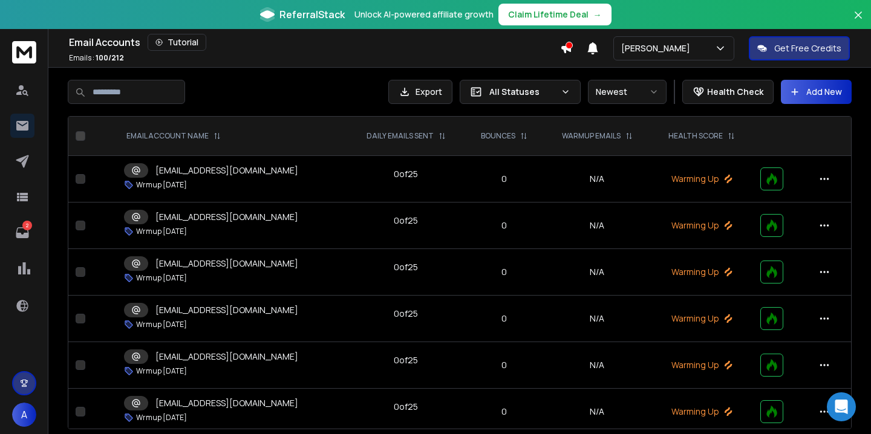
click at [543, 169] on td "0" at bounding box center [504, 179] width 79 height 47
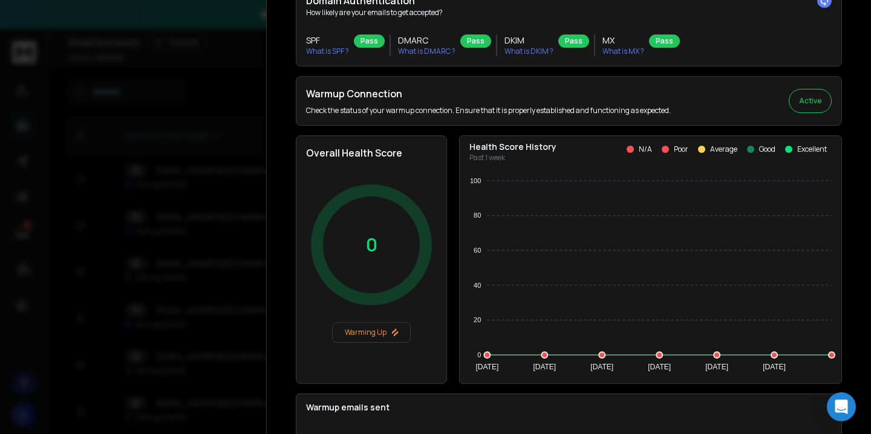
scroll to position [306, 0]
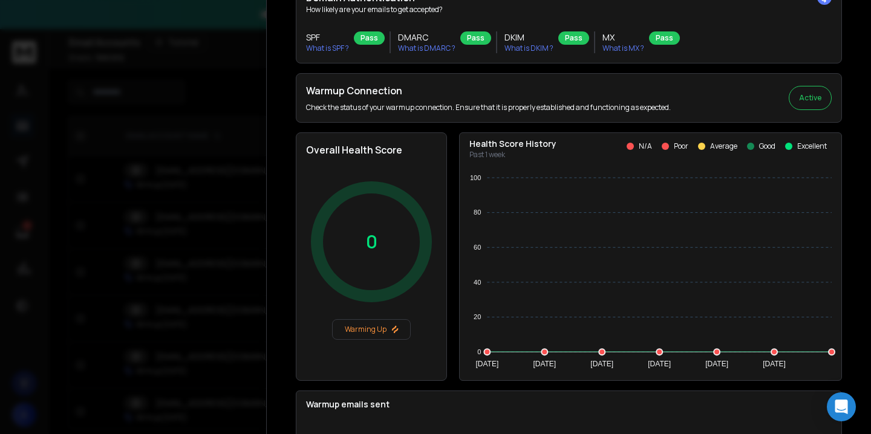
click at [205, 220] on div at bounding box center [435, 217] width 871 height 434
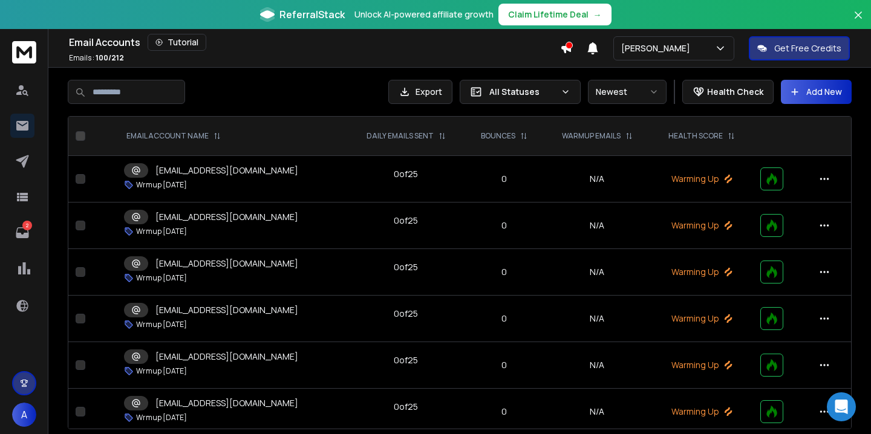
click at [217, 230] on div "Wrmup 9 Oct. 25" at bounding box center [232, 232] width 216 height 10
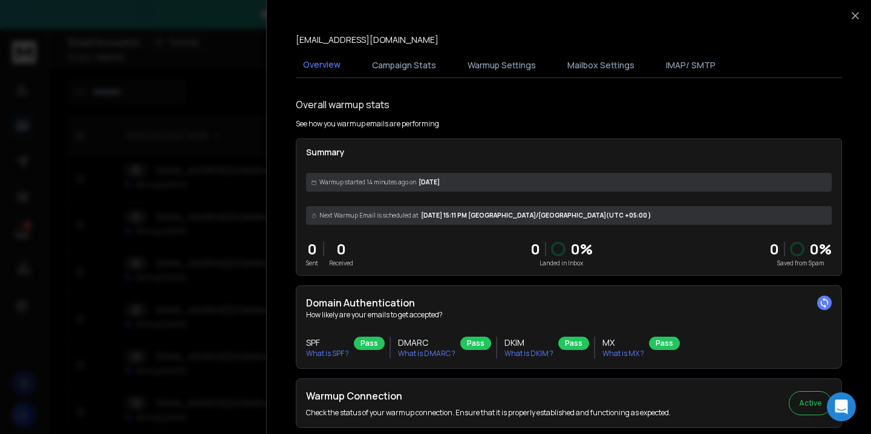
click at [227, 280] on div at bounding box center [435, 217] width 871 height 434
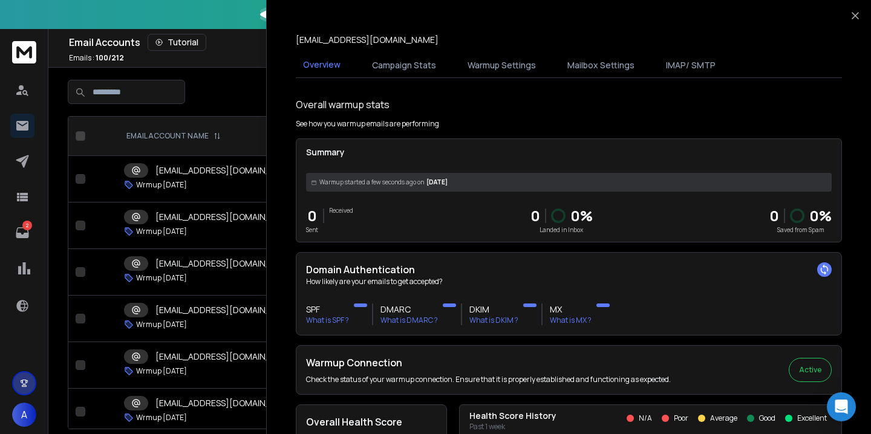
click at [237, 264] on p "elles@launchwithphilipmadison.com" at bounding box center [226, 264] width 143 height 12
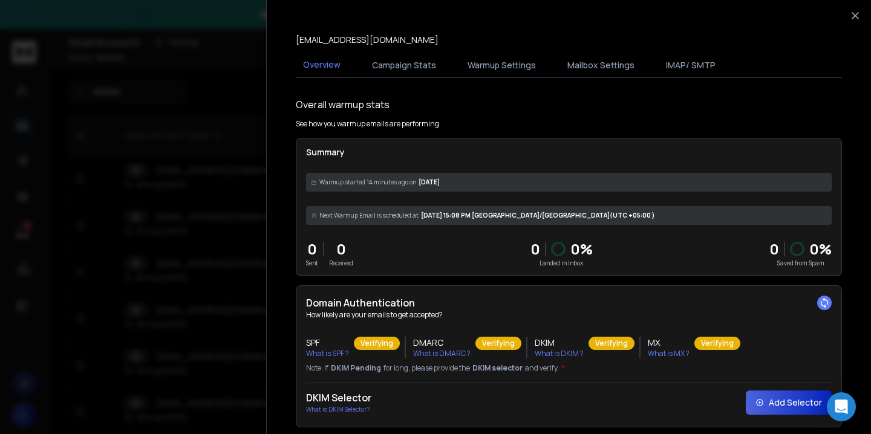
scroll to position [16, 0]
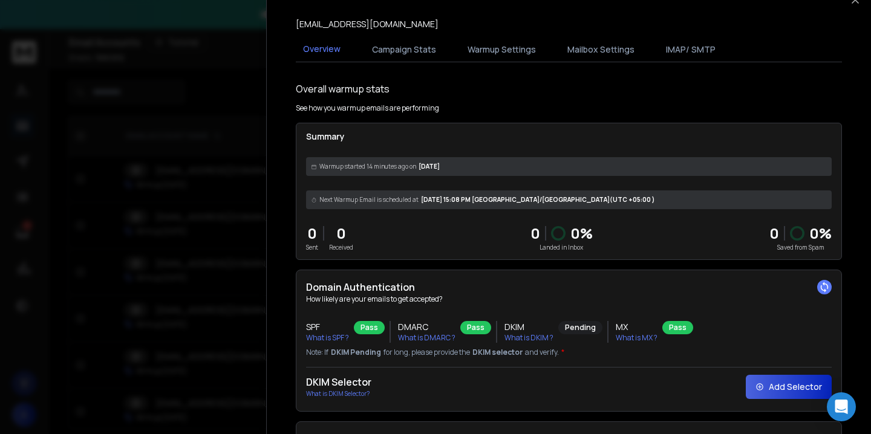
click at [768, 393] on button "Add Selector" at bounding box center [789, 387] width 86 height 24
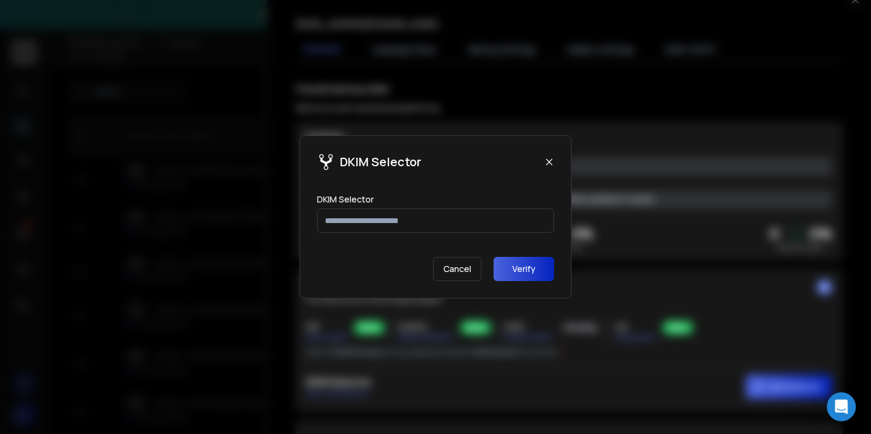
click at [401, 217] on input "text" at bounding box center [435, 221] width 237 height 24
type input "******"
click at [518, 273] on button "Verify" at bounding box center [524, 269] width 61 height 24
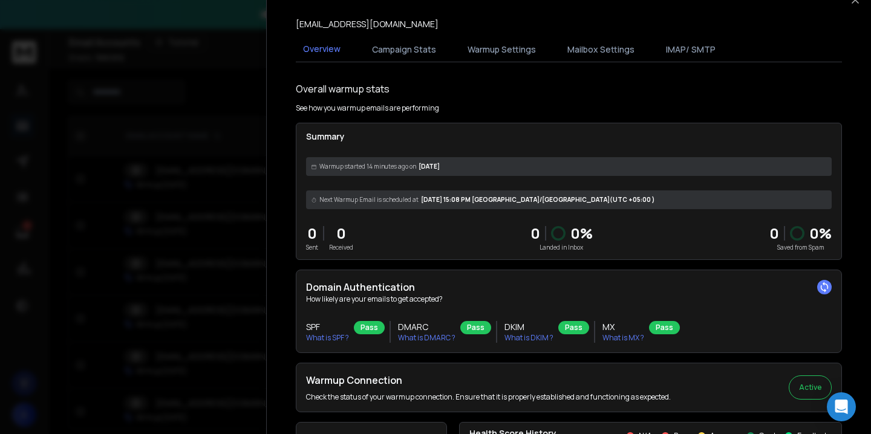
click at [159, 261] on div at bounding box center [435, 217] width 871 height 434
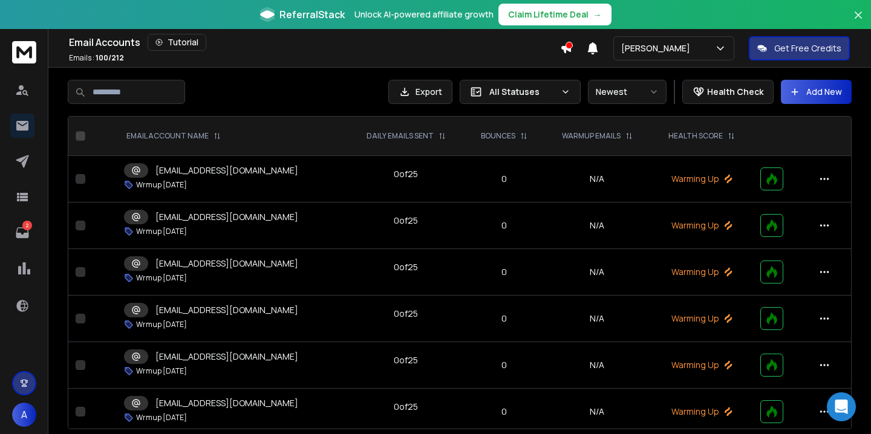
click at [229, 313] on p "elle@launchwithphilipmadison.com" at bounding box center [226, 310] width 143 height 12
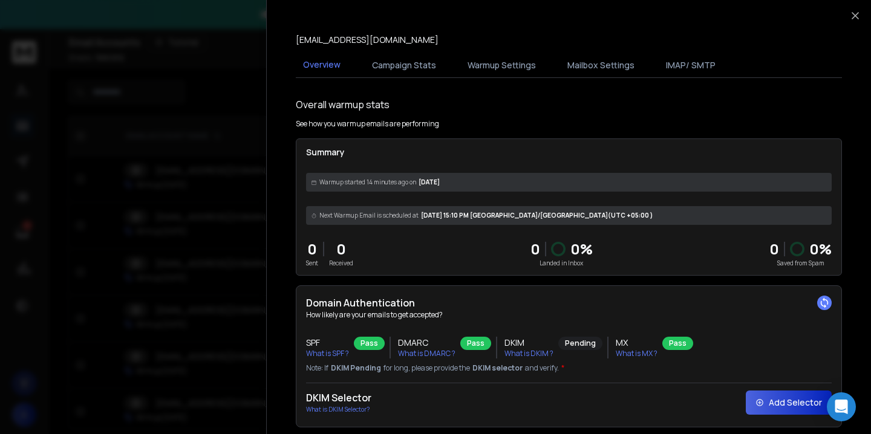
click at [764, 391] on button "Add Selector" at bounding box center [789, 403] width 86 height 24
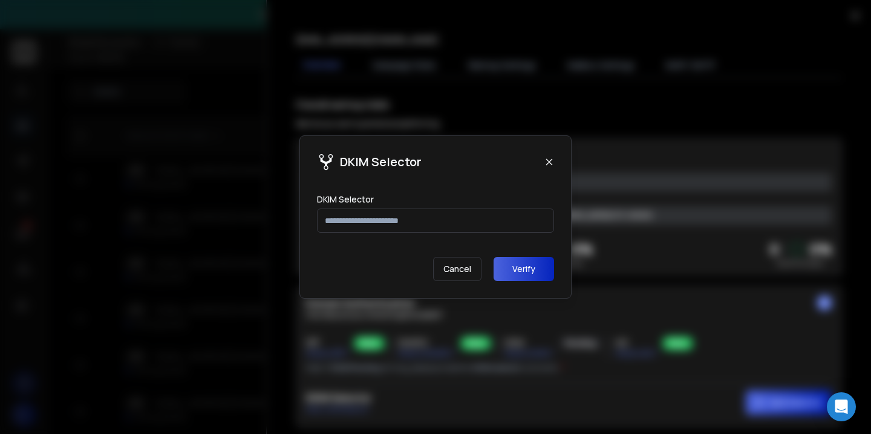
click at [424, 224] on input "text" at bounding box center [435, 221] width 237 height 24
type input "******"
click at [529, 270] on button "Verify" at bounding box center [524, 269] width 61 height 24
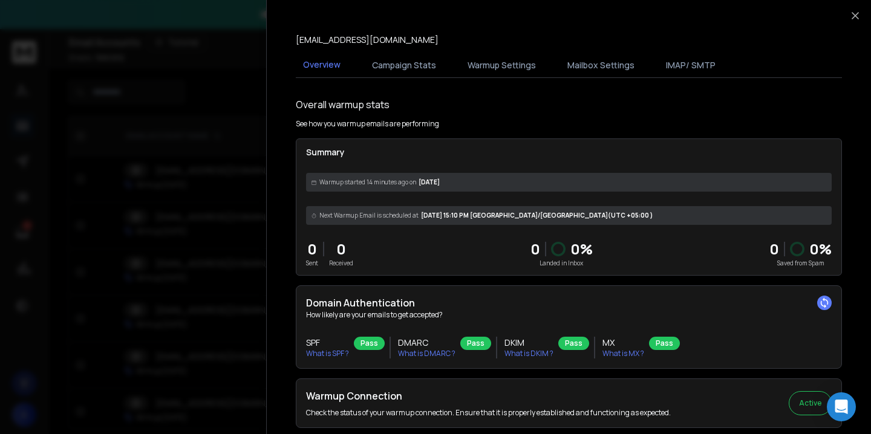
click at [187, 300] on div at bounding box center [435, 217] width 871 height 434
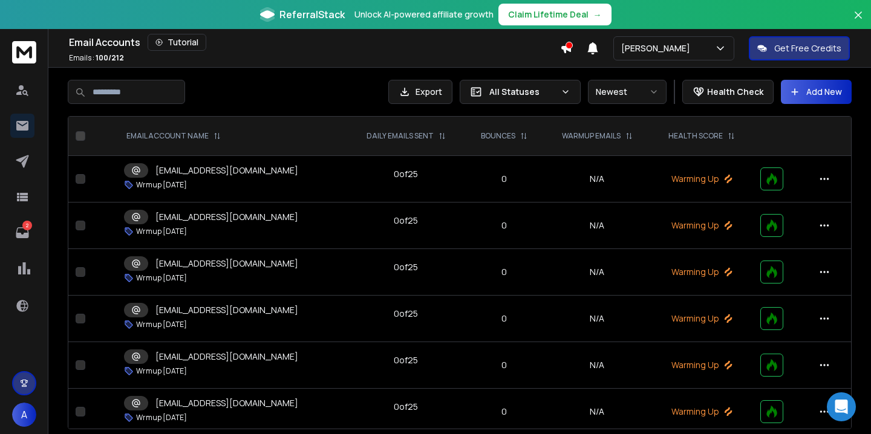
click at [203, 361] on p "elles@elitehireswithphilipmadison.com" at bounding box center [226, 357] width 143 height 12
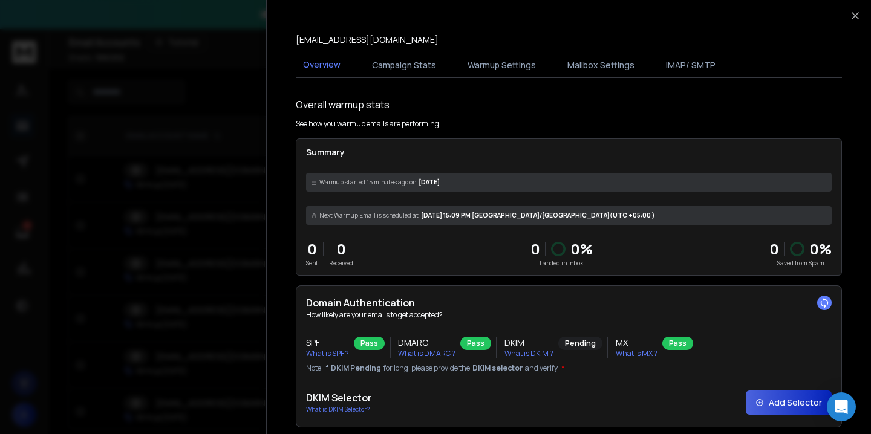
click at [763, 398] on button "Add Selector" at bounding box center [789, 403] width 86 height 24
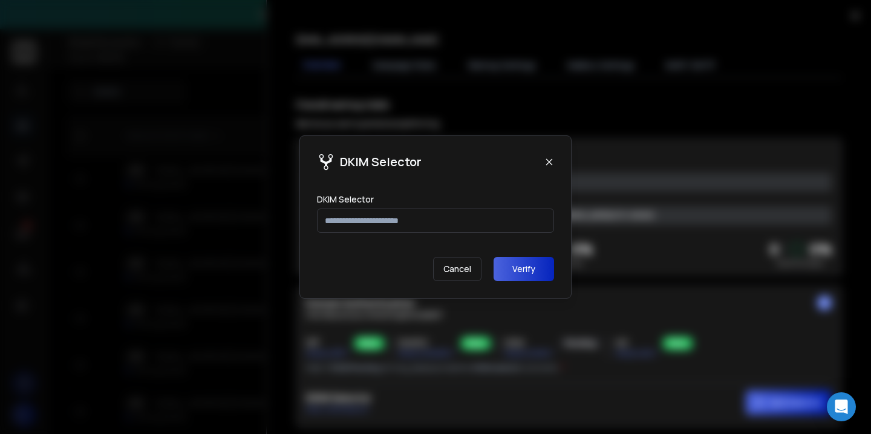
click at [436, 212] on input "text" at bounding box center [435, 221] width 237 height 24
type input "******"
click at [536, 287] on div "DKIM Selector DKIM Selector ****** Cancel Verify" at bounding box center [435, 217] width 272 height 163
click at [536, 279] on button "Verify" at bounding box center [524, 269] width 61 height 24
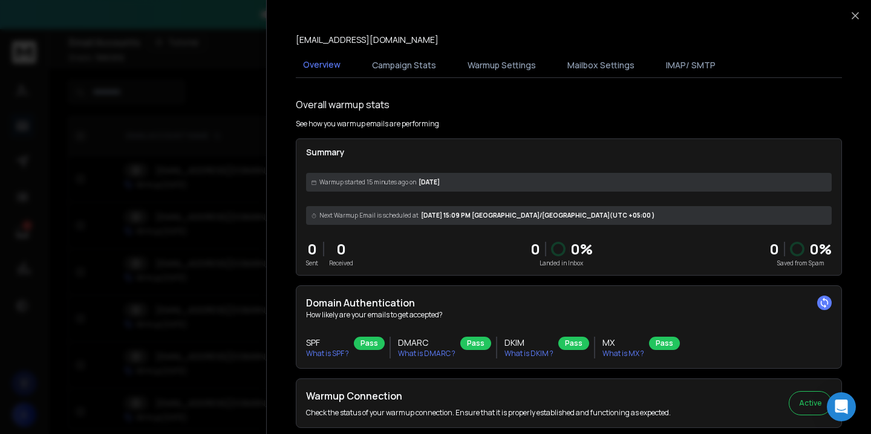
click at [231, 278] on div at bounding box center [435, 217] width 871 height 434
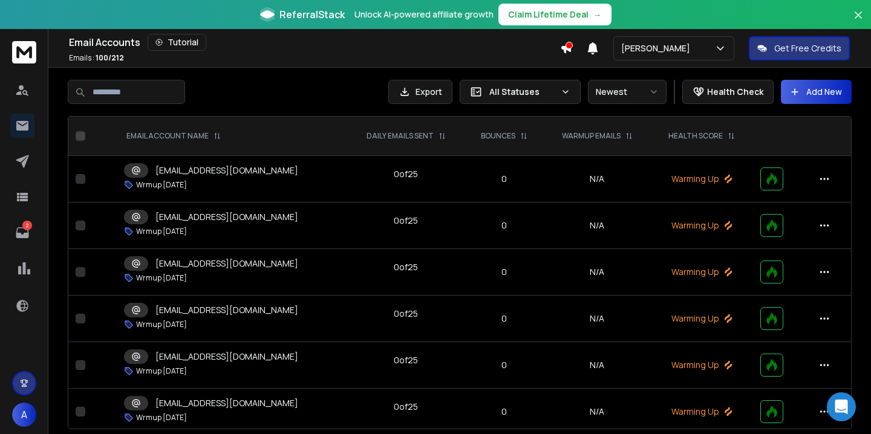
click at [235, 355] on p "elles@elitehireswithphilipmadison.com" at bounding box center [226, 357] width 143 height 12
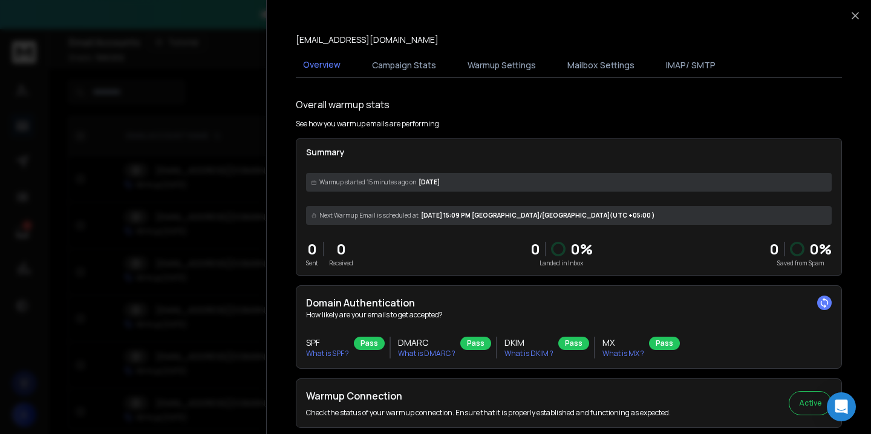
click at [195, 306] on div at bounding box center [435, 217] width 871 height 434
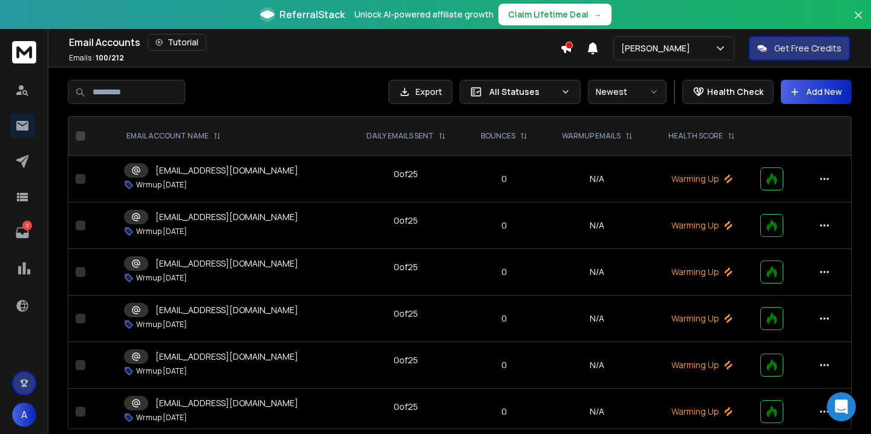
click at [205, 313] on p "elle@launchwithphilipmadison.com" at bounding box center [226, 310] width 143 height 12
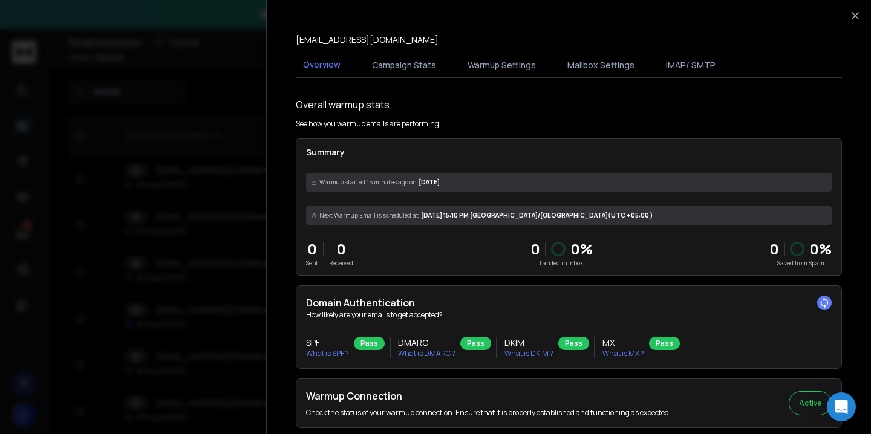
click at [203, 358] on div at bounding box center [435, 217] width 871 height 434
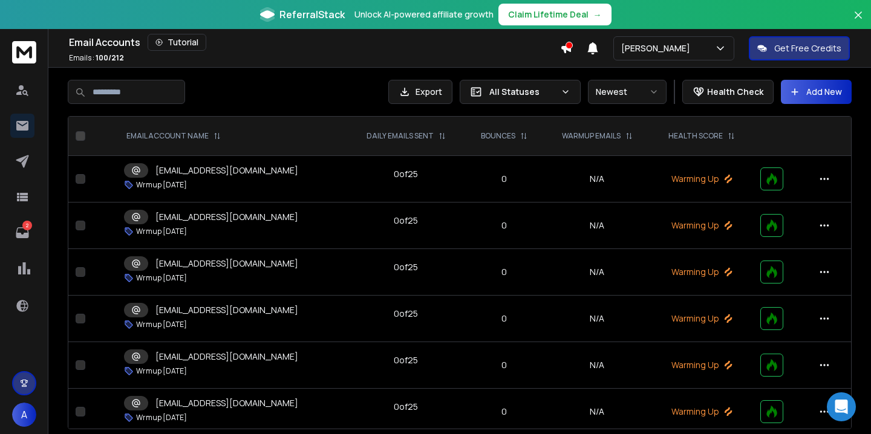
click at [206, 373] on div "Wrmup 9 Oct. 25" at bounding box center [232, 372] width 216 height 10
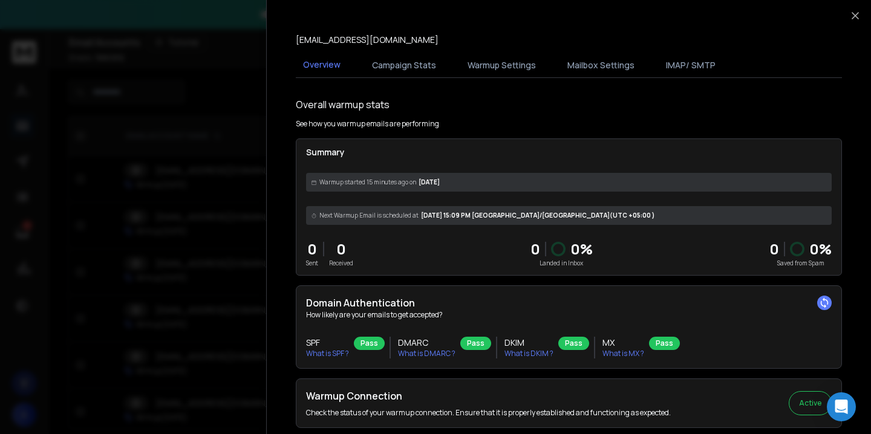
click at [206, 373] on div at bounding box center [435, 217] width 871 height 434
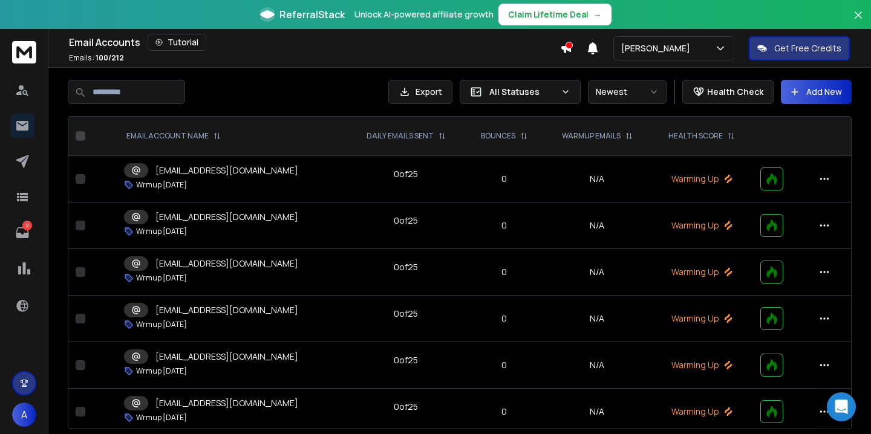
click at [214, 405] on p "elle@elitehireswithphilipmadison.com" at bounding box center [226, 404] width 143 height 12
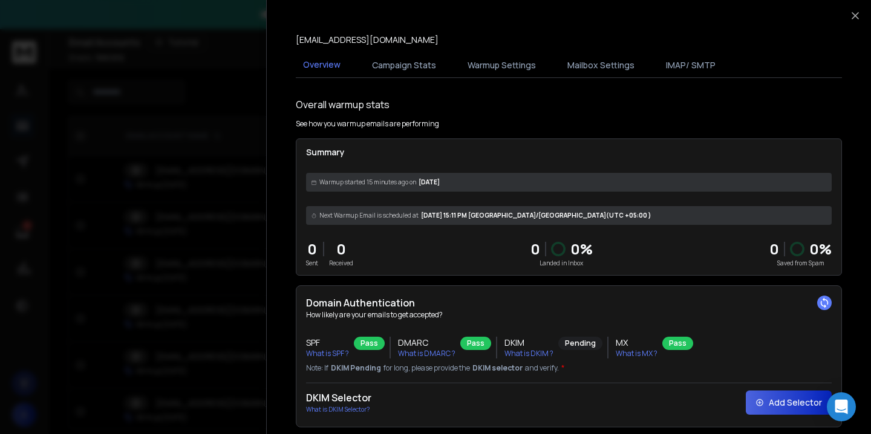
click at [793, 394] on button "Add Selector" at bounding box center [789, 403] width 86 height 24
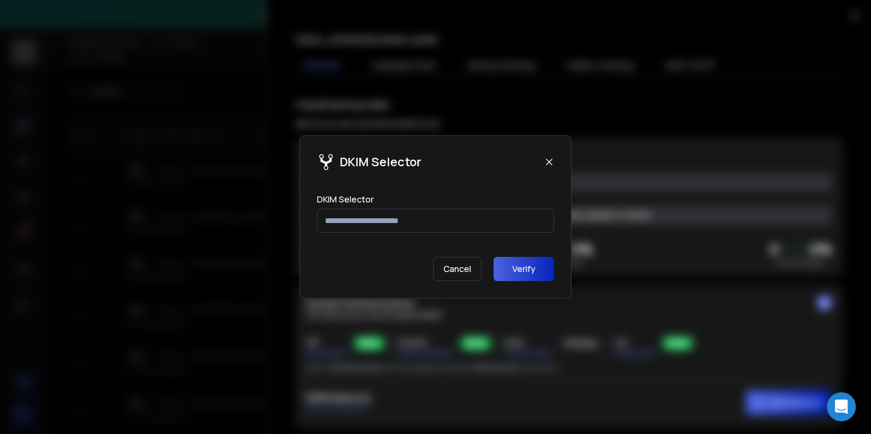
click at [426, 215] on input "text" at bounding box center [435, 221] width 237 height 24
type input "******"
click at [529, 264] on button "Verify" at bounding box center [524, 269] width 61 height 24
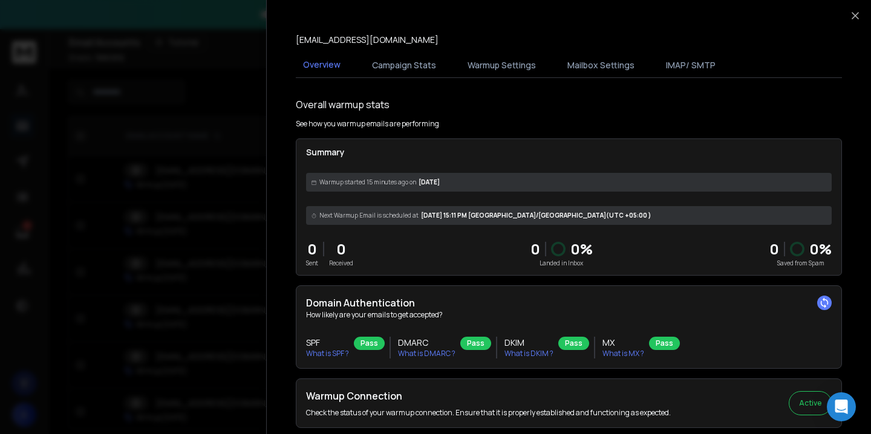
click at [266, 324] on div "Multi Select Table Sheet elle@elitehireswithphilipmadison.com Overview Campaign…" at bounding box center [568, 217] width 605 height 434
click at [229, 385] on div at bounding box center [435, 217] width 871 height 434
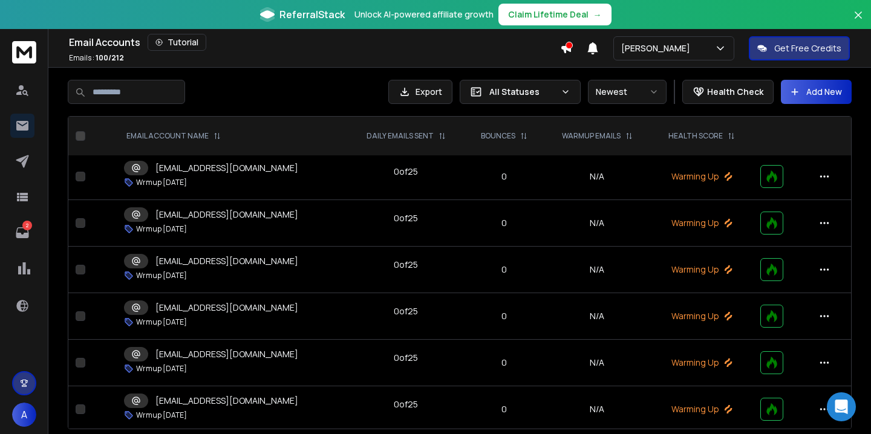
scroll to position [283, 0]
click at [247, 186] on div "Wrmup 9 Oct. 25" at bounding box center [232, 182] width 216 height 10
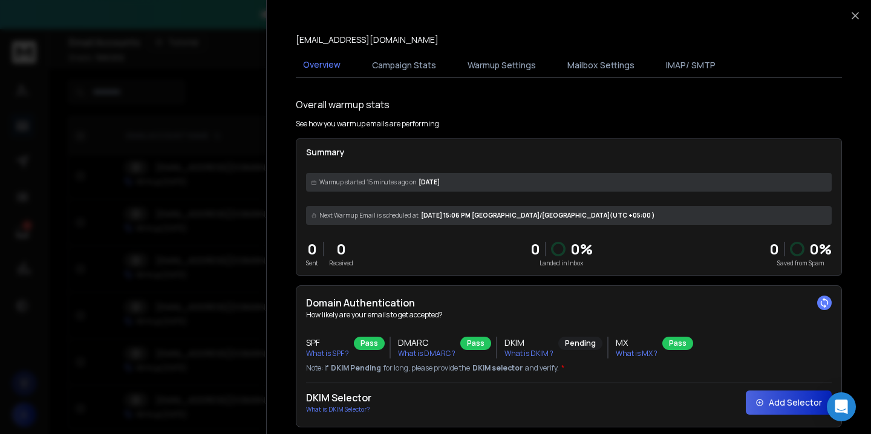
click at [765, 399] on button "Add Selector" at bounding box center [789, 403] width 86 height 24
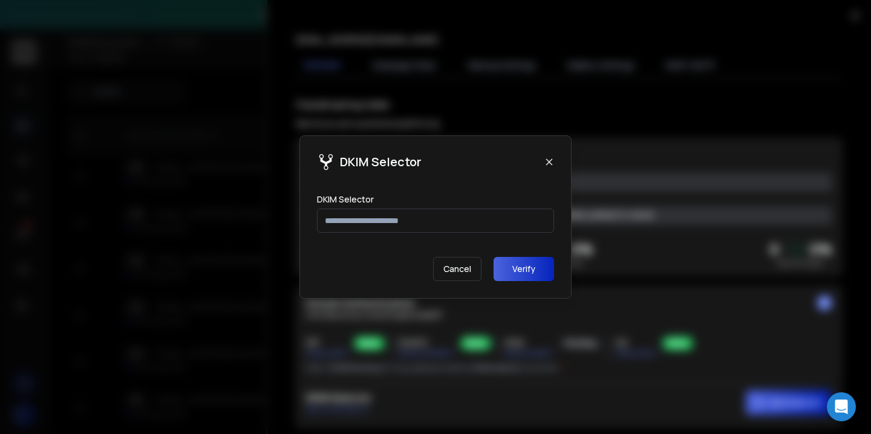
click at [424, 214] on input "text" at bounding box center [435, 221] width 237 height 24
type input "******"
click at [535, 275] on button "Verify" at bounding box center [524, 269] width 61 height 24
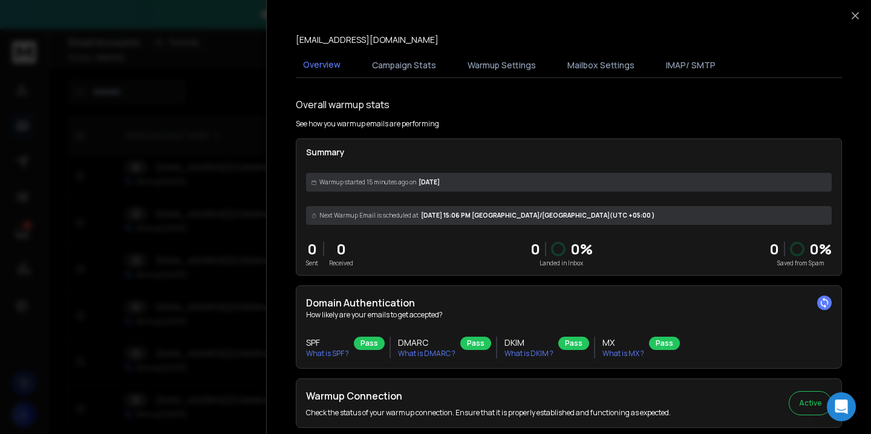
click at [221, 211] on div at bounding box center [435, 217] width 871 height 434
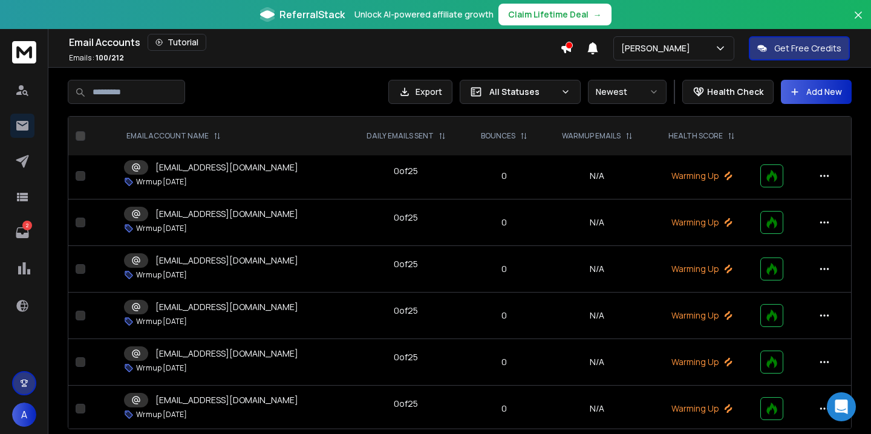
click at [222, 221] on div "elle@phmadisonapproved.com" at bounding box center [211, 214] width 174 height 15
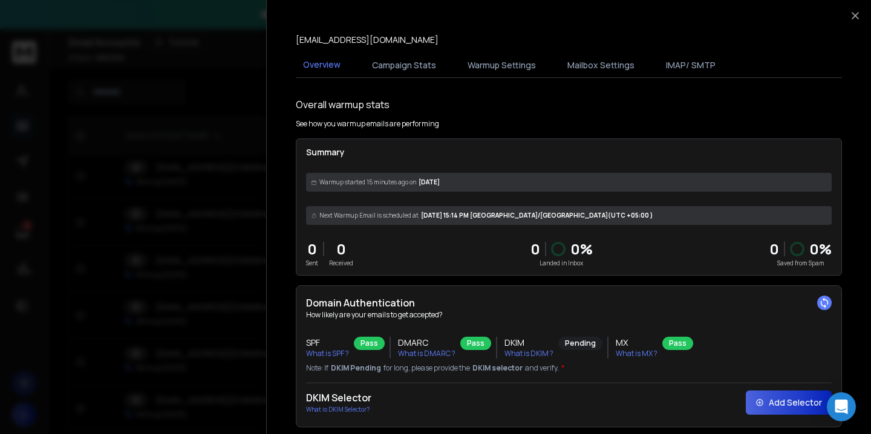
click at [786, 406] on button "Add Selector" at bounding box center [789, 403] width 86 height 24
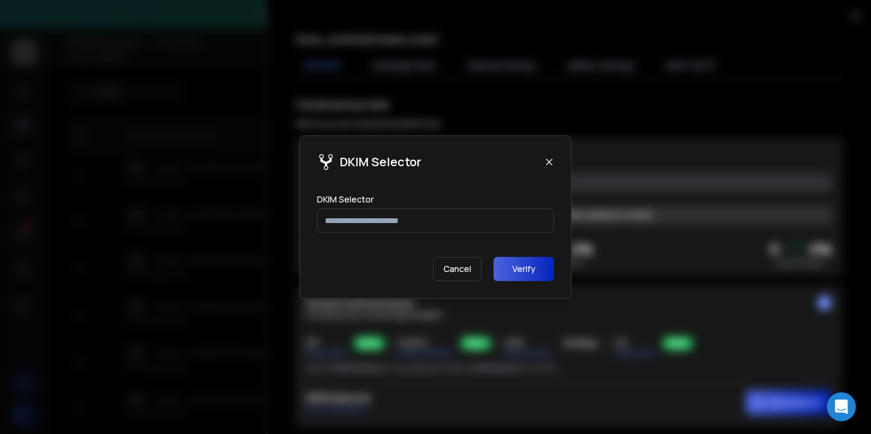
click at [386, 212] on input "text" at bounding box center [435, 221] width 237 height 24
type input "******"
click at [545, 278] on button "Verify" at bounding box center [524, 269] width 61 height 24
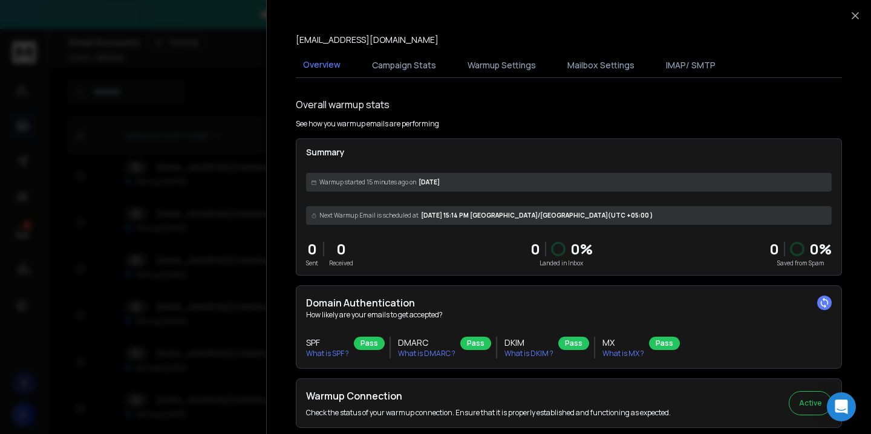
click at [201, 280] on div at bounding box center [435, 217] width 871 height 434
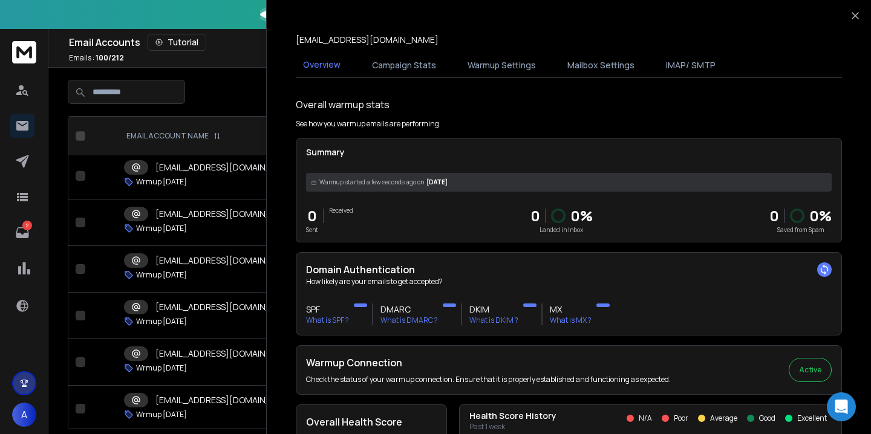
click at [230, 272] on div "Wrmup 9 Oct. 25" at bounding box center [232, 275] width 216 height 10
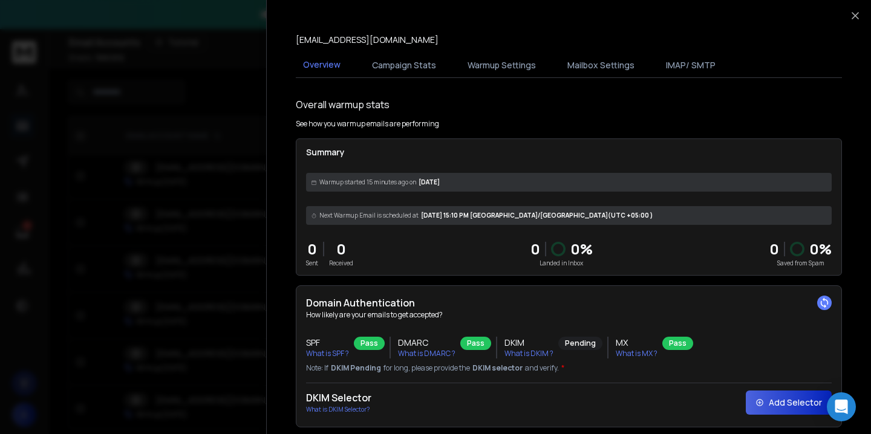
click at [761, 406] on icon at bounding box center [760, 403] width 8 height 8
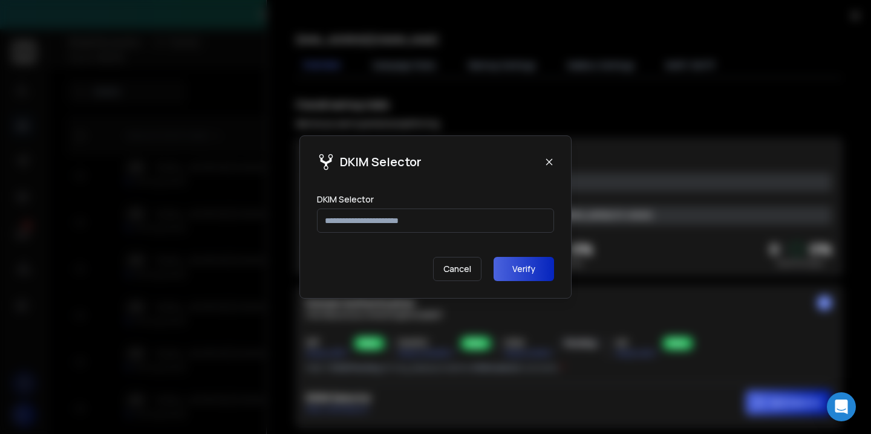
click at [396, 218] on input "text" at bounding box center [435, 221] width 237 height 24
type input "******"
click at [524, 267] on button "Verify" at bounding box center [524, 269] width 61 height 24
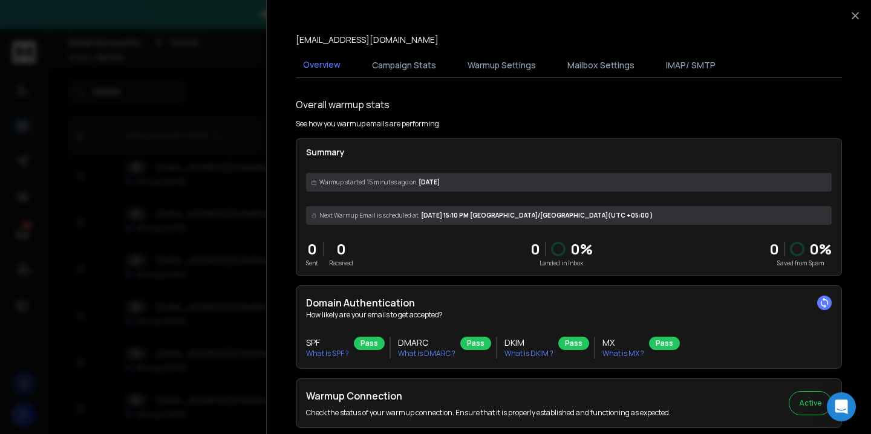
click at [146, 226] on div at bounding box center [435, 217] width 871 height 434
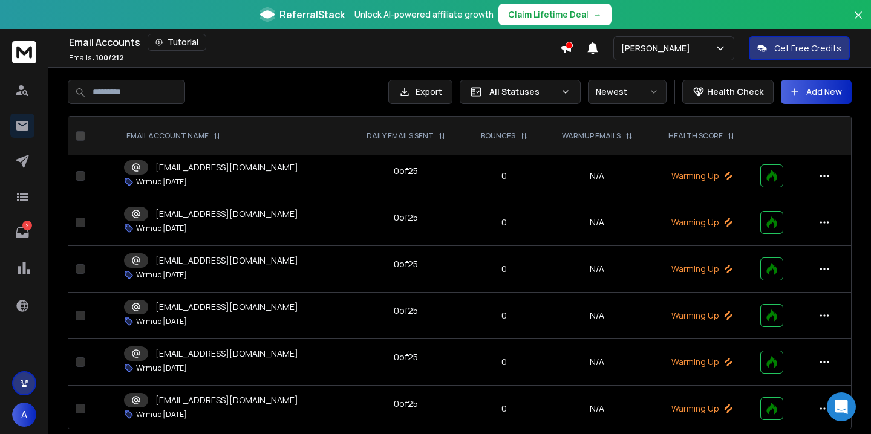
click at [192, 275] on div "Wrmup 9 Oct. 25" at bounding box center [232, 275] width 216 height 10
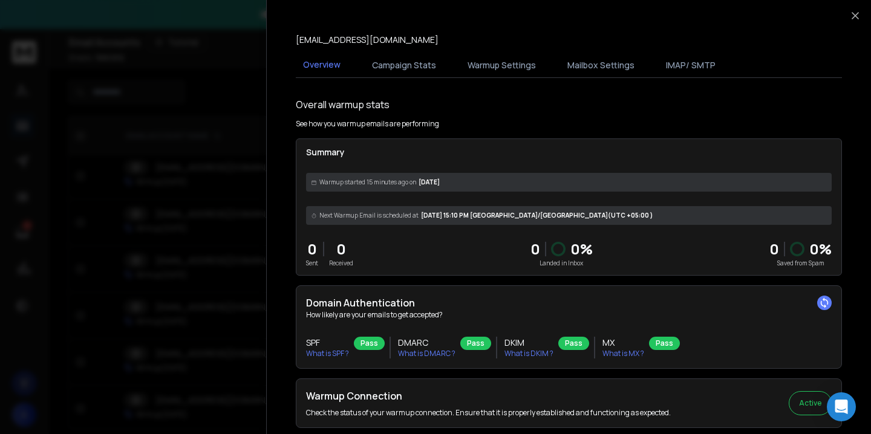
click at [194, 290] on div at bounding box center [435, 217] width 871 height 434
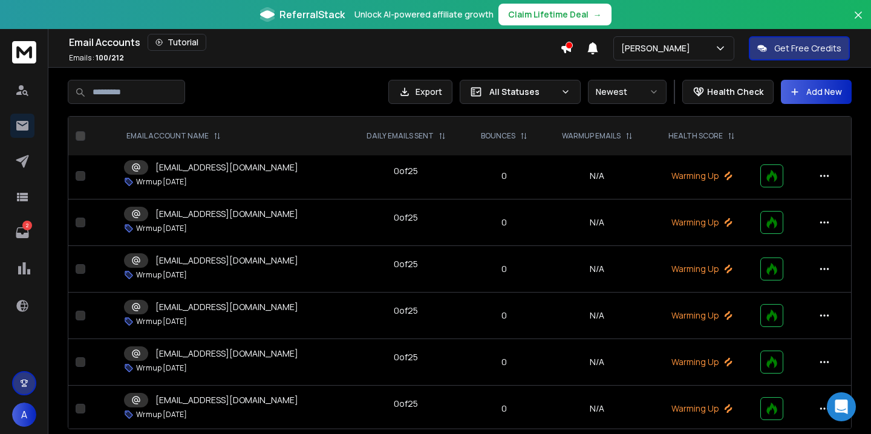
click at [202, 305] on p "elle@solvewithphilipmadison.com" at bounding box center [226, 307] width 143 height 12
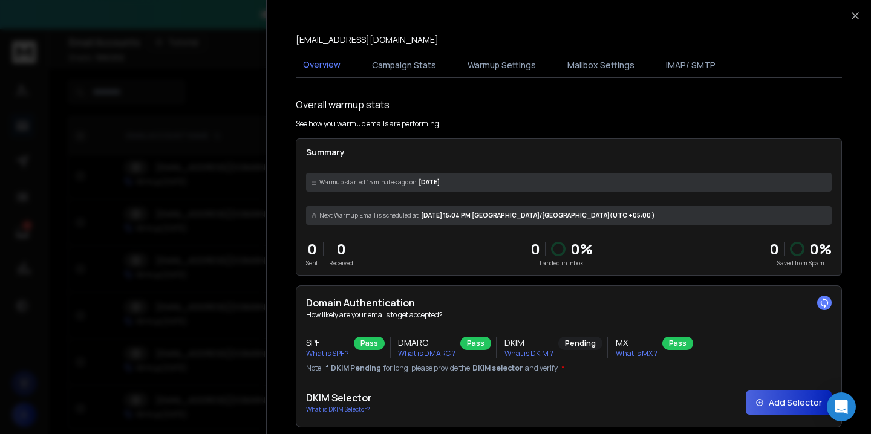
scroll to position [35, 0]
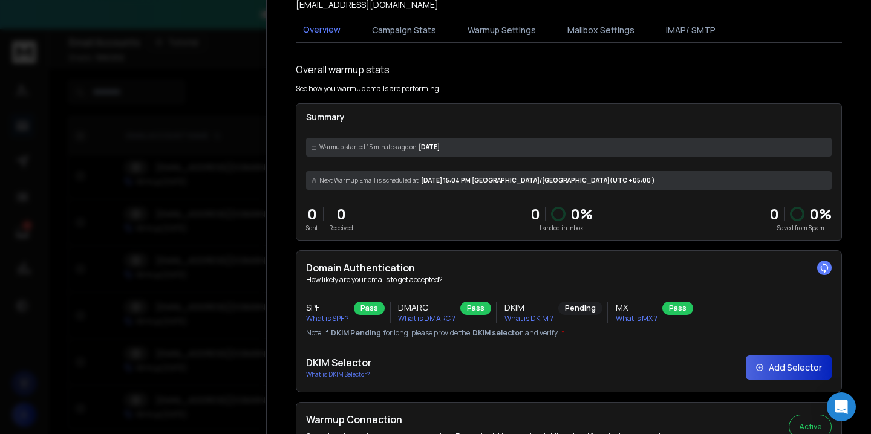
click at [771, 370] on button "Add Selector" at bounding box center [789, 368] width 86 height 24
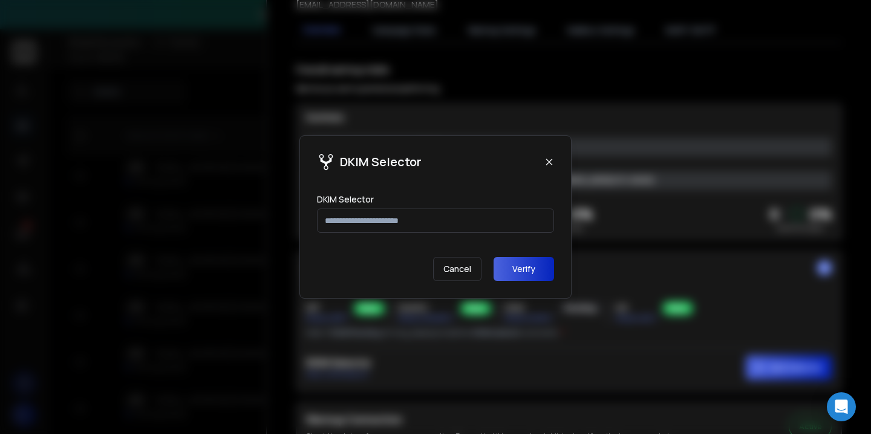
click at [487, 231] on input "text" at bounding box center [435, 221] width 237 height 24
type input "******"
click at [504, 264] on button "Verify" at bounding box center [524, 269] width 61 height 24
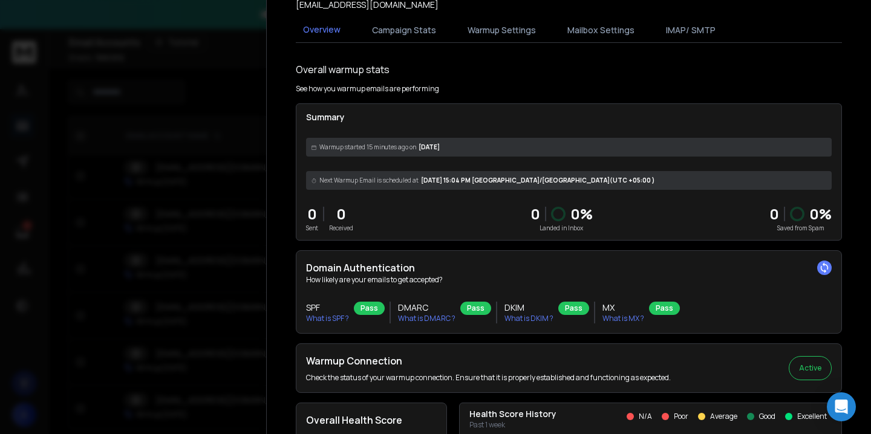
click at [192, 267] on div at bounding box center [435, 217] width 871 height 434
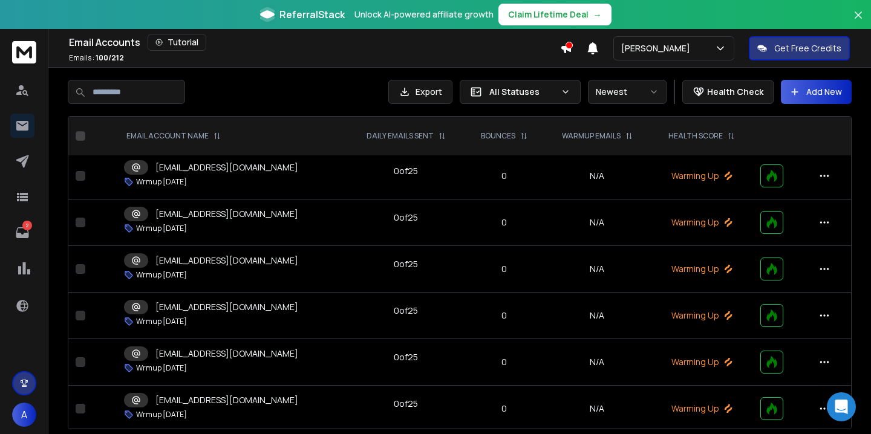
click at [218, 322] on div "Wrmup 9 Oct. 25" at bounding box center [232, 322] width 216 height 10
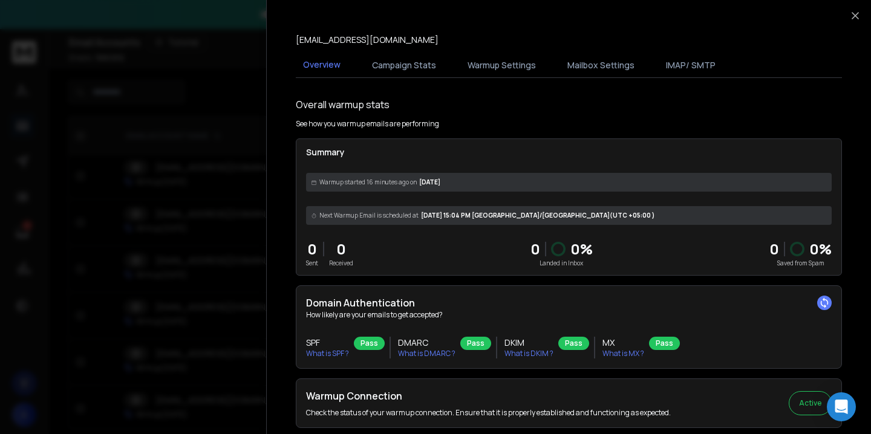
click at [218, 322] on div at bounding box center [435, 217] width 871 height 434
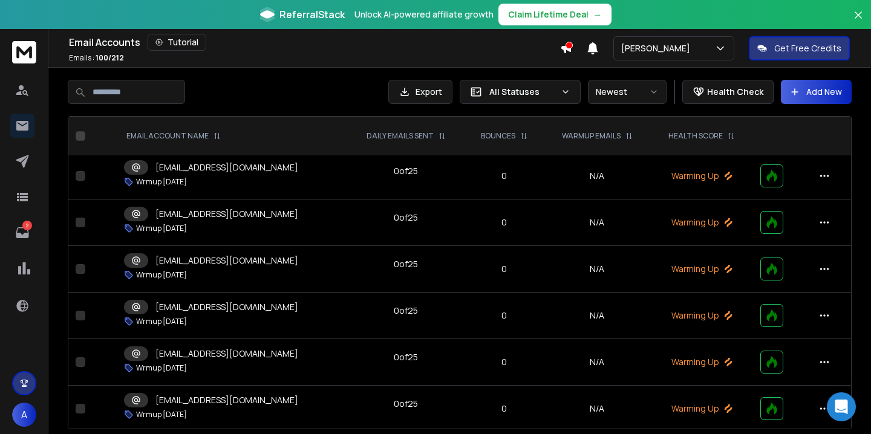
click at [221, 348] on p "elles@candidatesbyphilipmadison.com" at bounding box center [226, 354] width 143 height 12
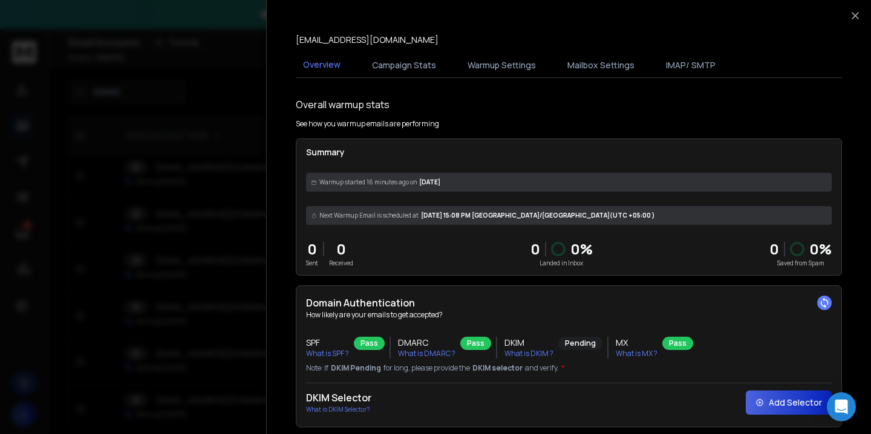
click at [755, 395] on button "Add Selector" at bounding box center [789, 403] width 86 height 24
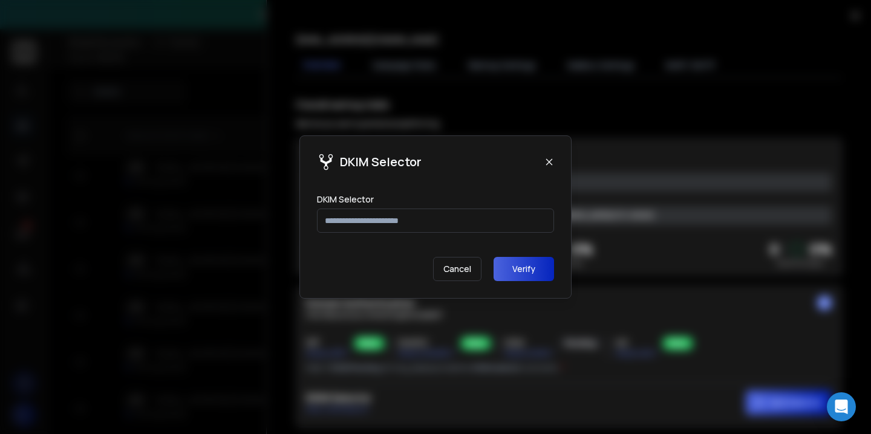
click at [422, 228] on input "text" at bounding box center [435, 221] width 237 height 24
type input "******"
click at [525, 275] on button "Verify" at bounding box center [524, 269] width 61 height 24
